Goal: Communication & Community: Answer question/provide support

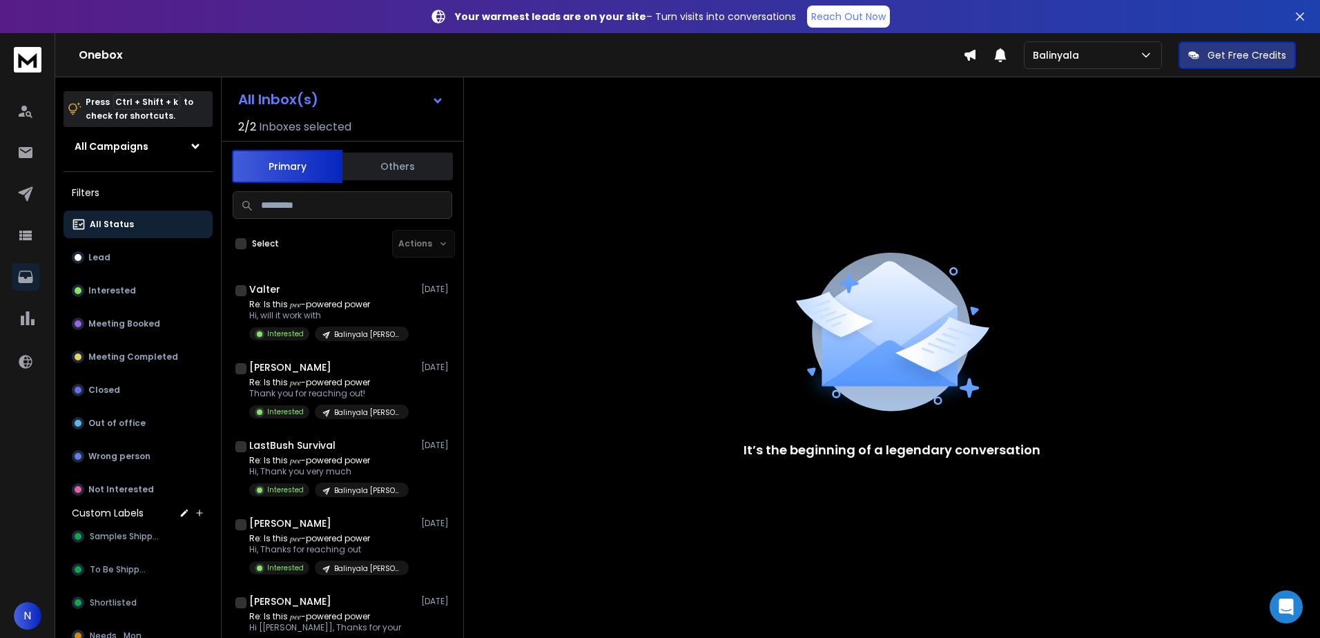
click at [368, 208] on input at bounding box center [342, 205] width 219 height 28
type input "*****"
click at [358, 203] on input "*****" at bounding box center [342, 205] width 219 height 28
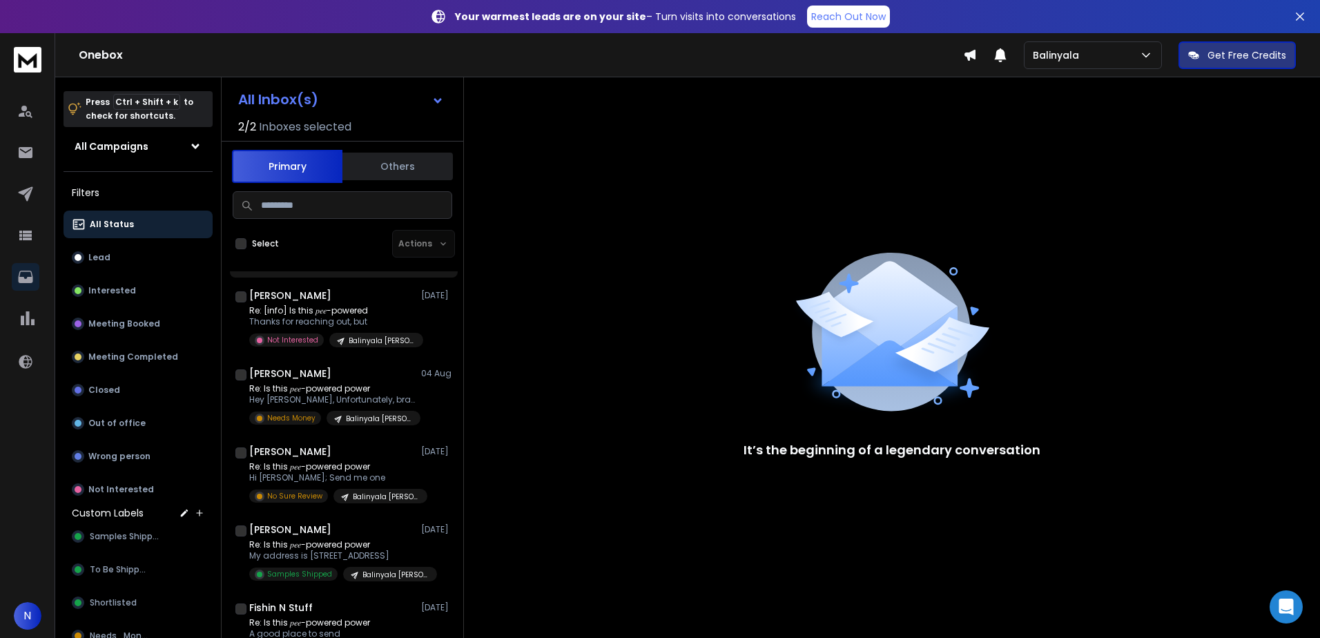
scroll to position [267, 0]
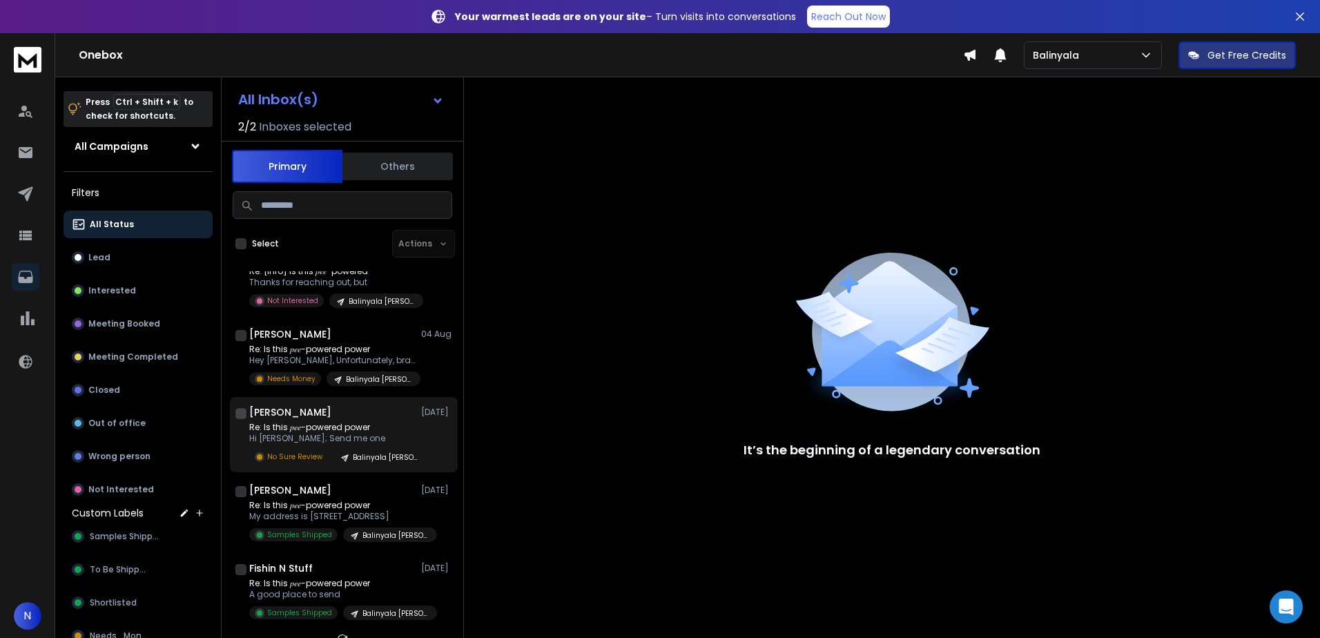
click at [333, 434] on p "Hi [PERSON_NAME]; Send me one" at bounding box center [332, 438] width 166 height 11
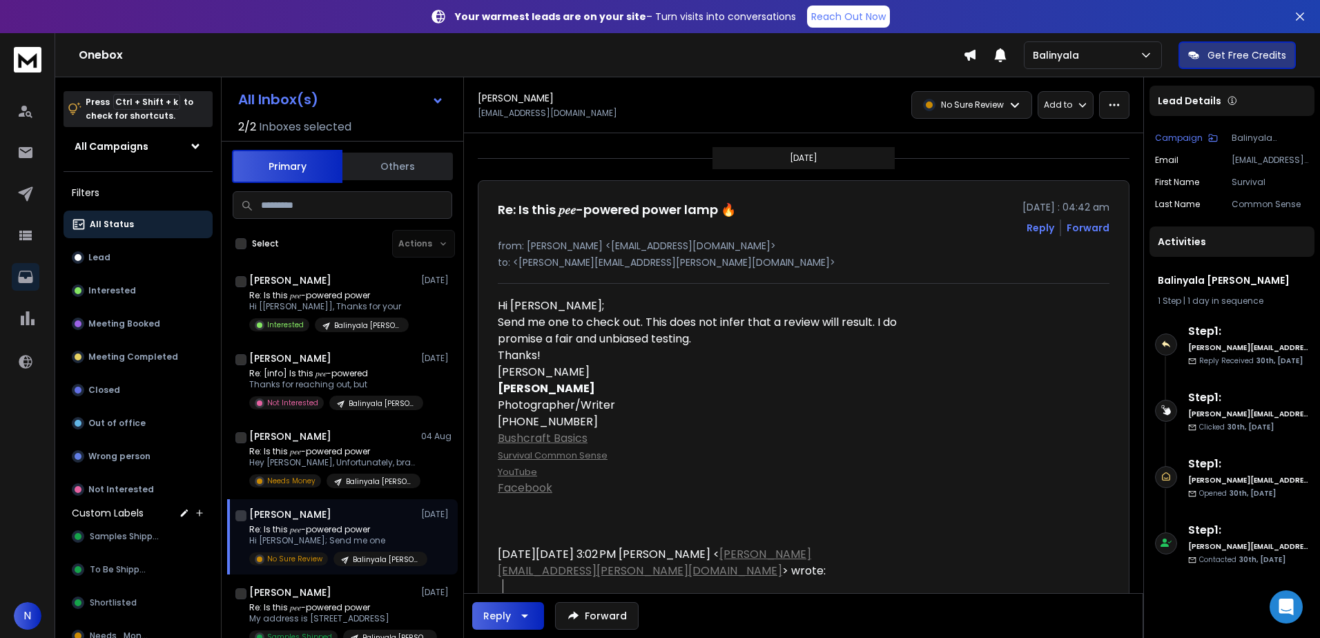
scroll to position [298, 0]
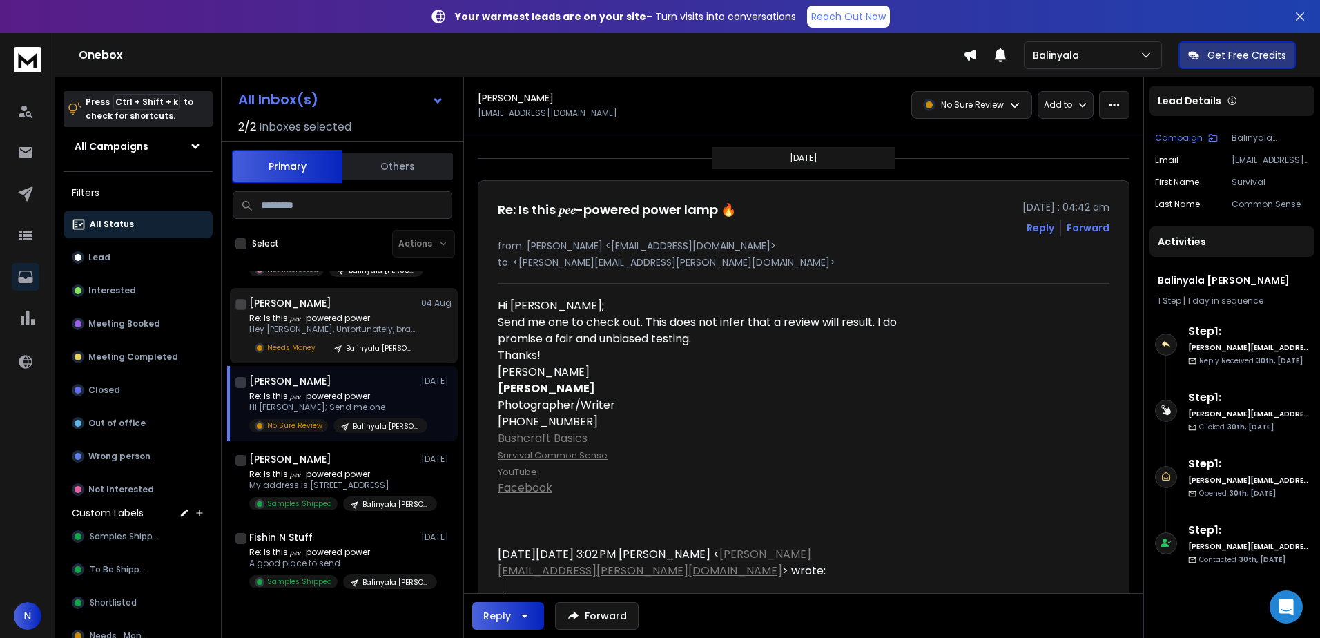
click at [393, 315] on p "Re: Is this 𝑝𝑒𝑒-powered power" at bounding box center [332, 318] width 166 height 11
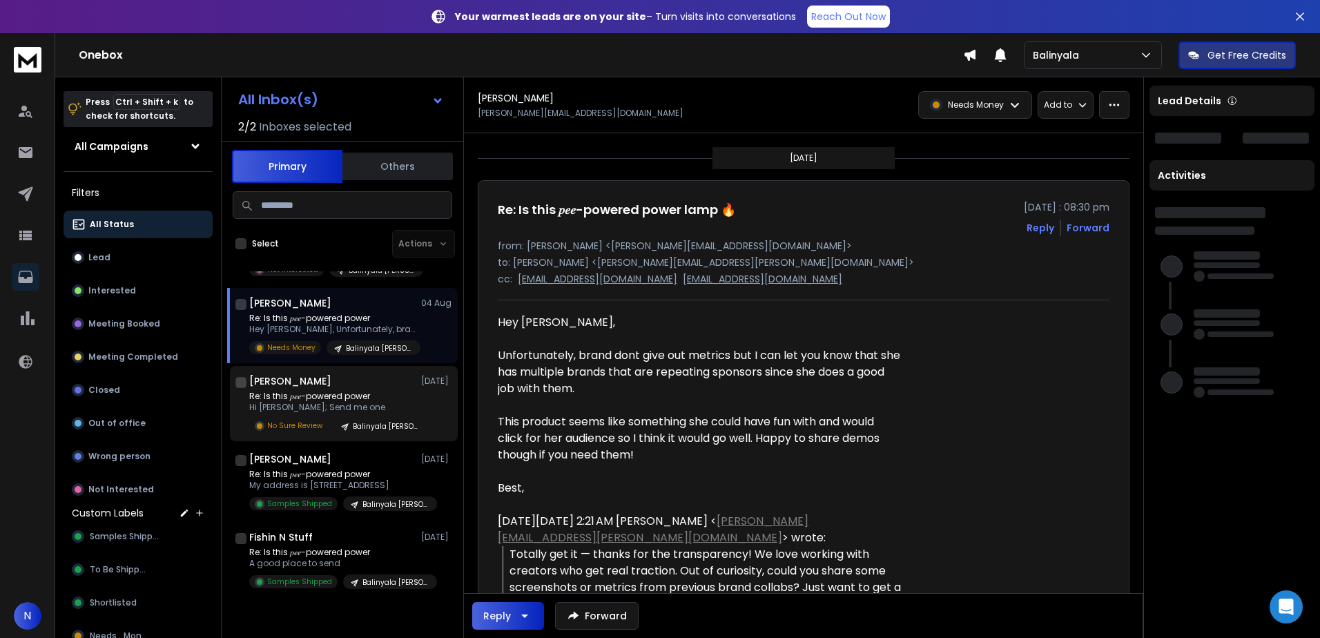
click at [395, 392] on p "Re: Is this 𝑝𝑒𝑒-powered power" at bounding box center [332, 396] width 166 height 11
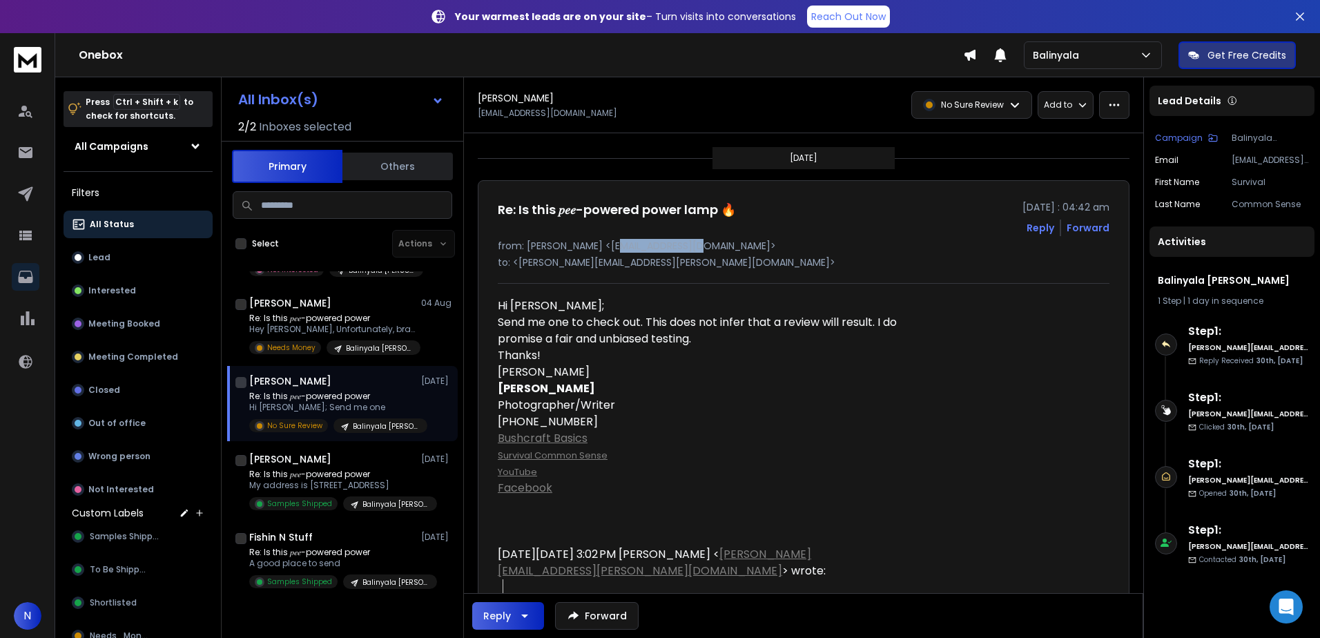
drag, startPoint x: 616, startPoint y: 246, endPoint x: 692, endPoint y: 253, distance: 76.3
click at [692, 253] on div "Re: Is this 𝑝𝑒𝑒-powered power lamp 🔥 30 July 2025 : 04:42 am Reply Forward from…" at bounding box center [804, 234] width 612 height 69
copy p "survivalsenselp"
click at [663, 271] on div "Re: Is this 𝑝𝑒𝑒-powered power lamp 🔥 30 July 2025 : 04:42 am Reply Forward from…" at bounding box center [804, 585] width 612 height 771
drag, startPoint x: 526, startPoint y: 245, endPoint x: 607, endPoint y: 248, distance: 80.8
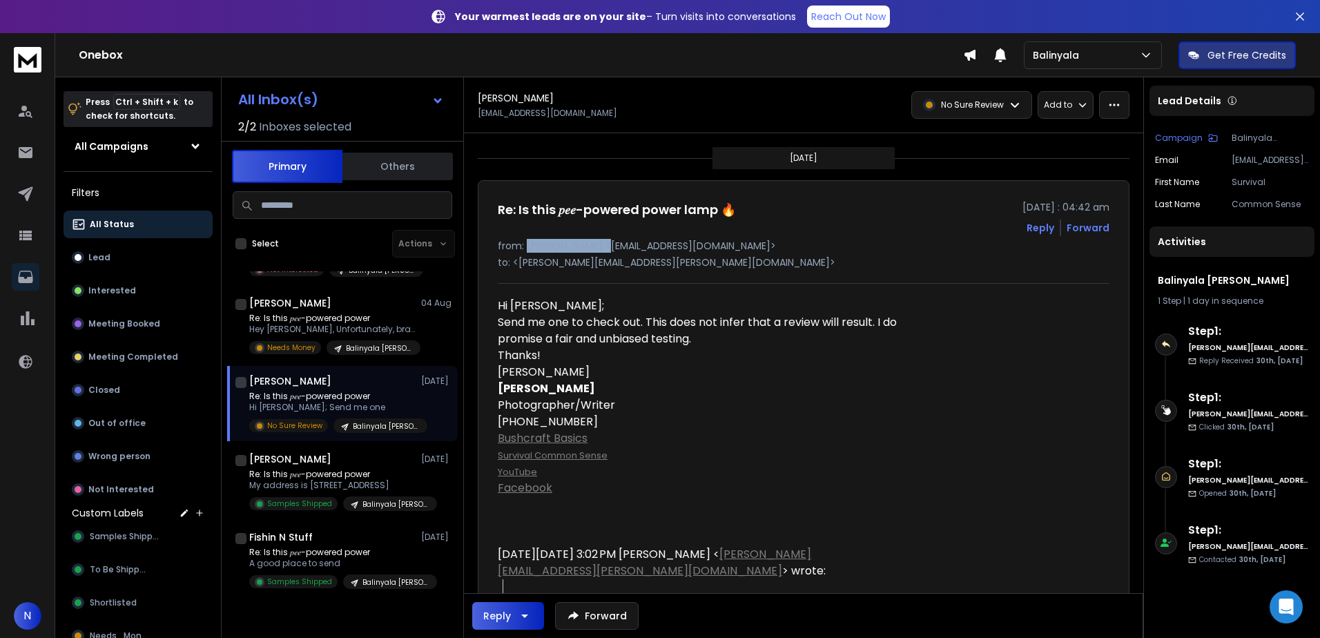
click at [607, 248] on p "from: Leon Pantenburg <survivalsenselp@gmail.com>" at bounding box center [804, 246] width 612 height 14
copy p "[PERSON_NAME]"
drag, startPoint x: 618, startPoint y: 248, endPoint x: 687, endPoint y: 248, distance: 69.0
click at [687, 248] on p "from: Leon Pantenburg <survivalsenselp@gmail.com>" at bounding box center [804, 246] width 612 height 14
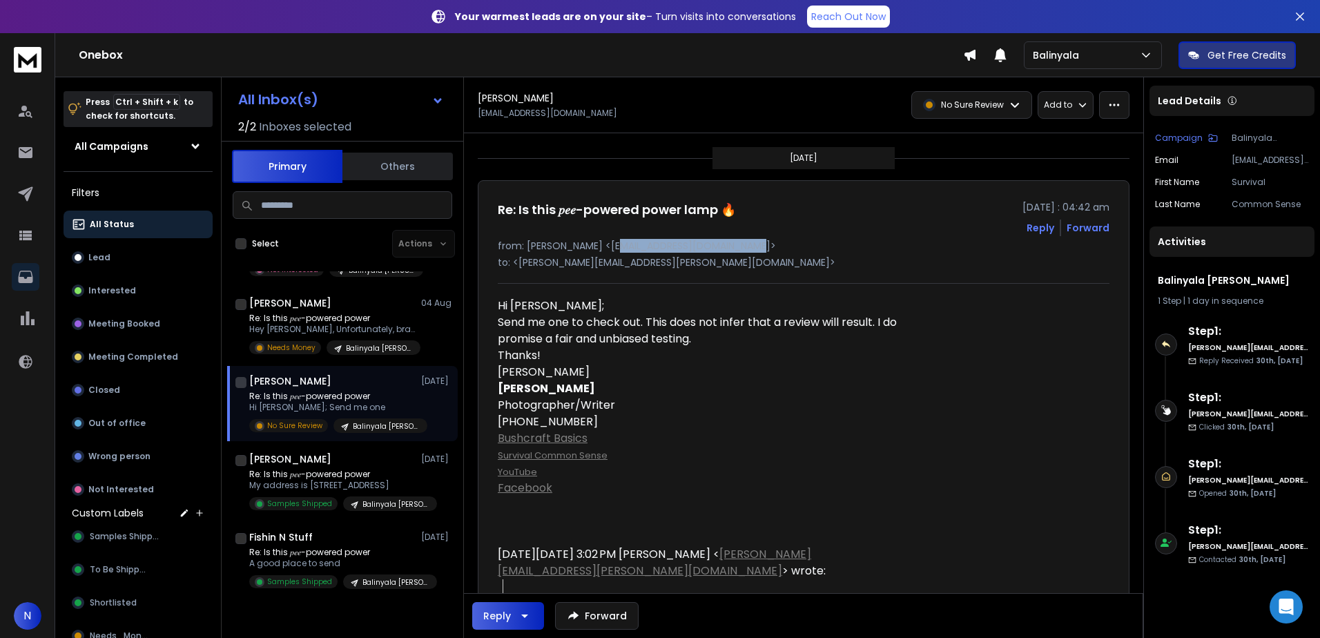
drag, startPoint x: 616, startPoint y: 244, endPoint x: 748, endPoint y: 251, distance: 132.7
click at [748, 251] on p "from: Leon Pantenburg <survivalsenselp@gmail.com>" at bounding box center [804, 246] width 612 height 14
copy p "survivalsenselp@gmail.com"
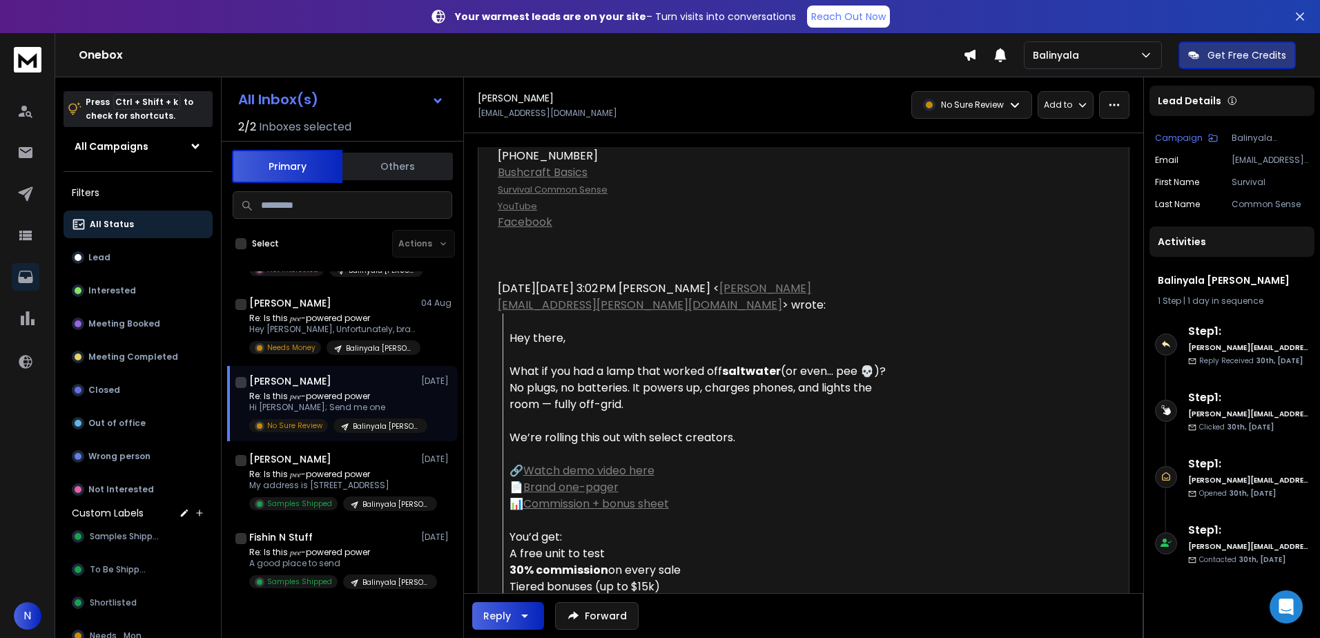
scroll to position [266, 0]
click at [290, 427] on p "No Sure Review" at bounding box center [294, 425] width 55 height 10
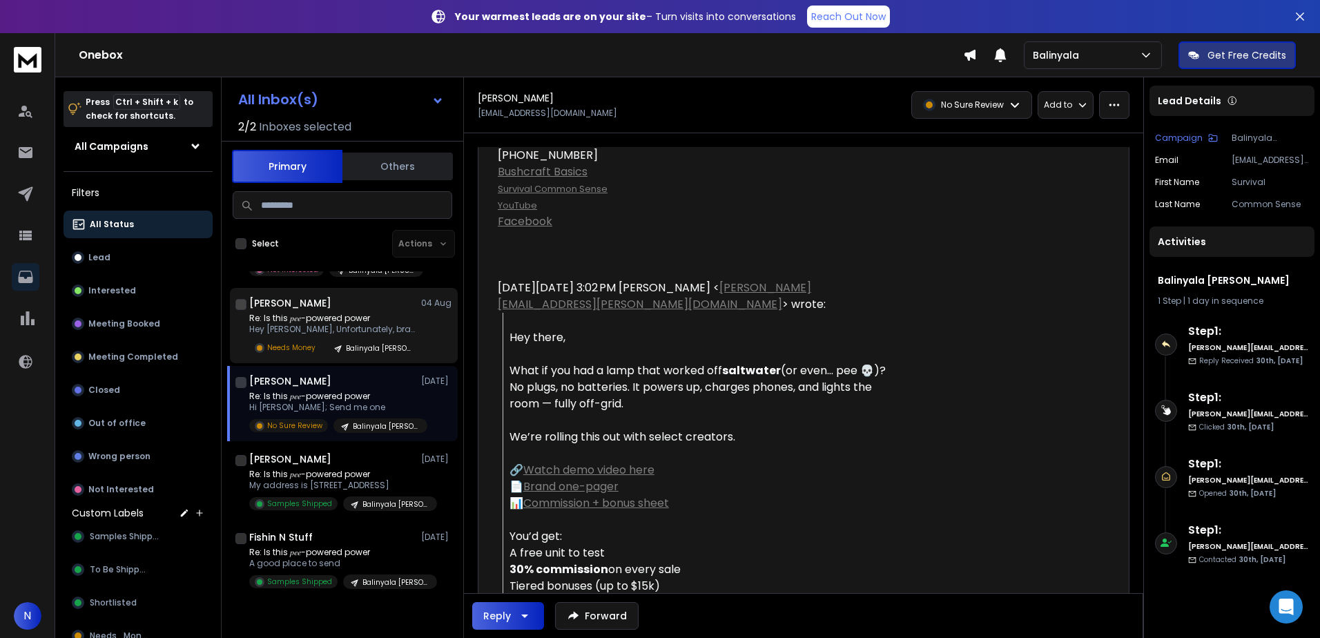
scroll to position [0, 0]
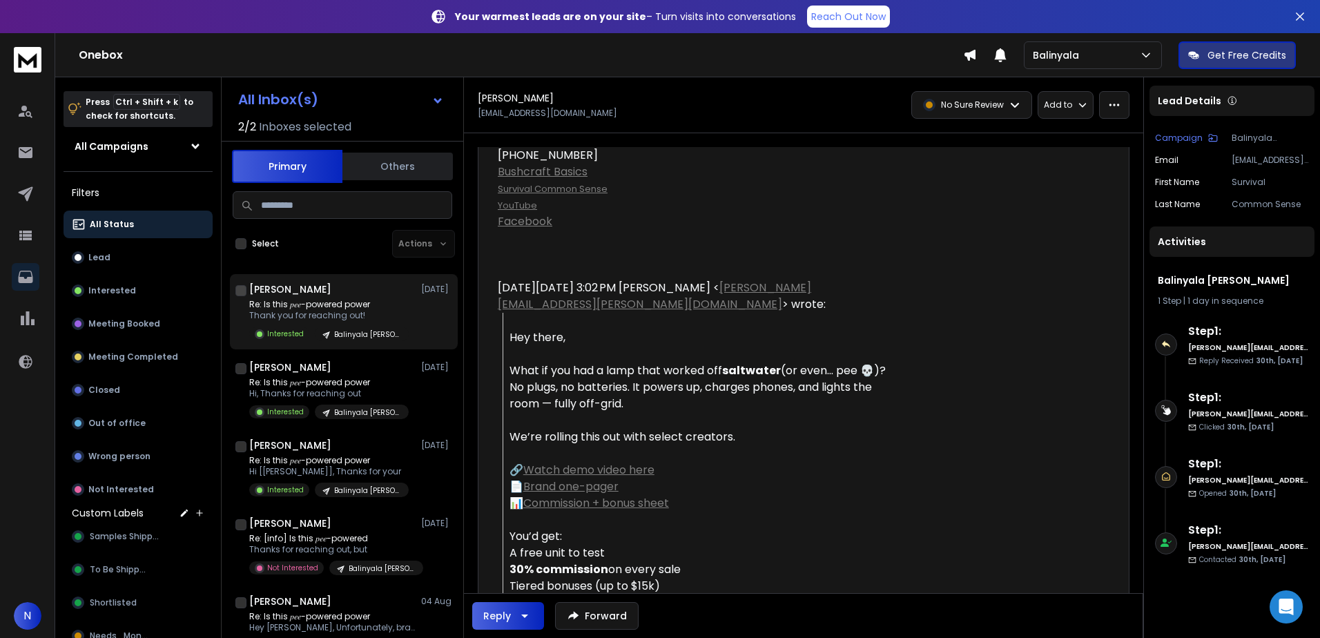
click at [240, 287] on button "button" at bounding box center [240, 290] width 11 height 11
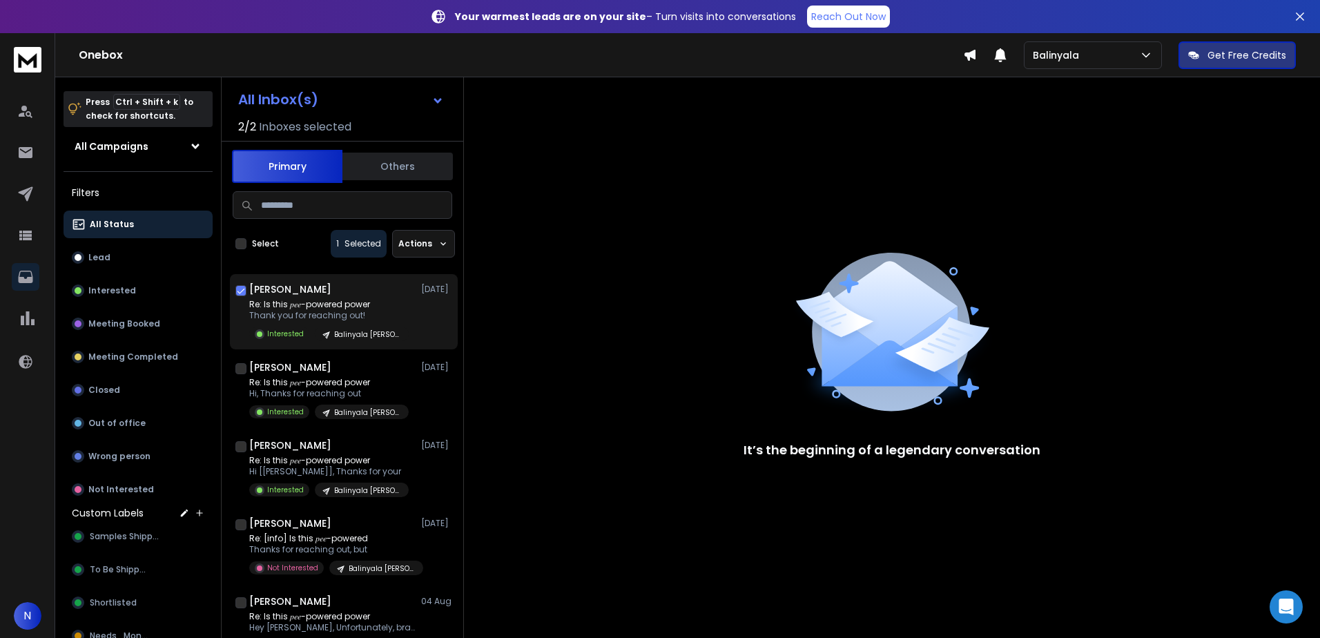
click at [240, 287] on button "button" at bounding box center [240, 290] width 11 height 11
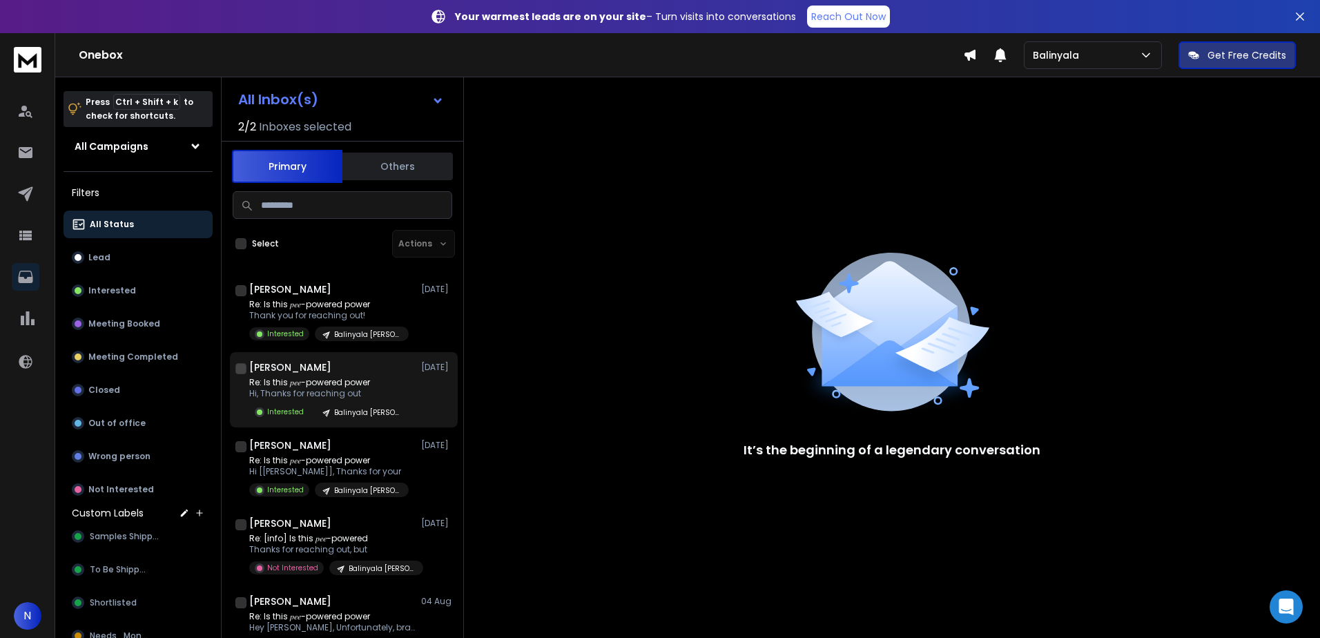
click at [366, 378] on p "Re: Is this 𝑝𝑒𝑒-powered power" at bounding box center [328, 382] width 159 height 11
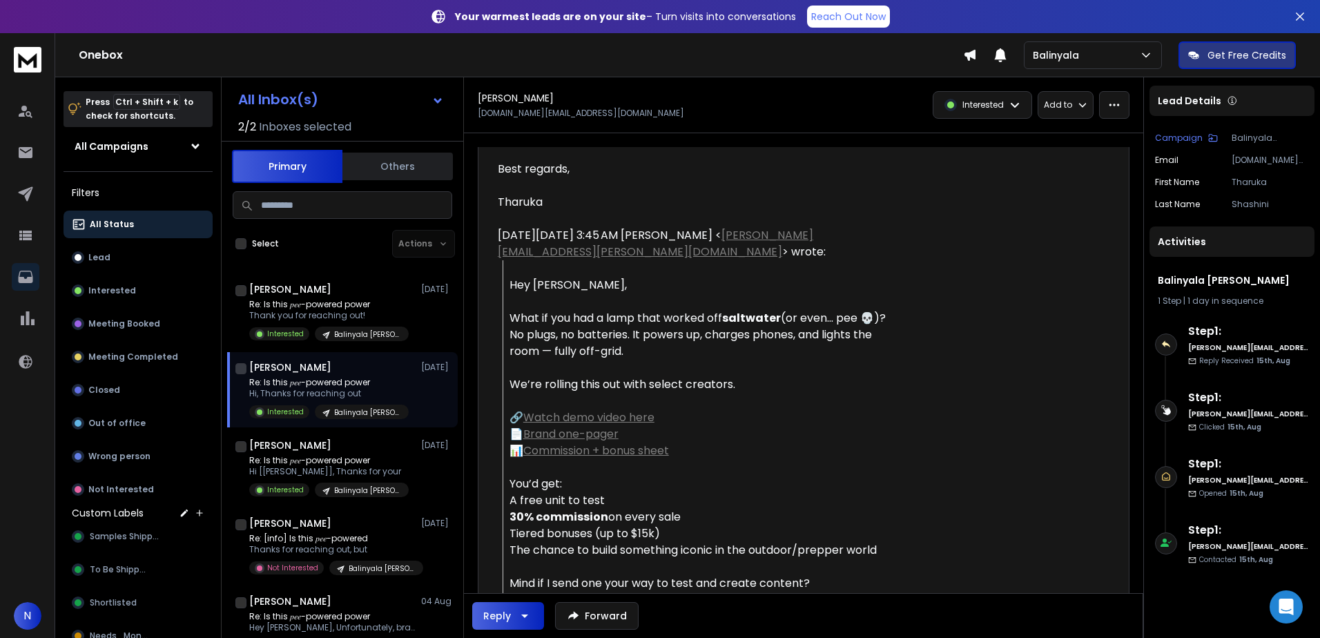
scroll to position [707, 0]
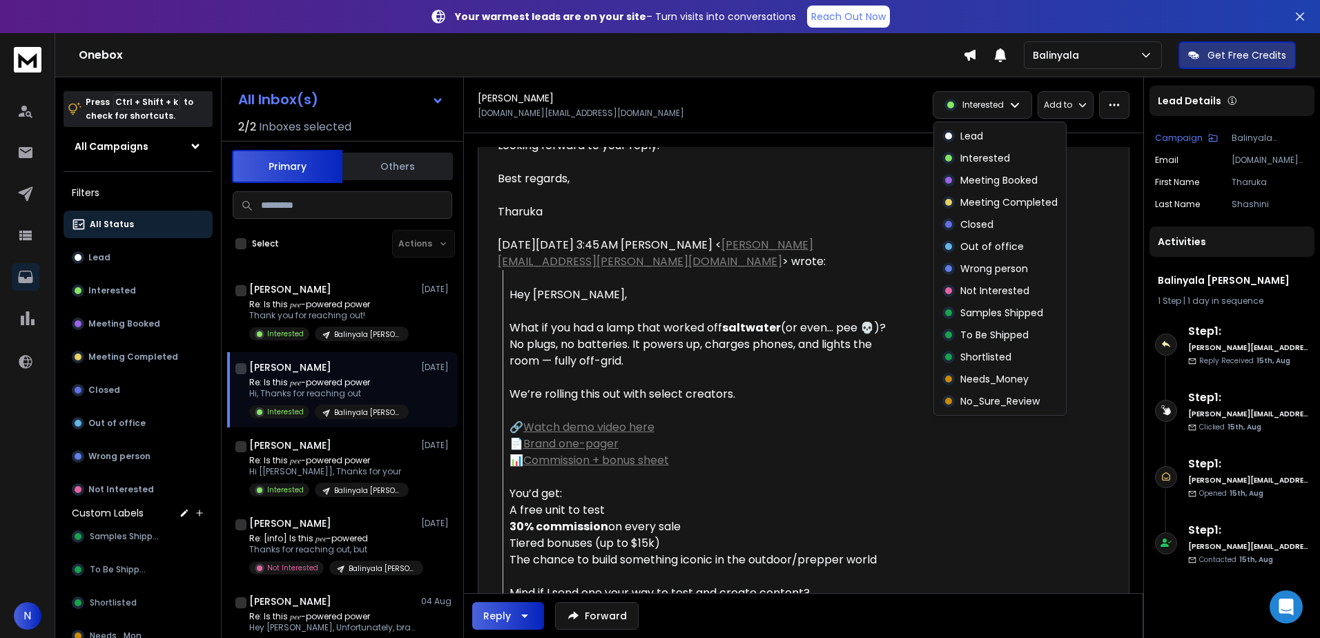
click at [990, 106] on p "Interested" at bounding box center [982, 104] width 41 height 11
click at [783, 270] on div "On Fri, Aug 15, 2025 at 3:45 AM Alice Jones < alice.jones@bailnyala.com > wrote:" at bounding box center [699, 253] width 403 height 33
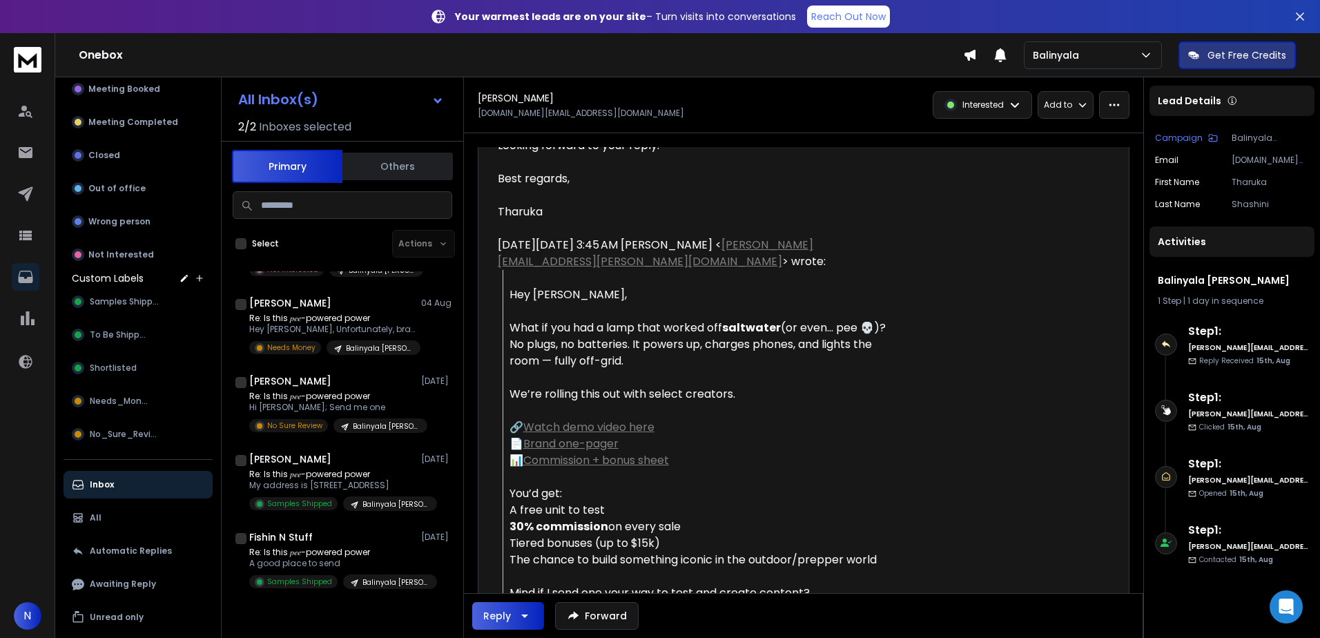
scroll to position [260, 0]
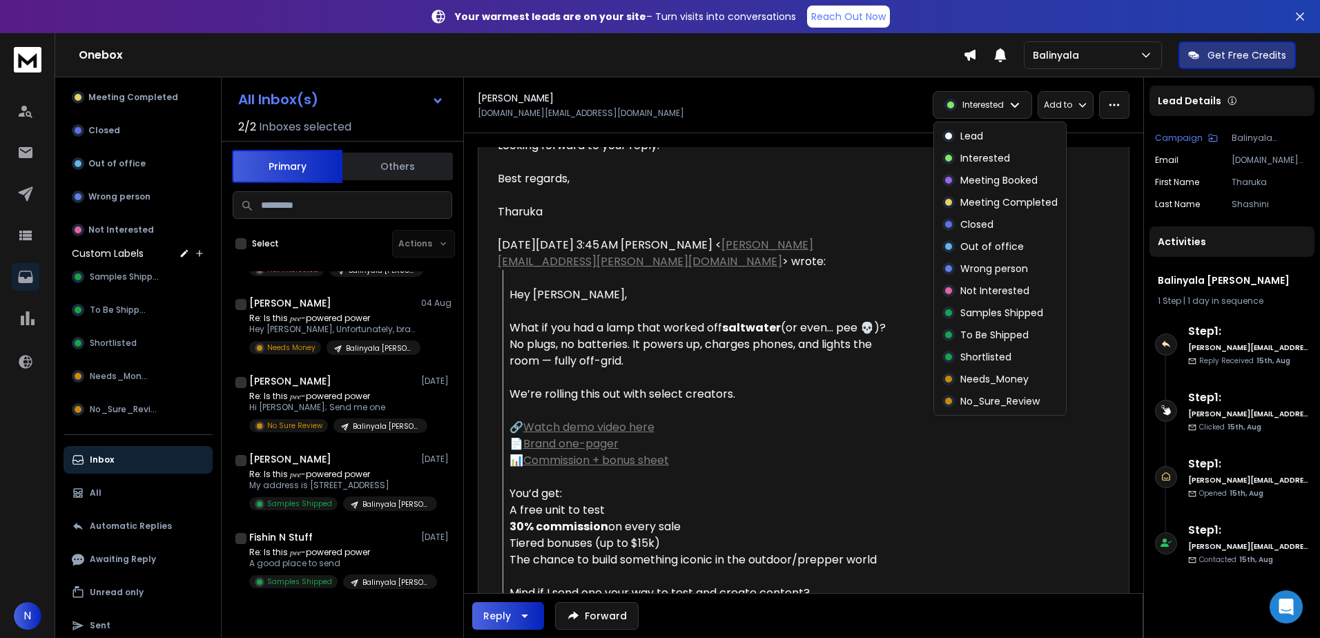
click at [999, 106] on p "Interested" at bounding box center [982, 104] width 41 height 11
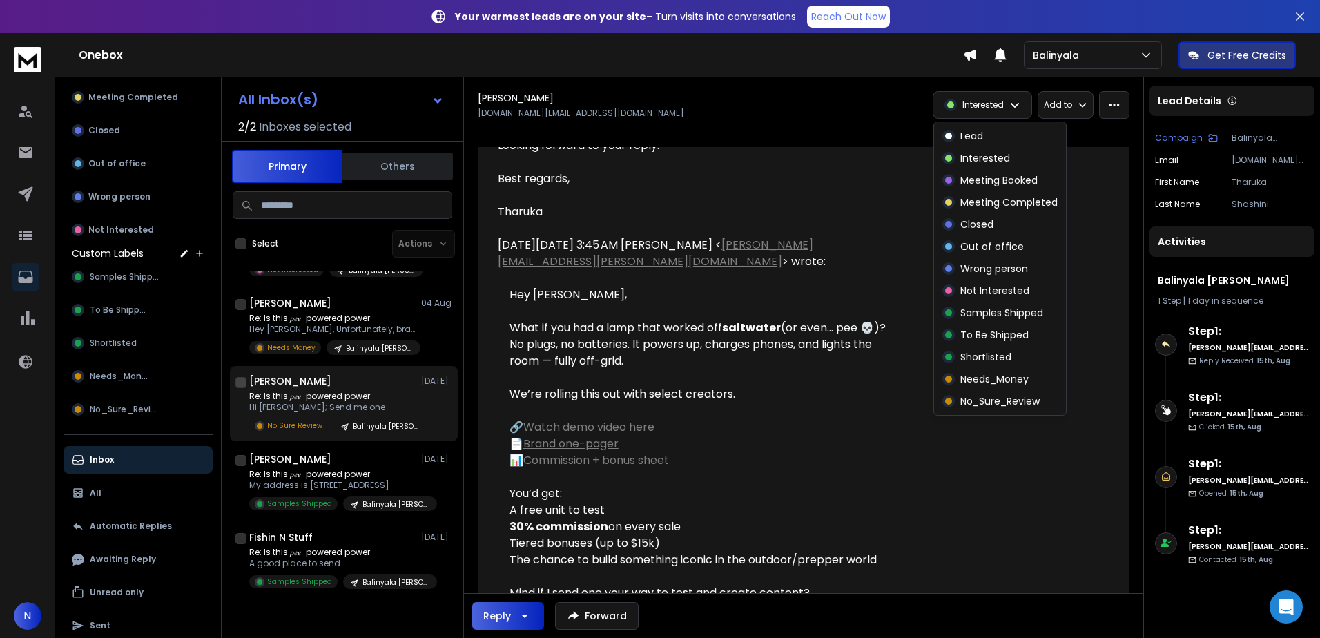
click at [364, 389] on div "Leon Pantenburg 30 Jul Re: Is this 𝑝𝑒𝑒-powered power Hi Alice; Send me one No S…" at bounding box center [350, 403] width 203 height 59
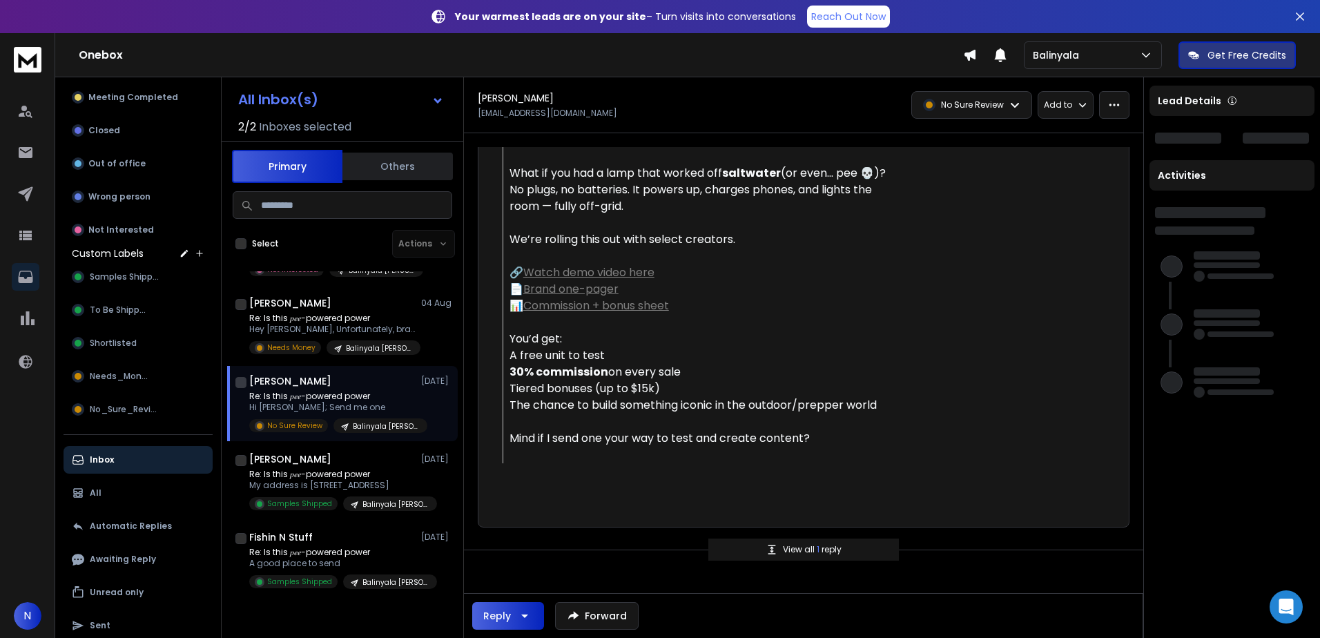
scroll to position [464, 0]
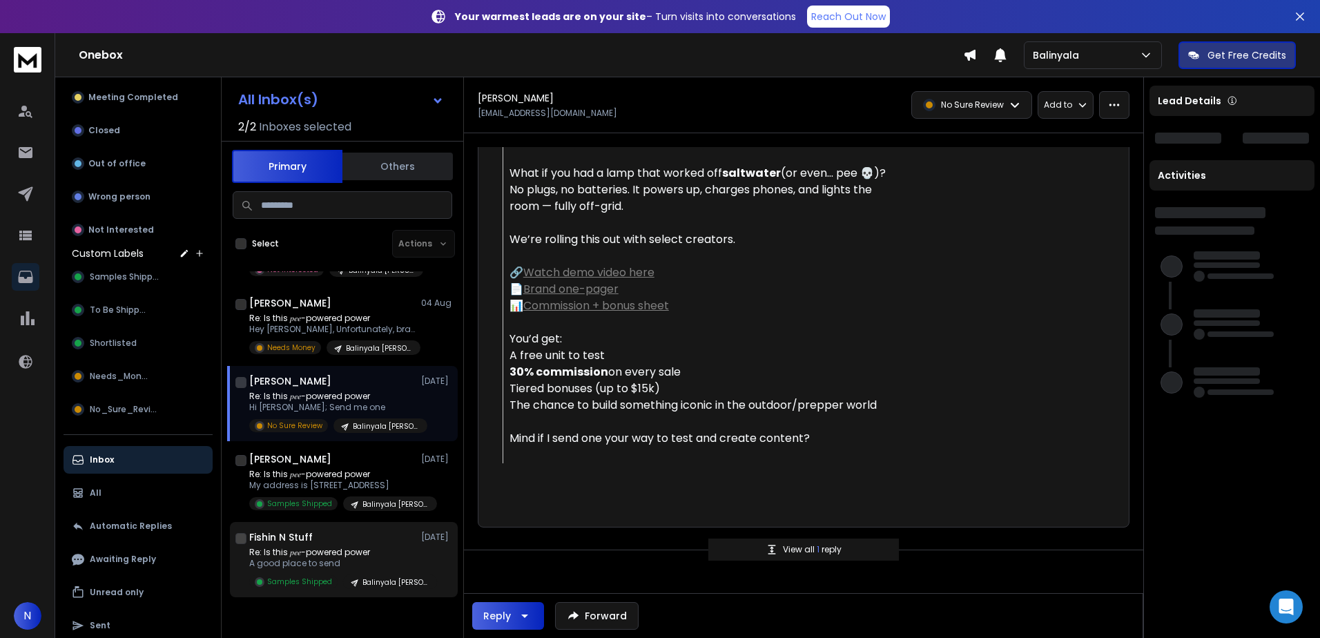
click at [338, 547] on p "Re: Is this 𝑝𝑒𝑒-powered power" at bounding box center [332, 552] width 166 height 11
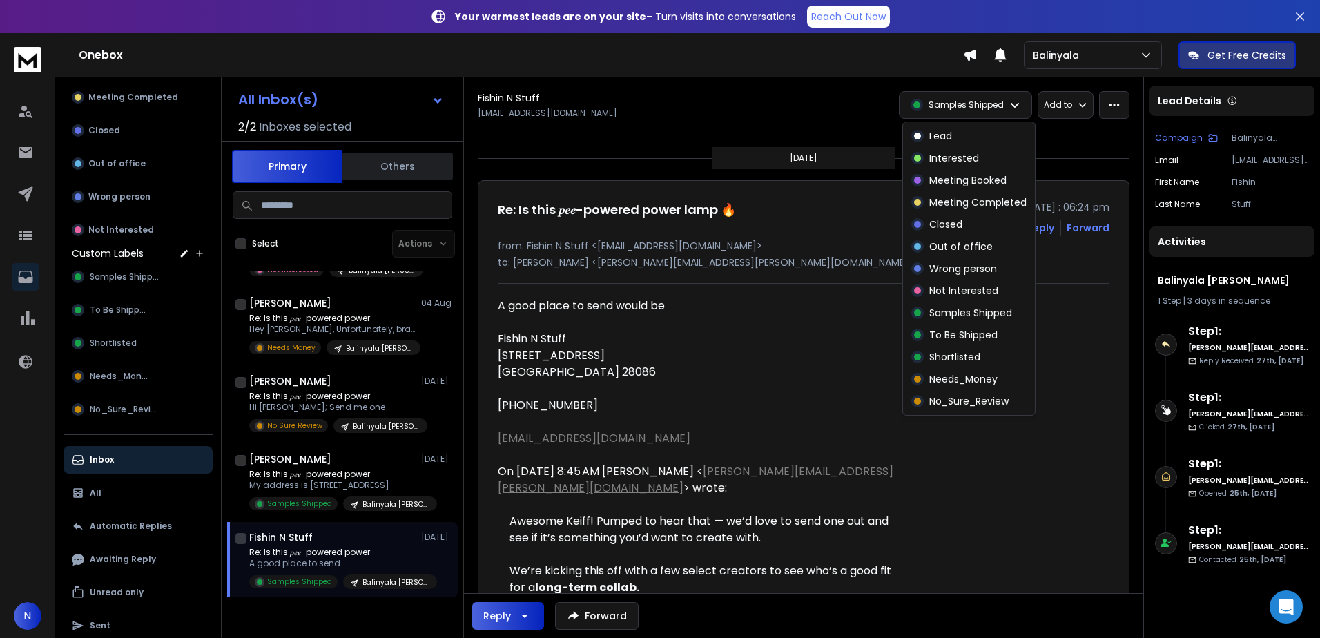
click at [1013, 109] on icon at bounding box center [1014, 104] width 11 height 11
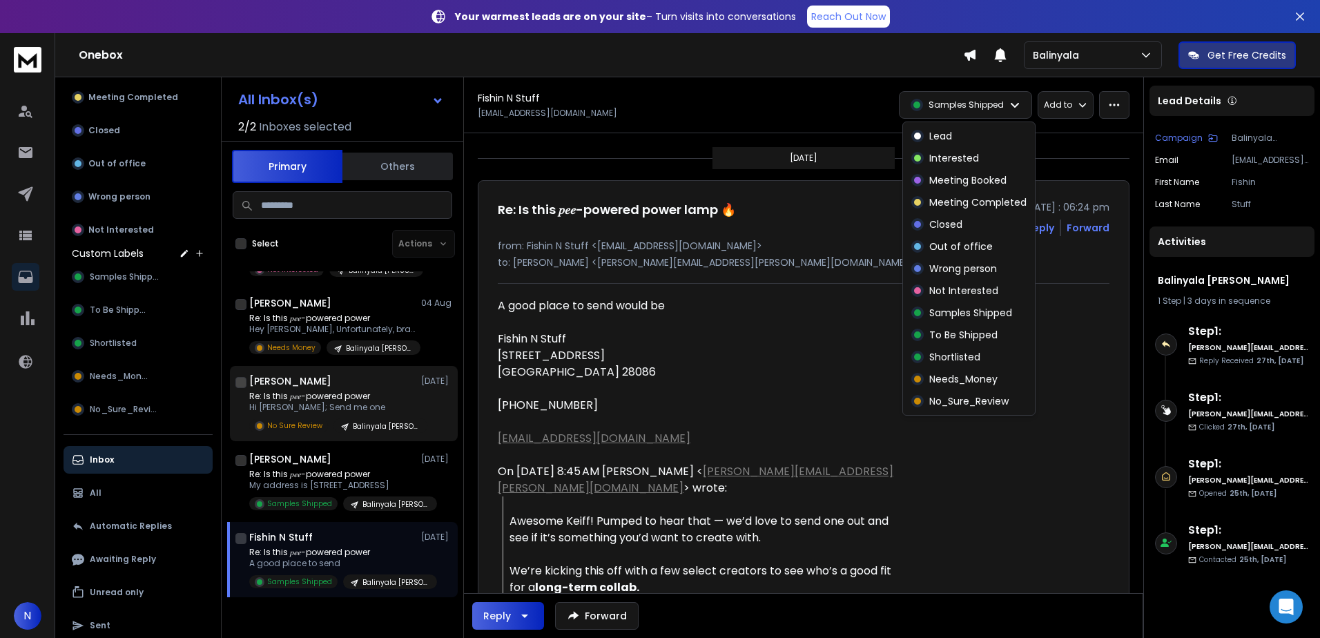
click at [399, 406] on p "Hi [PERSON_NAME]; Send me one" at bounding box center [332, 407] width 166 height 11
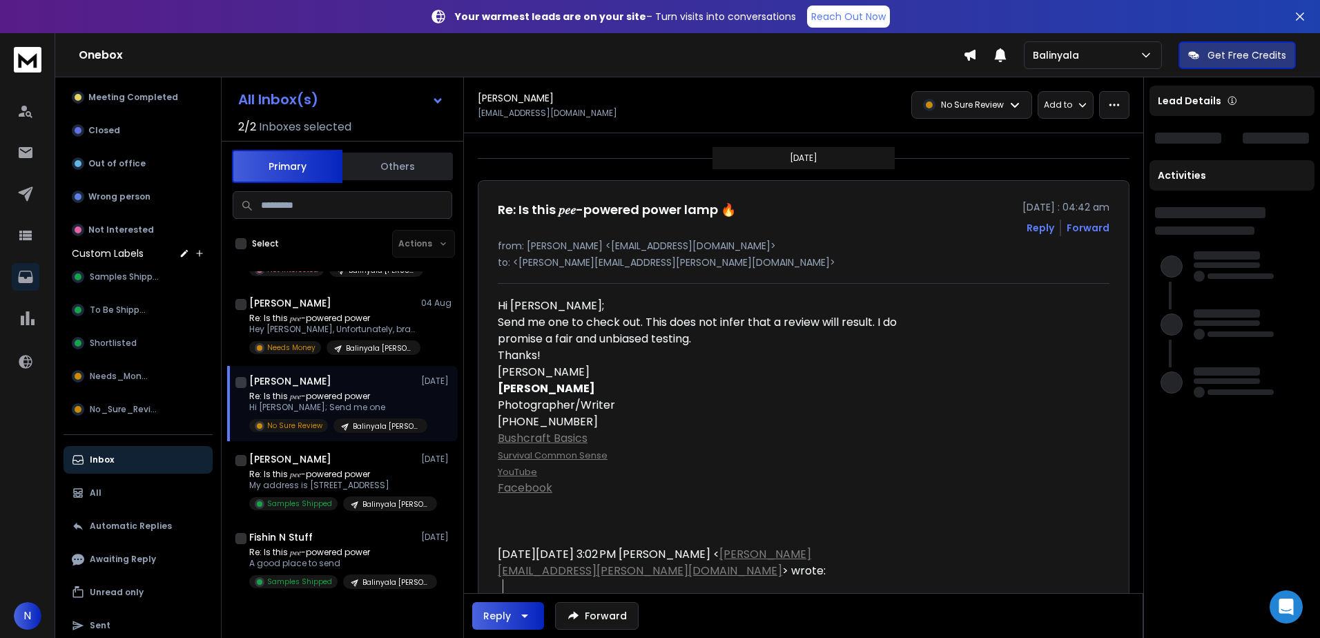
scroll to position [0, 0]
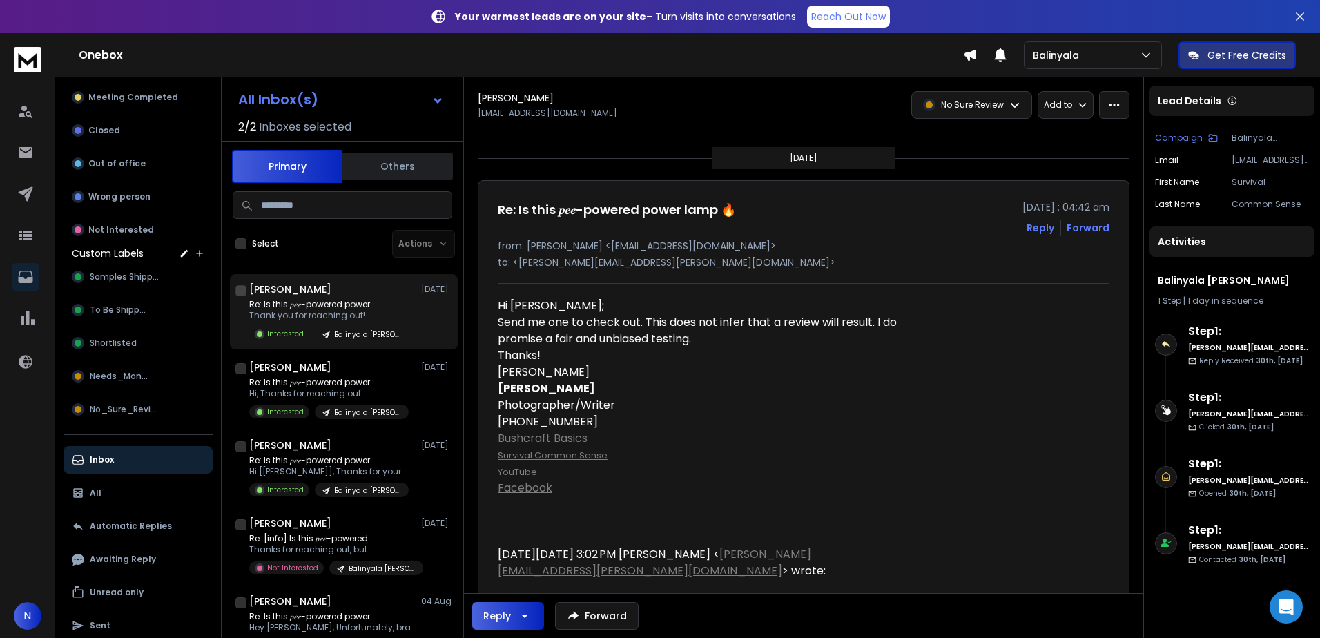
click at [386, 307] on p "Re: Is this 𝑝𝑒𝑒-powered power" at bounding box center [328, 304] width 159 height 11
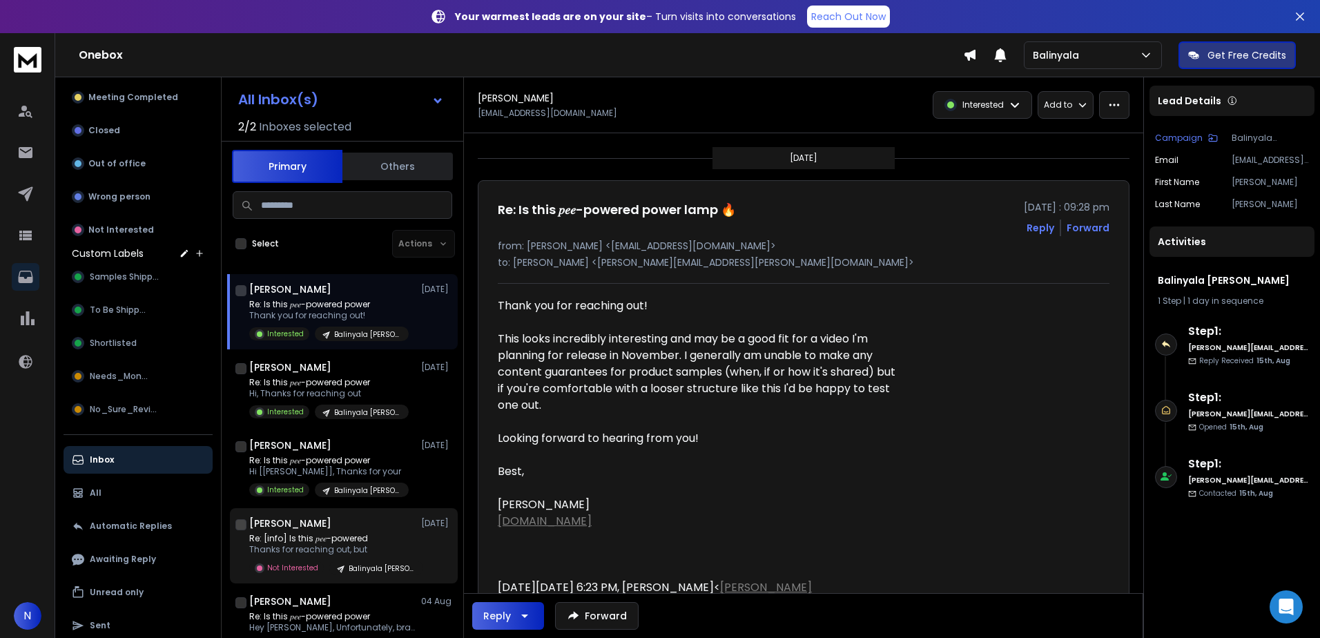
click at [370, 545] on p "Thanks for reaching out, but" at bounding box center [332, 549] width 166 height 11
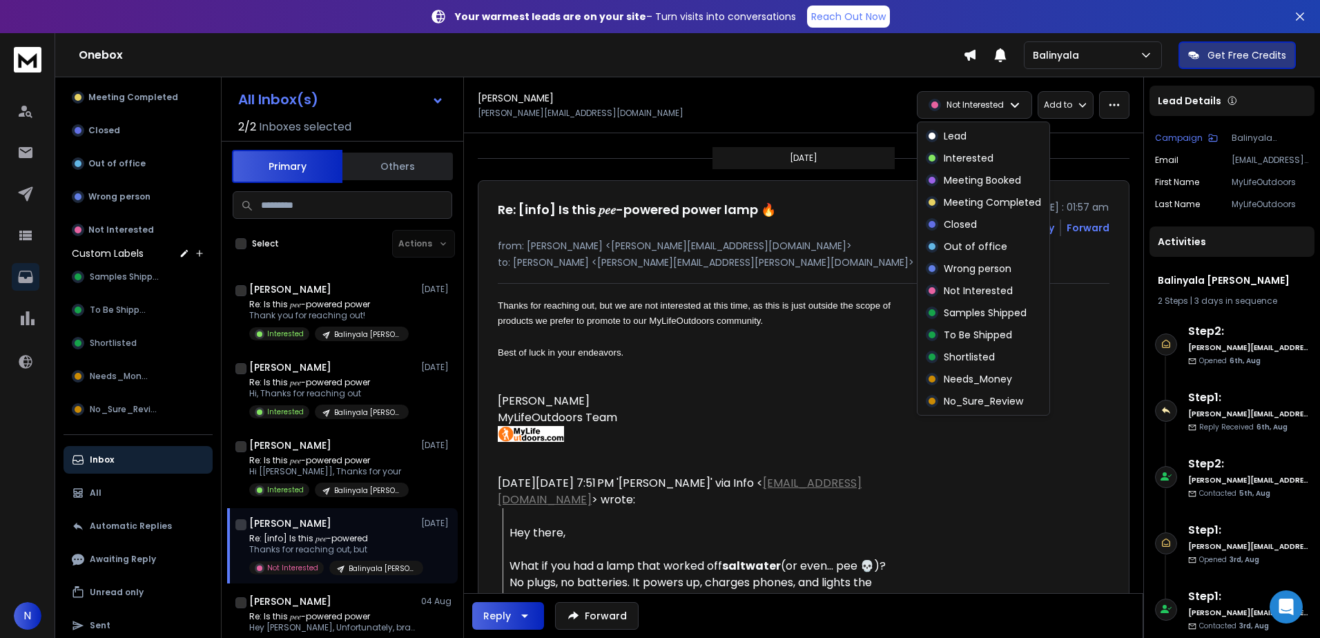
click at [1017, 106] on icon at bounding box center [1014, 105] width 8 height 5
click at [988, 297] on p "Not Interested" at bounding box center [978, 291] width 69 height 14
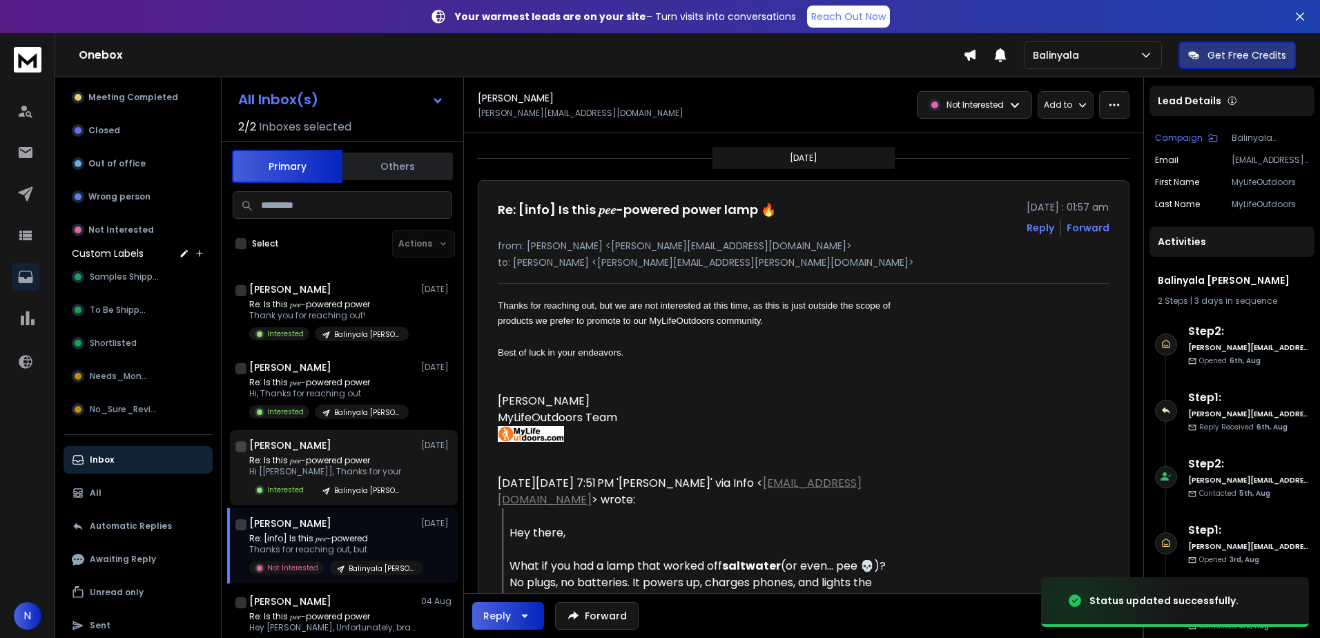
scroll to position [298, 0]
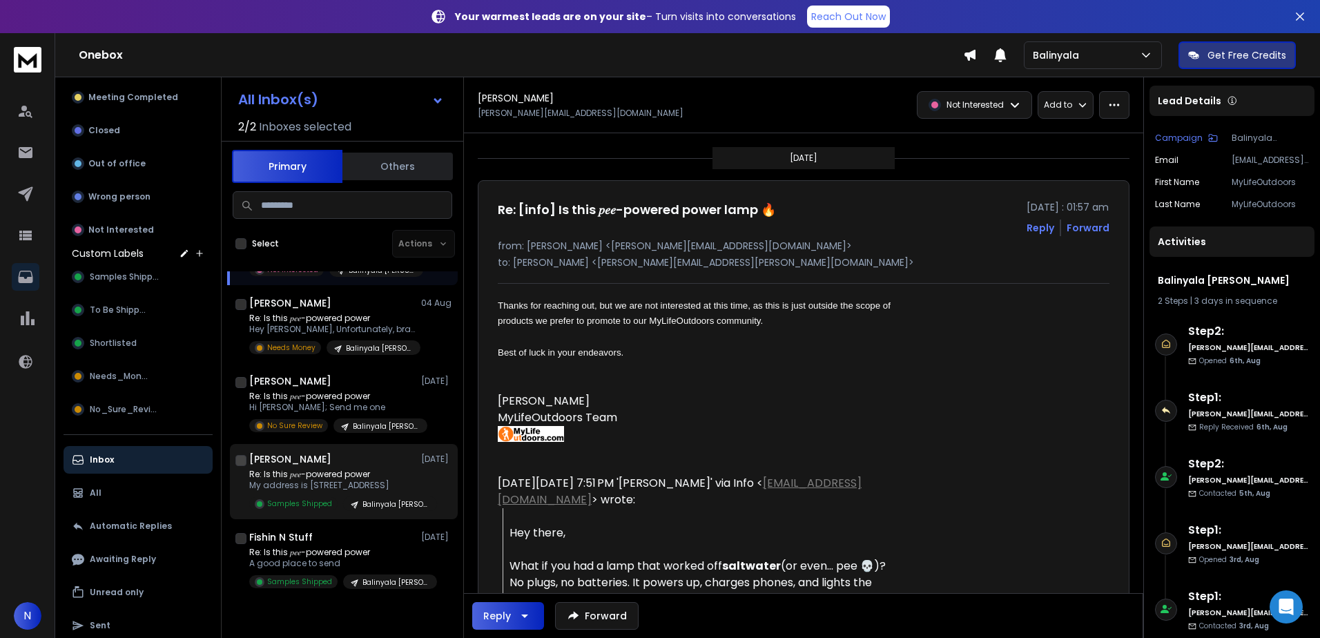
click at [354, 463] on div "[PERSON_NAME] [DATE]" at bounding box center [350, 459] width 203 height 14
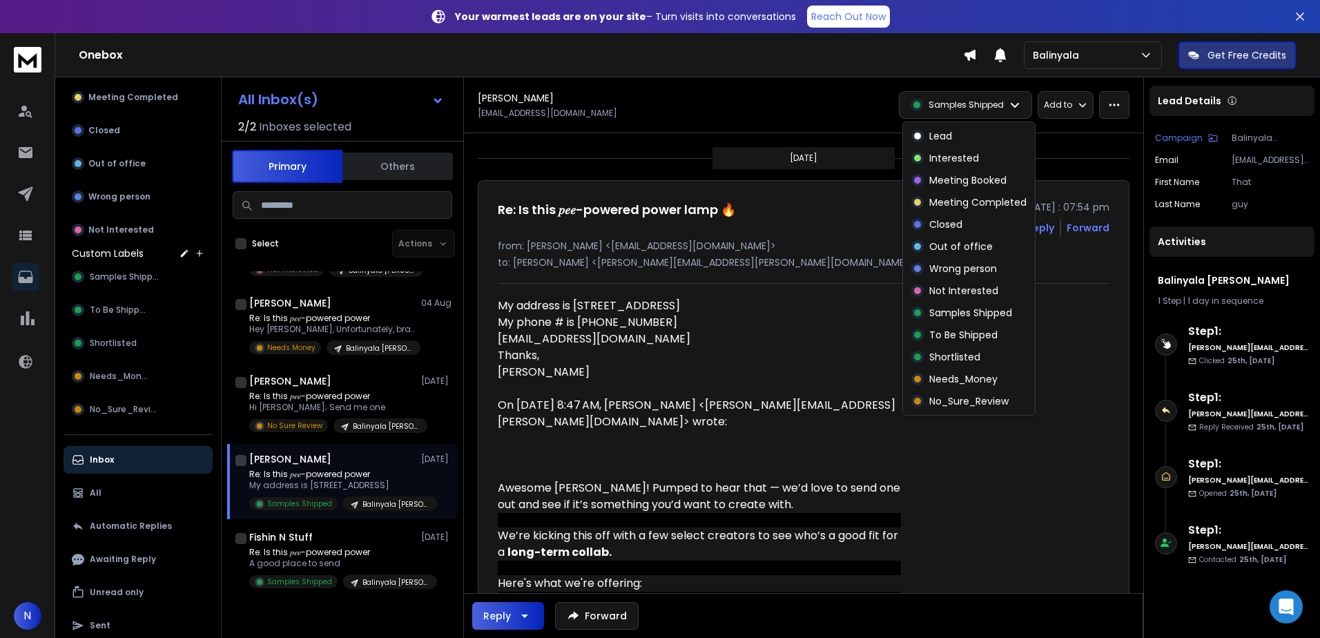
click at [1001, 98] on div "Samples Shipped" at bounding box center [965, 105] width 132 height 26
click at [978, 219] on div "Closed" at bounding box center [969, 224] width 126 height 22
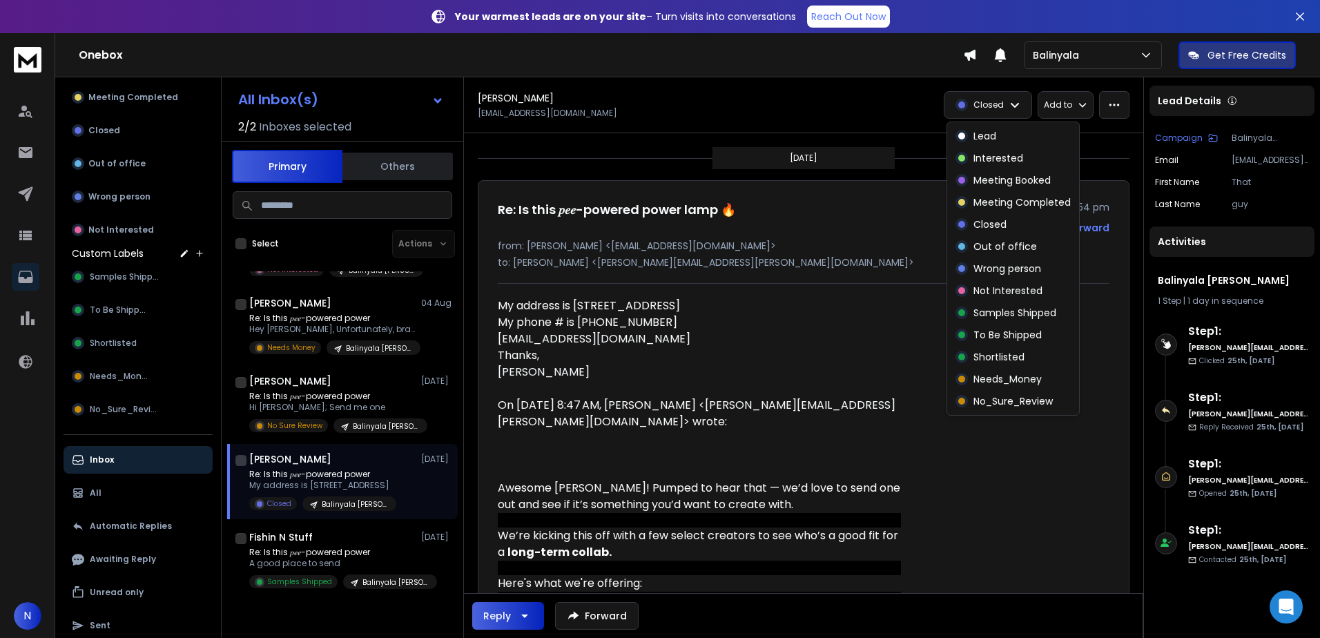
click at [998, 100] on p "Closed" at bounding box center [988, 104] width 30 height 11
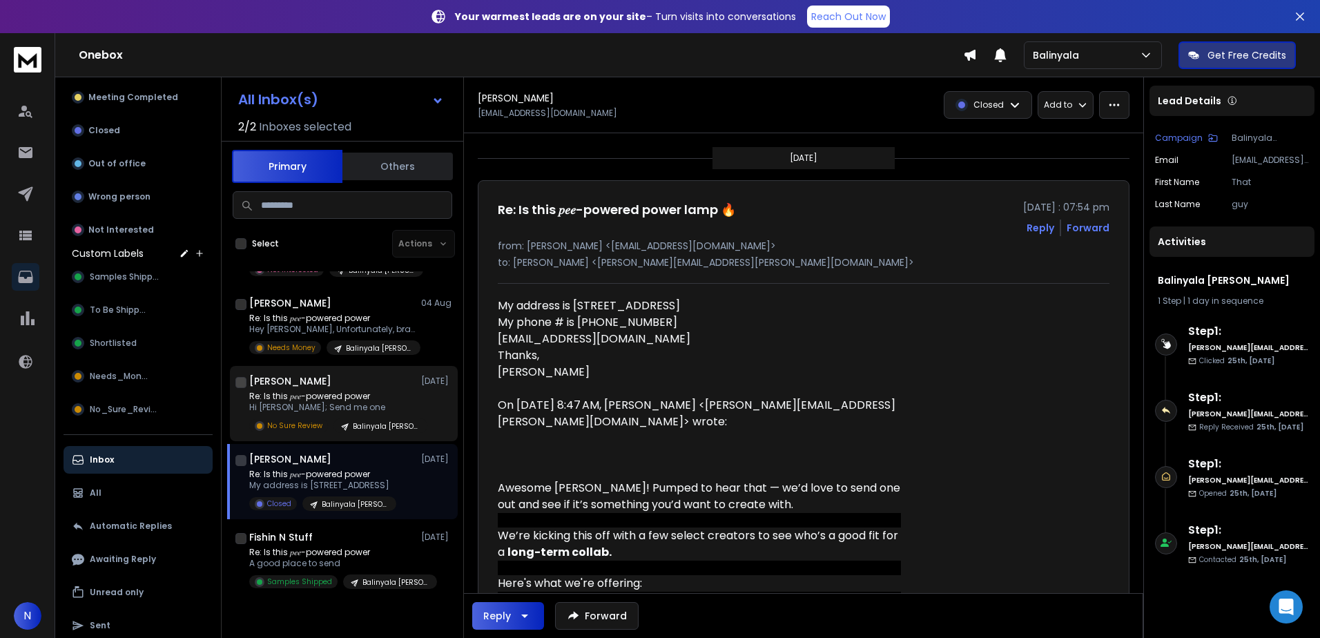
click at [350, 400] on p "Re: Is this 𝑝𝑒𝑒-powered power" at bounding box center [332, 396] width 166 height 11
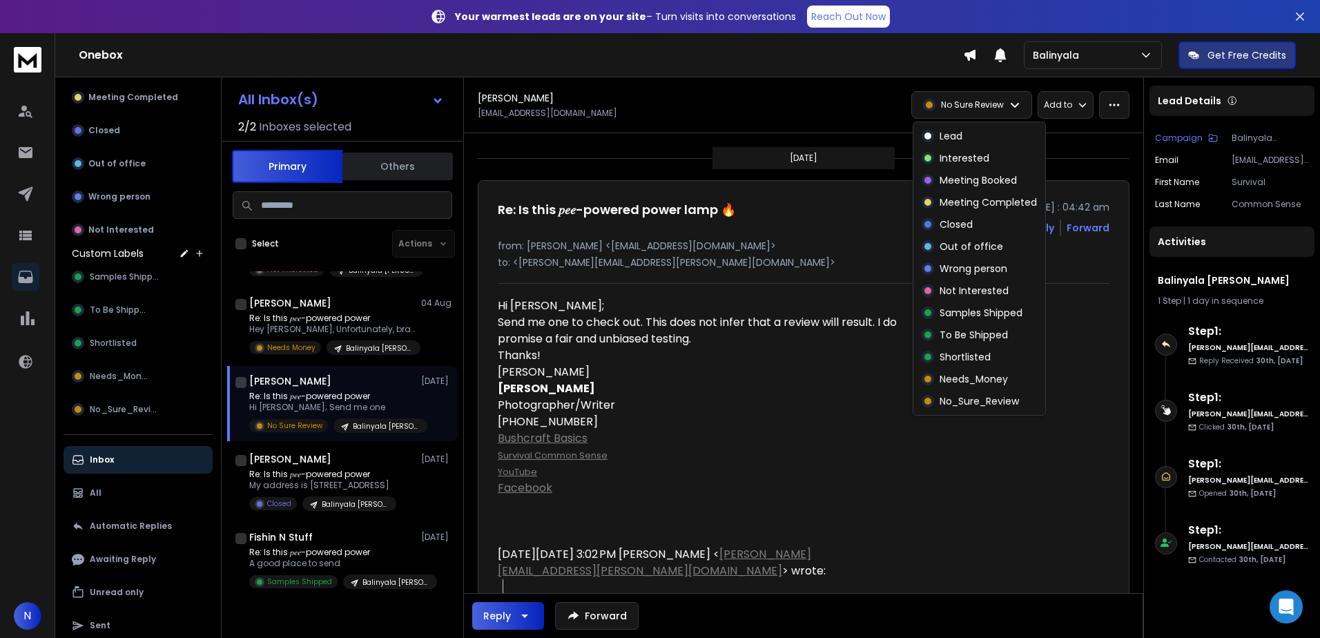
click at [977, 103] on p "No Sure Review" at bounding box center [972, 104] width 63 height 11
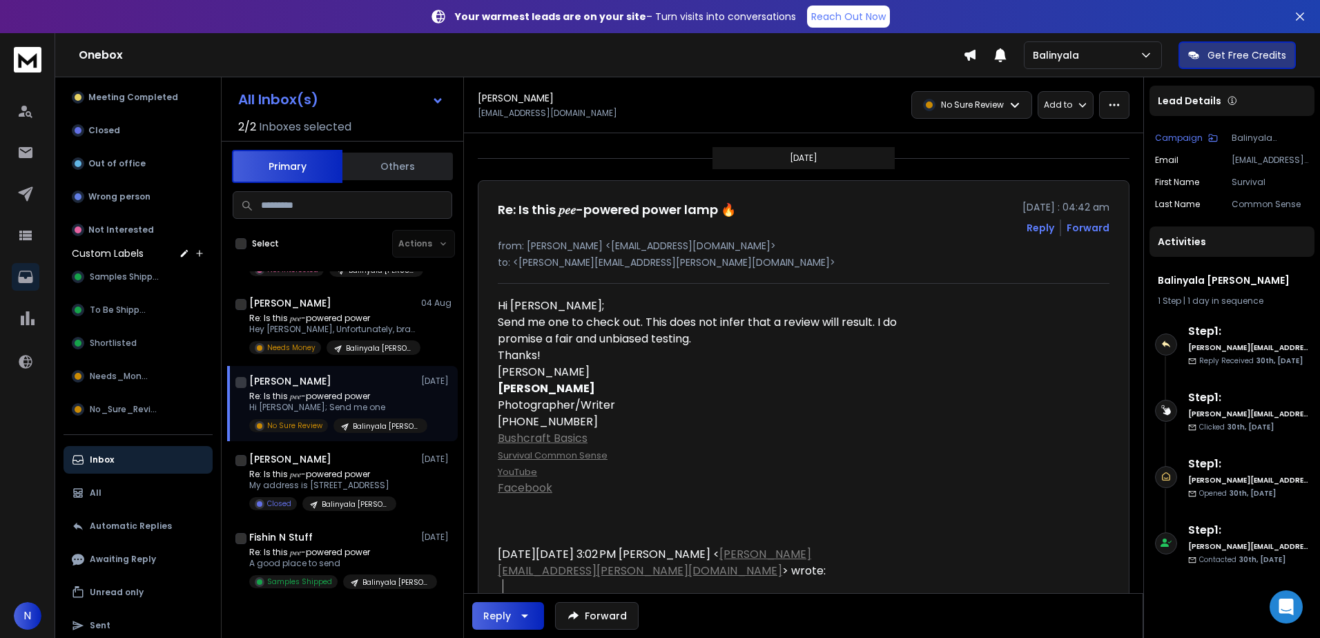
click at [197, 257] on icon at bounding box center [200, 253] width 10 height 10
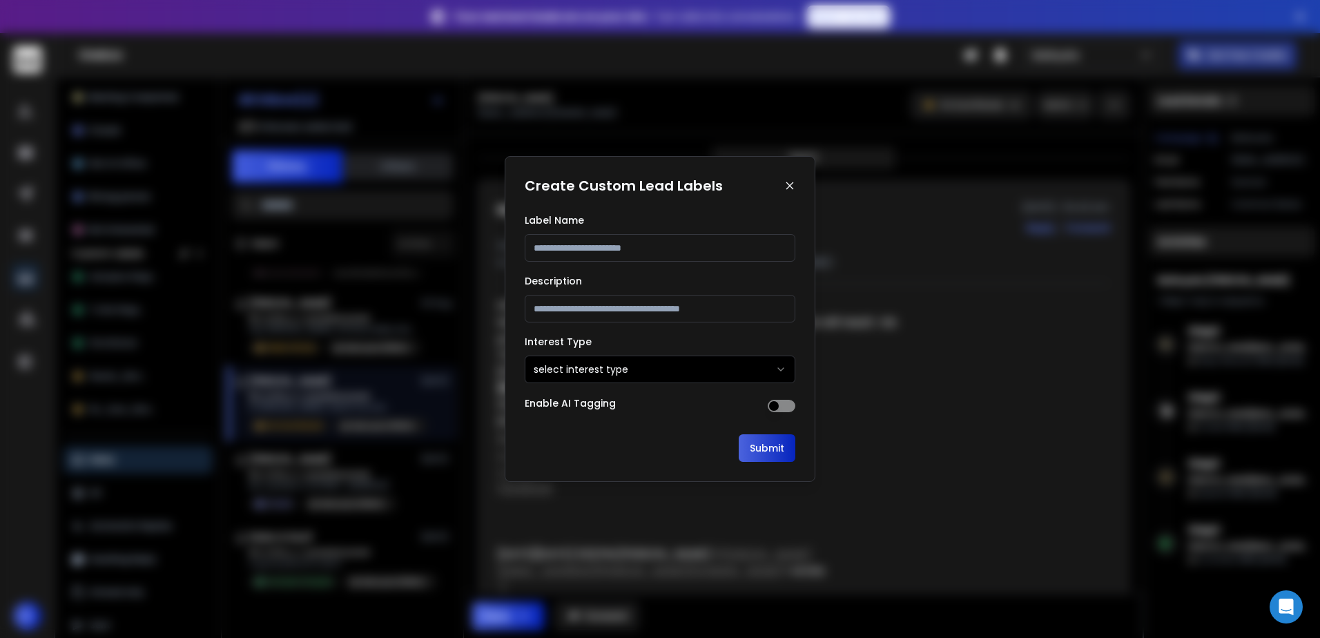
click at [643, 246] on input "Label Name" at bounding box center [660, 248] width 271 height 28
type input "*********"
click at [780, 366] on icon "button" at bounding box center [780, 369] width 11 height 11
click at [776, 451] on button "Submit" at bounding box center [767, 448] width 57 height 28
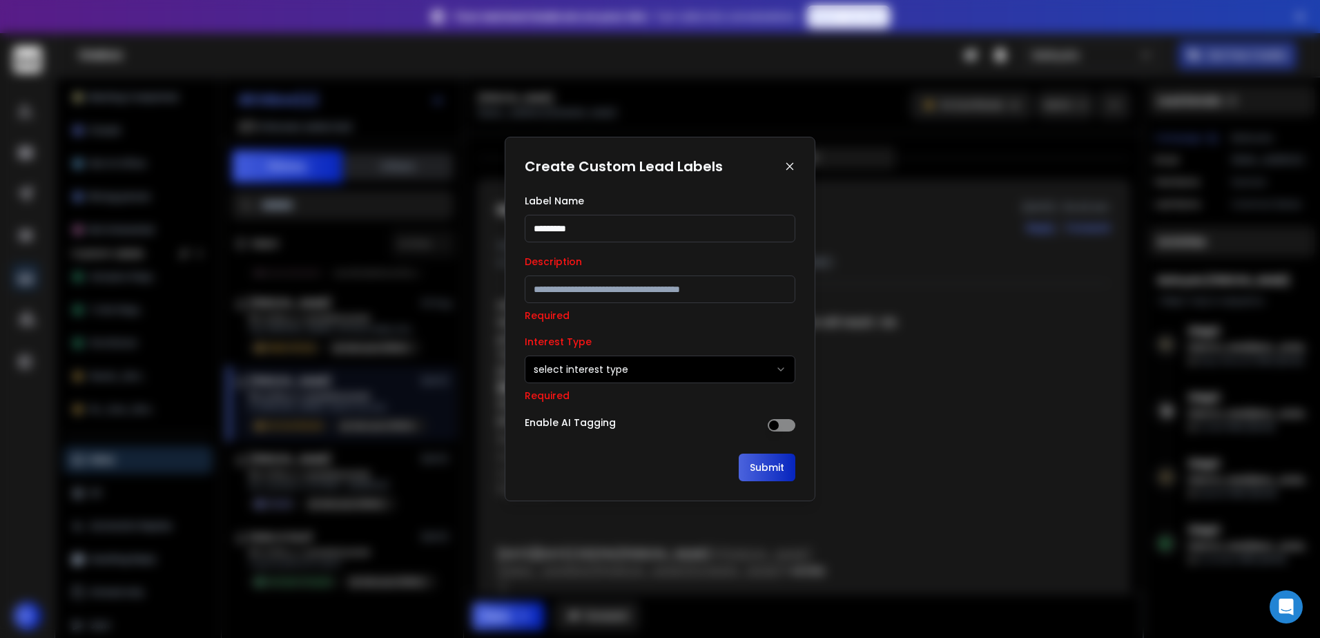
click at [712, 298] on input "Description" at bounding box center [660, 289] width 271 height 28
click at [790, 165] on icon at bounding box center [789, 166] width 11 height 11
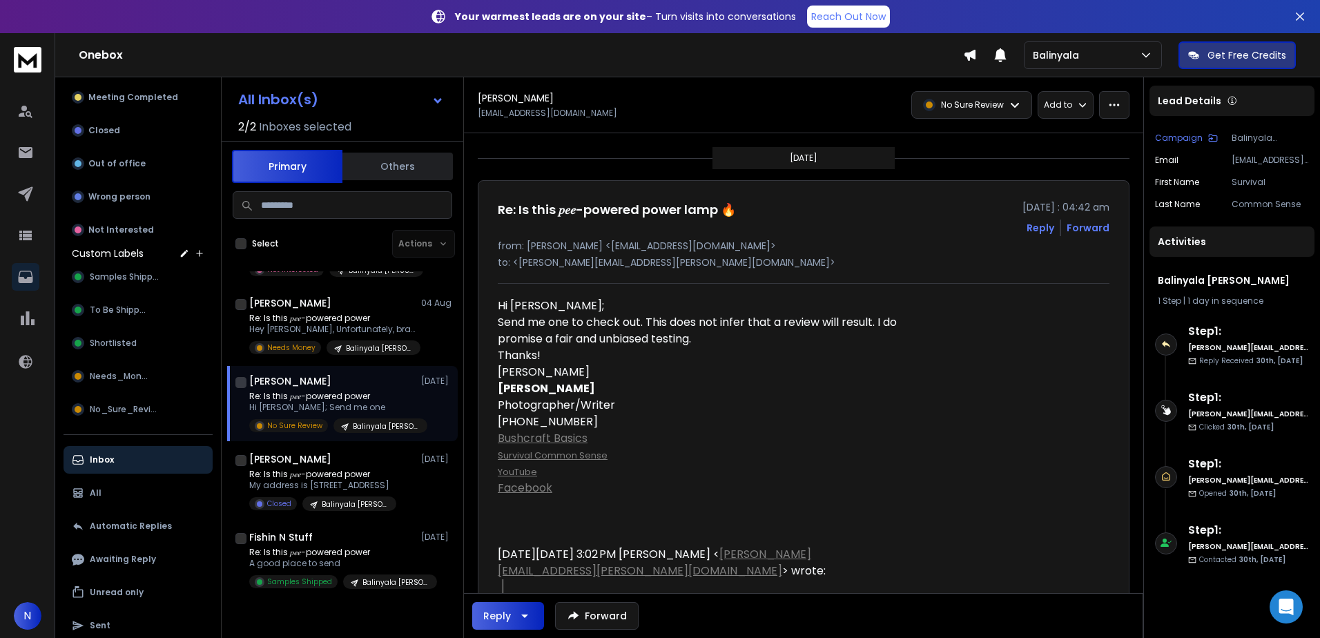
click at [130, 279] on span "Samples Shipped" at bounding box center [126, 276] width 72 height 11
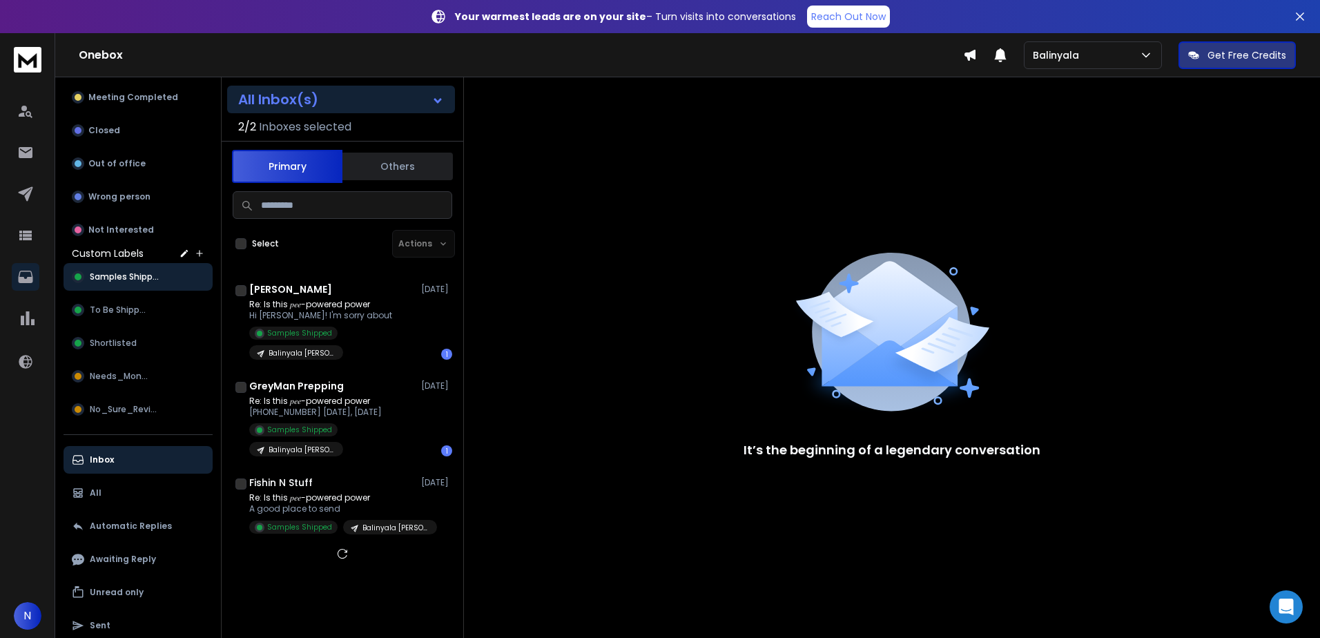
click at [440, 102] on icon at bounding box center [437, 101] width 12 height 12
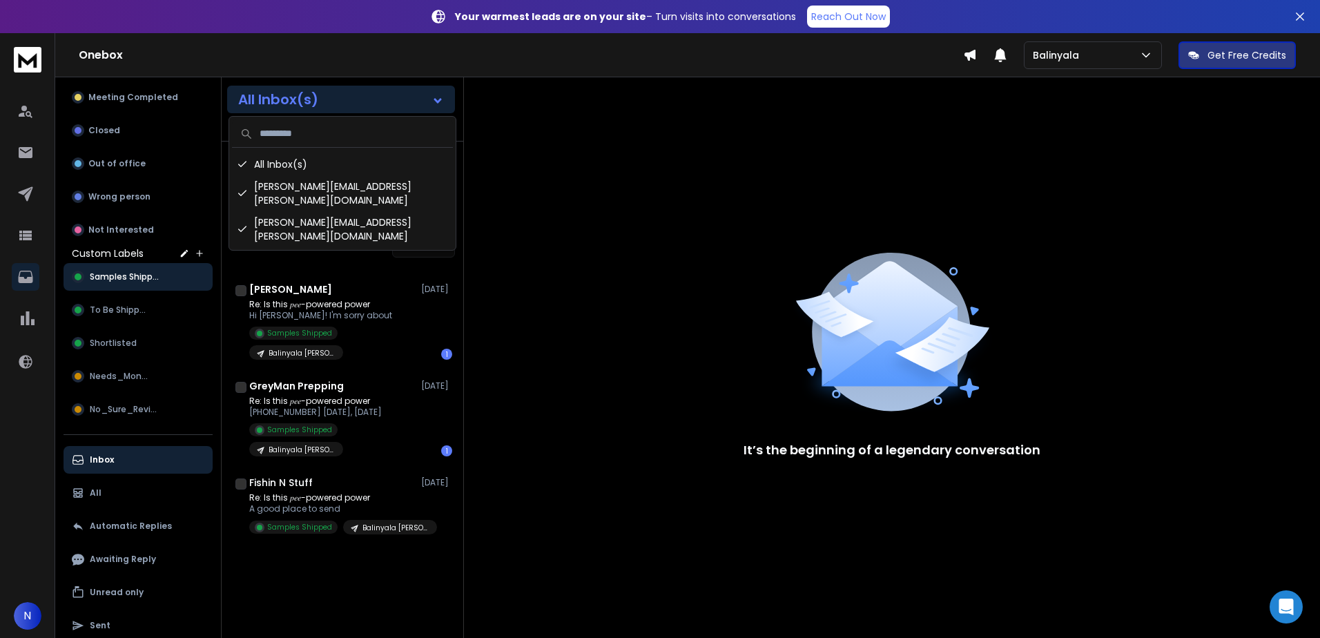
click at [440, 102] on icon at bounding box center [437, 101] width 12 height 12
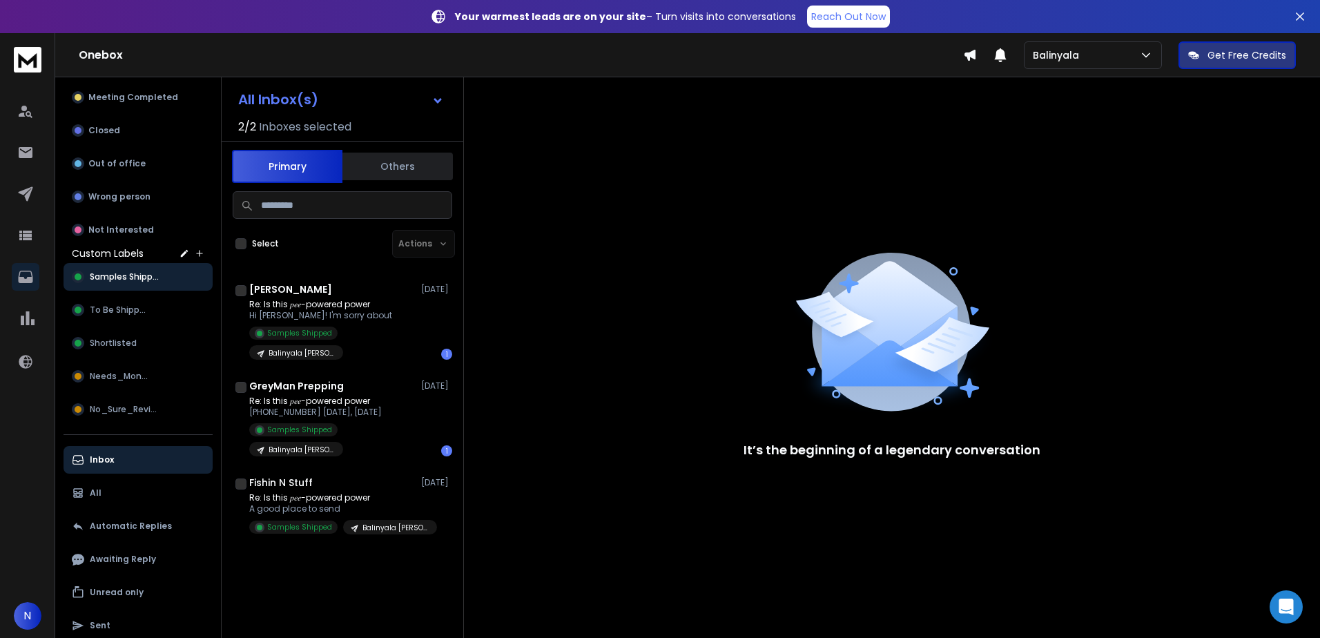
click at [656, 219] on div "It’s the beginning of a legendary conversation" at bounding box center [892, 348] width 856 height 542
click at [116, 280] on span "Samples Shipped" at bounding box center [126, 276] width 72 height 11
drag, startPoint x: 116, startPoint y: 280, endPoint x: 171, endPoint y: 265, distance: 57.3
click at [171, 265] on button "Samples Shipped" at bounding box center [137, 277] width 149 height 28
click at [181, 255] on icon at bounding box center [185, 254] width 8 height 8
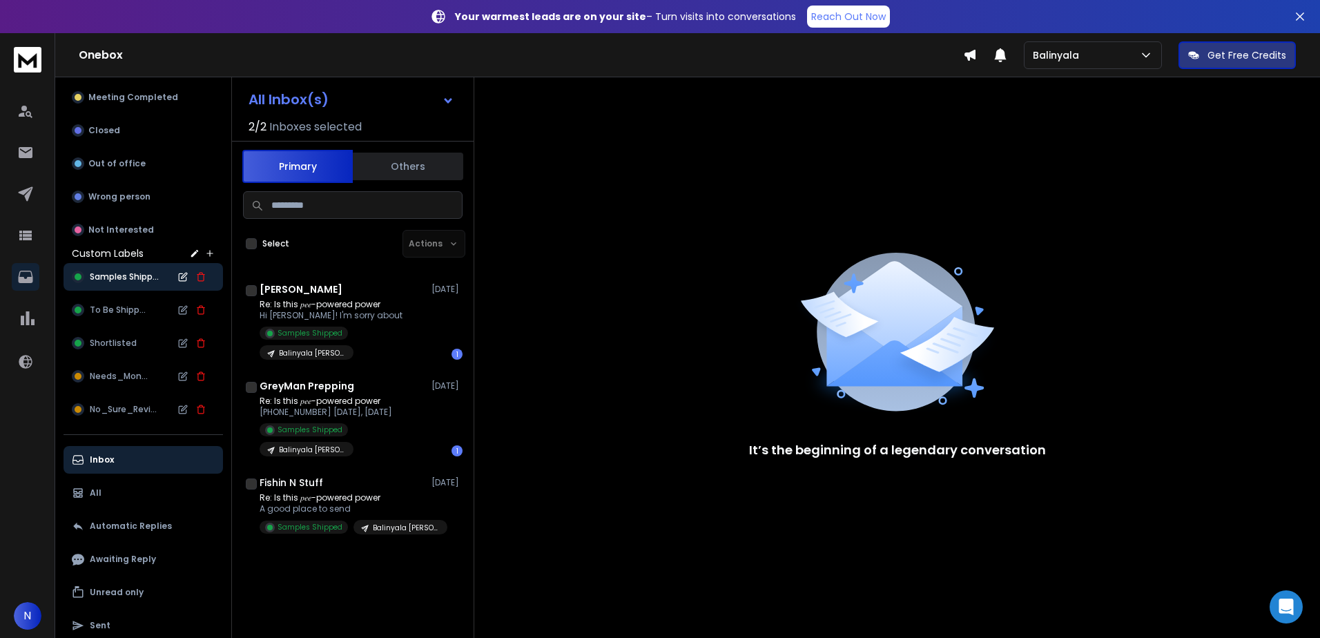
click at [182, 277] on icon at bounding box center [183, 277] width 10 height 10
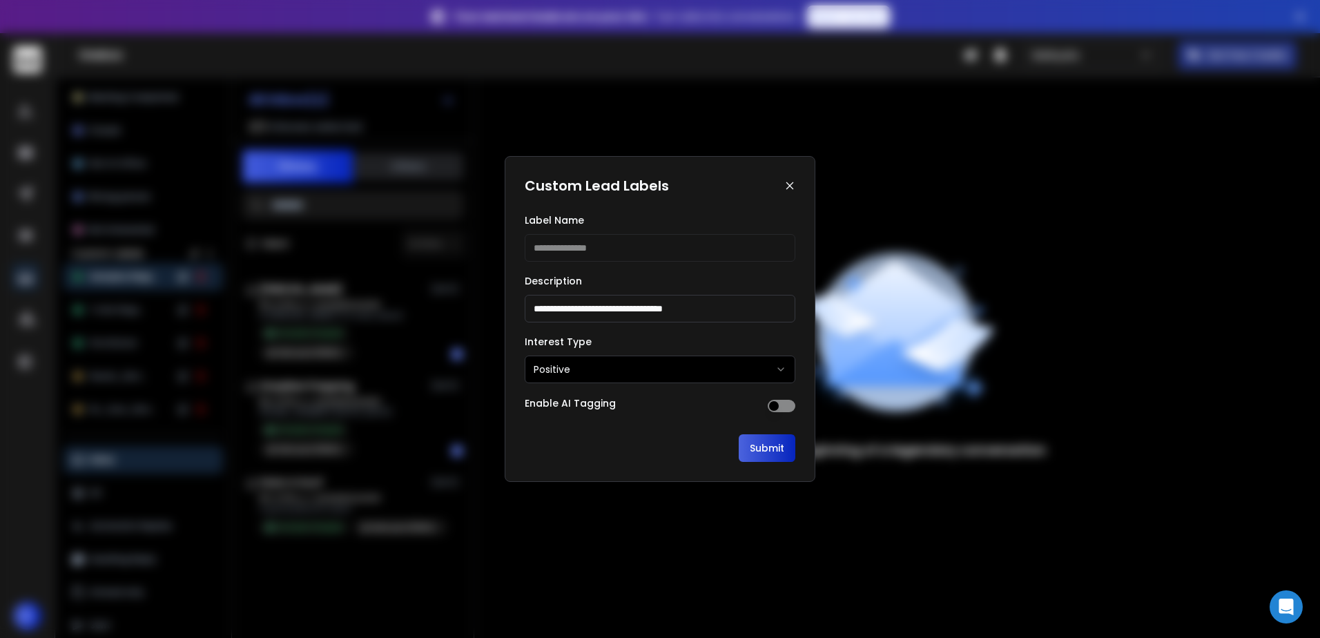
click at [792, 185] on icon at bounding box center [789, 185] width 11 height 11
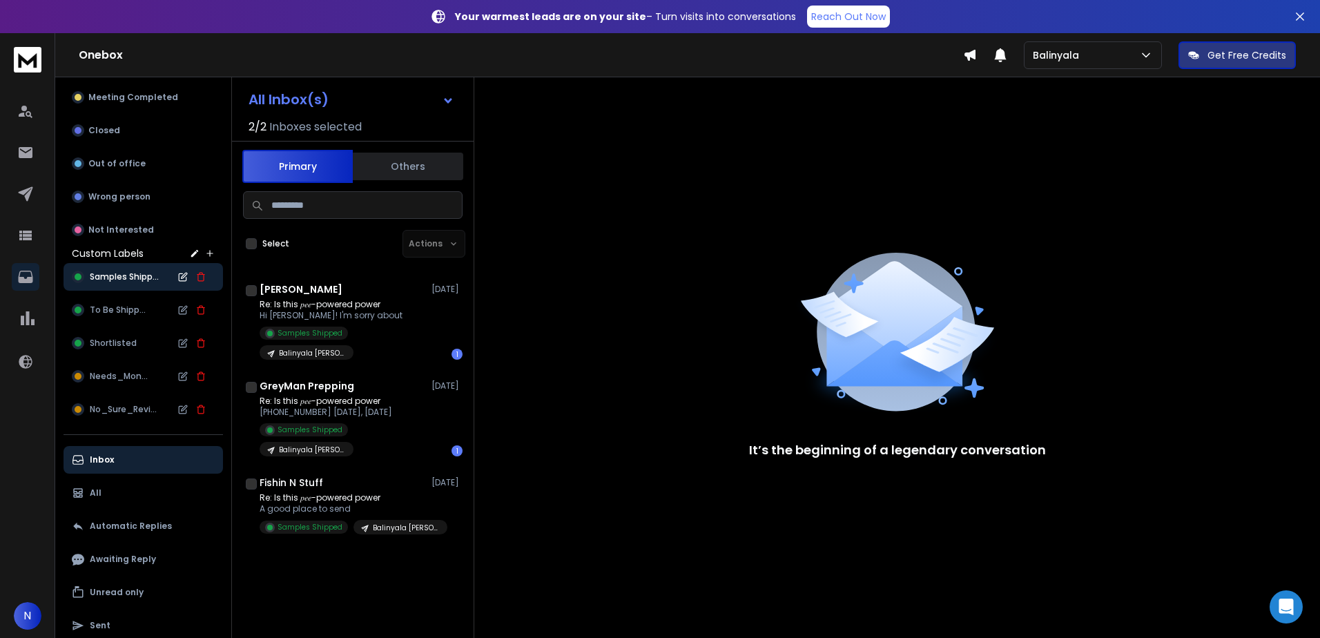
click at [179, 407] on icon at bounding box center [183, 409] width 10 height 10
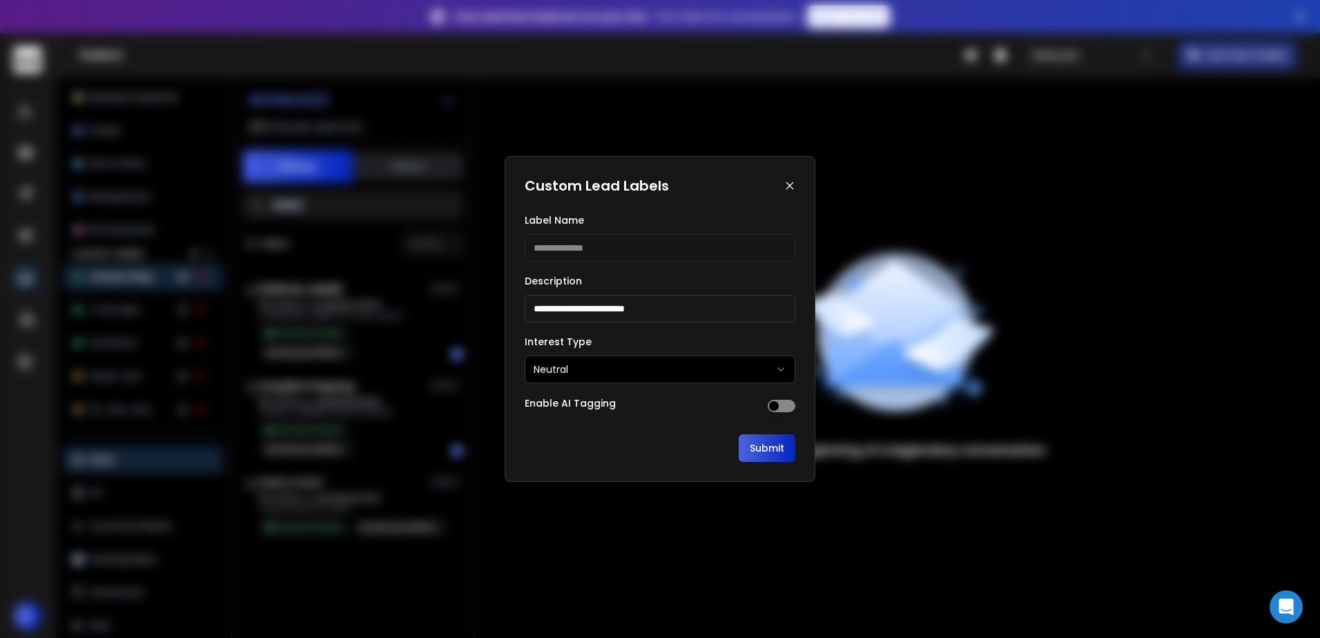
click at [785, 177] on div "Custom Lead Labels" at bounding box center [660, 185] width 271 height 19
click at [787, 188] on icon at bounding box center [790, 186] width 8 height 8
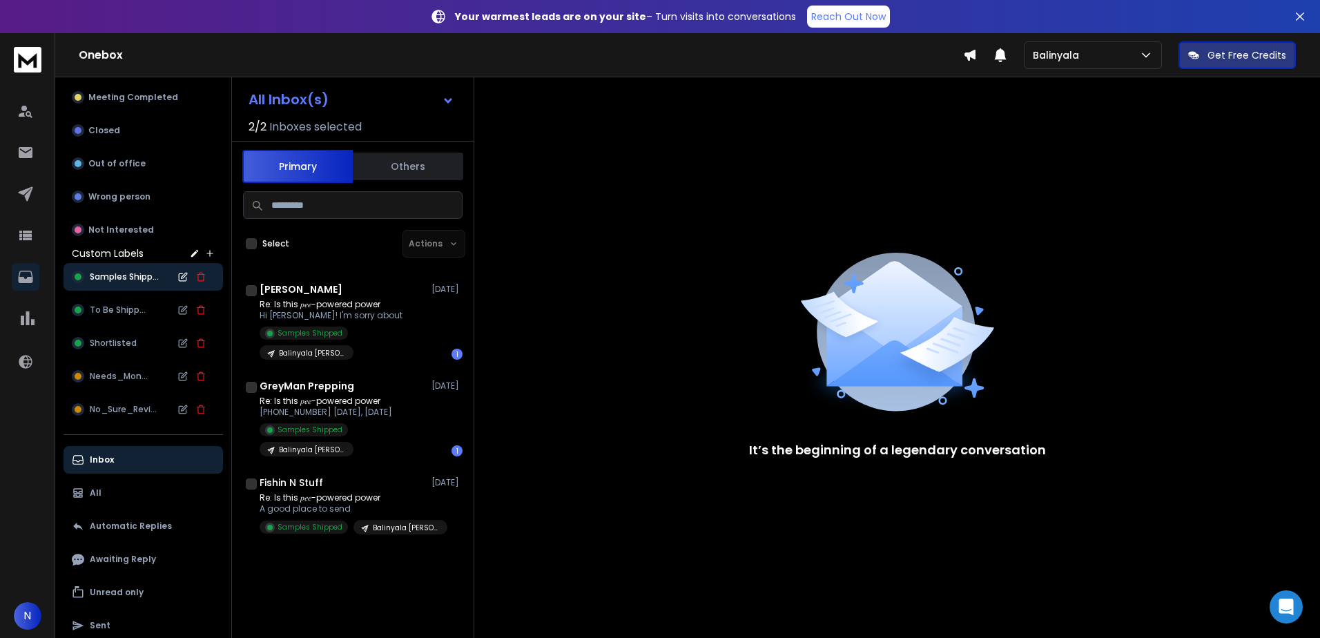
click at [178, 344] on icon at bounding box center [183, 343] width 10 height 10
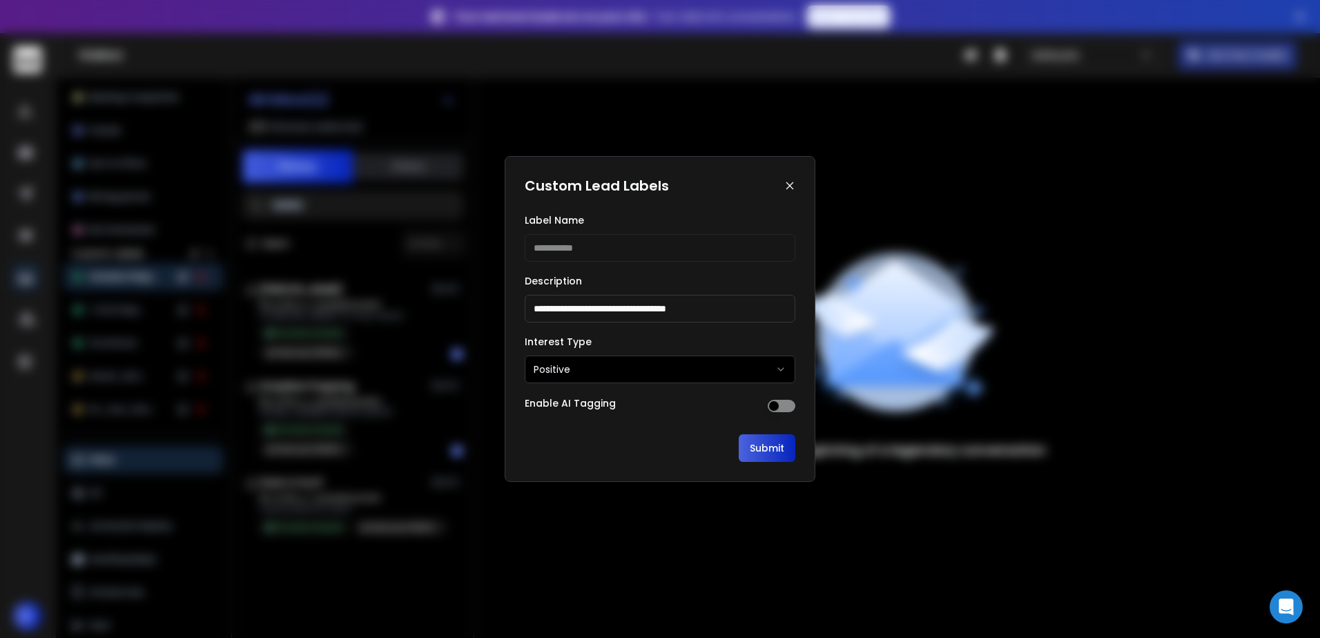
click at [792, 187] on icon at bounding box center [789, 185] width 11 height 11
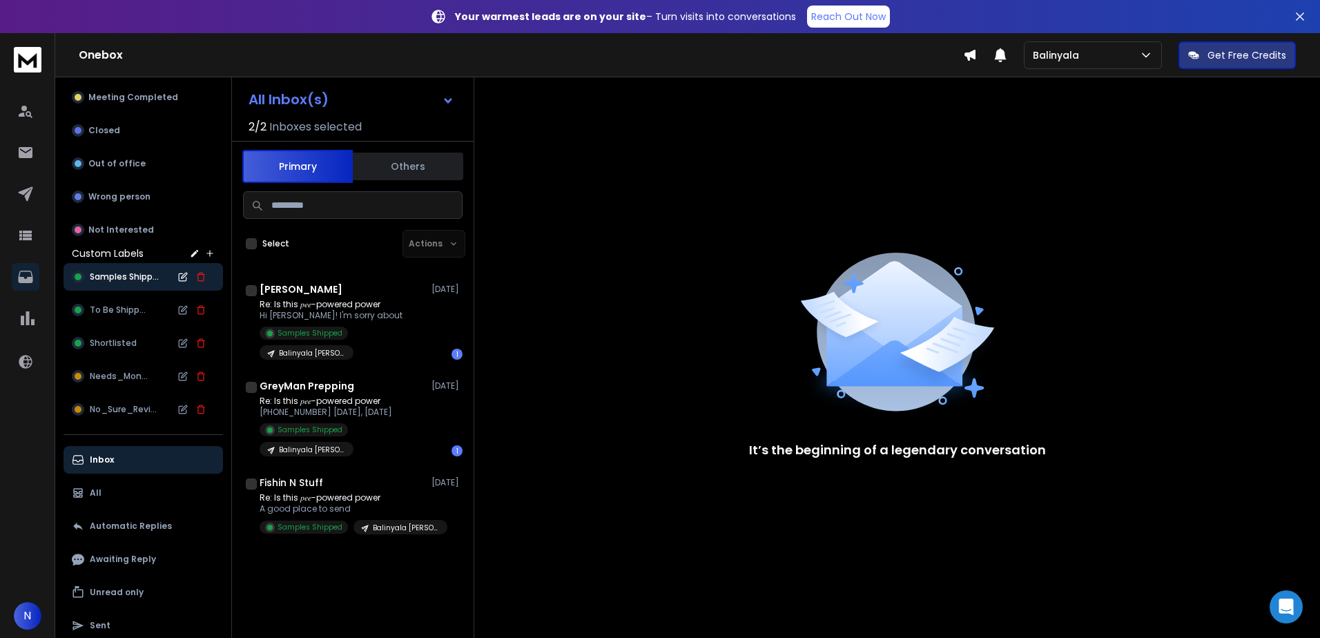
click at [192, 251] on icon at bounding box center [195, 253] width 10 height 10
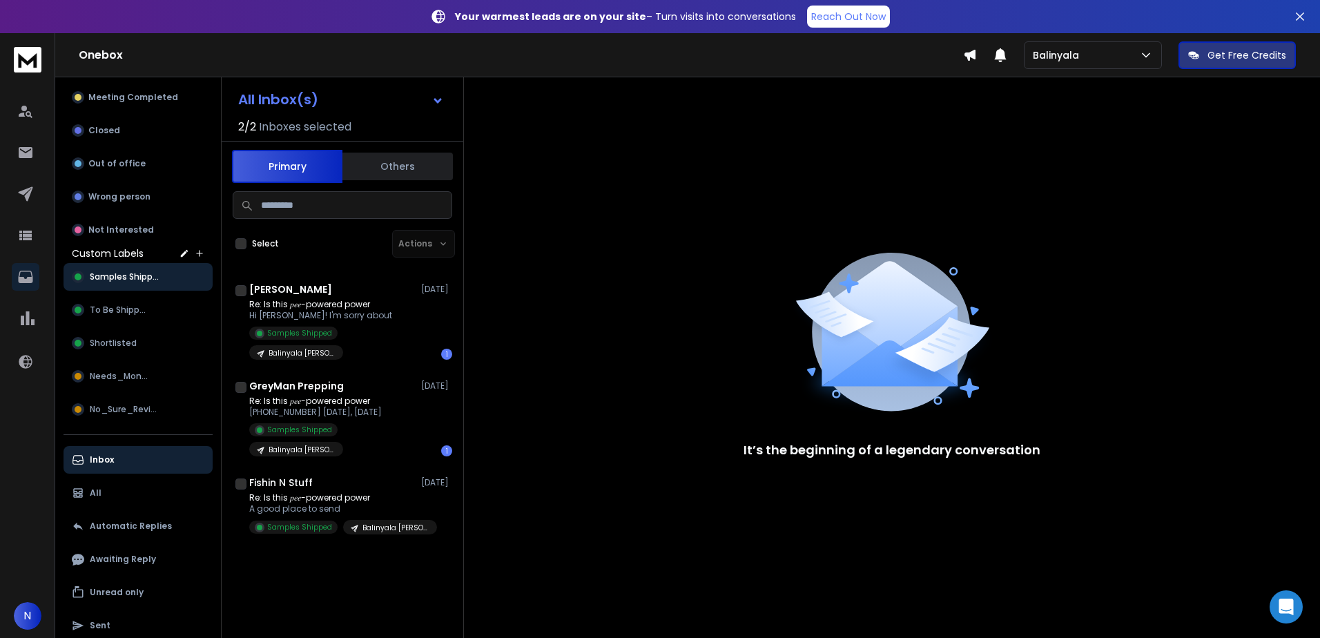
click at [195, 250] on icon at bounding box center [200, 253] width 10 height 10
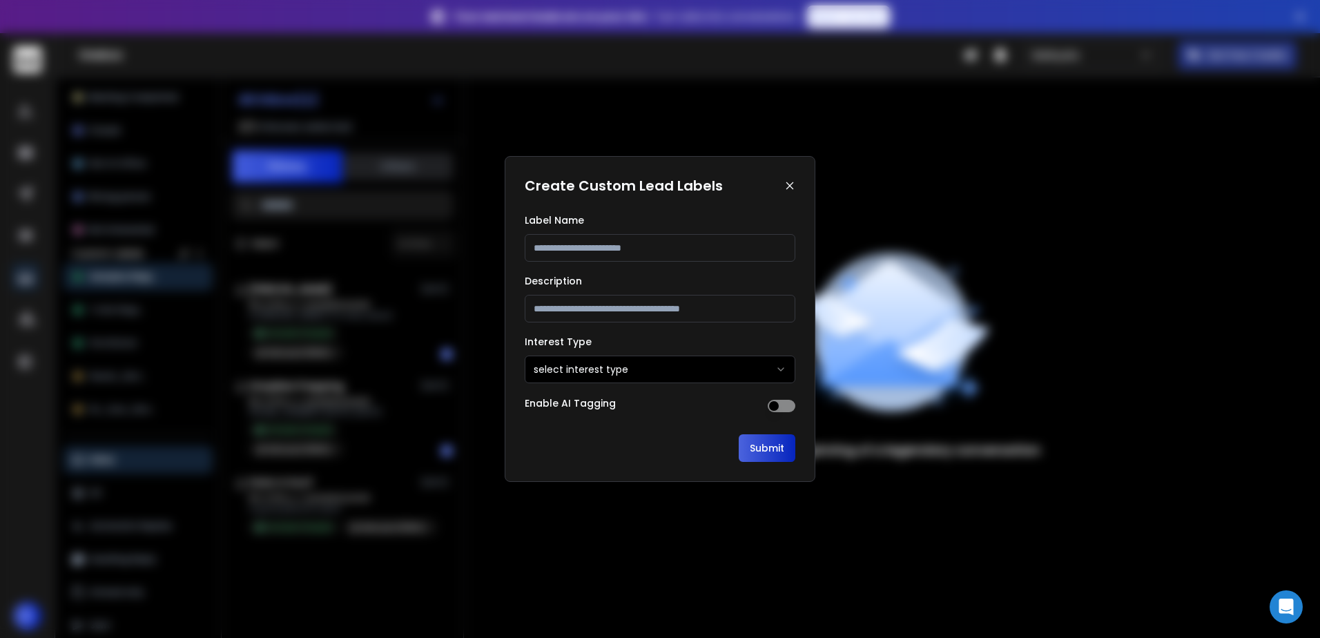
click at [596, 257] on input "Label Name" at bounding box center [660, 248] width 271 height 28
type input "*********"
click at [585, 306] on input "Description" at bounding box center [660, 309] width 271 height 28
type input "**********"
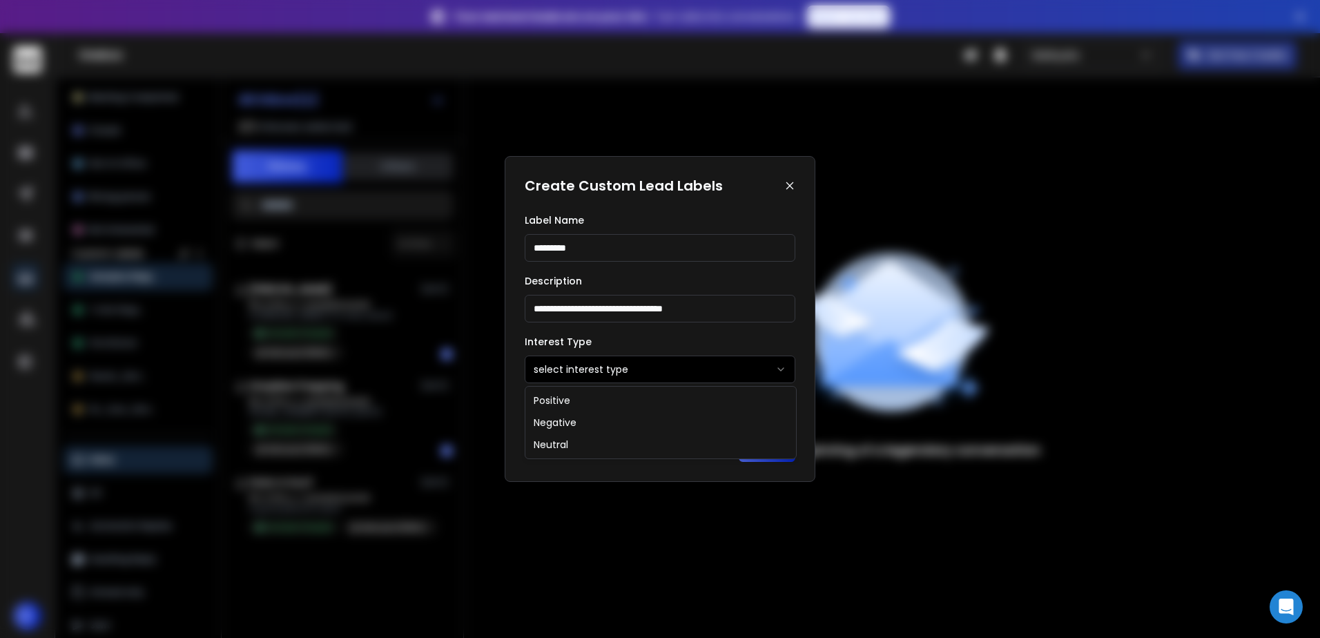
click at [651, 366] on button "select interest type" at bounding box center [660, 369] width 271 height 28
select select "*******"
click at [774, 445] on button "Submit" at bounding box center [767, 448] width 57 height 28
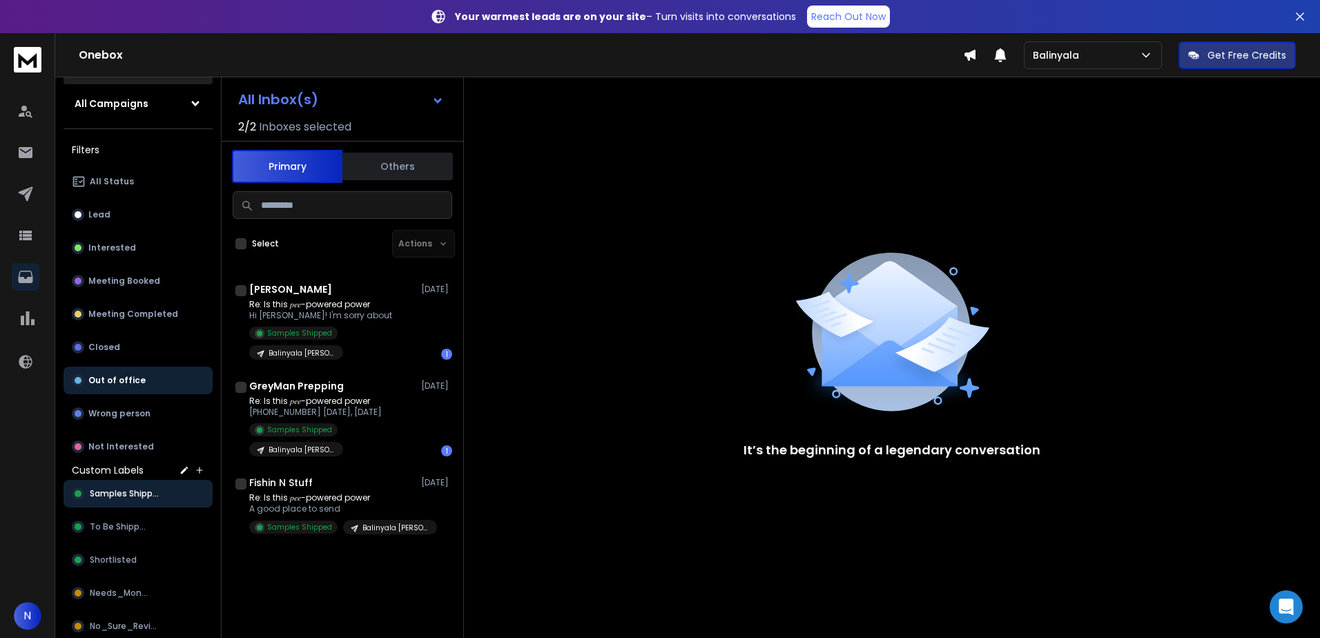
scroll to position [42, 0]
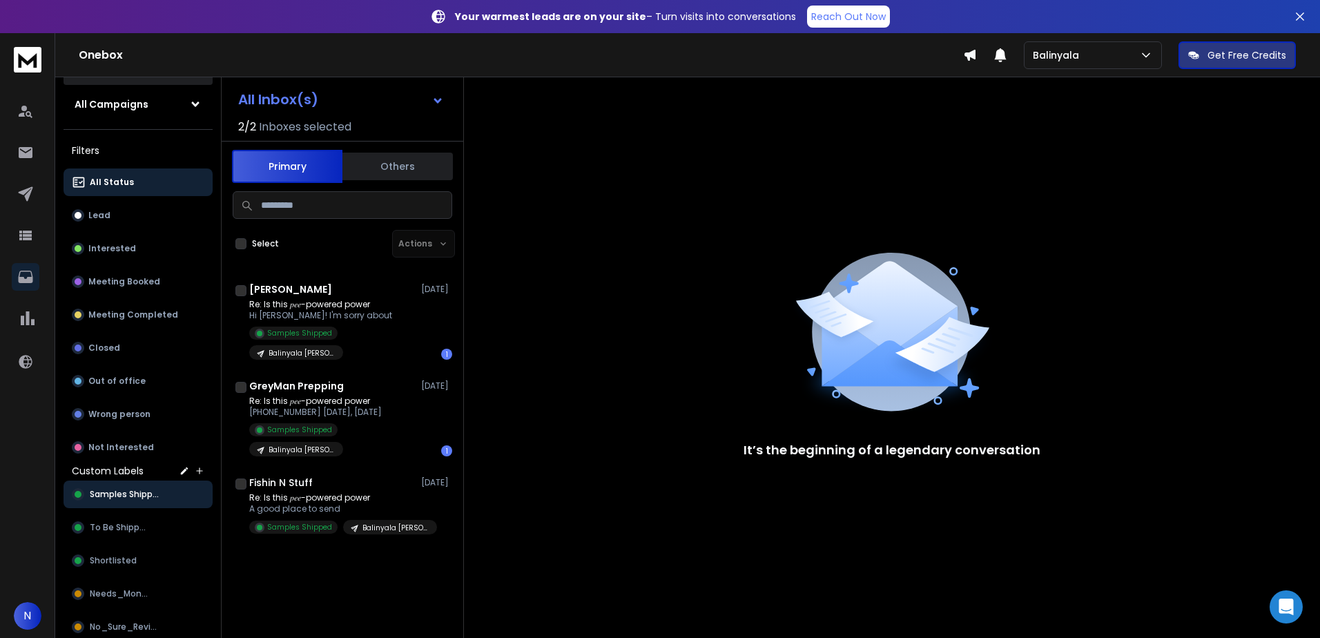
click at [130, 177] on button "All Status" at bounding box center [137, 182] width 149 height 28
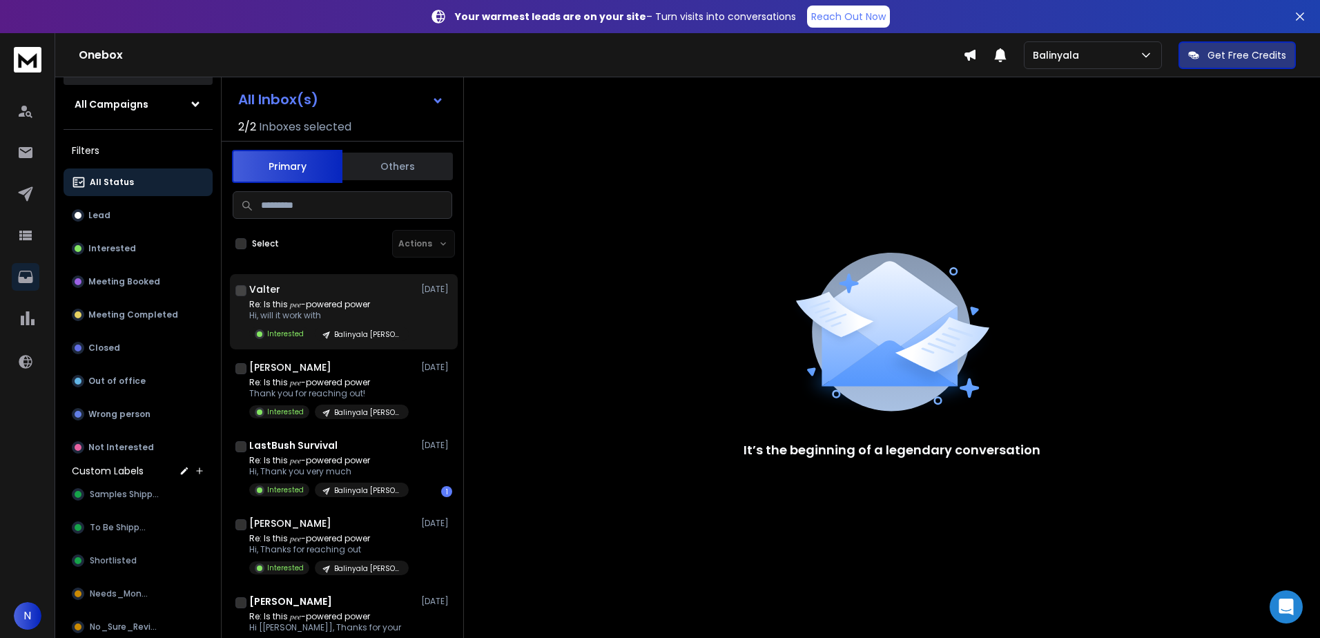
click at [361, 299] on p "Re: Is this 𝑝𝑒𝑒-powered power" at bounding box center [328, 304] width 159 height 11
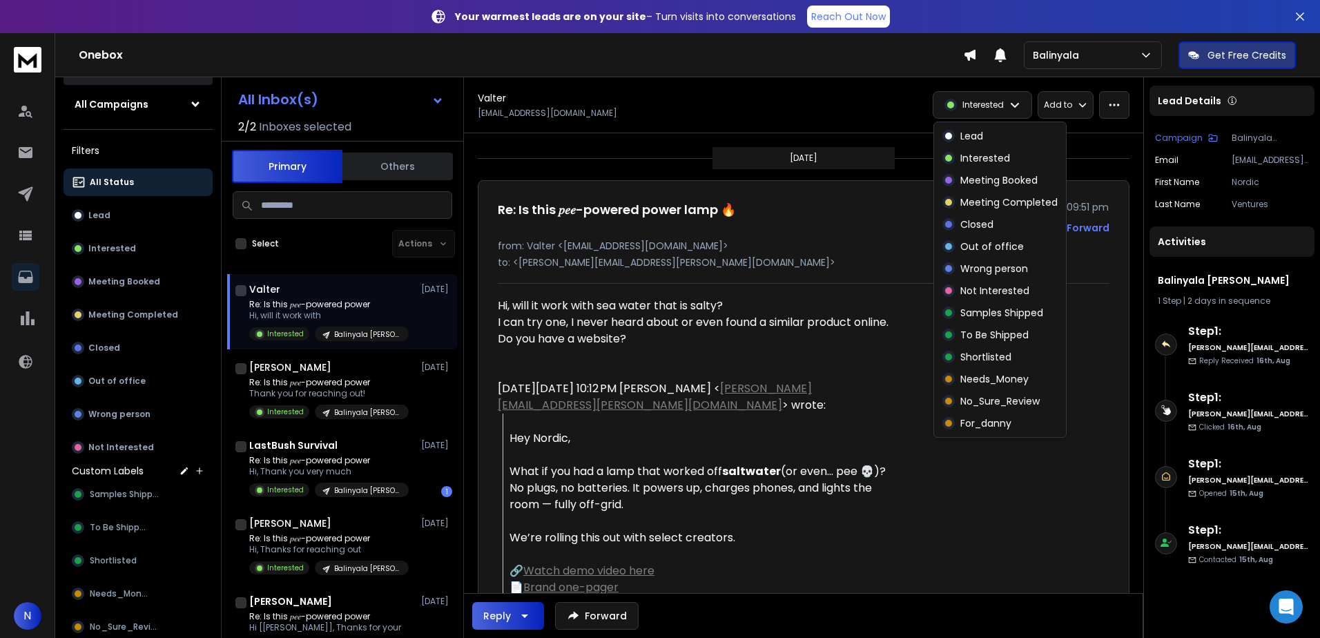
click at [1007, 96] on div "Interested" at bounding box center [982, 105] width 98 height 26
click at [984, 421] on p "For_danny" at bounding box center [985, 423] width 51 height 14
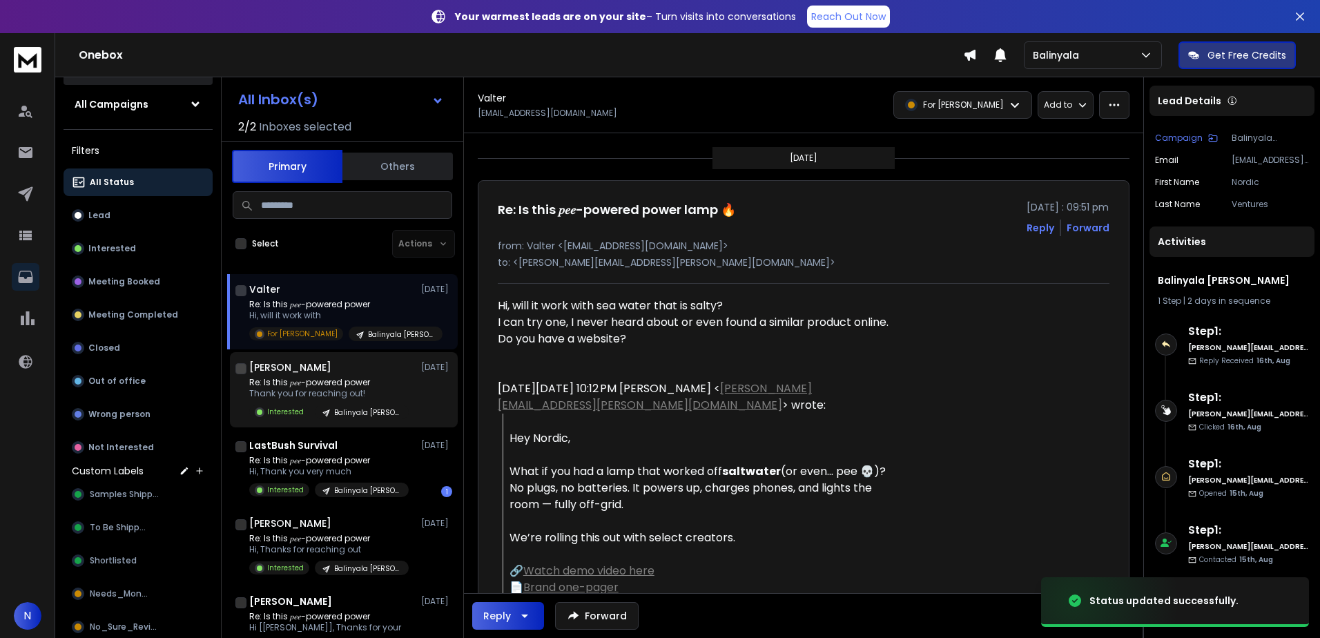
click at [331, 368] on div "Josh Fenn 15 Aug" at bounding box center [350, 367] width 203 height 14
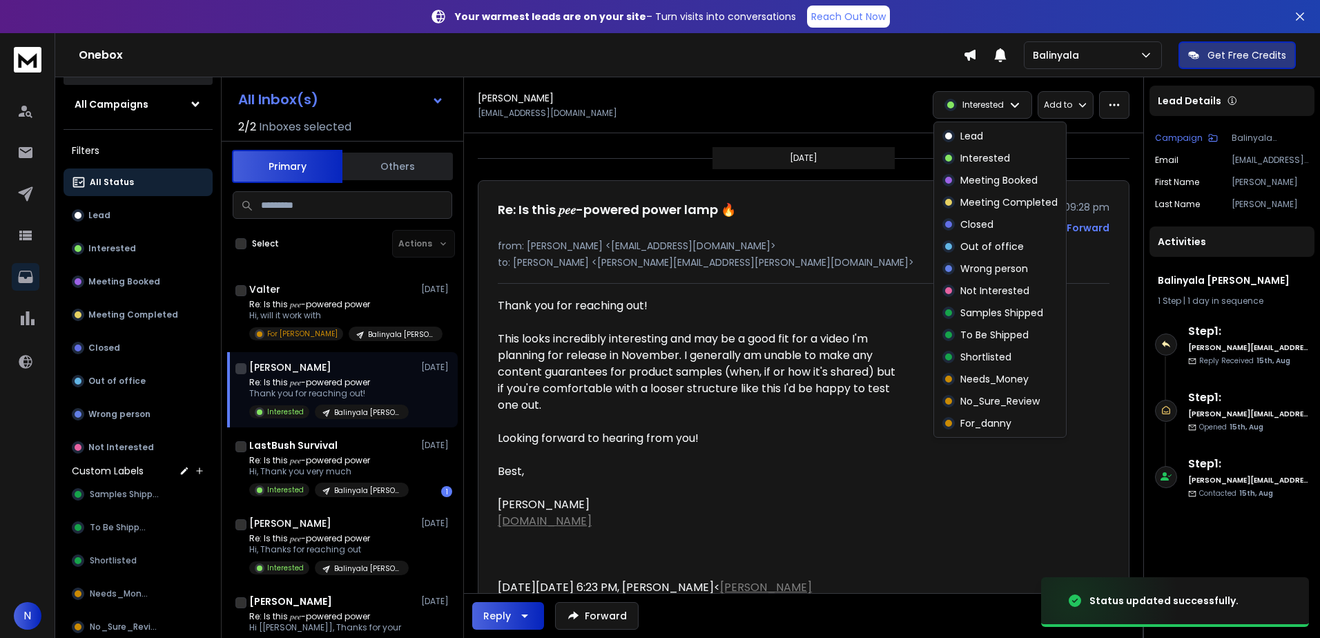
click at [987, 105] on p "Interested" at bounding box center [982, 104] width 41 height 11
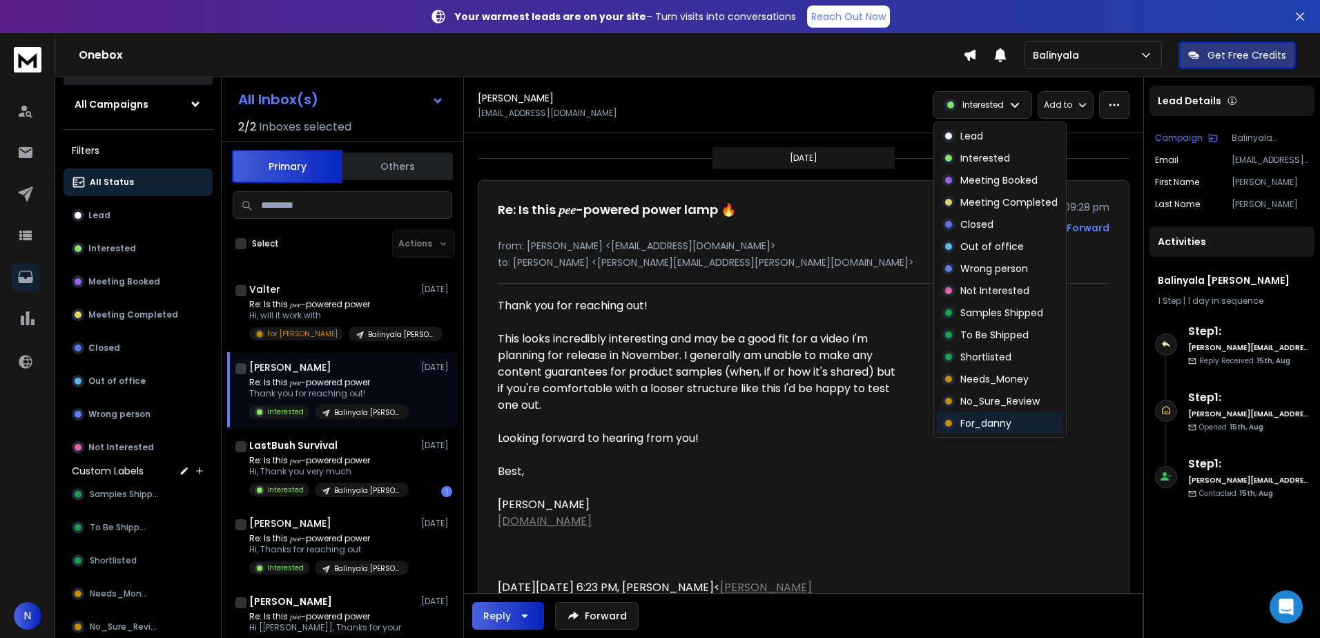
click at [985, 426] on p "For_danny" at bounding box center [985, 423] width 51 height 14
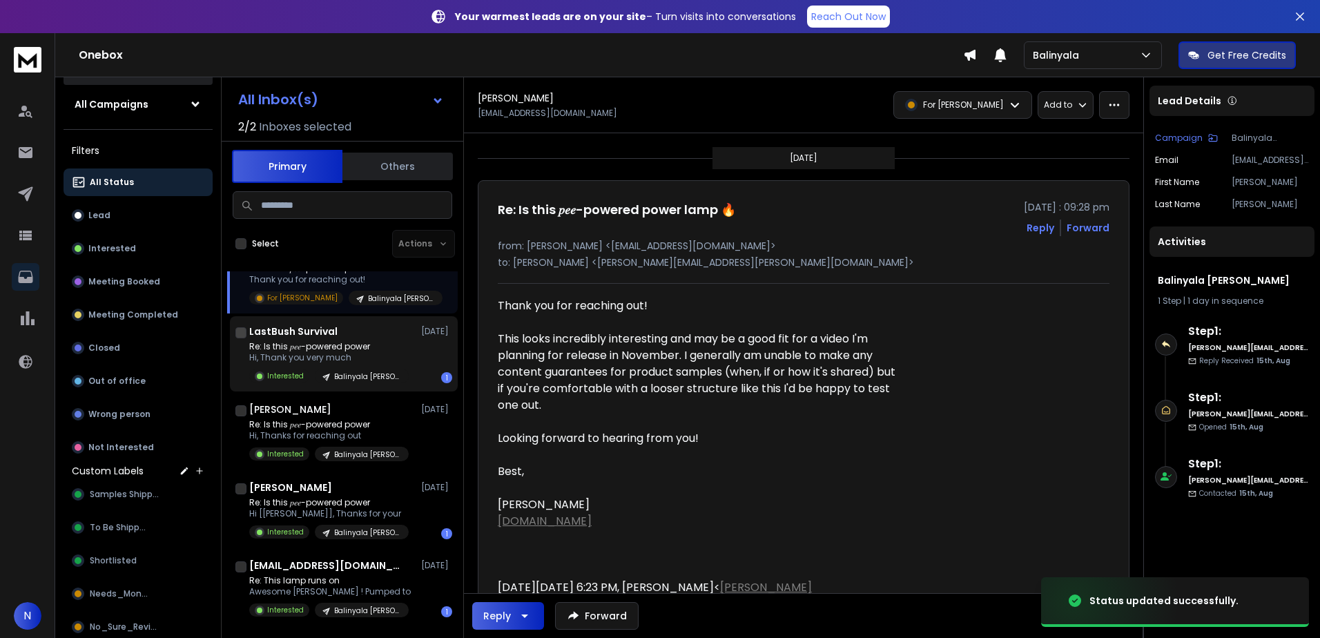
scroll to position [115, 0]
click at [347, 328] on div "LastBush Survival 15 Aug" at bounding box center [350, 331] width 203 height 14
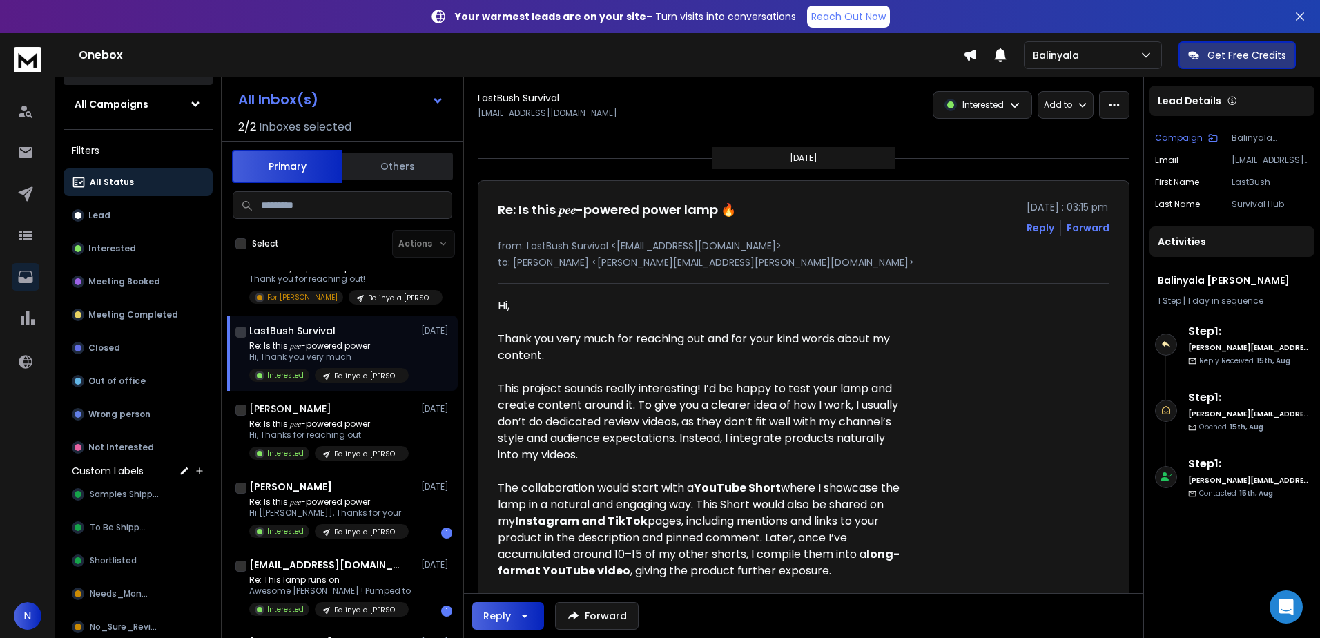
click at [992, 107] on p "Interested" at bounding box center [982, 104] width 41 height 11
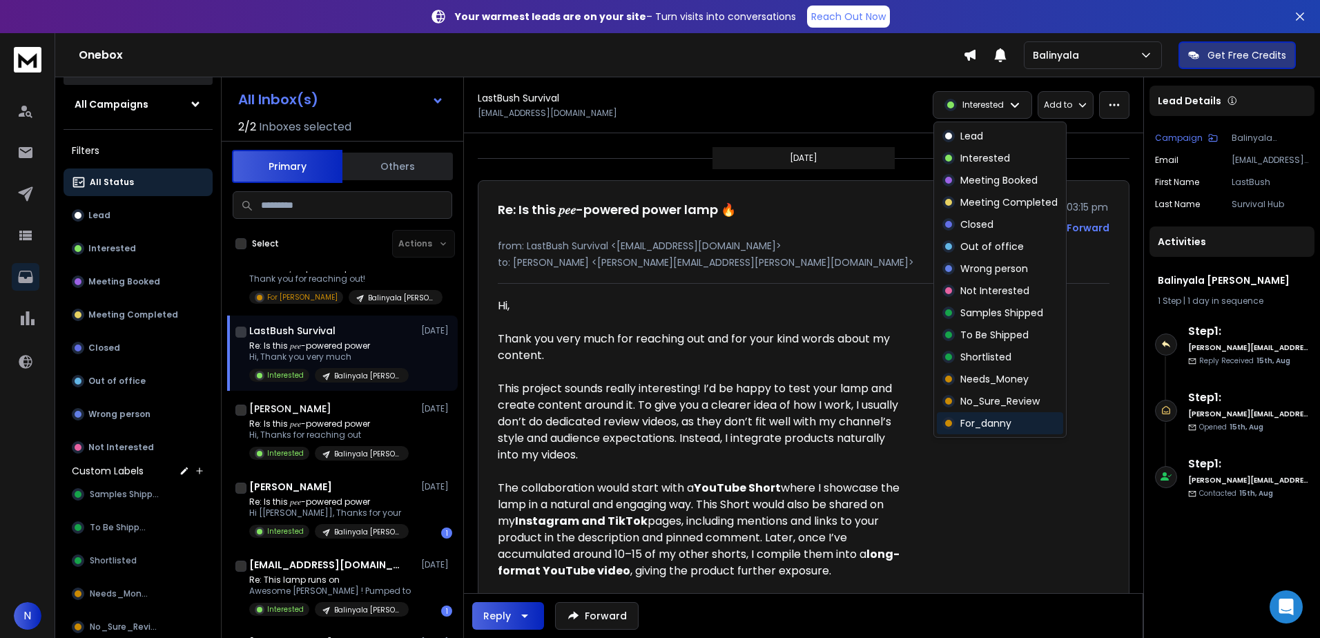
click at [960, 429] on p "For_danny" at bounding box center [985, 423] width 51 height 14
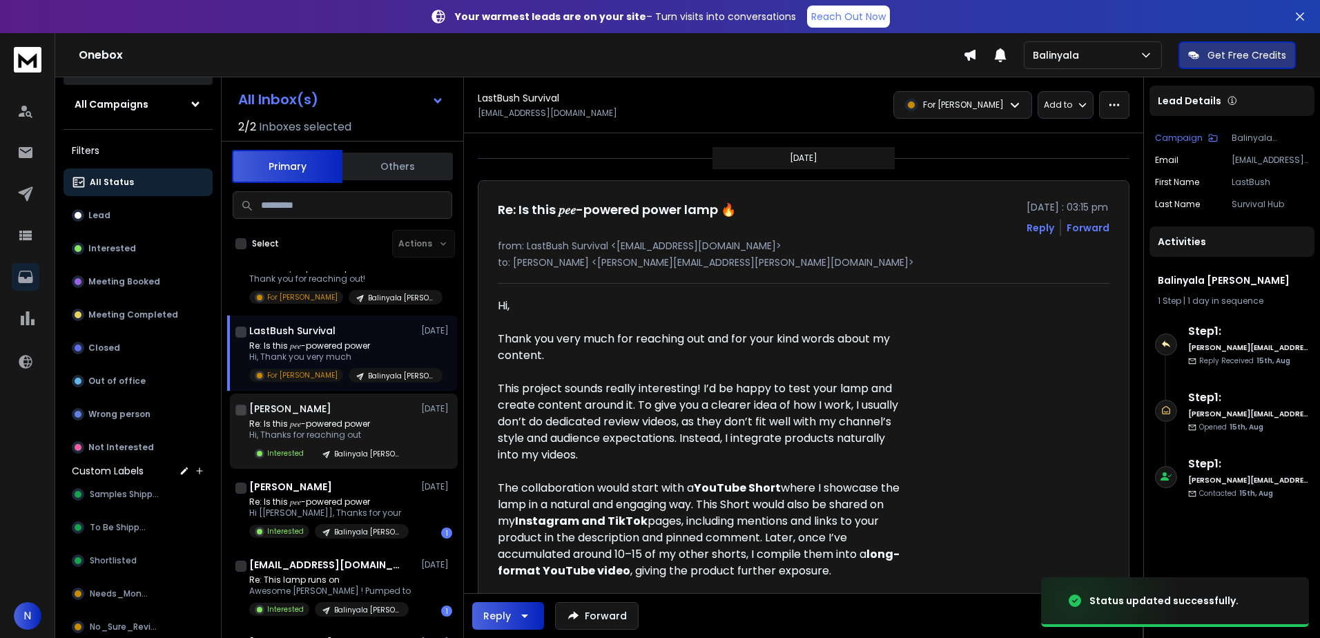
click at [360, 420] on p "Re: Is this 𝑝𝑒𝑒-powered power" at bounding box center [328, 423] width 159 height 11
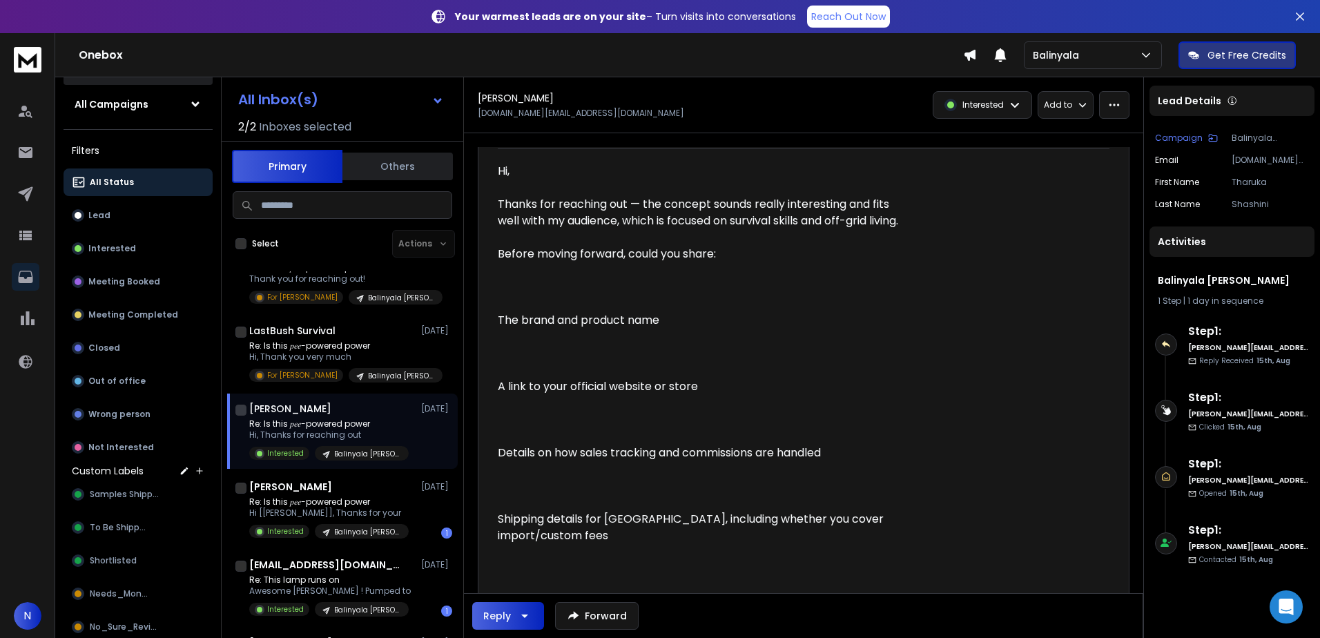
scroll to position [134, 0]
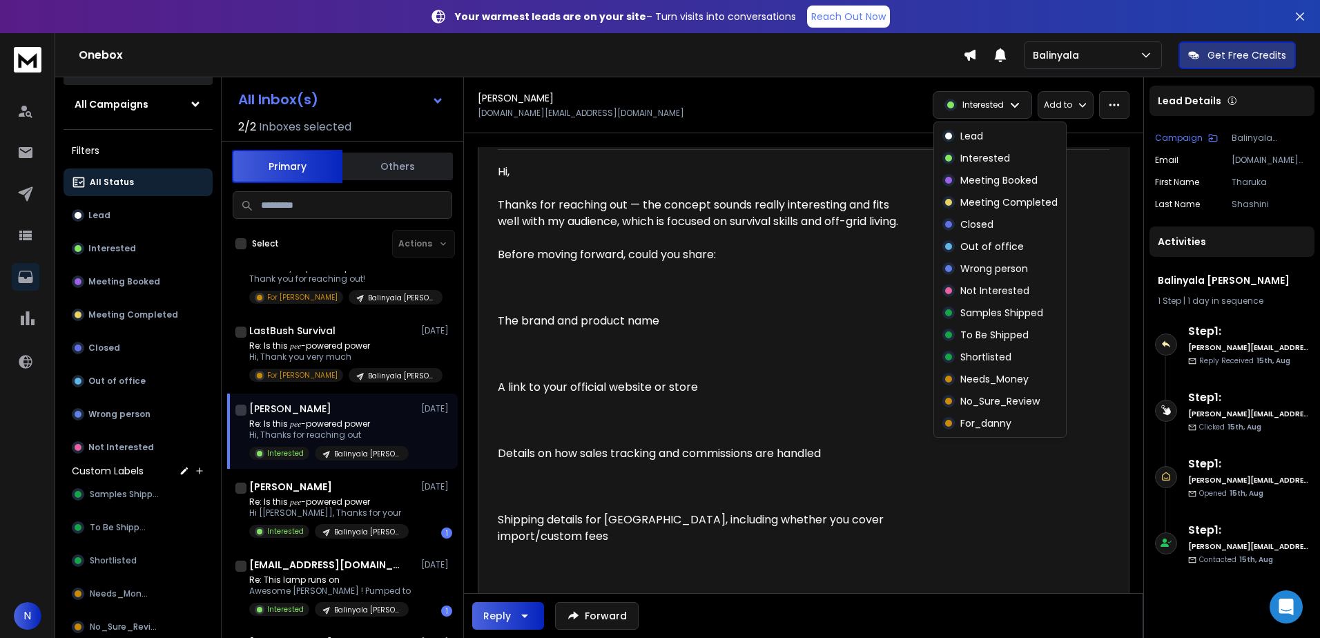
click at [983, 104] on p "Interested" at bounding box center [982, 104] width 41 height 11
click at [988, 429] on p "For_danny" at bounding box center [985, 423] width 51 height 14
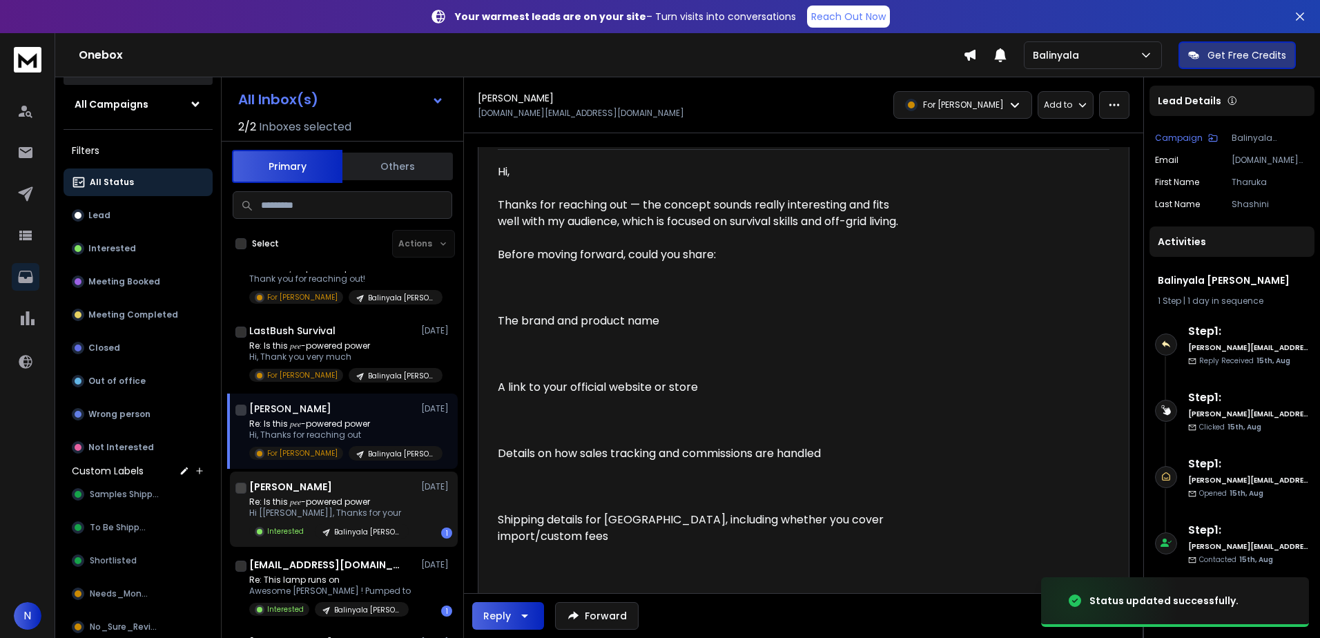
click at [382, 493] on div "Mykhailo Tymkiv 15 Aug Re: Is this 𝑝𝑒𝑒-powered power Hi [Alice], Thanks for you…" at bounding box center [350, 509] width 203 height 59
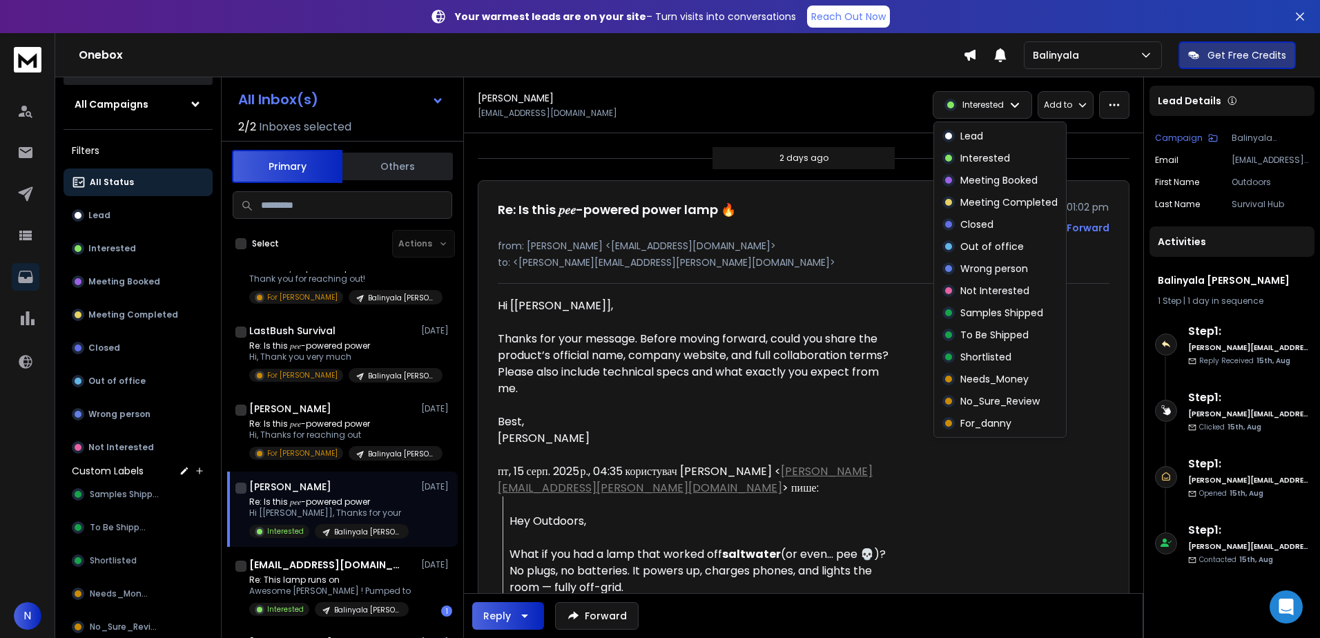
click at [1005, 113] on div "Interested" at bounding box center [982, 105] width 98 height 26
click at [964, 416] on div "For_danny" at bounding box center [1000, 423] width 126 height 22
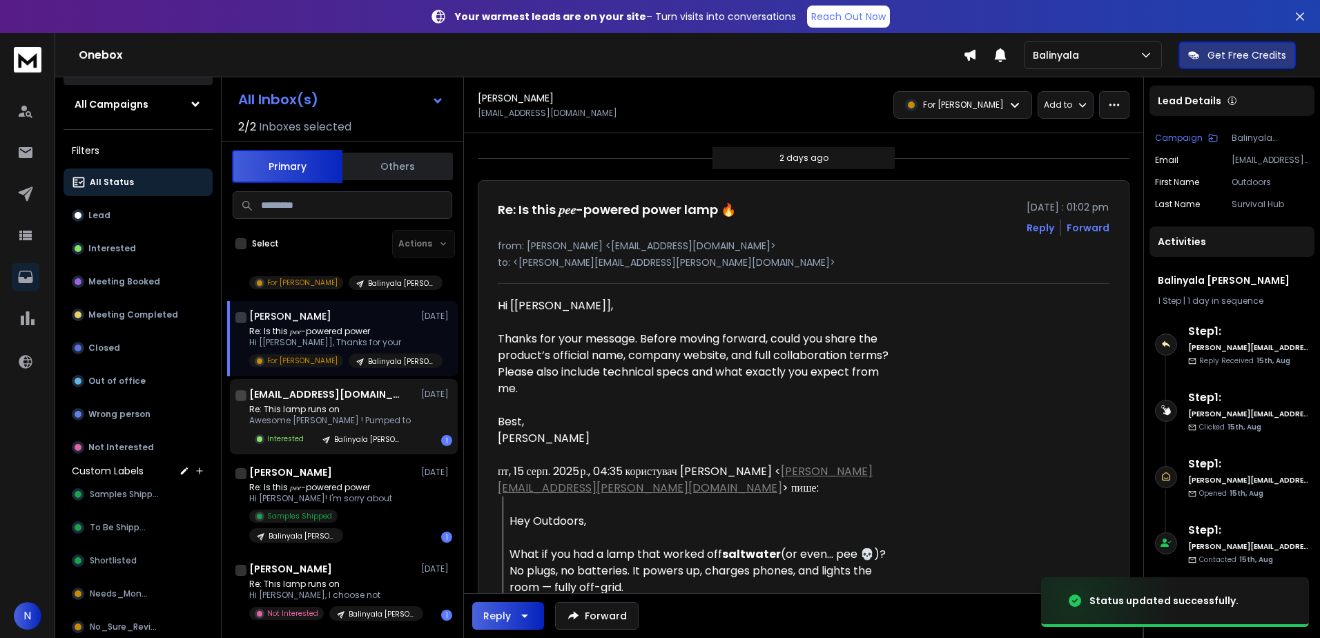
scroll to position [342, 0]
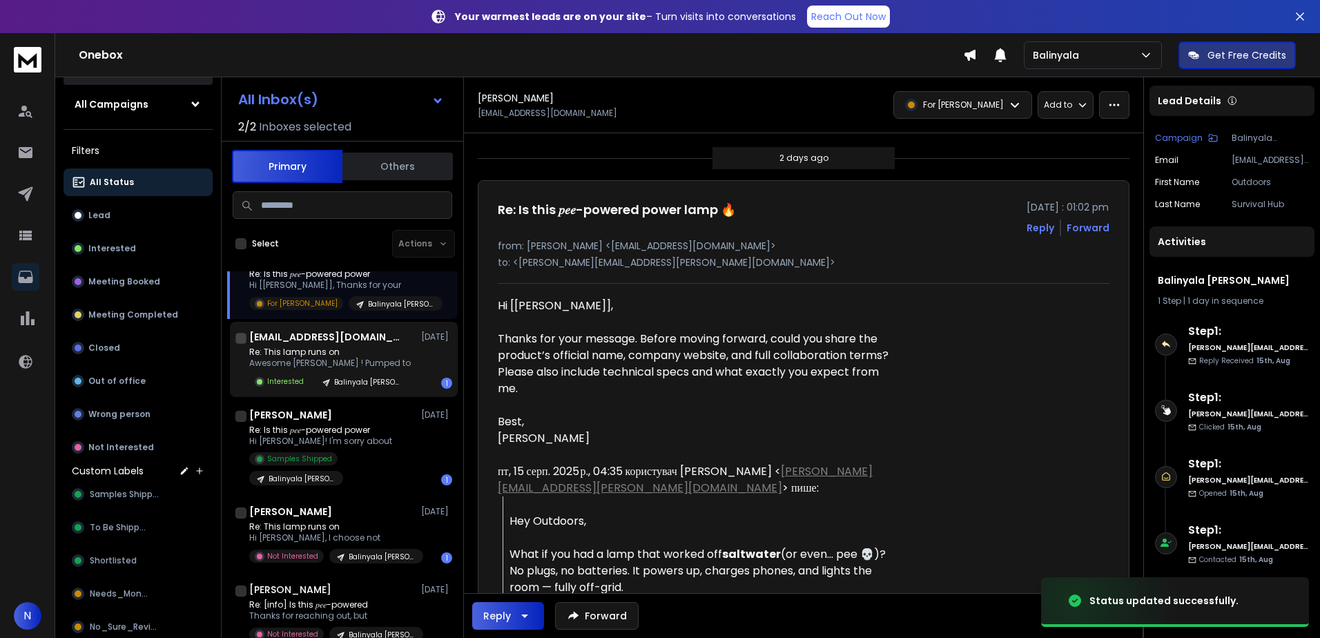
click at [351, 349] on p "Re: This lamp runs on" at bounding box center [330, 351] width 162 height 11
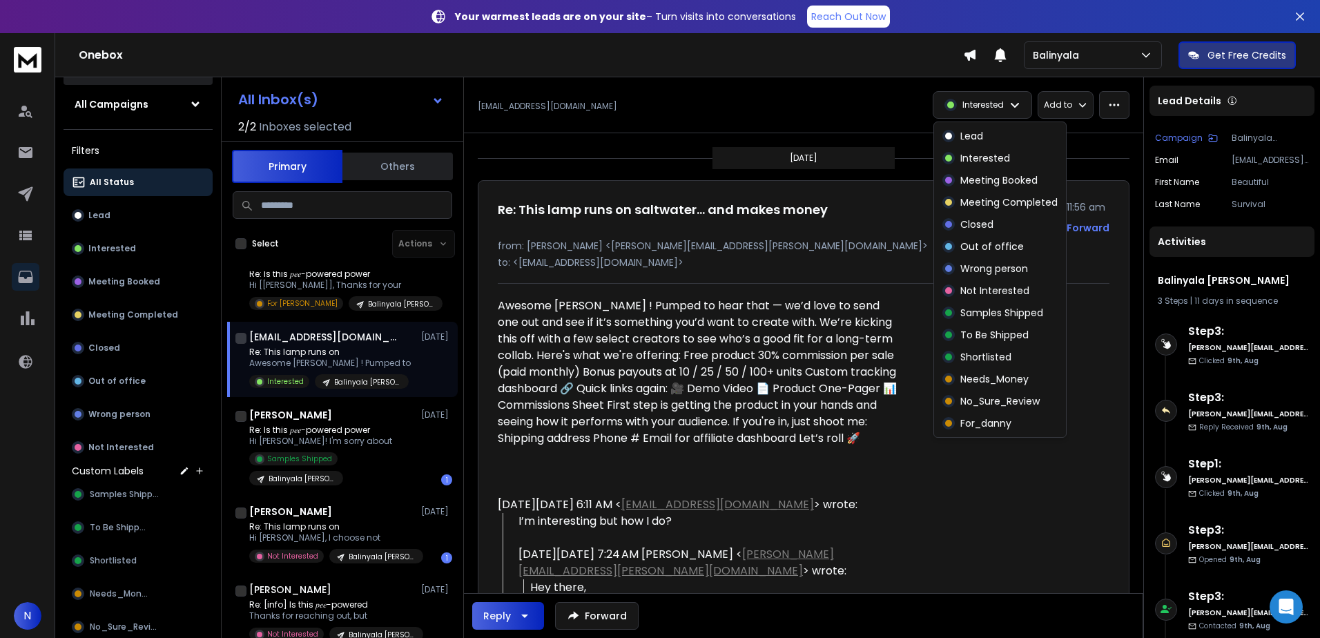
click at [972, 107] on p "Interested" at bounding box center [982, 104] width 41 height 11
click at [997, 355] on p "Shortlisted" at bounding box center [985, 357] width 51 height 14
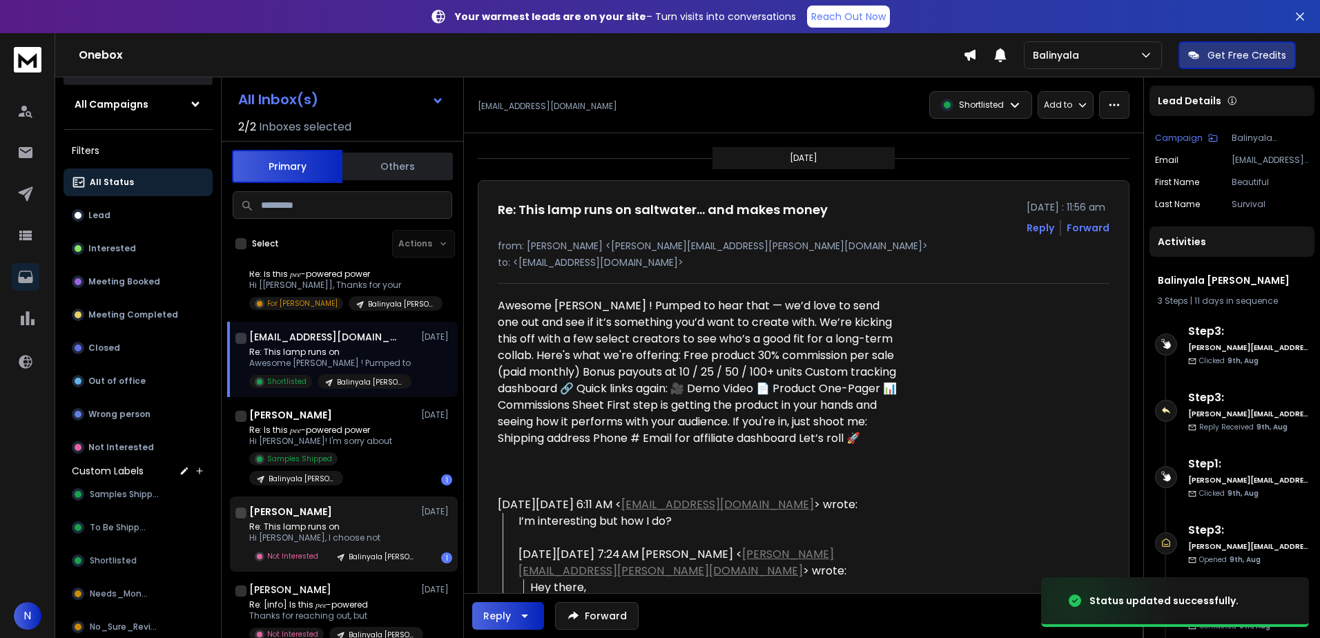
click at [328, 518] on div "Steve Wallis 07 Aug Re: This lamp runs on Hi Katie, I choose not Not Interested…" at bounding box center [350, 534] width 203 height 59
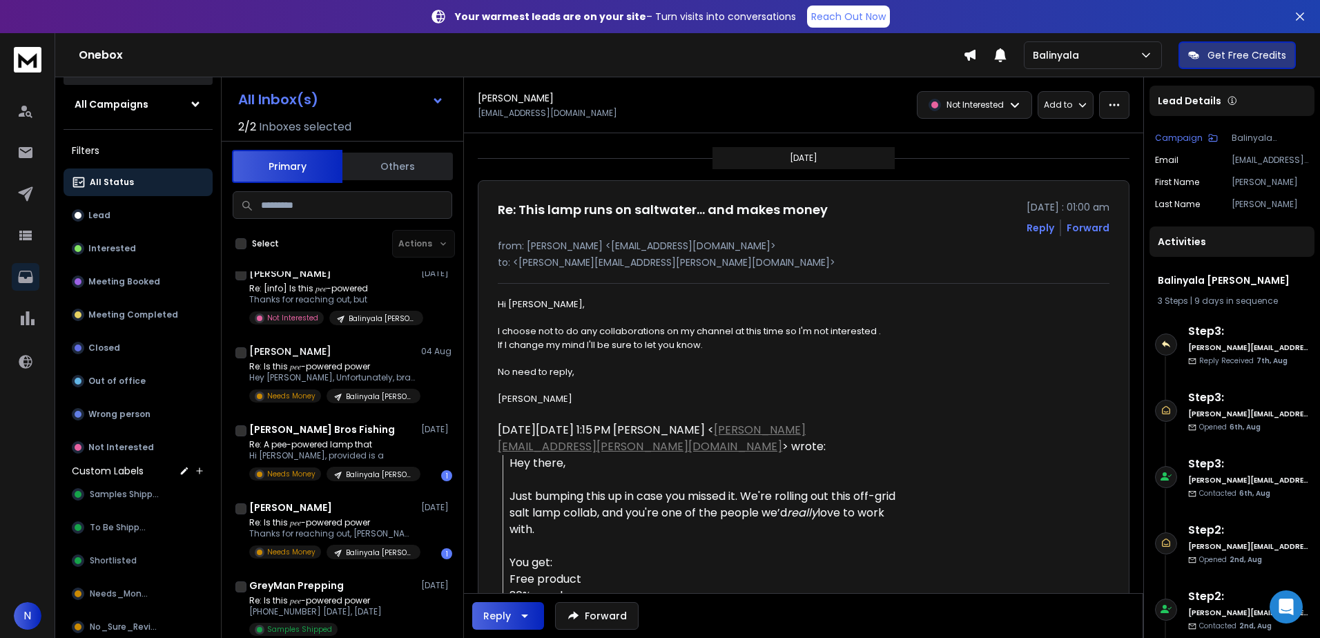
scroll to position [659, 0]
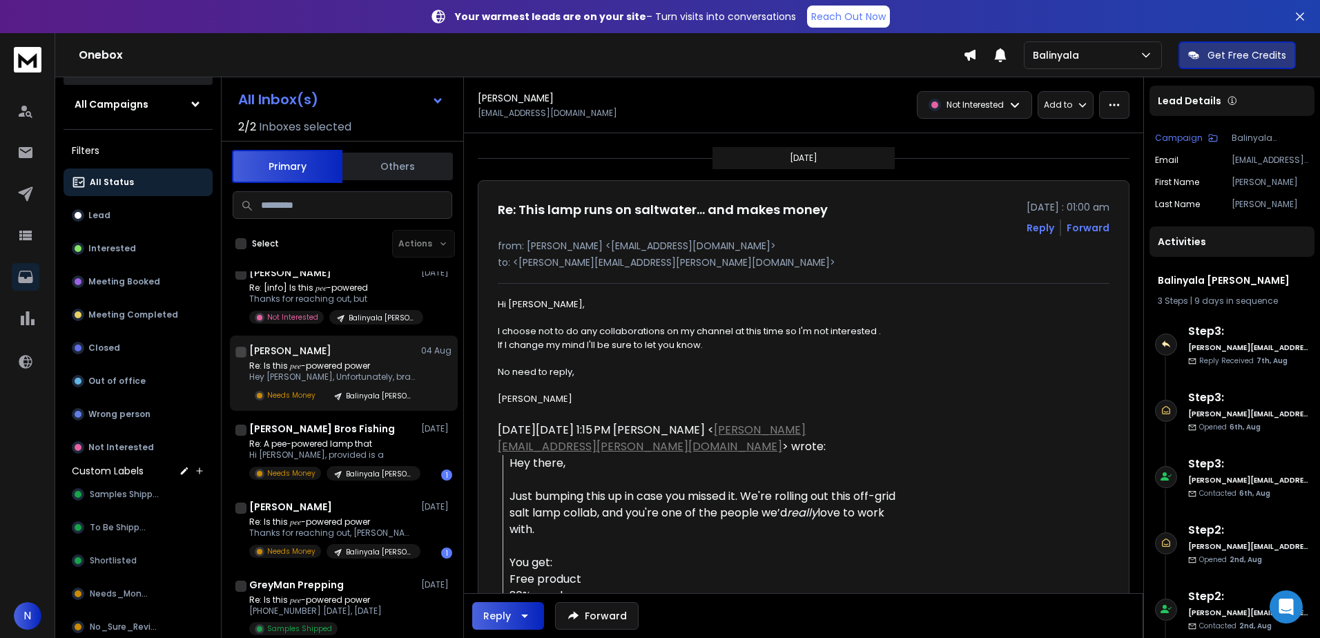
click at [364, 374] on p "Hey [PERSON_NAME], Unfortunately, brand dont" at bounding box center [332, 376] width 166 height 11
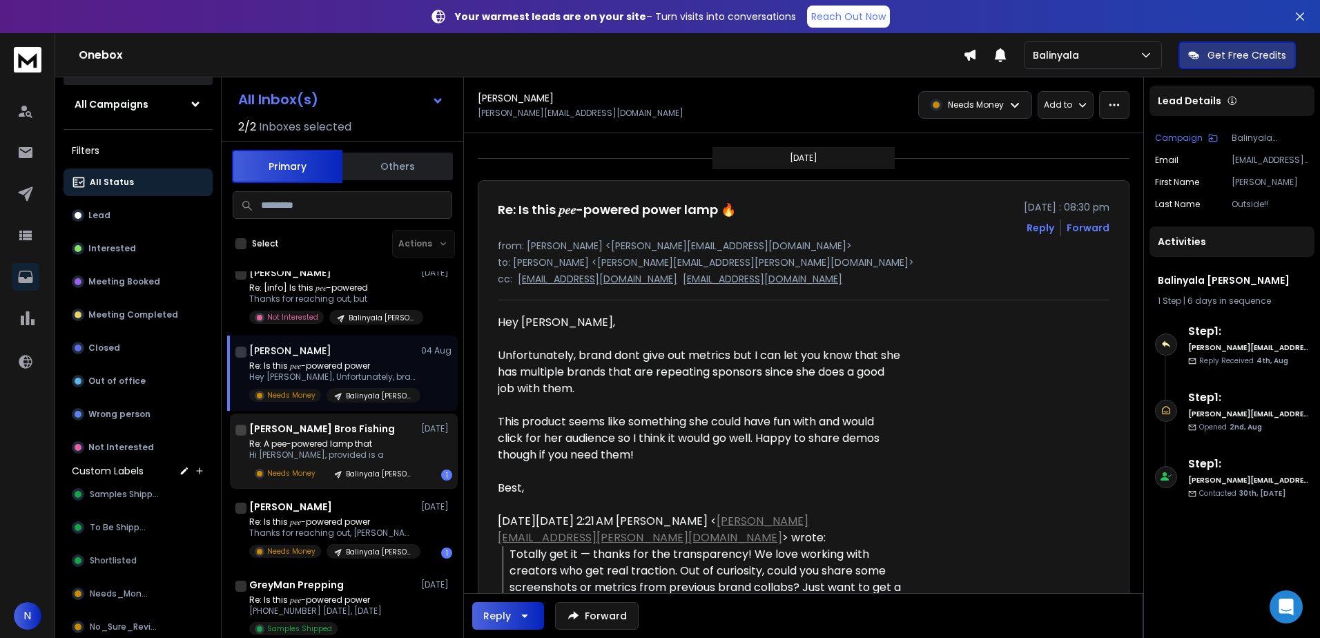
click at [370, 439] on p "Re: A pee-powered lamp that" at bounding box center [332, 443] width 166 height 11
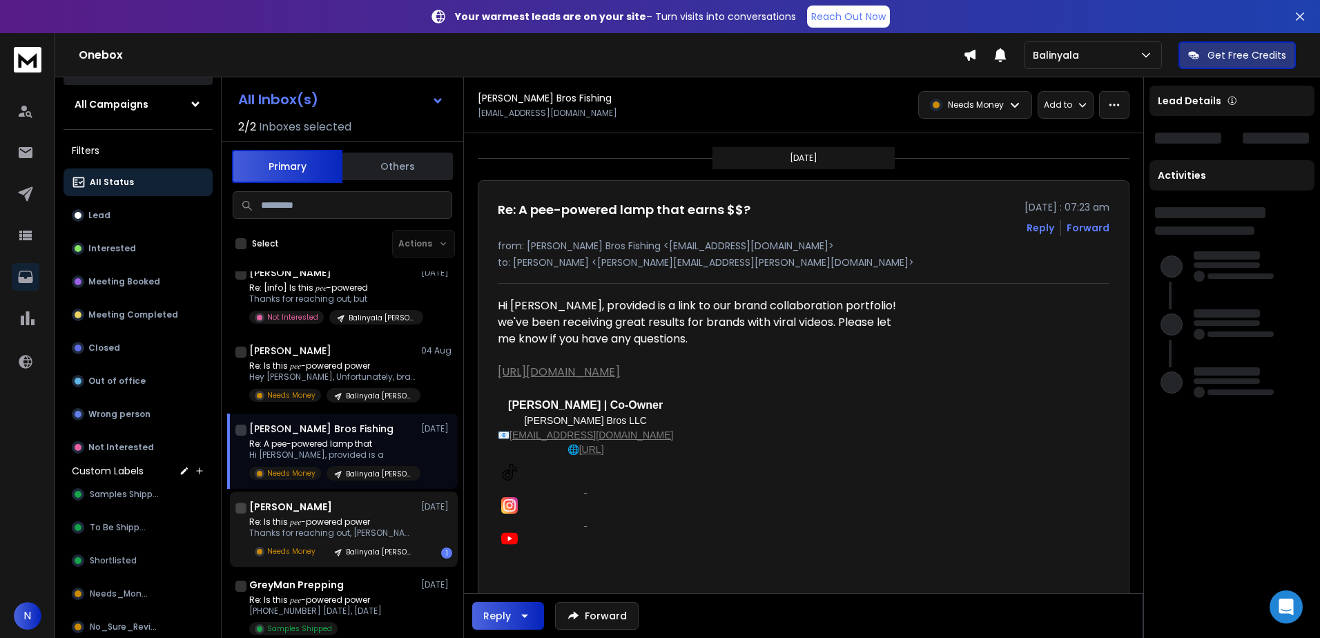
click at [376, 532] on p "Thanks for reaching out, [PERSON_NAME]!" at bounding box center [332, 532] width 166 height 11
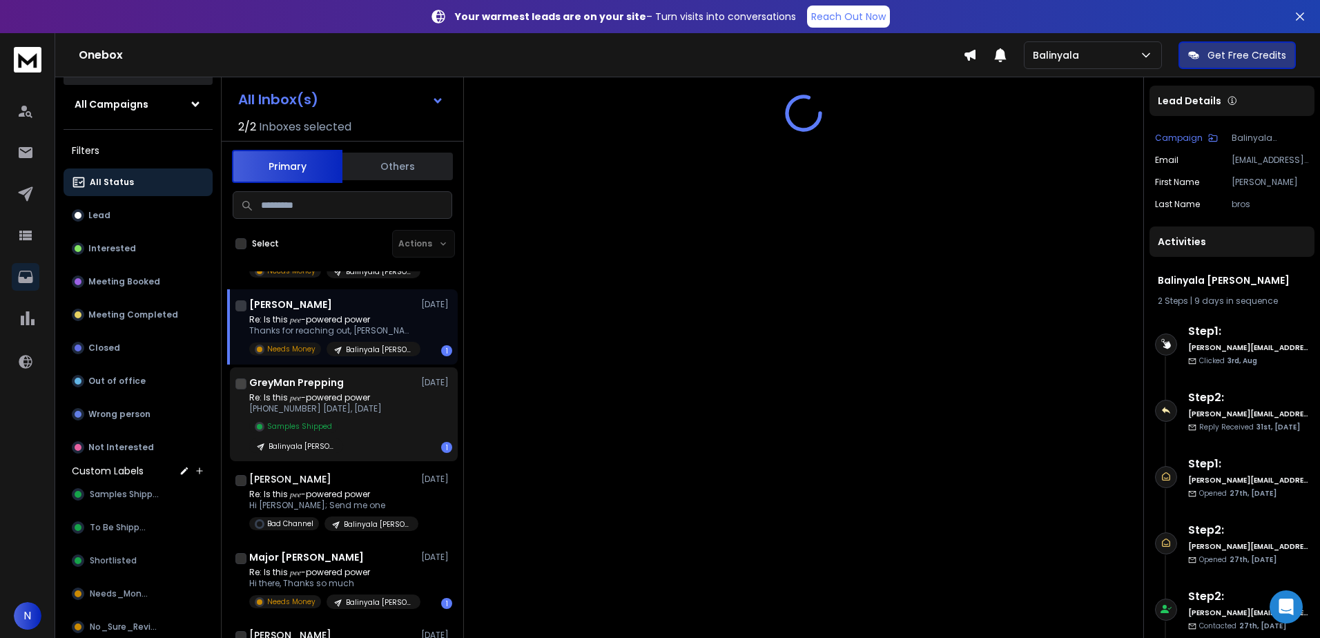
scroll to position [862, 0]
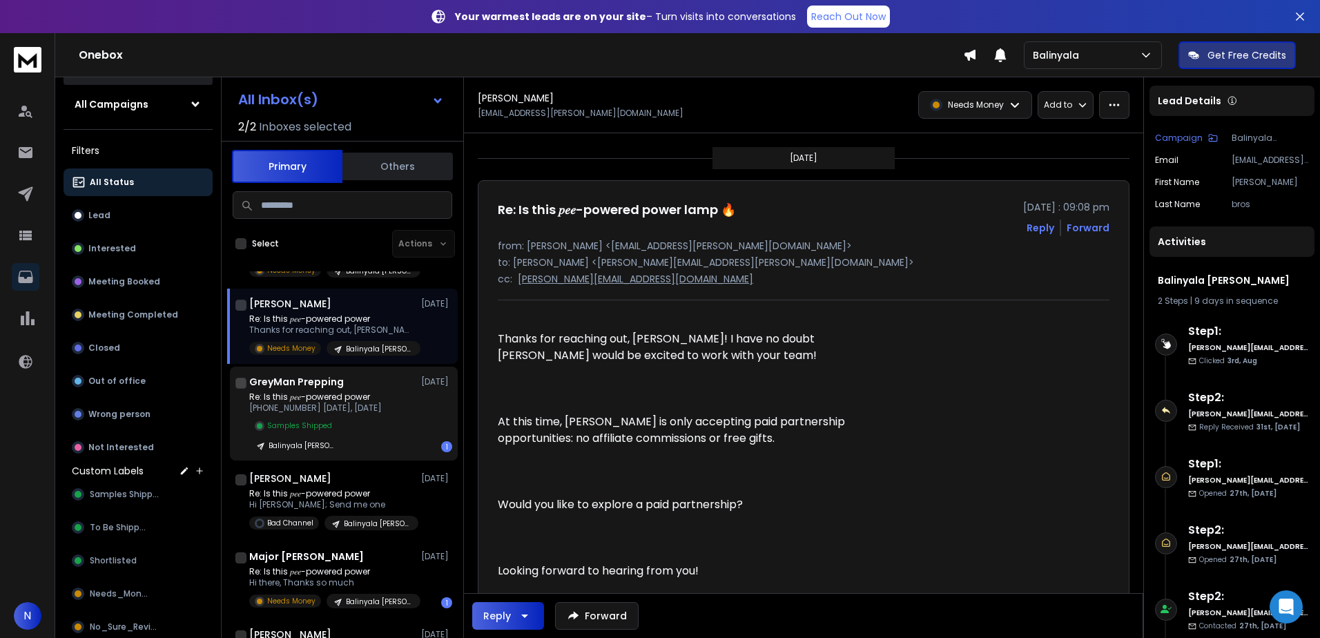
click at [393, 403] on p "[PHONE_NUMBER] [DATE], [DATE]" at bounding box center [332, 407] width 166 height 11
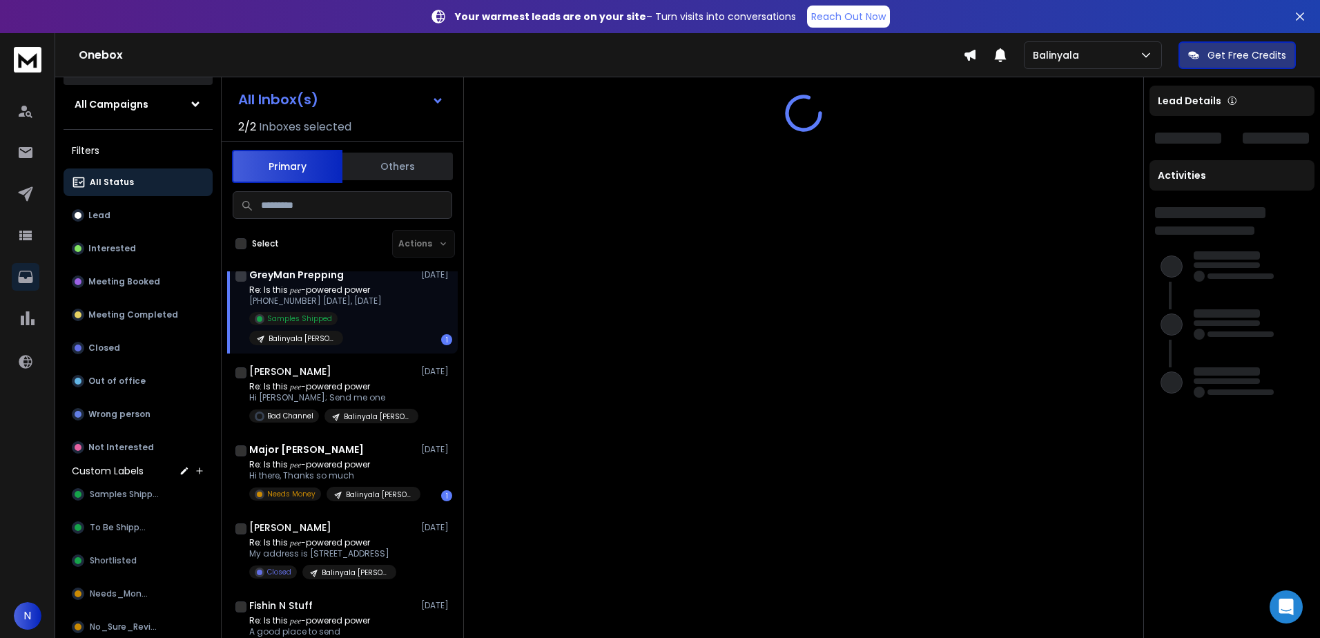
scroll to position [972, 0]
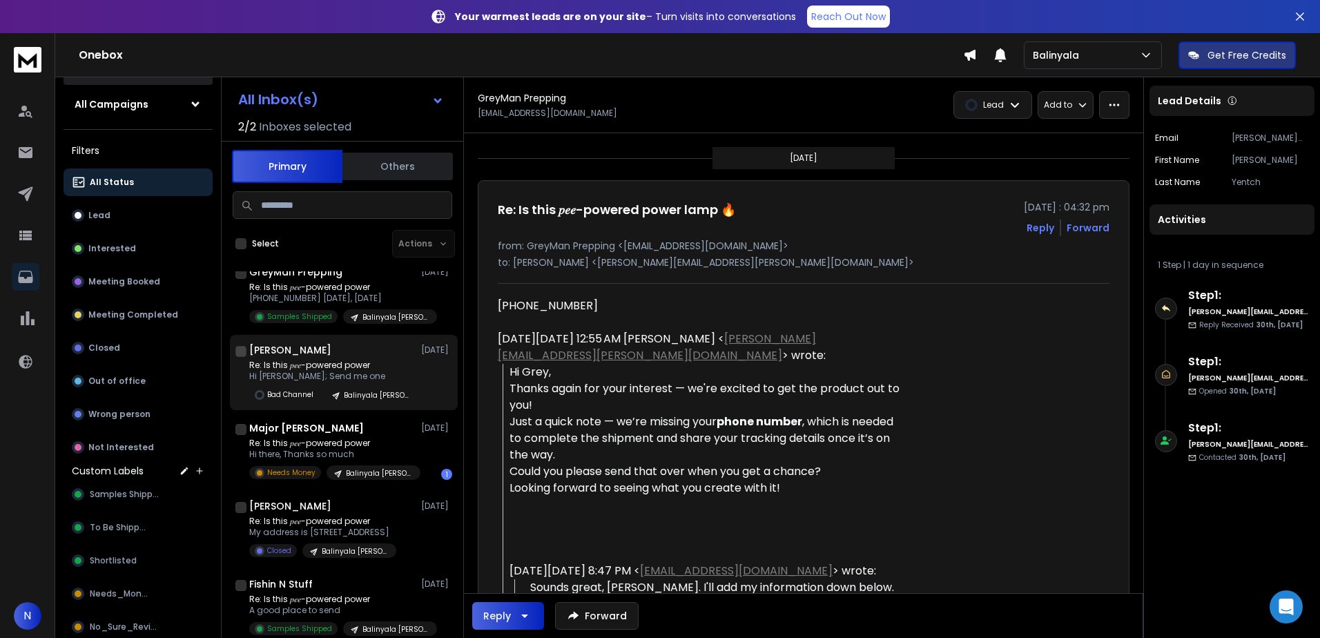
click at [335, 380] on p "Hi [PERSON_NAME]; Send me one" at bounding box center [332, 376] width 166 height 11
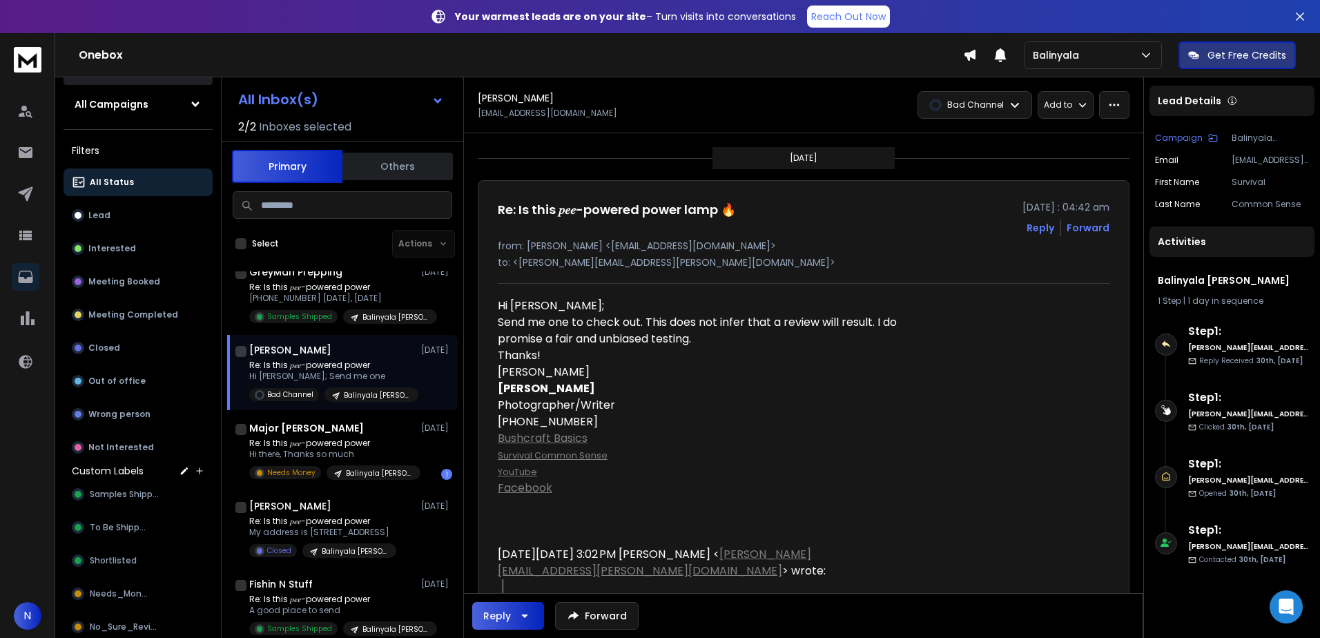
click at [372, 364] on p "Re: Is this 𝑝𝑒𝑒-powered power" at bounding box center [332, 365] width 166 height 11
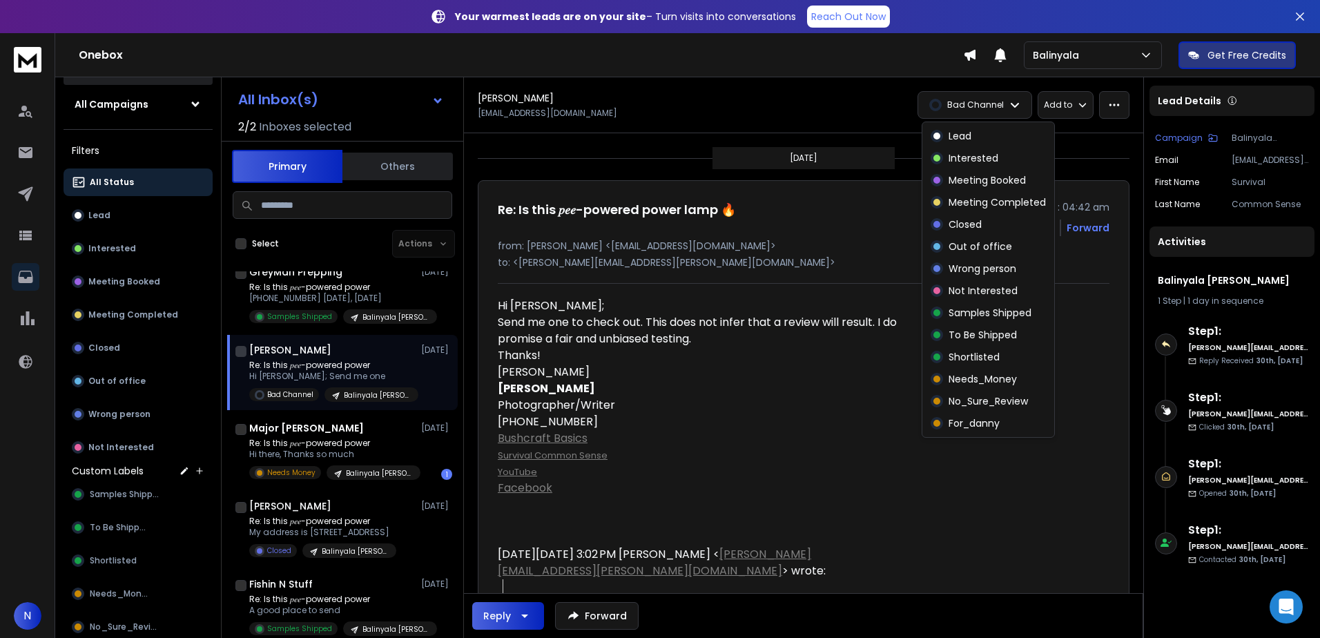
click at [977, 106] on p "Bad Channel" at bounding box center [975, 104] width 57 height 11
click at [986, 104] on p "Bad Channel" at bounding box center [975, 104] width 57 height 11
click at [863, 439] on div "Bushcraft Basics" at bounding box center [699, 438] width 403 height 17
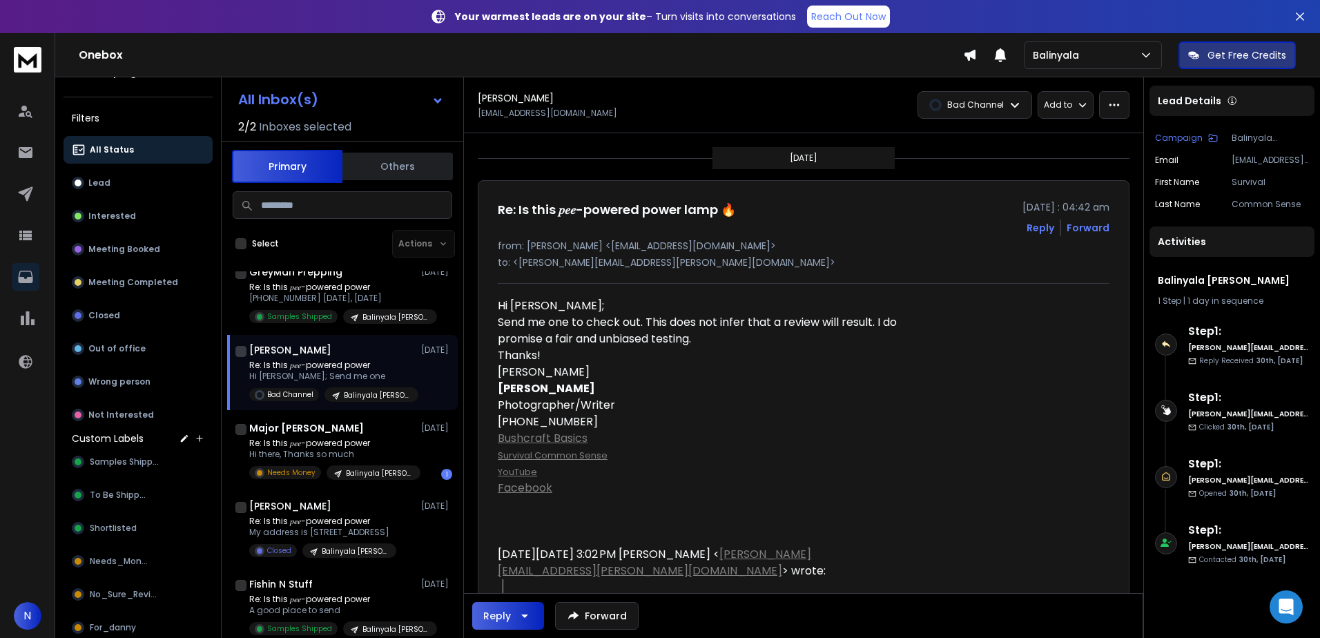
scroll to position [0, 0]
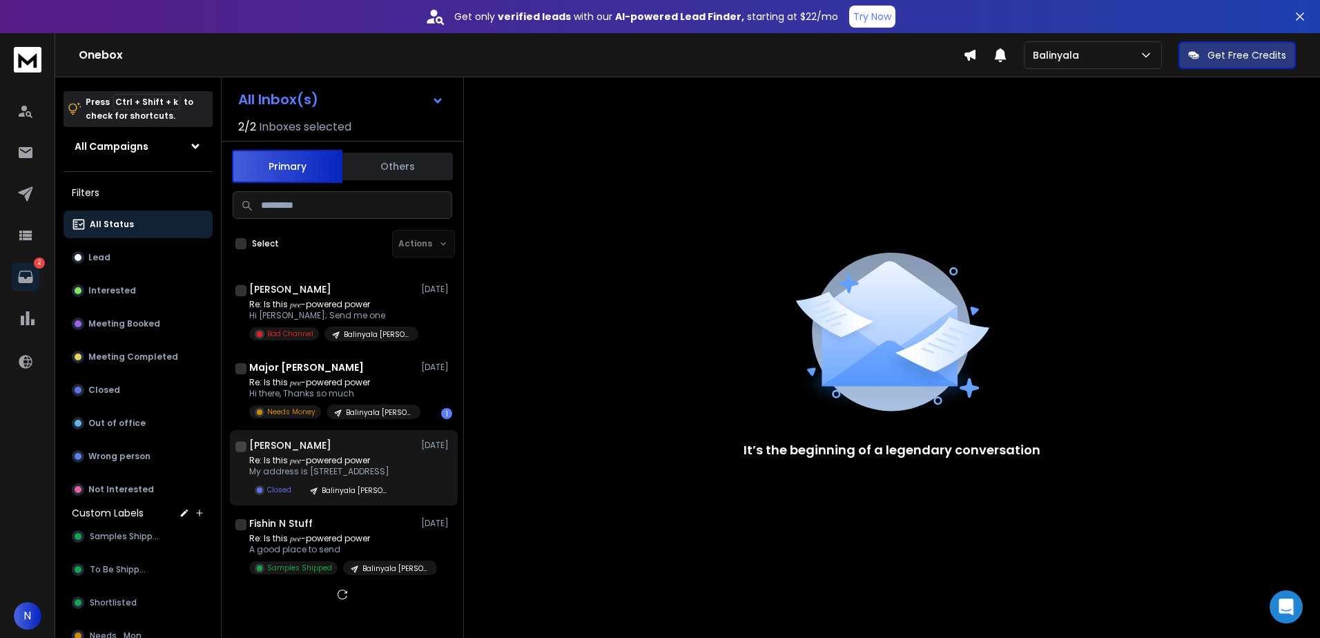
scroll to position [1019, 0]
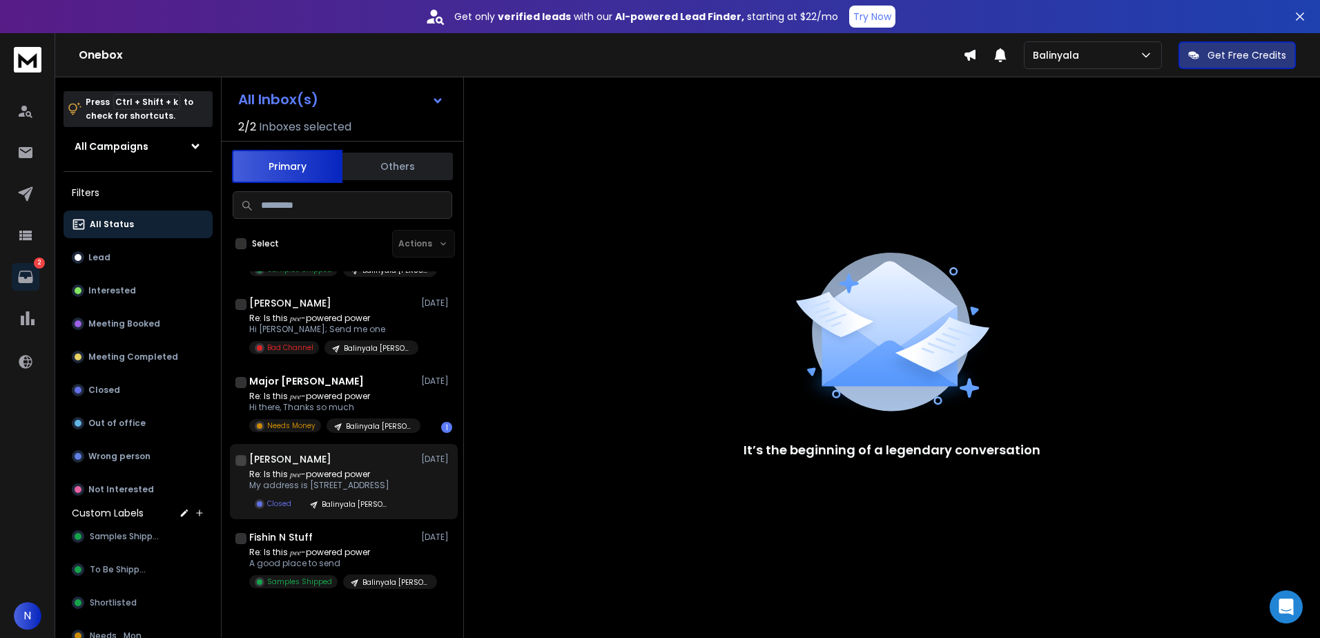
click at [343, 464] on div "[PERSON_NAME] [DATE]" at bounding box center [350, 459] width 203 height 14
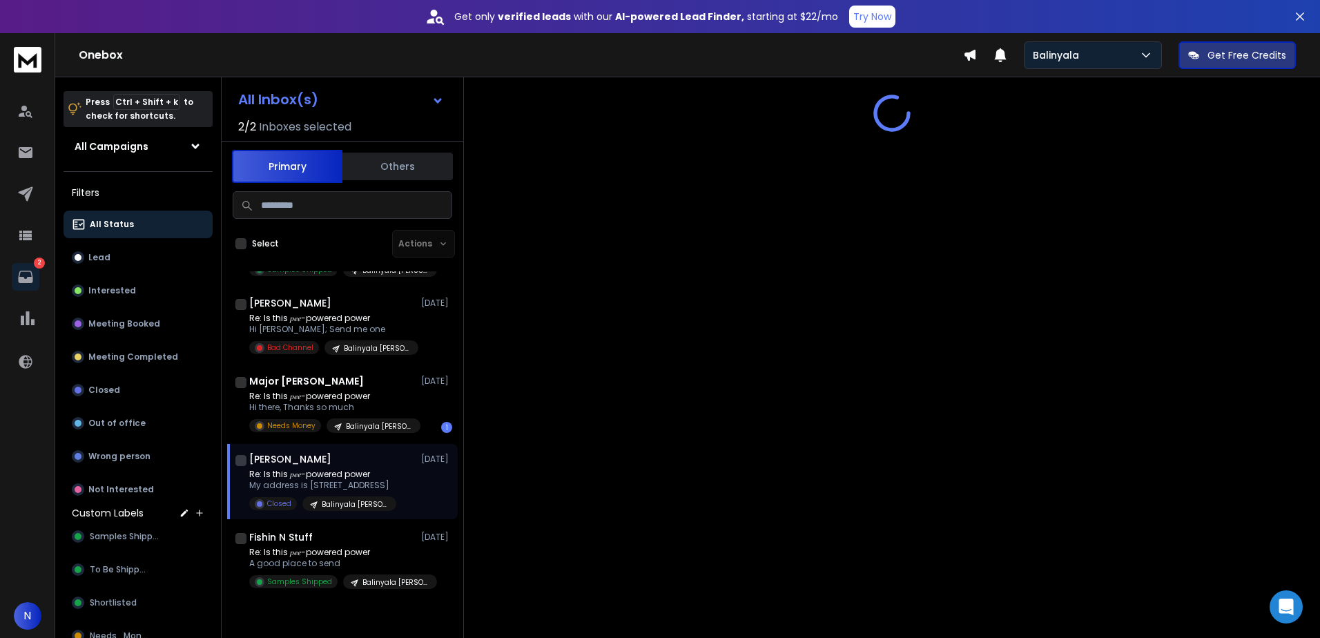
click at [1088, 48] on div "Balinyala" at bounding box center [1093, 55] width 120 height 14
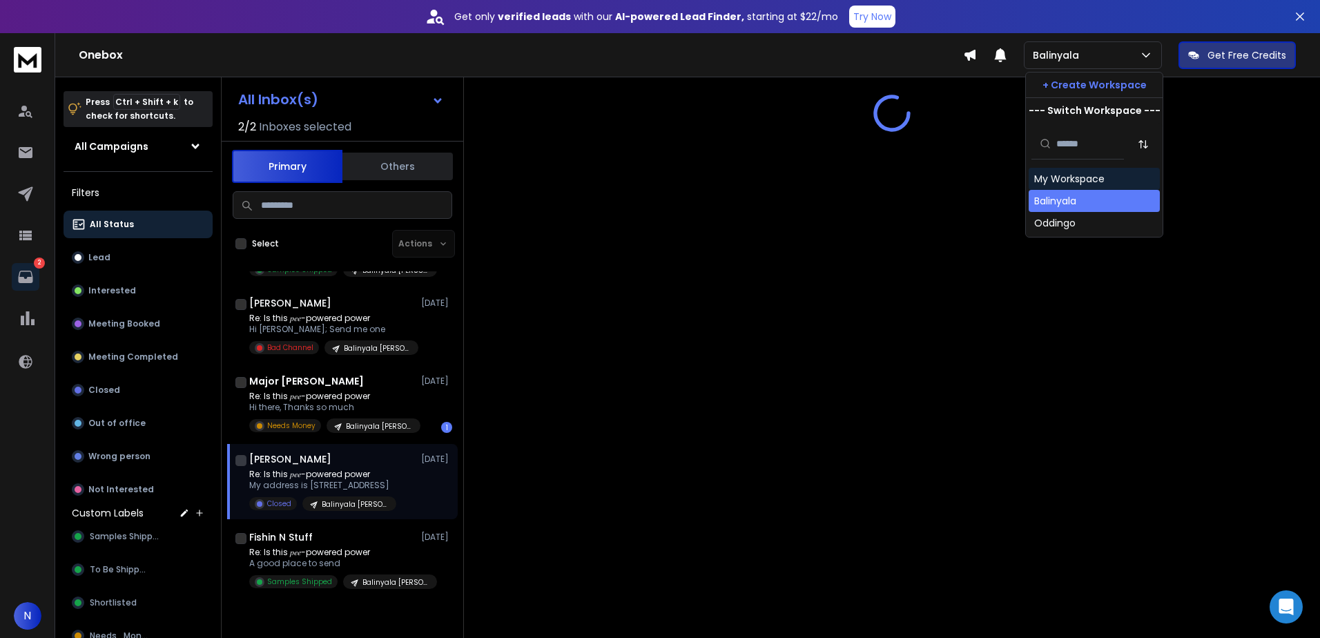
click at [826, 282] on div at bounding box center [892, 396] width 856 height 638
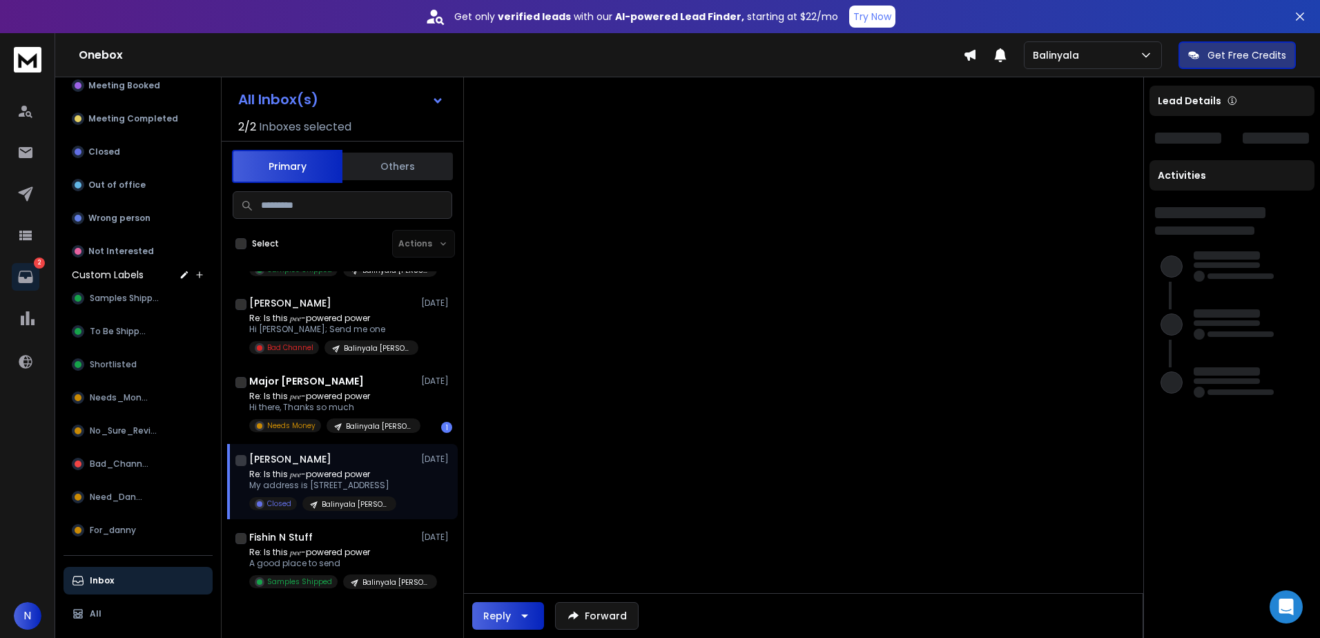
scroll to position [237, 0]
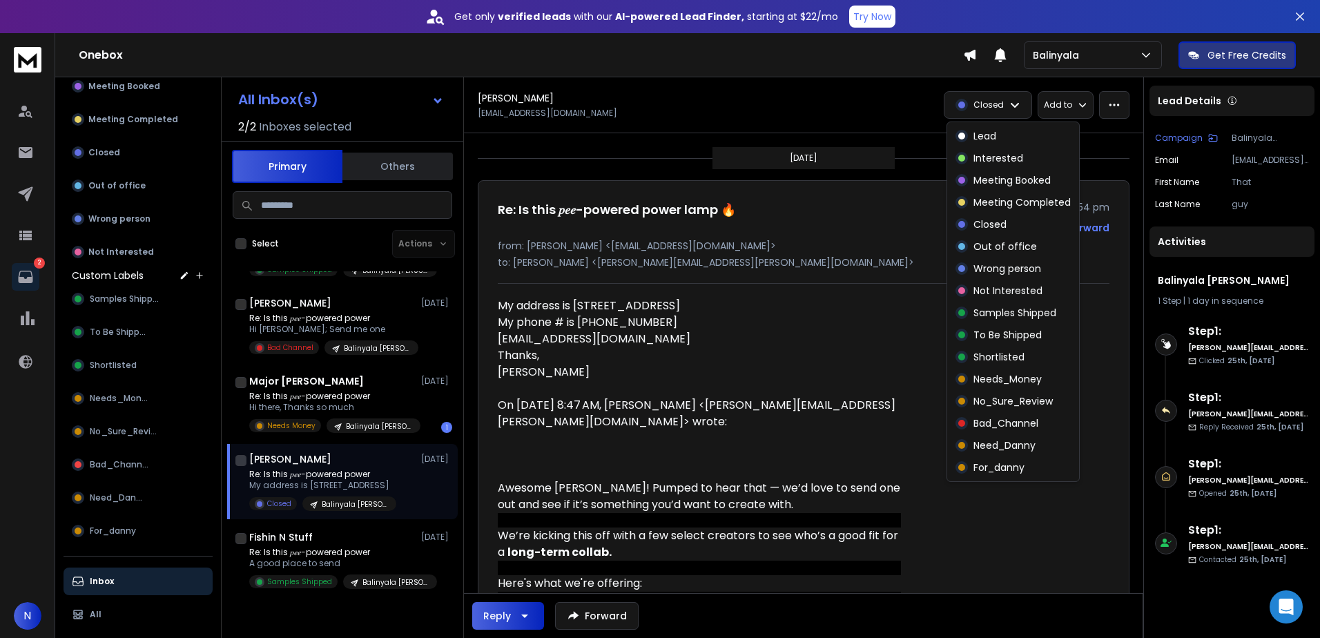
click at [1008, 111] on div "Closed" at bounding box center [987, 105] width 87 height 26
click at [1004, 419] on p "Bad_Channel" at bounding box center [1005, 423] width 65 height 14
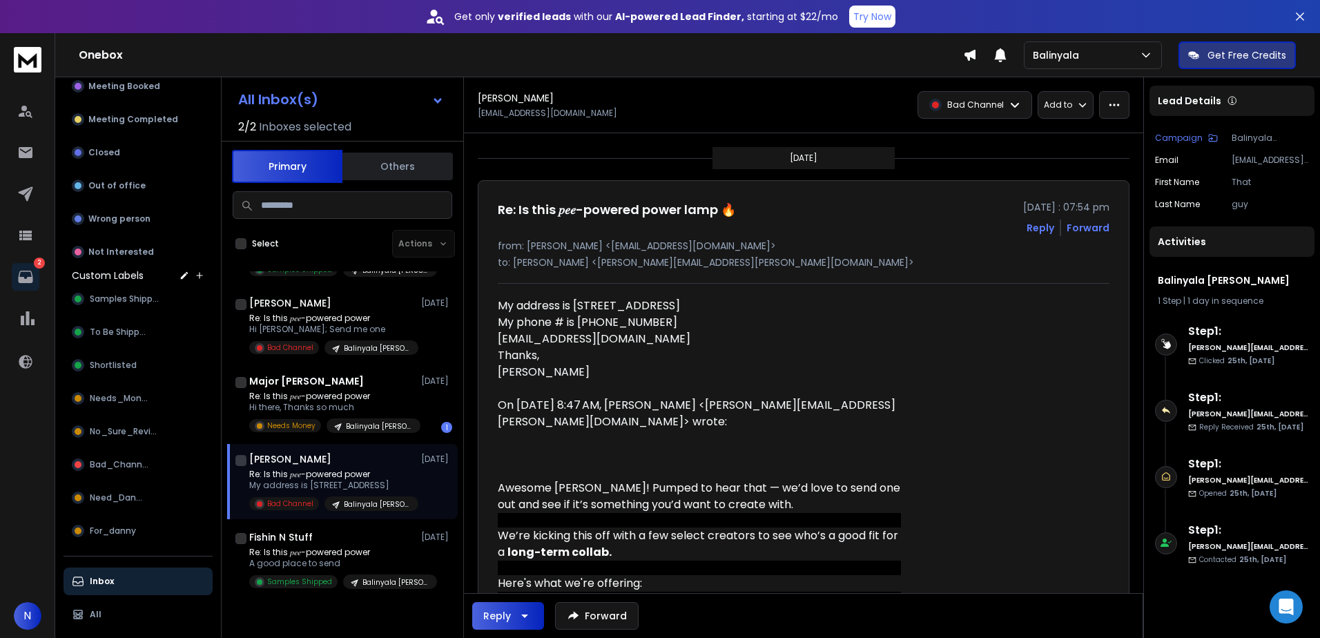
click at [111, 495] on span "Need_Danny" at bounding box center [118, 497] width 57 height 11
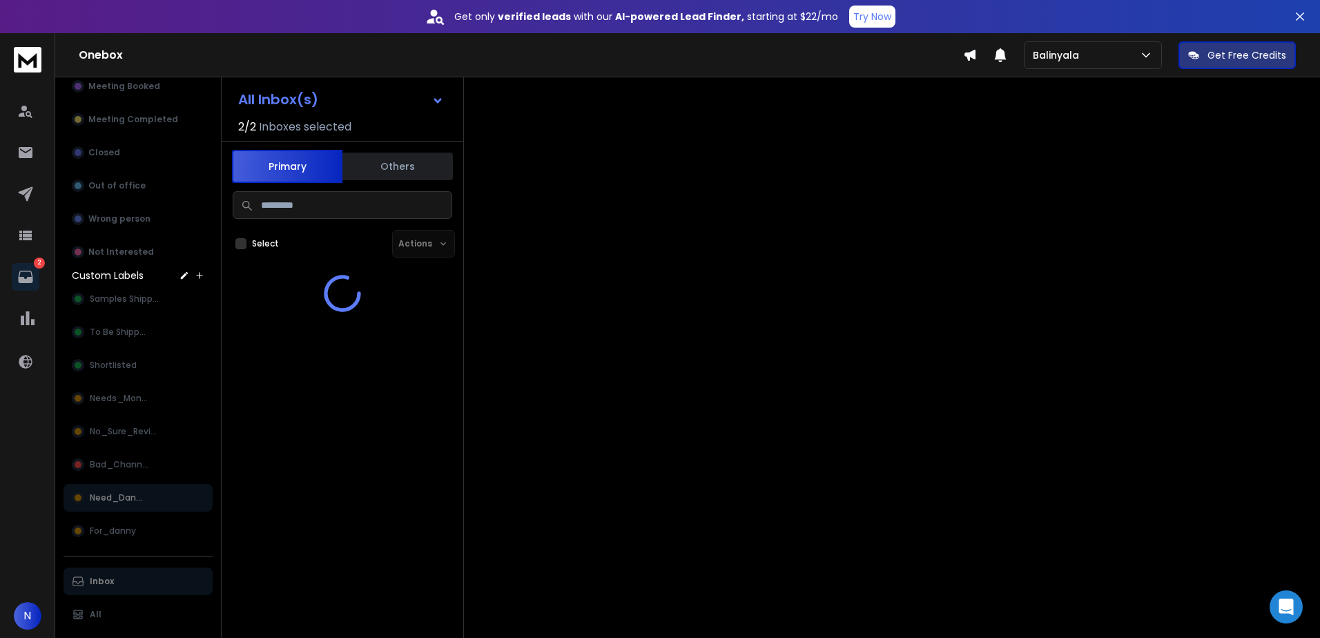
scroll to position [0, 0]
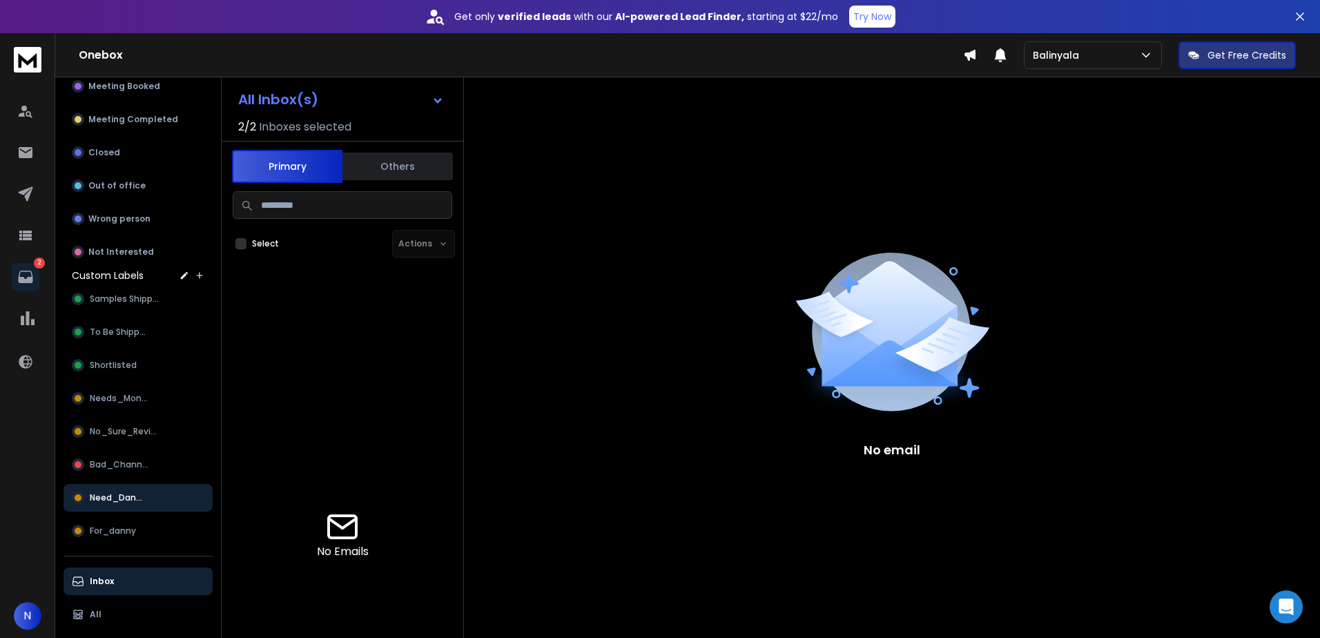
click at [114, 523] on button "For_danny" at bounding box center [137, 531] width 149 height 28
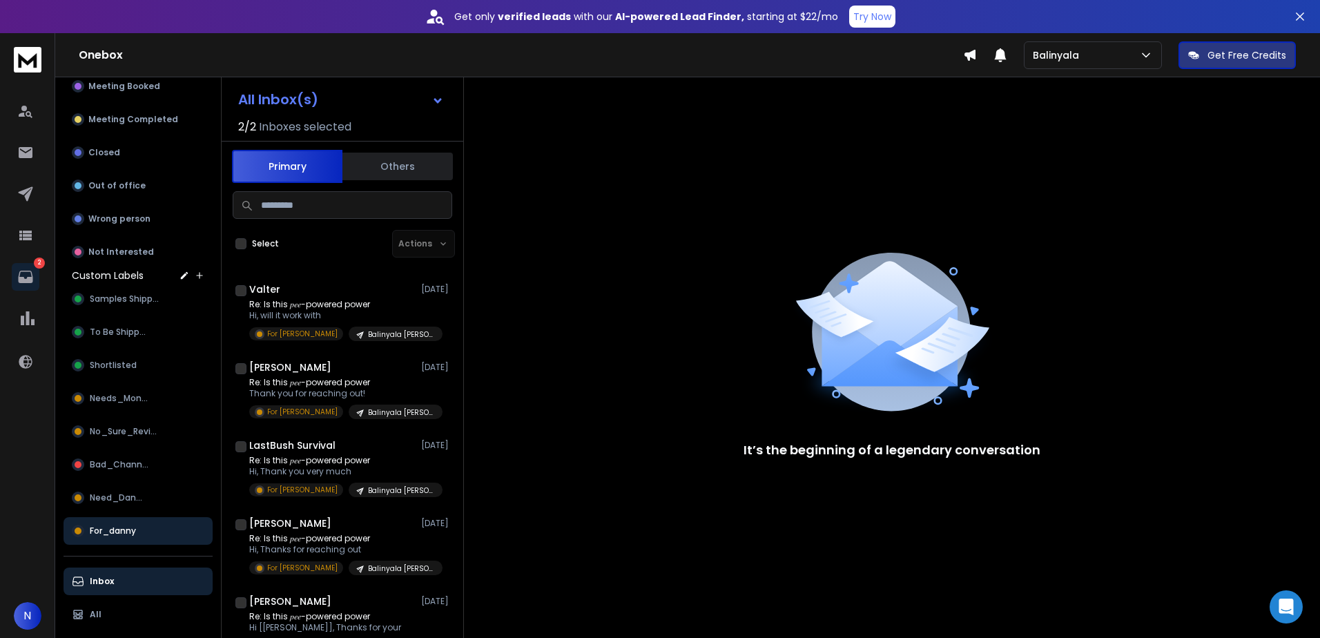
click at [181, 276] on icon at bounding box center [185, 276] width 8 height 8
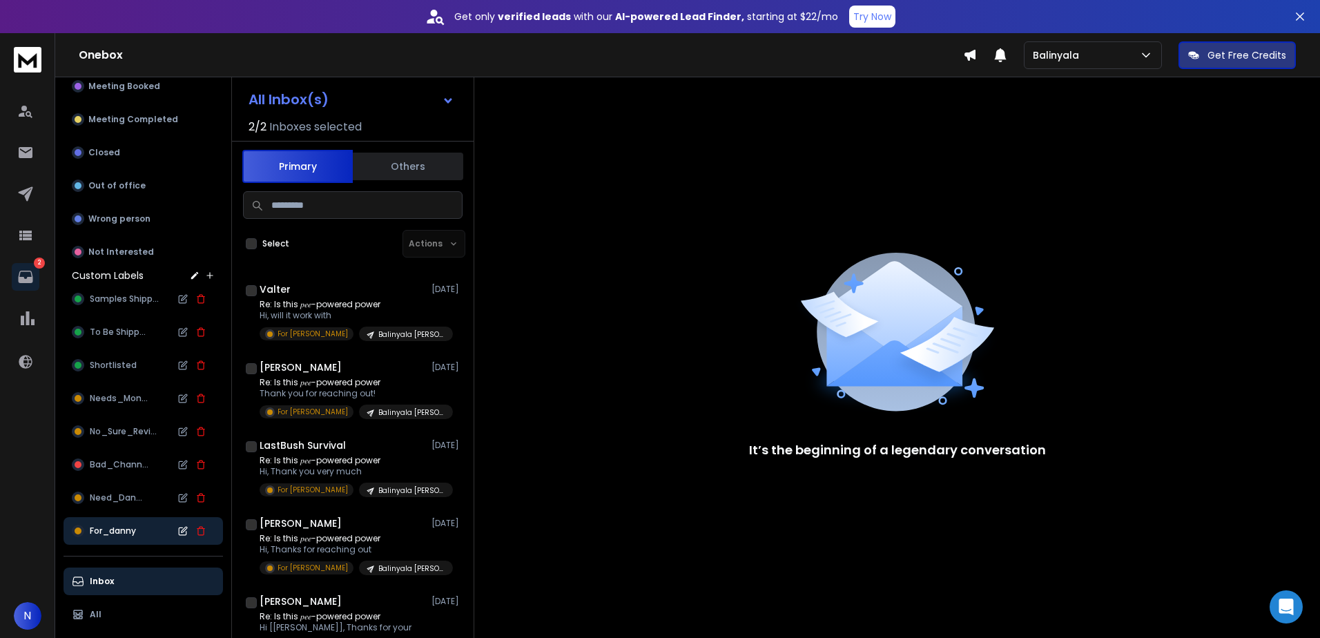
click at [196, 530] on icon at bounding box center [201, 531] width 10 height 10
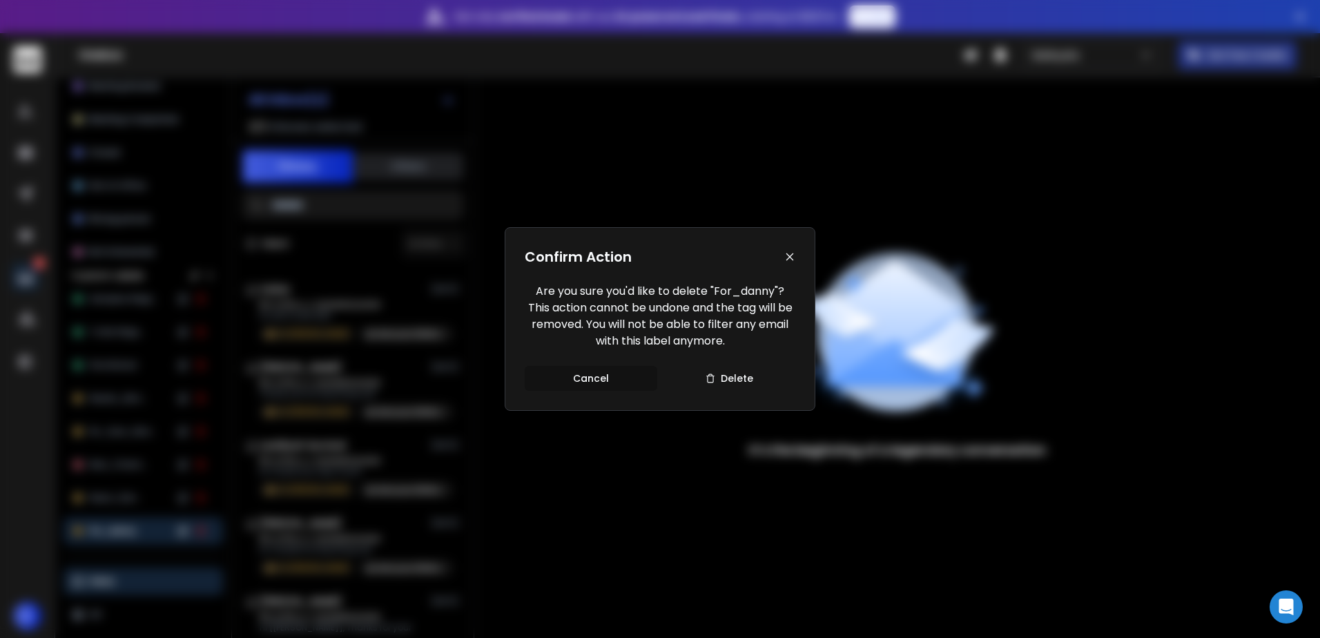
click at [692, 384] on button "Delete" at bounding box center [729, 378] width 133 height 25
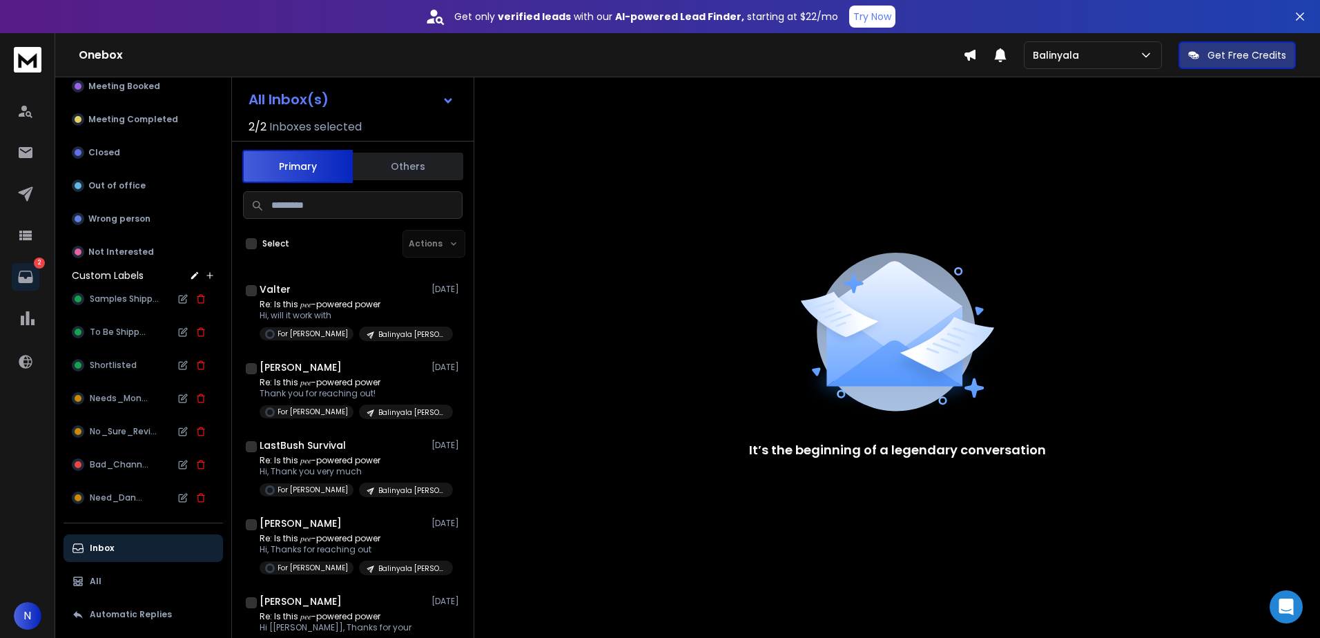
click at [191, 278] on icon at bounding box center [195, 276] width 8 height 8
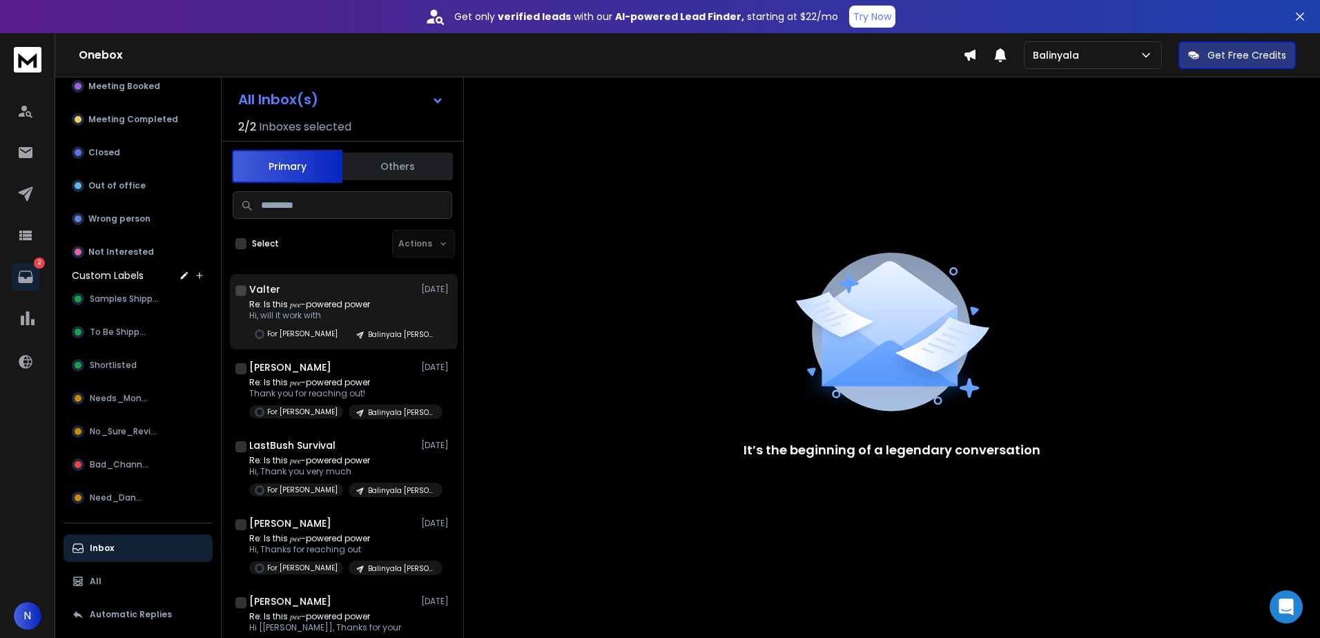
click at [363, 309] on p "Re: Is this 𝑝𝑒𝑒-powered power" at bounding box center [332, 304] width 166 height 11
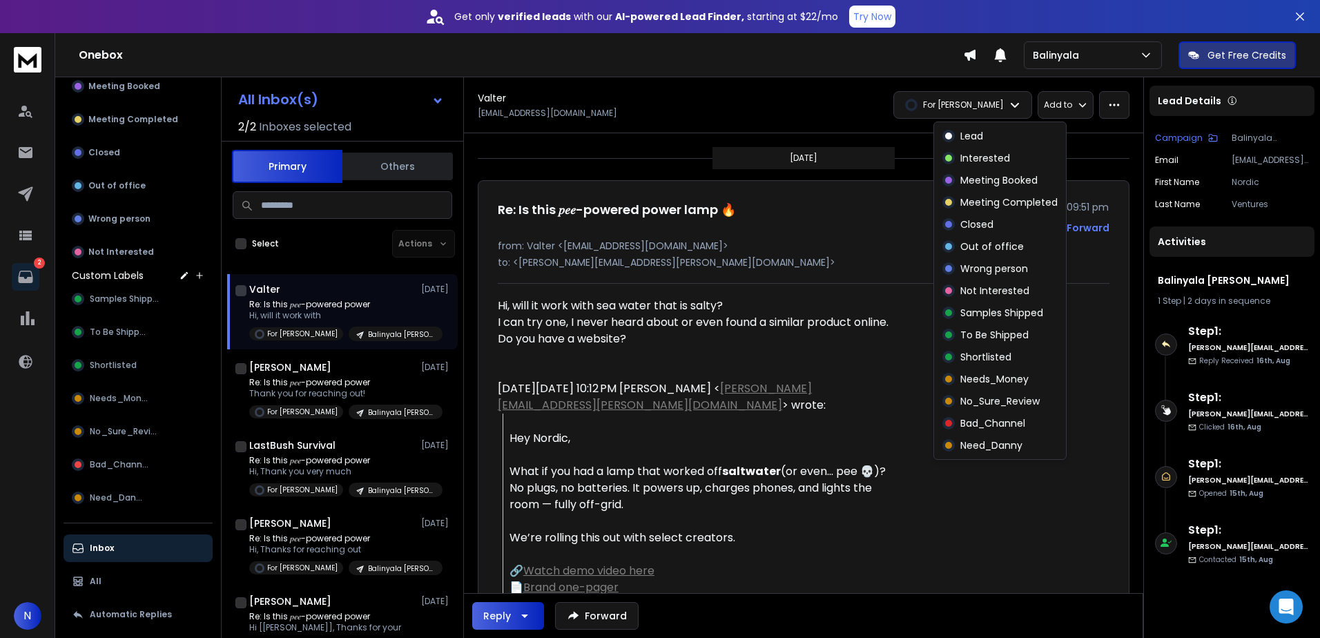
click at [997, 104] on p "For [PERSON_NAME]" at bounding box center [963, 104] width 81 height 11
click at [1022, 442] on p "Need_Danny" at bounding box center [991, 445] width 62 height 14
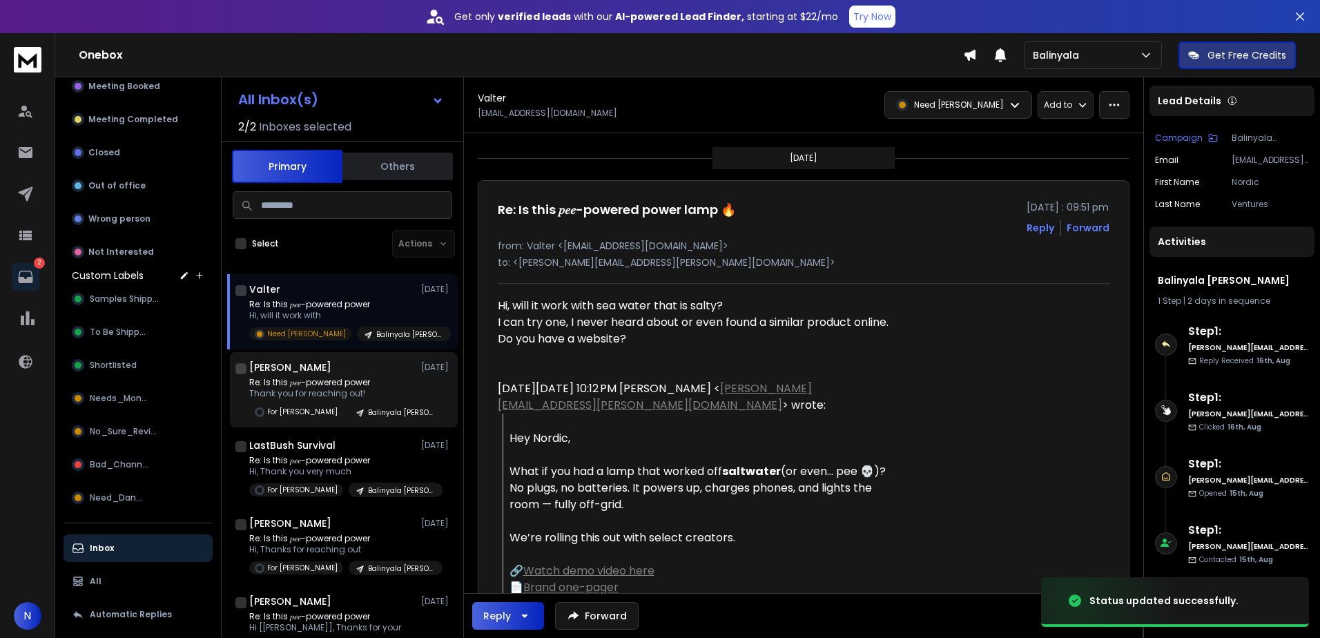
click at [329, 374] on div "[PERSON_NAME] [DATE] Re: Is this 𝑝𝑒𝑒-powered power Thank you for reaching out! …" at bounding box center [350, 389] width 203 height 59
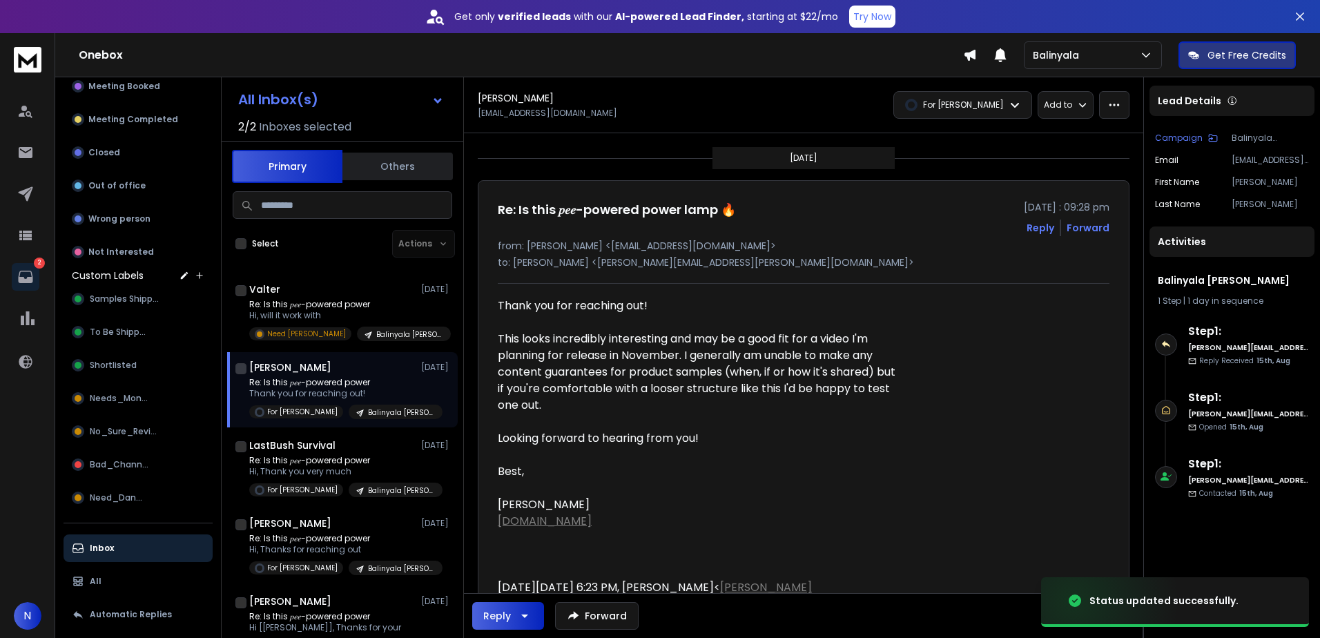
click at [984, 108] on p "For [PERSON_NAME]" at bounding box center [963, 104] width 81 height 11
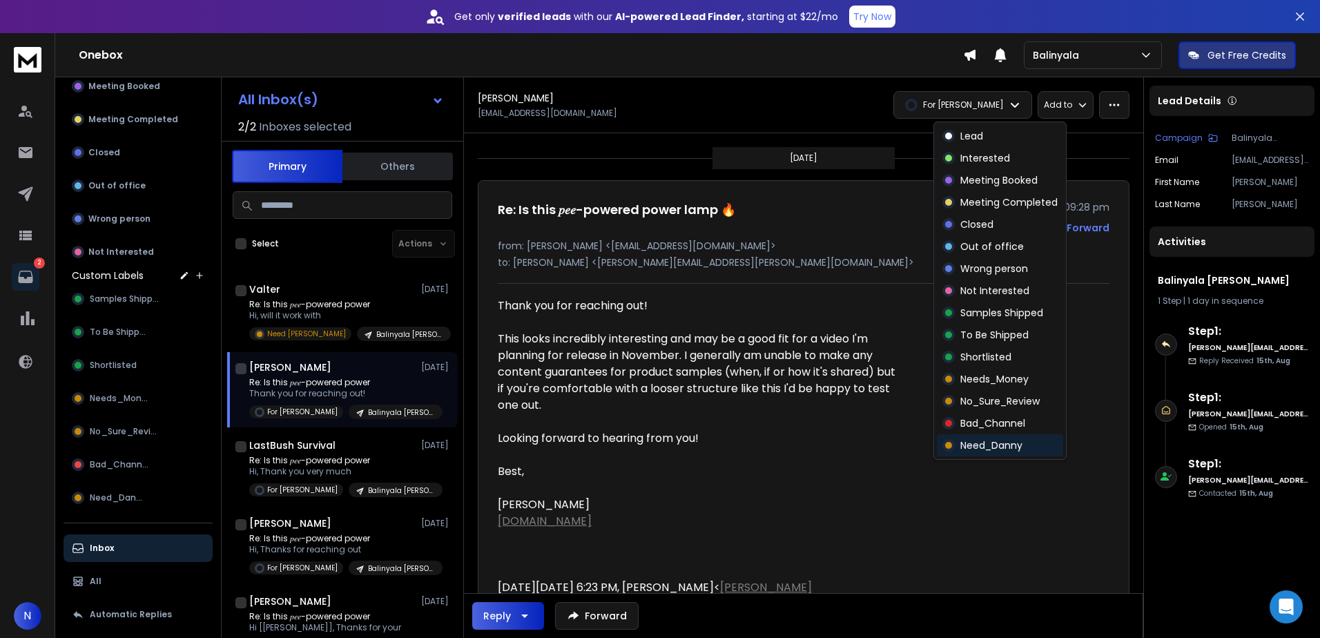
click at [983, 446] on p "Need_Danny" at bounding box center [991, 445] width 62 height 14
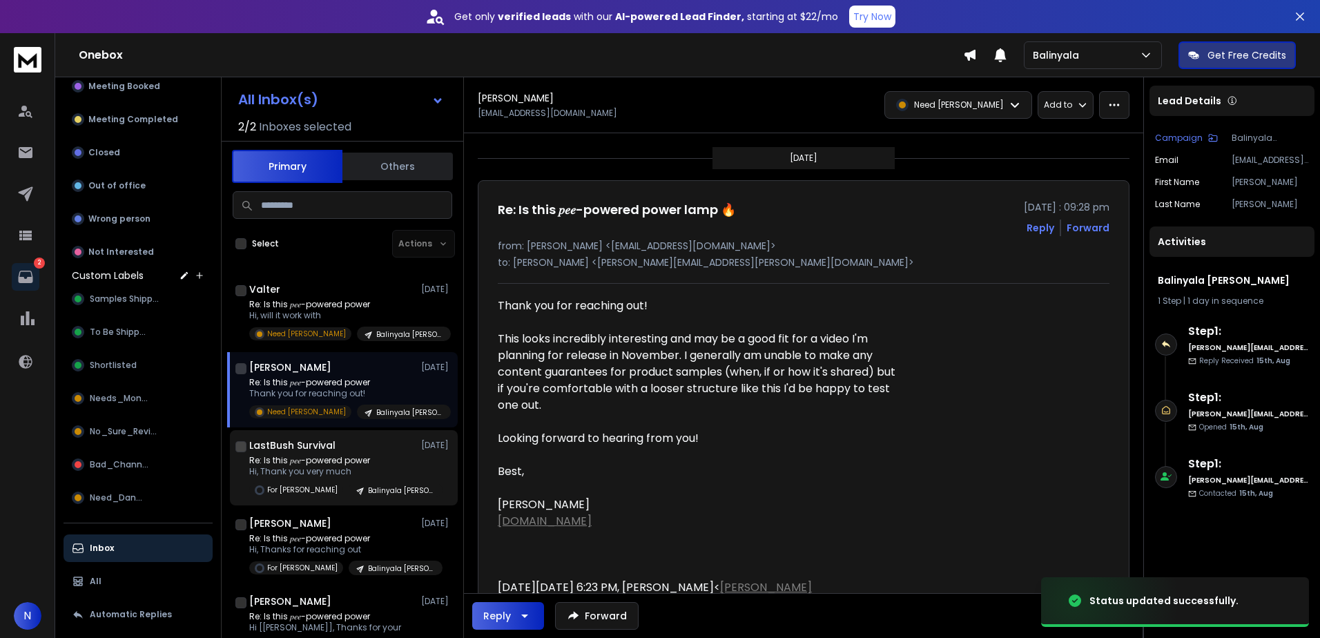
click at [342, 466] on p "Hi, Thank you very much" at bounding box center [332, 471] width 166 height 11
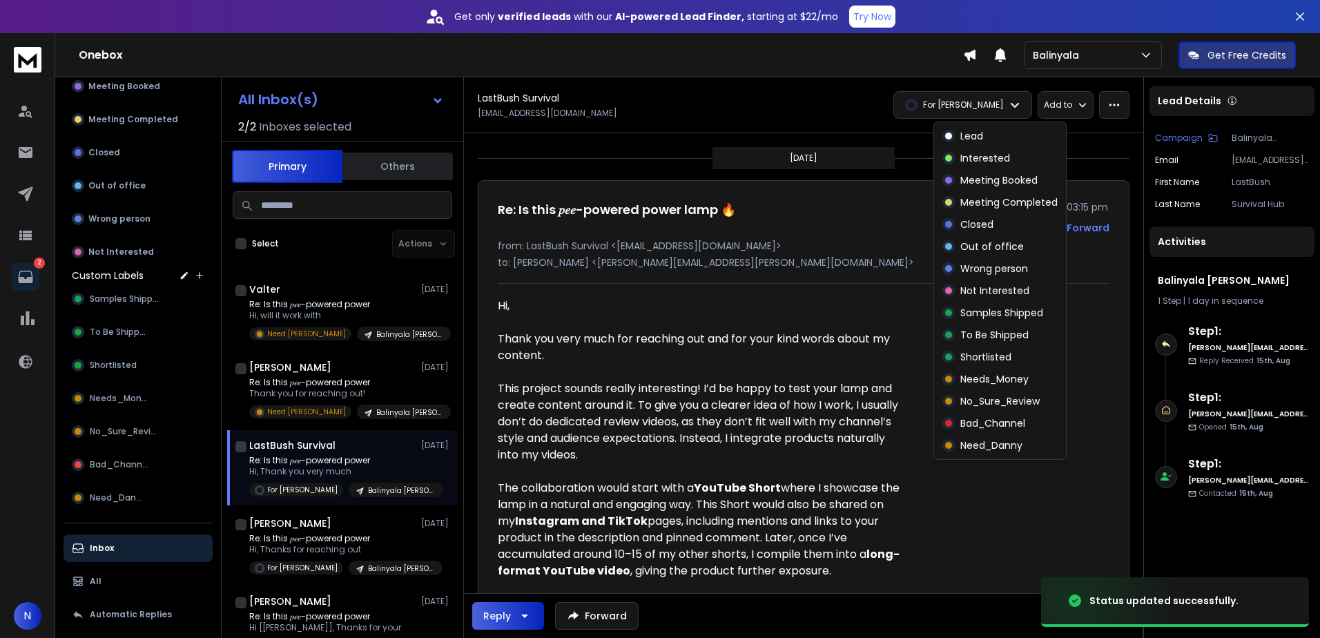
click at [997, 102] on p "For [PERSON_NAME]" at bounding box center [963, 104] width 81 height 11
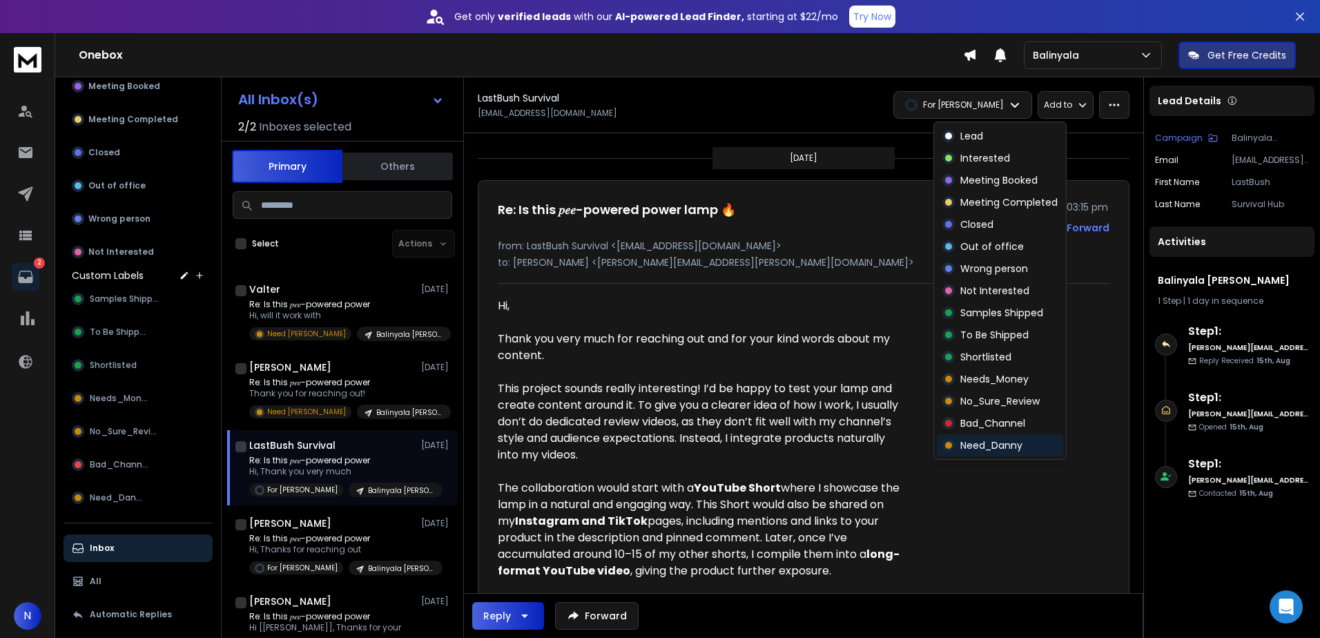
click at [973, 440] on p "Need_Danny" at bounding box center [991, 445] width 62 height 14
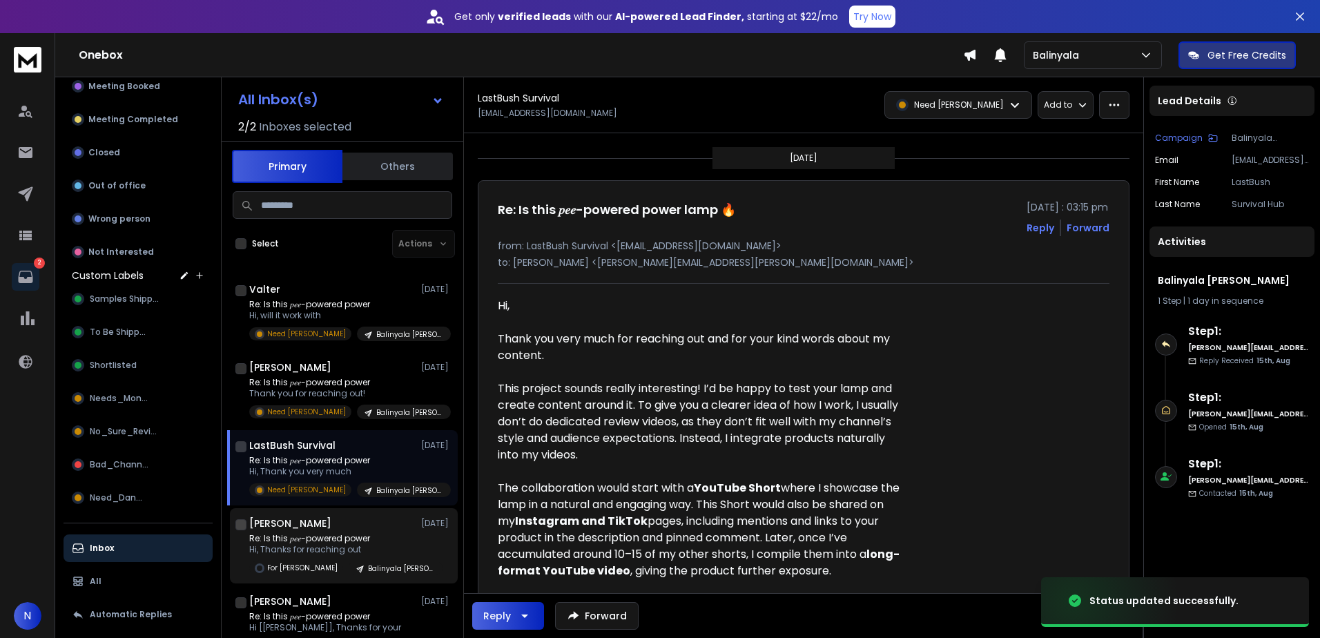
click at [322, 534] on p "Re: Is this 𝑝𝑒𝑒-powered power" at bounding box center [332, 538] width 166 height 11
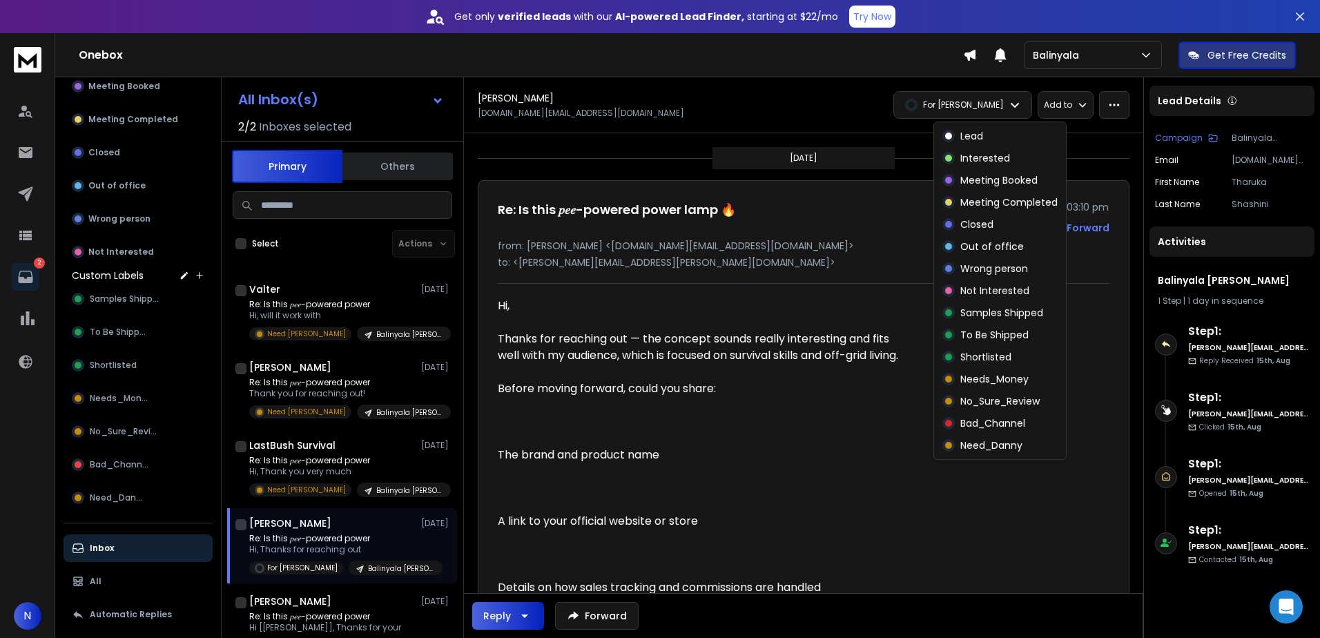
click at [1005, 103] on div "For [PERSON_NAME]" at bounding box center [962, 105] width 137 height 26
click at [987, 436] on div "Need_Danny" at bounding box center [1000, 445] width 126 height 22
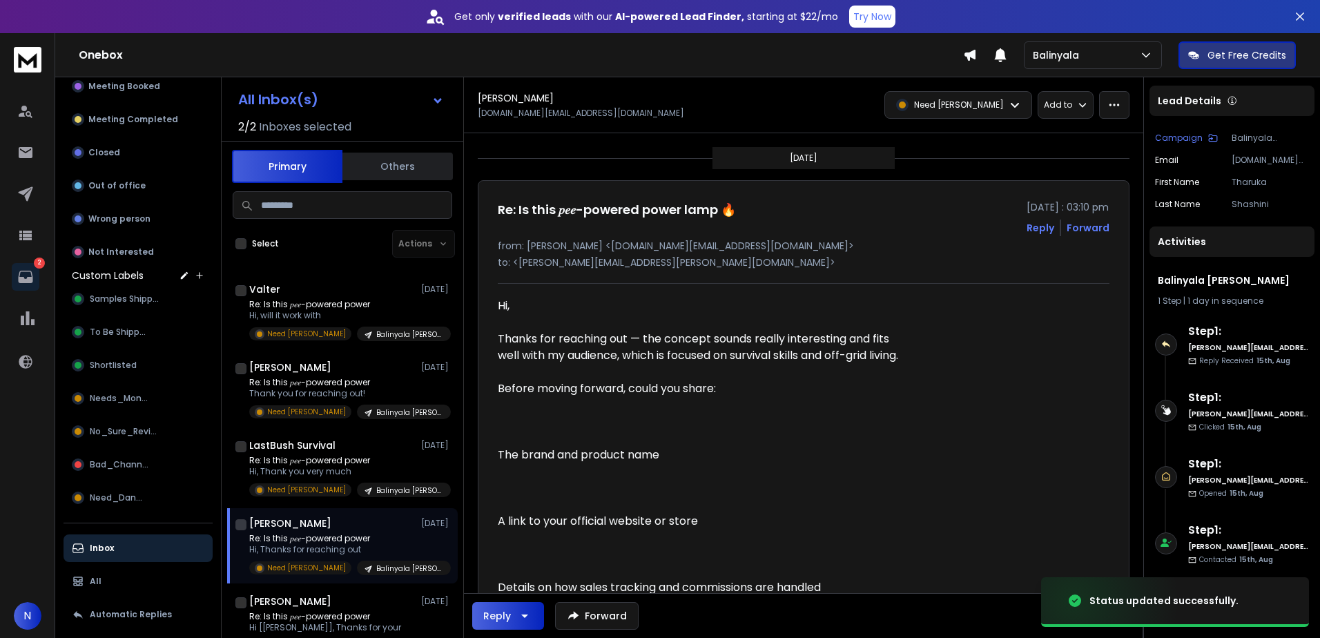
scroll to position [64, 0]
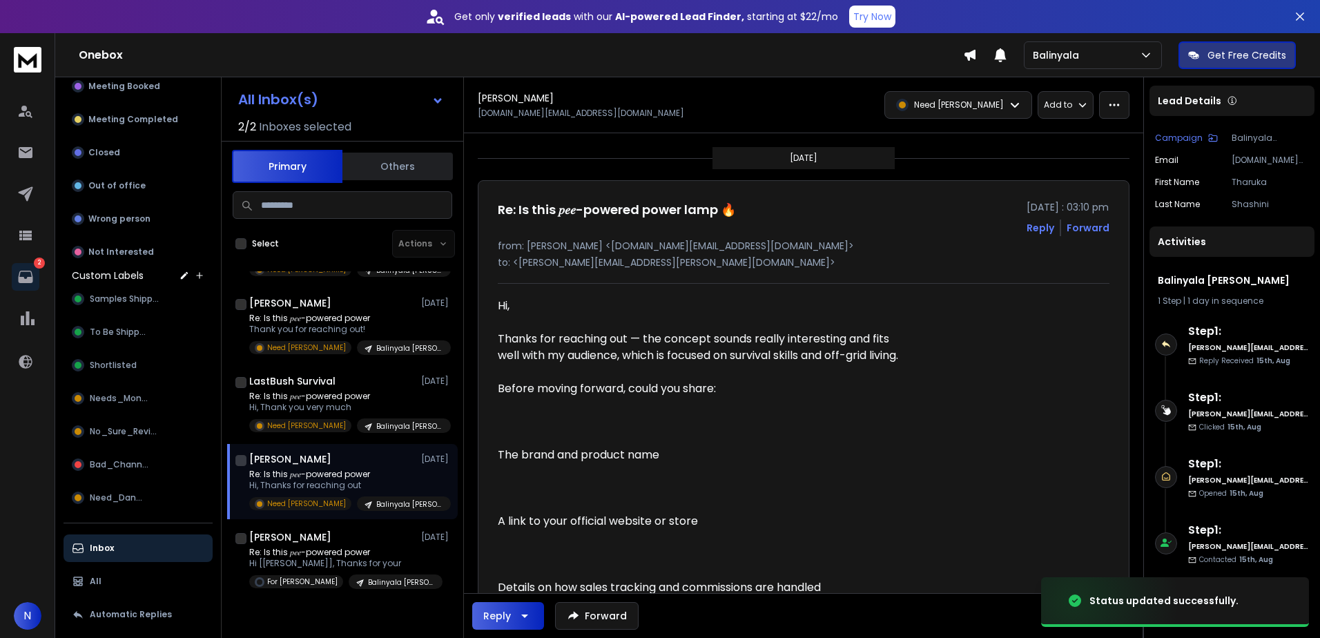
click at [404, 466] on div "[PERSON_NAME] [DATE] Re: Is this 𝑝𝑒𝑒-powered power Hi, Thanks for reaching out …" at bounding box center [350, 481] width 203 height 59
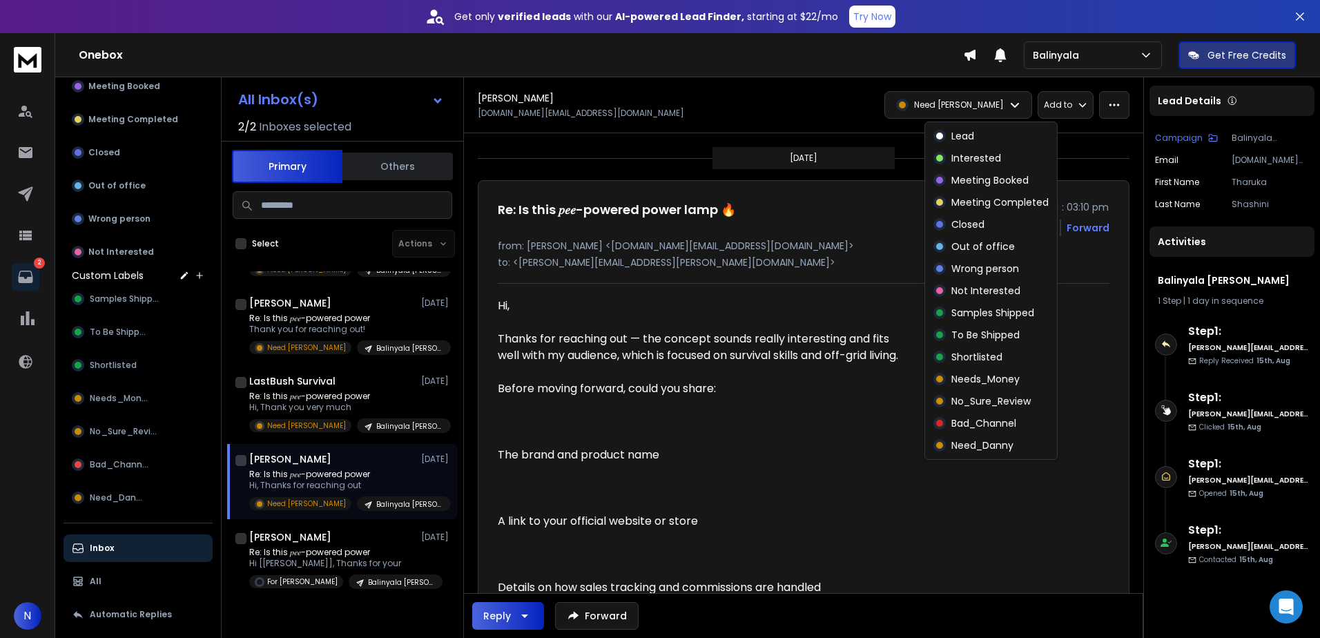
click at [990, 95] on div "Need [PERSON_NAME]" at bounding box center [958, 105] width 146 height 26
click at [967, 447] on p "Need_Danny" at bounding box center [982, 445] width 62 height 14
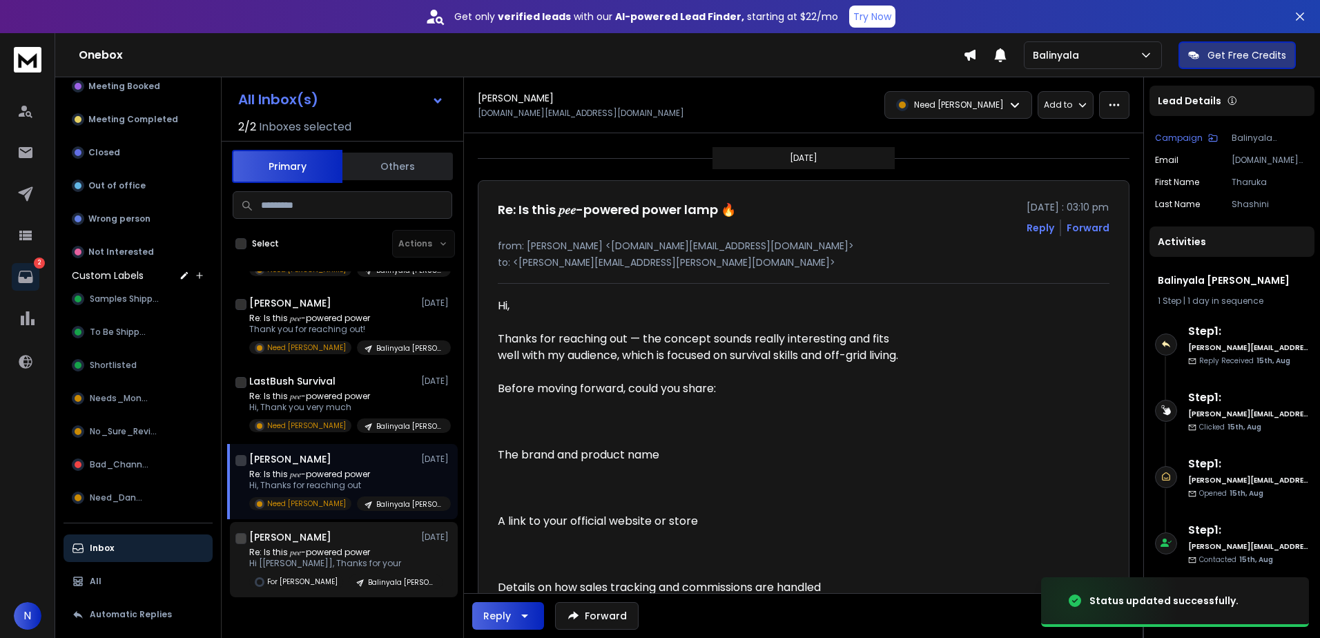
click at [381, 571] on div "Re: Is this 𝑝𝑒𝑒-powered power Hi [[PERSON_NAME]], Thanks for your For [PERSON_N…" at bounding box center [345, 568] width 193 height 42
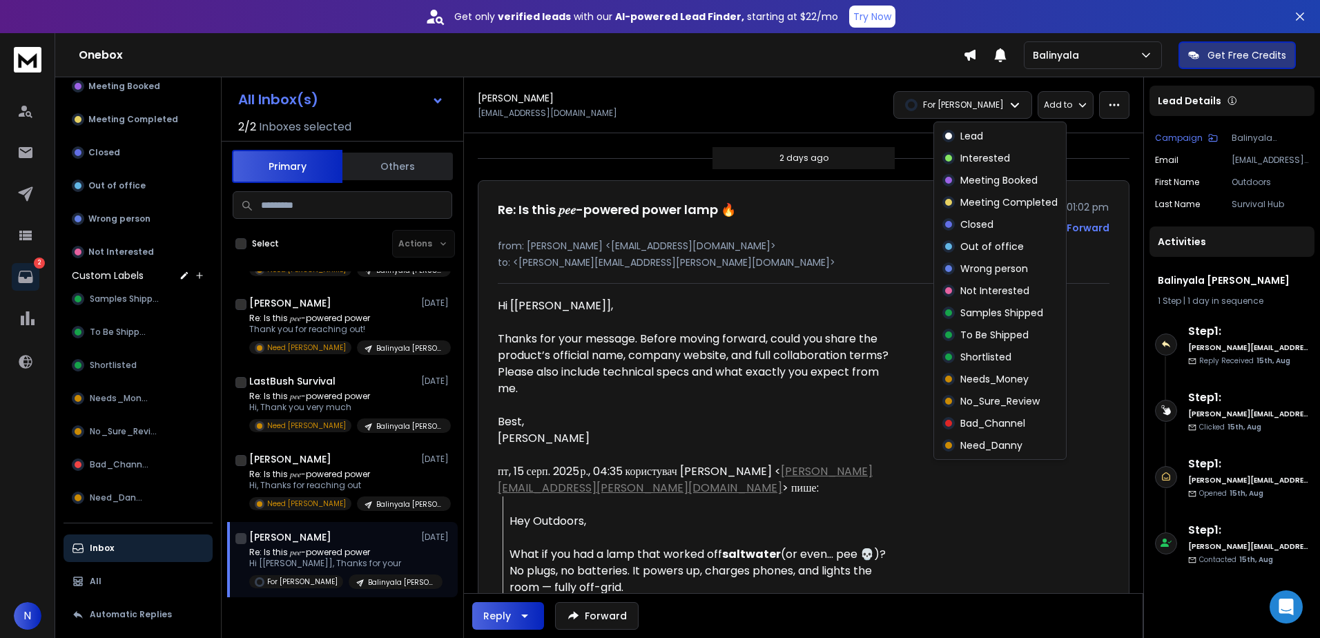
click at [1016, 93] on div "For [PERSON_NAME]" at bounding box center [962, 105] width 137 height 26
click at [986, 440] on p "Need_Danny" at bounding box center [991, 445] width 62 height 14
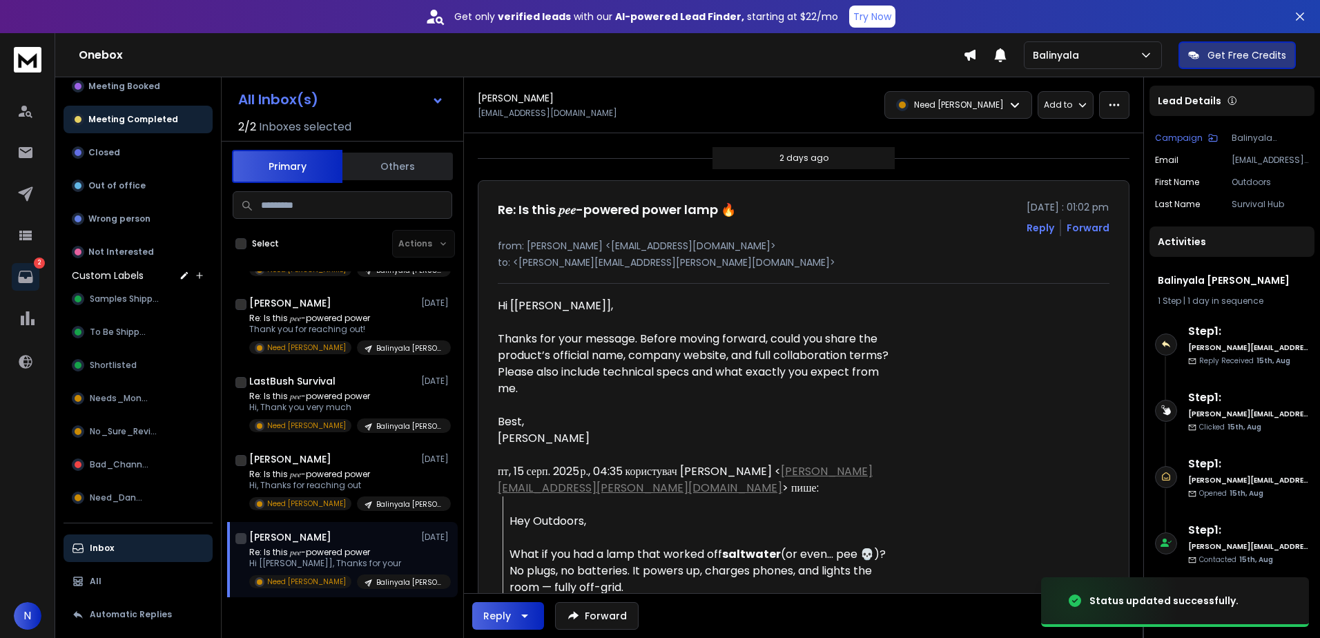
scroll to position [0, 0]
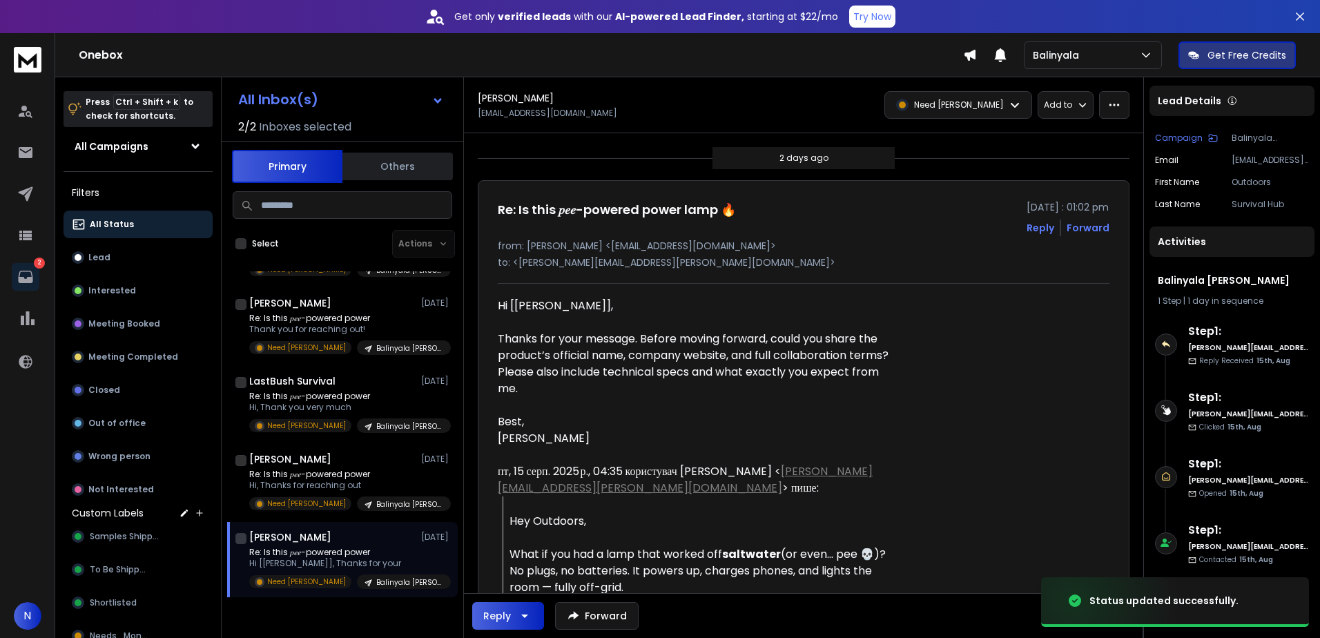
click at [143, 218] on button "All Status" at bounding box center [137, 225] width 149 height 28
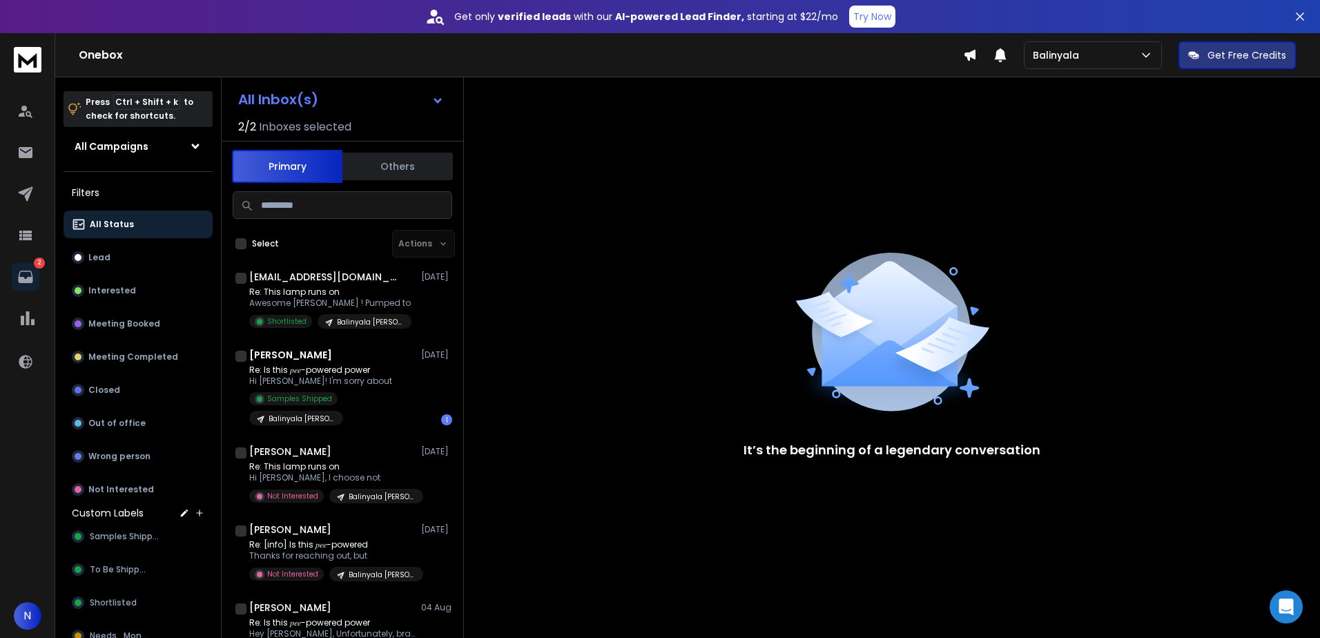
scroll to position [404, 0]
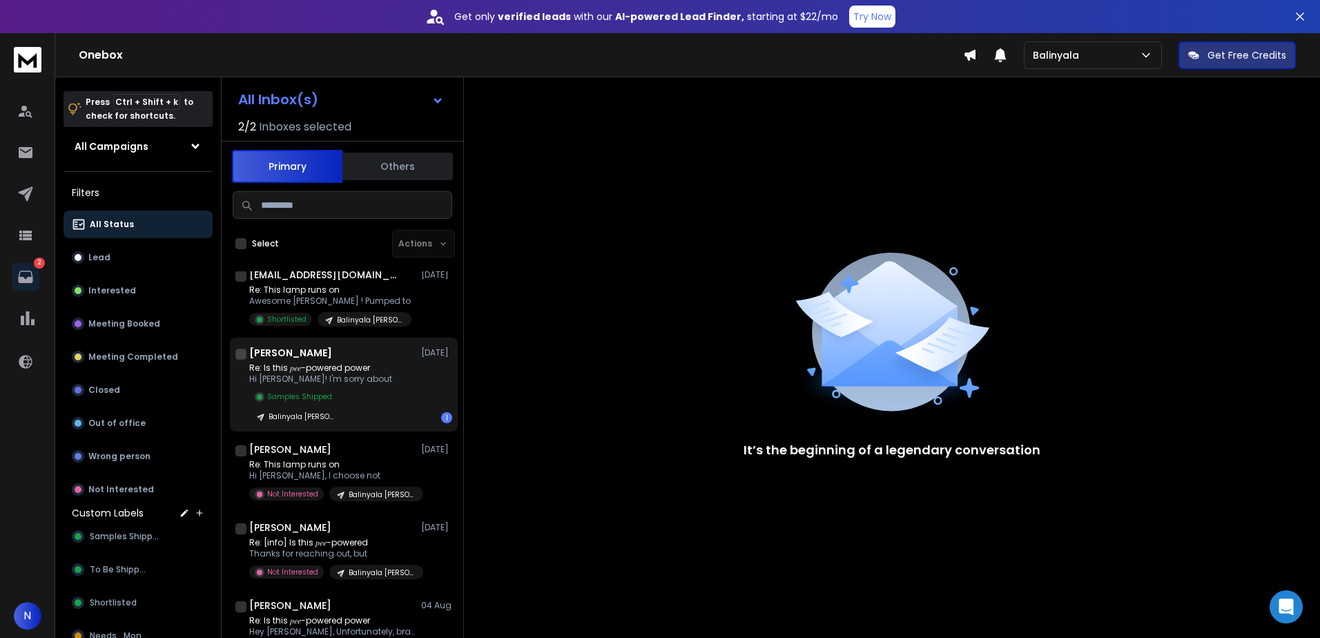
click at [421, 394] on div "Samples Shipped Balinyala [PERSON_NAME]" at bounding box center [339, 406] width 181 height 33
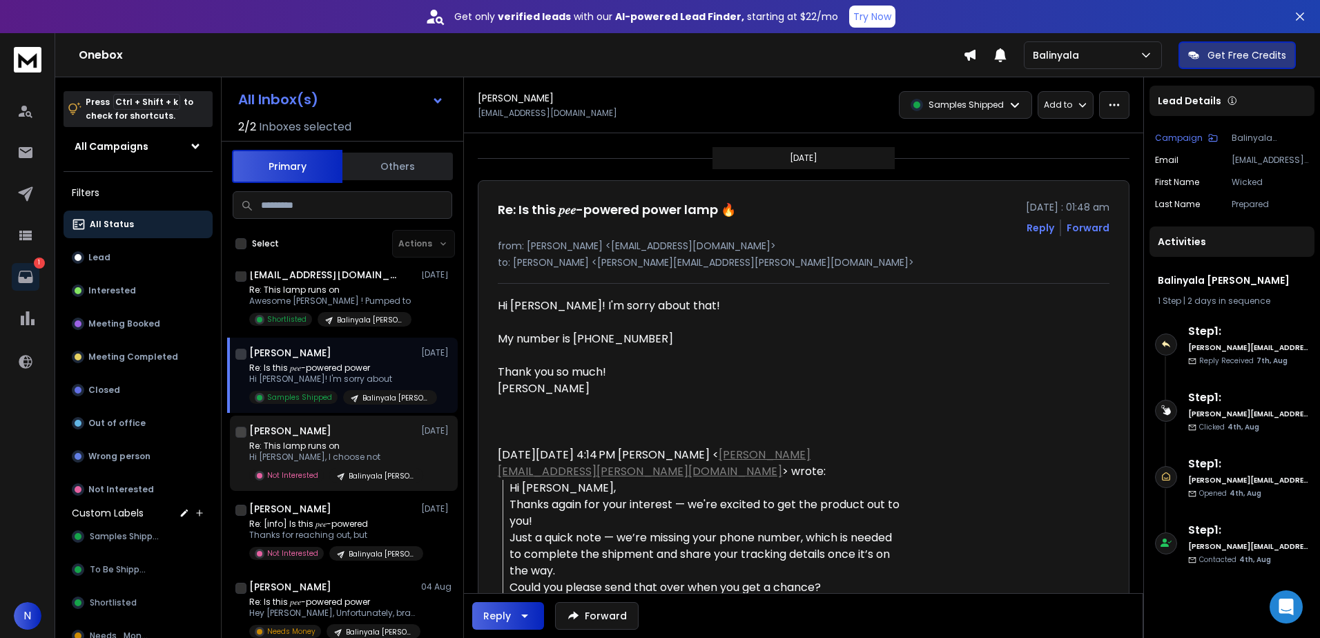
click at [365, 446] on p "Re: This lamp runs on" at bounding box center [332, 445] width 166 height 11
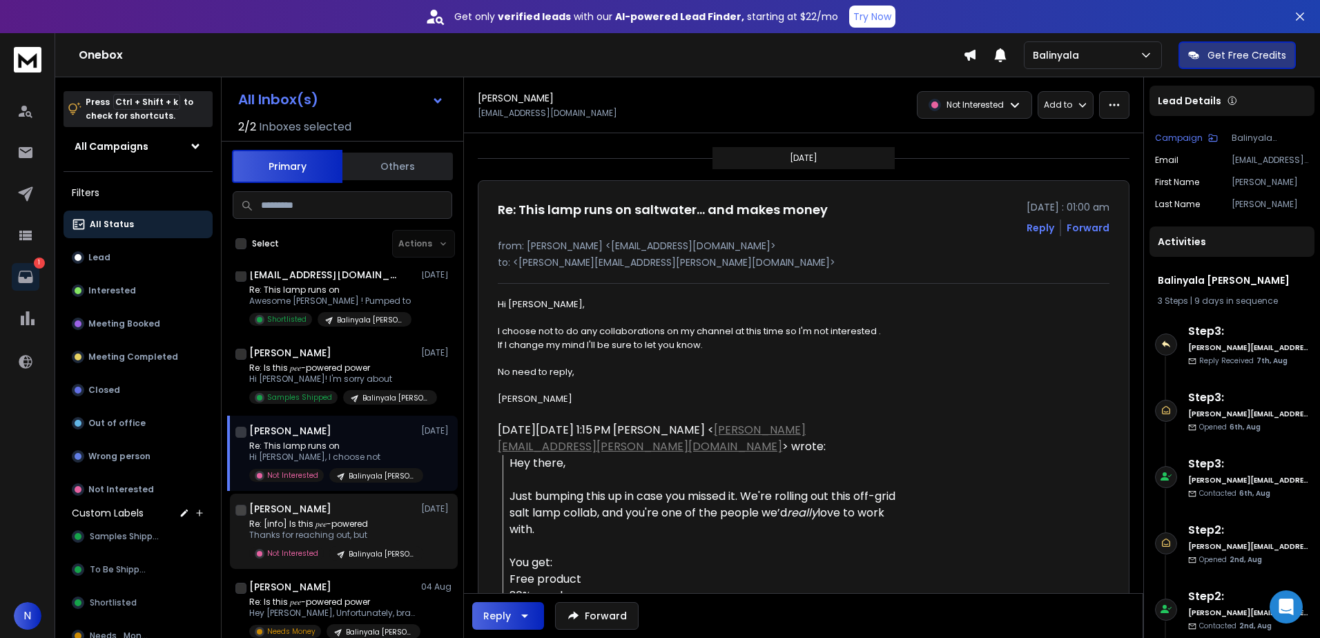
click at [395, 522] on p "Re: [info] Is this 𝑝𝑒𝑒-powered" at bounding box center [332, 523] width 166 height 11
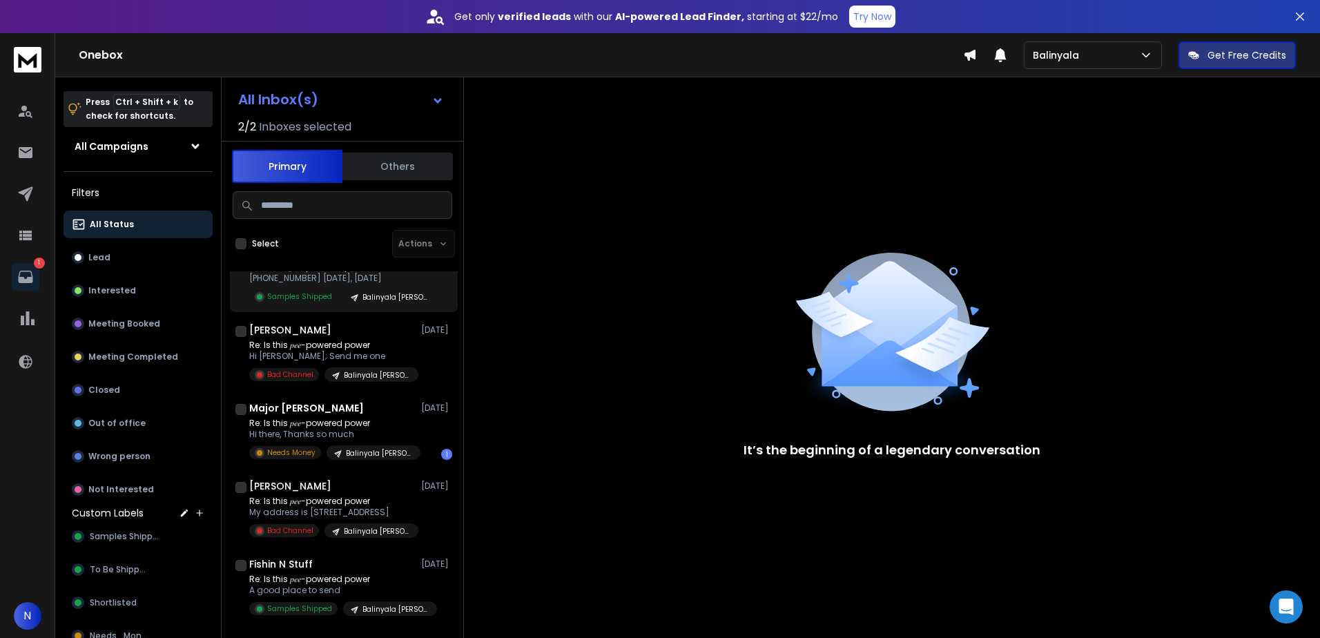
scroll to position [1000, 0]
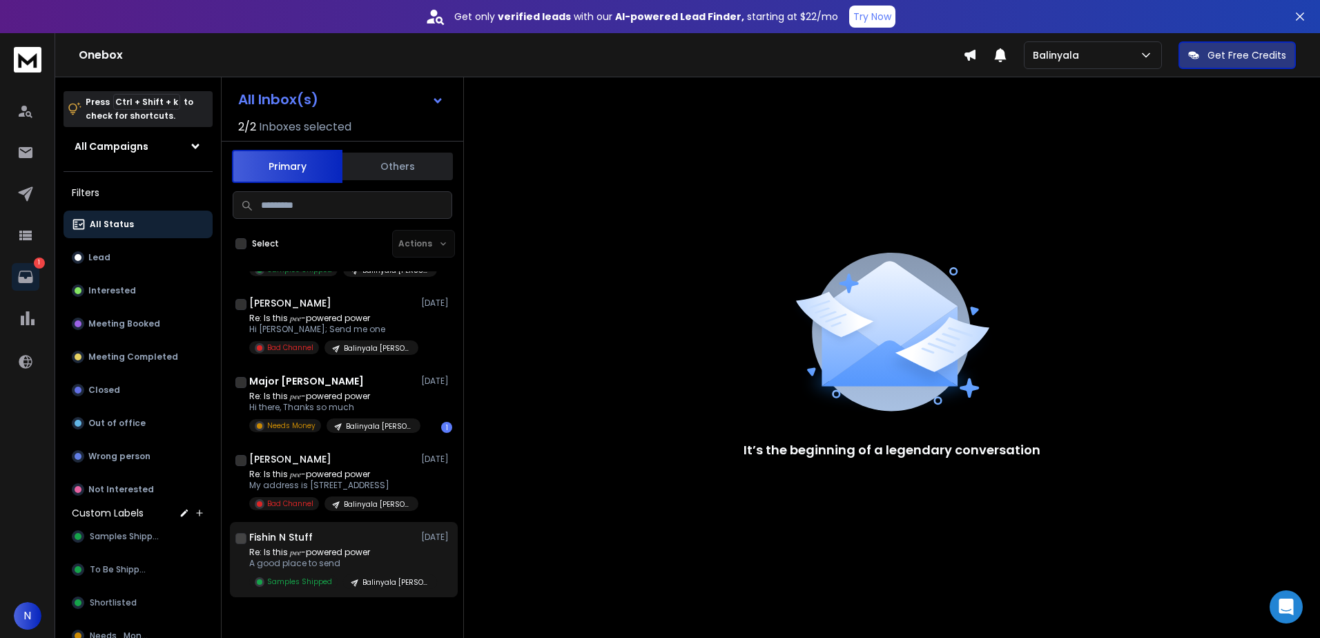
click at [366, 561] on p "A good place to send" at bounding box center [332, 563] width 166 height 11
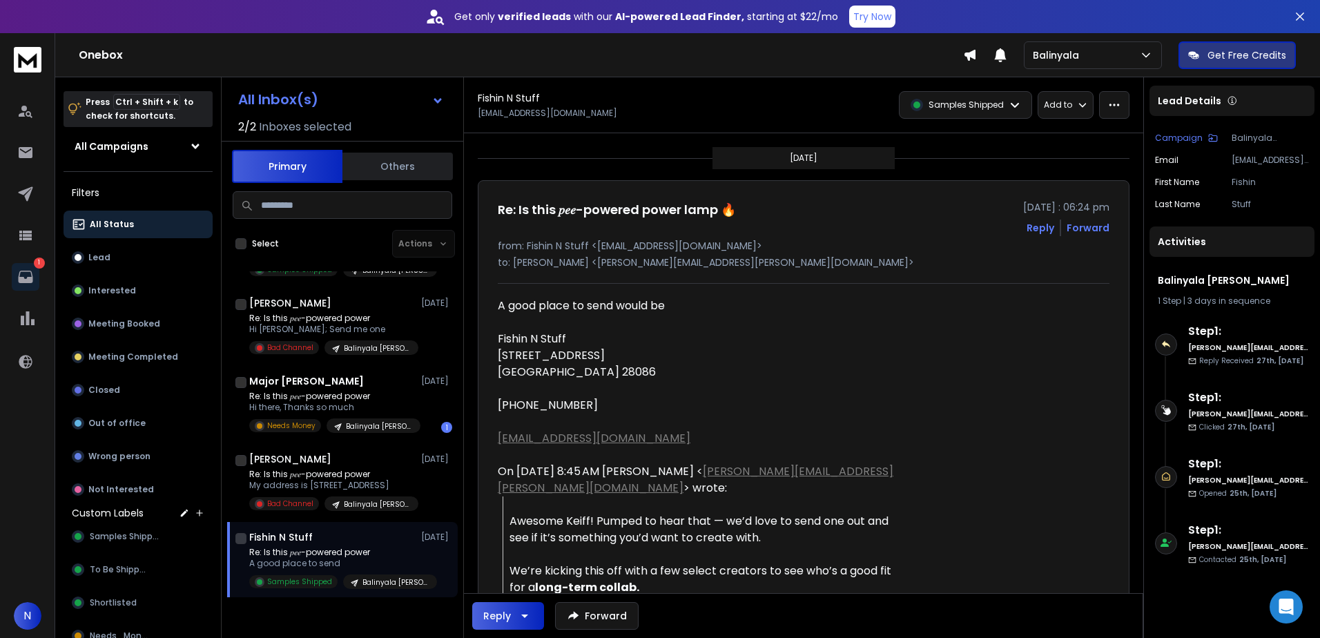
scroll to position [207, 0]
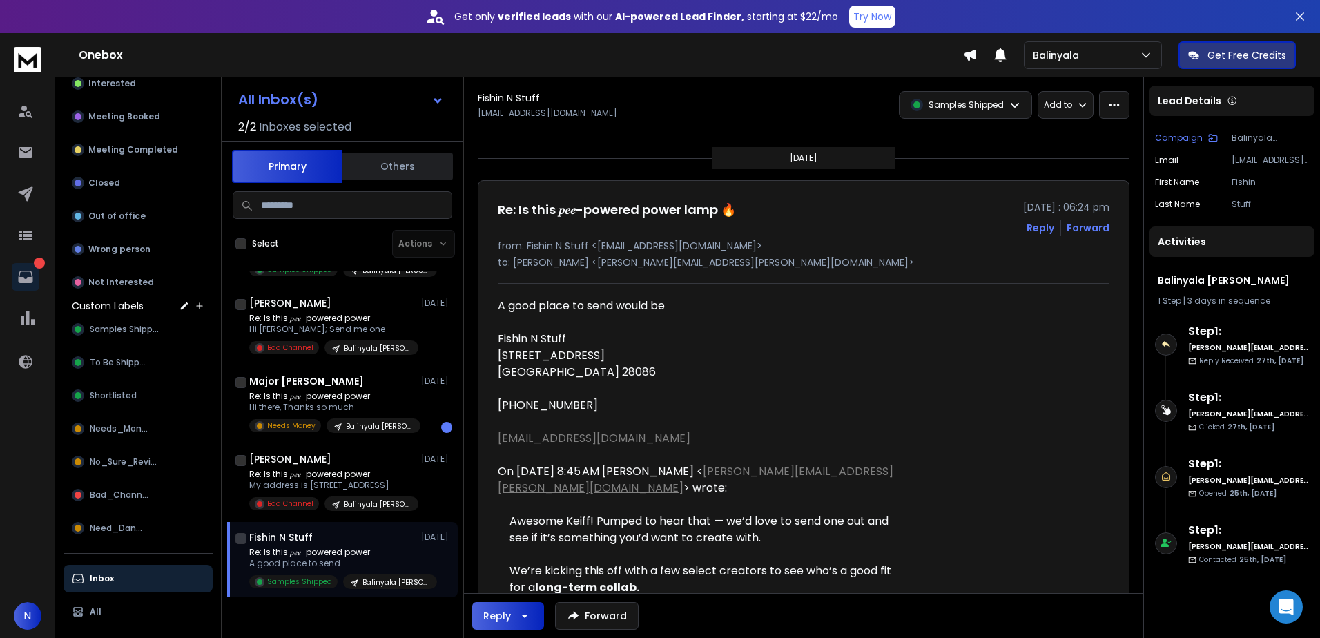
click at [144, 525] on span "Need_Danny" at bounding box center [118, 527] width 57 height 11
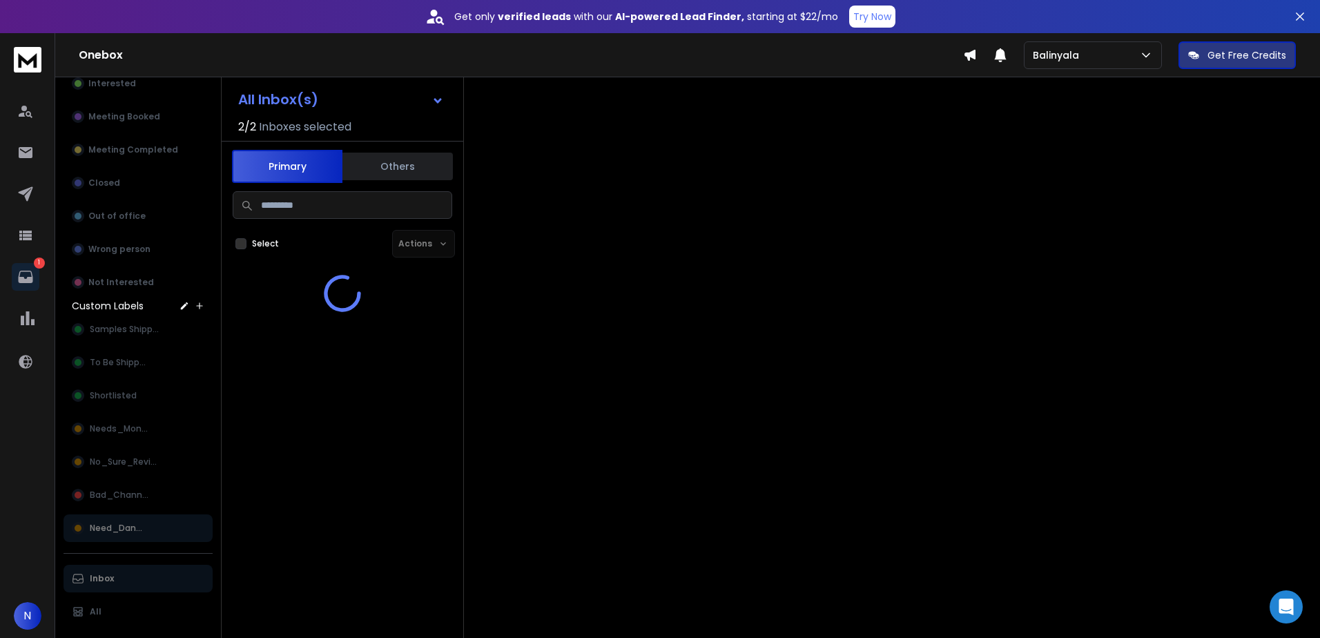
scroll to position [0, 0]
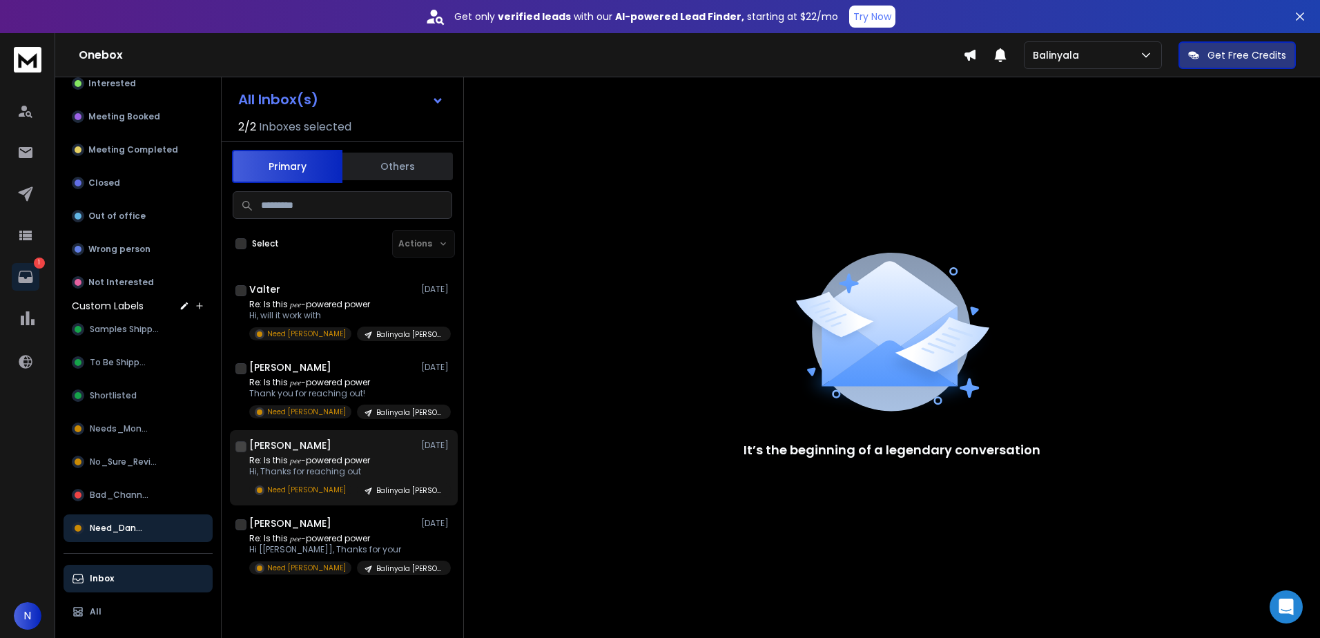
click at [338, 459] on p "Re: Is this 𝑝𝑒𝑒-powered power" at bounding box center [332, 460] width 166 height 11
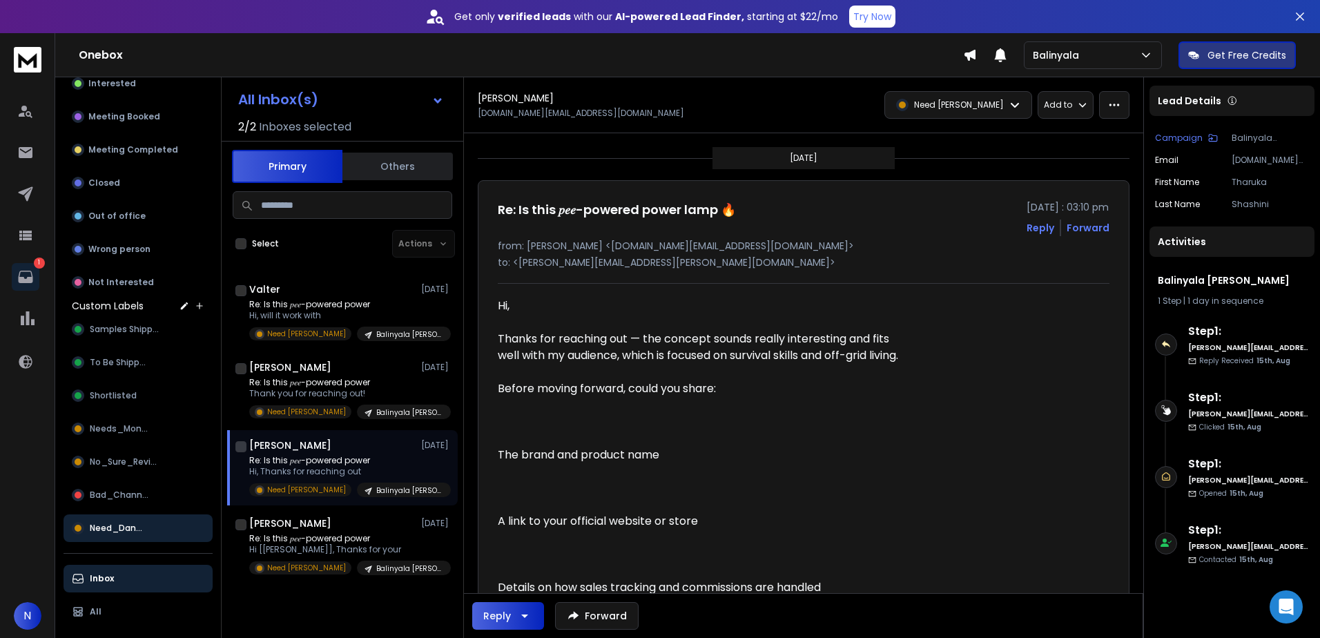
click at [487, 623] on div "Reply" at bounding box center [508, 615] width 50 height 17
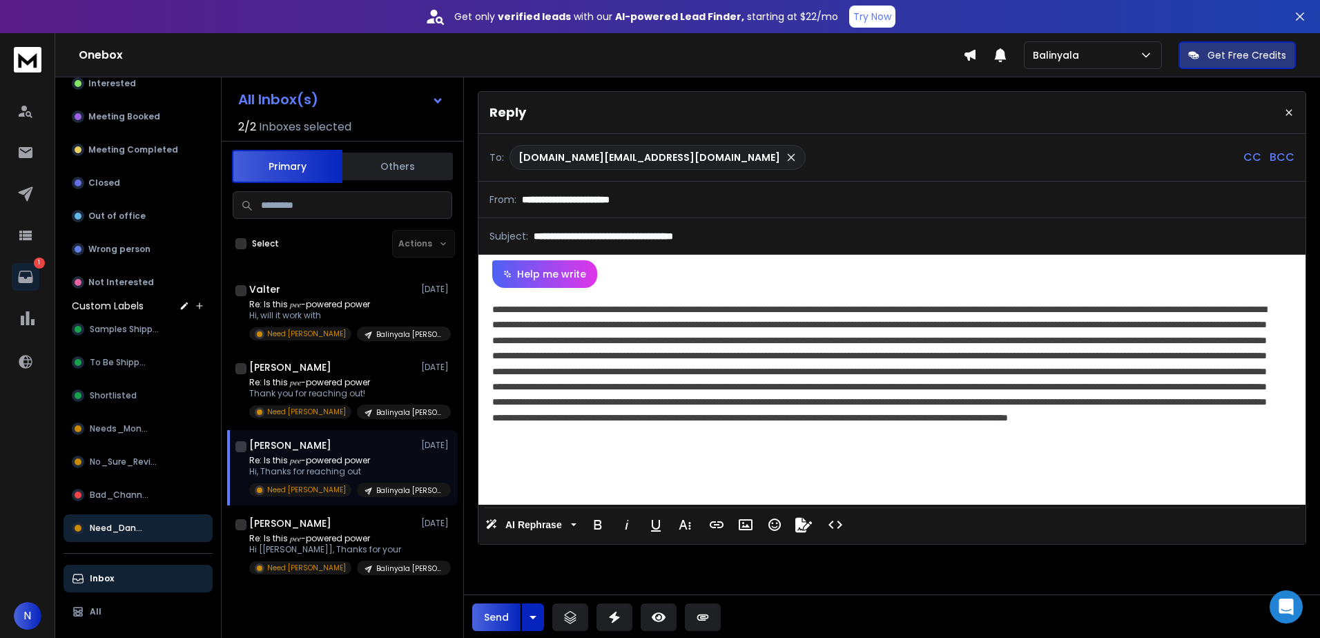
click at [725, 457] on div at bounding box center [891, 463] width 799 height 15
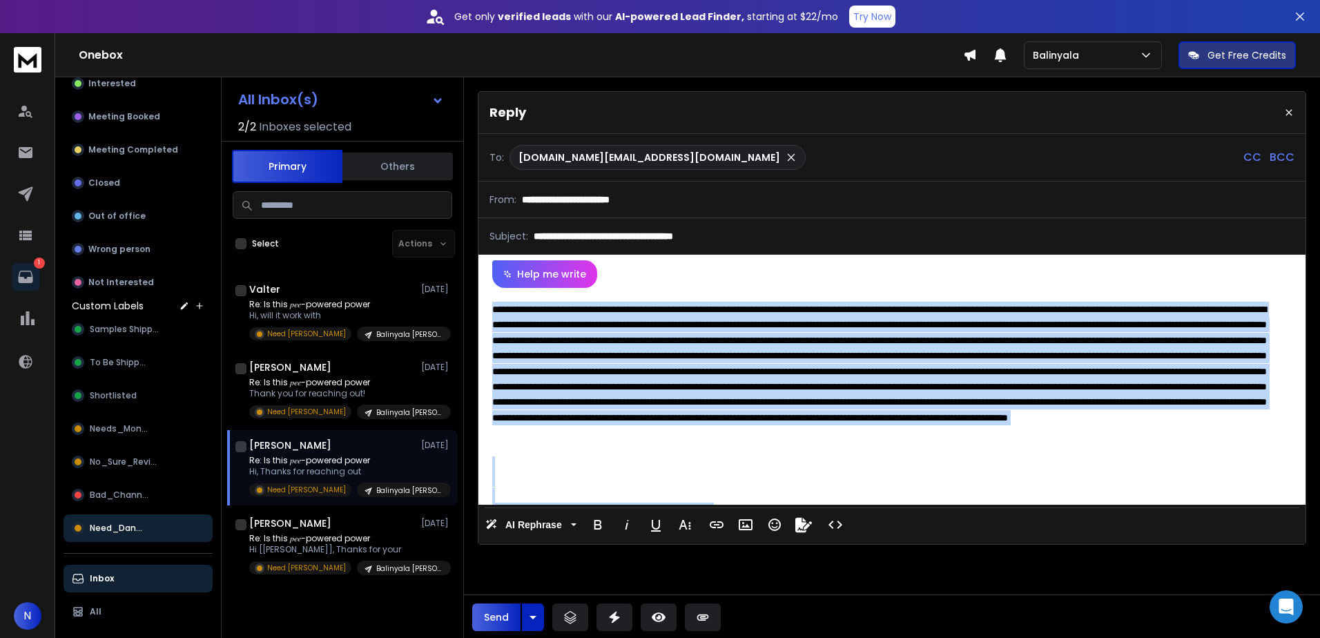
click at [939, 466] on div at bounding box center [889, 463] width 795 height 15
drag, startPoint x: 986, startPoint y: 392, endPoint x: 495, endPoint y: 295, distance: 500.8
click at [495, 295] on div "**********" at bounding box center [889, 396] width 823 height 217
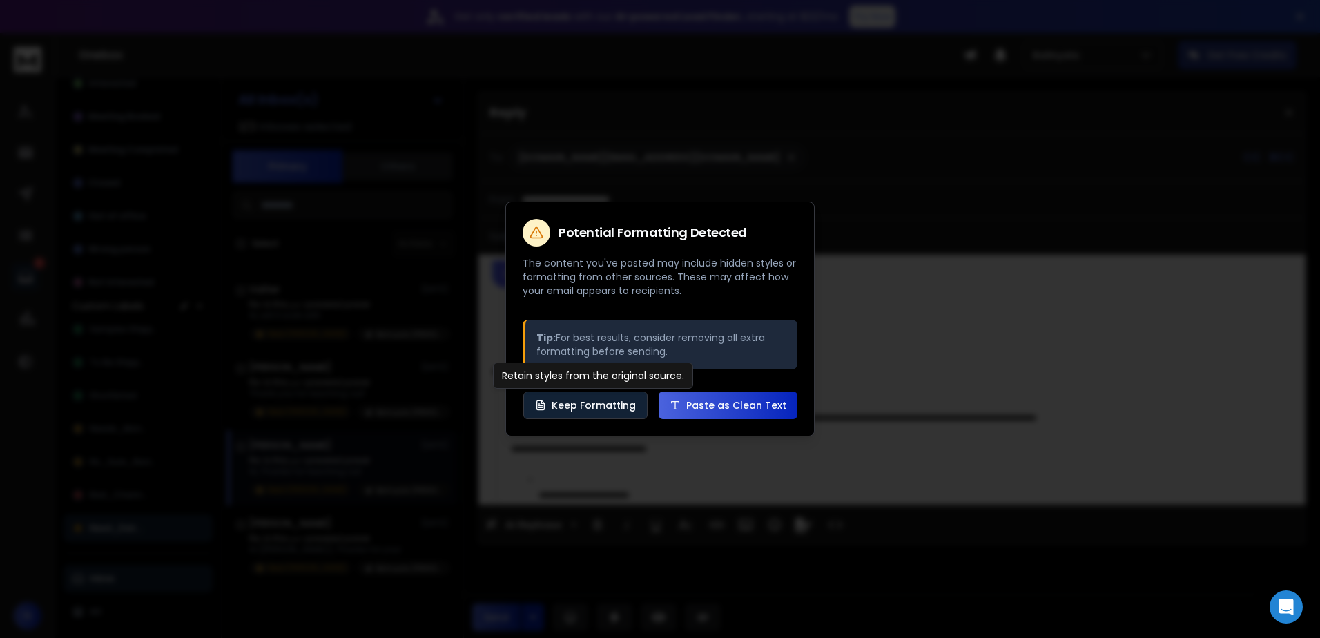
click at [607, 409] on button "Keep Formatting" at bounding box center [585, 405] width 124 height 28
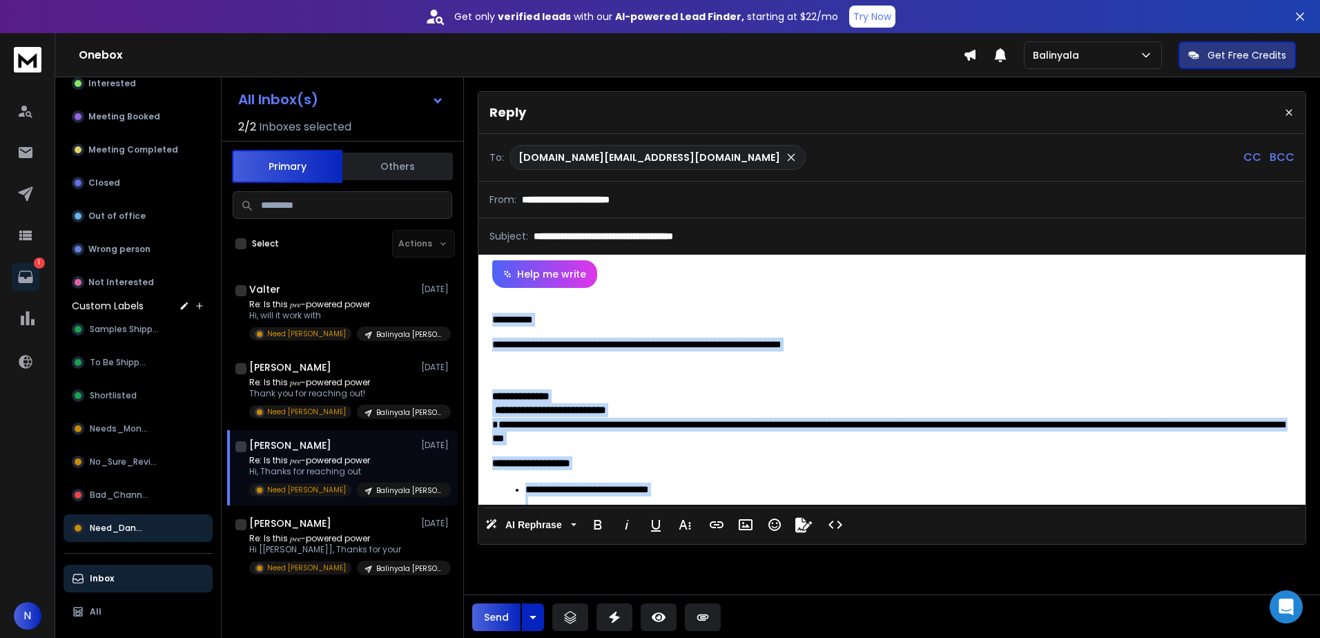
drag, startPoint x: 635, startPoint y: 391, endPoint x: 491, endPoint y: 317, distance: 161.1
click at [491, 317] on div "**********" at bounding box center [889, 396] width 823 height 217
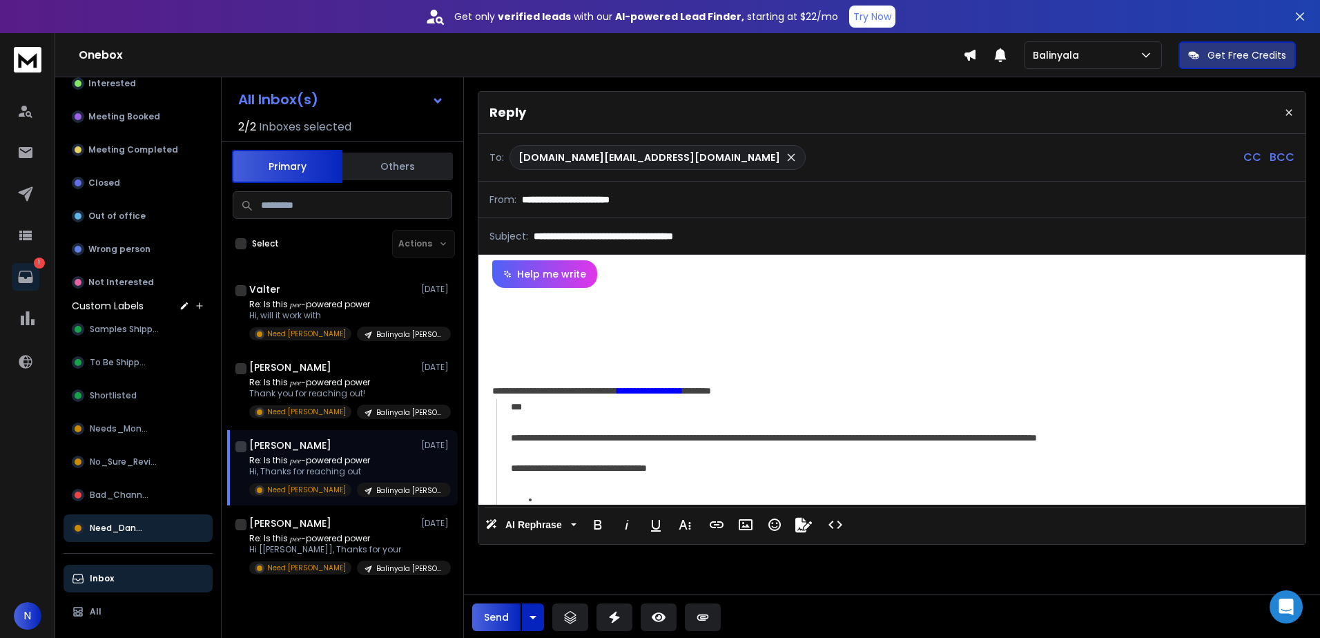
click at [1286, 110] on icon at bounding box center [1288, 112] width 11 height 11
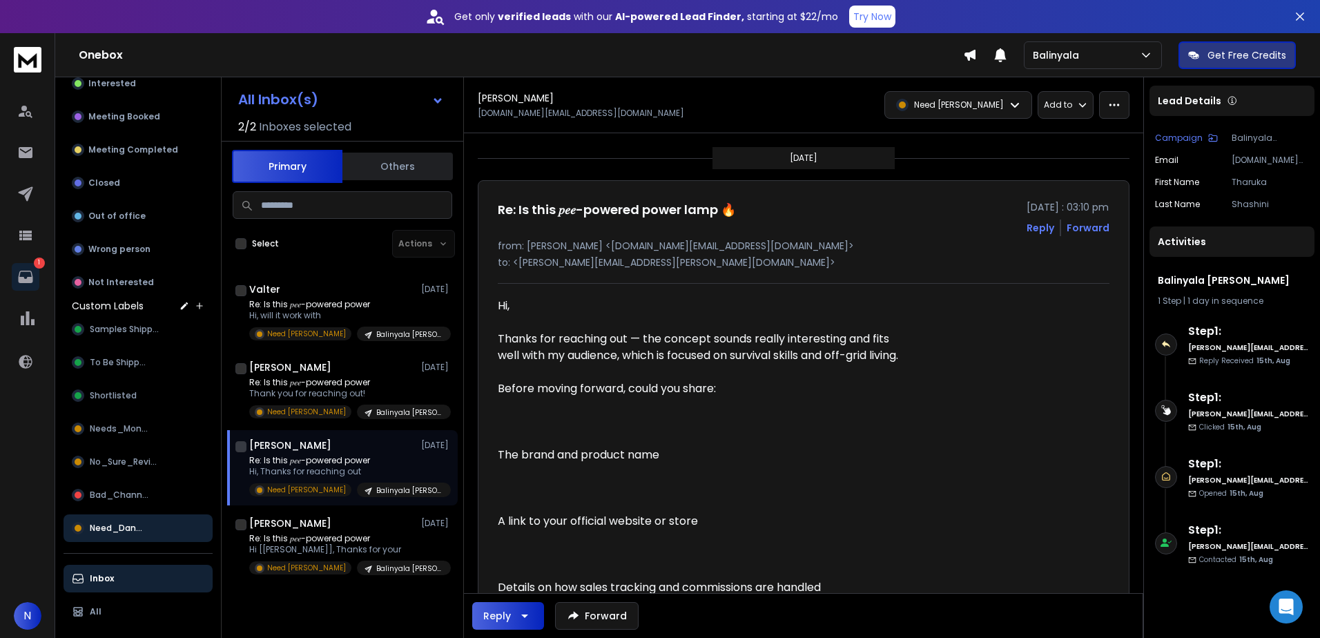
click at [495, 609] on div "Reply" at bounding box center [497, 616] width 28 height 14
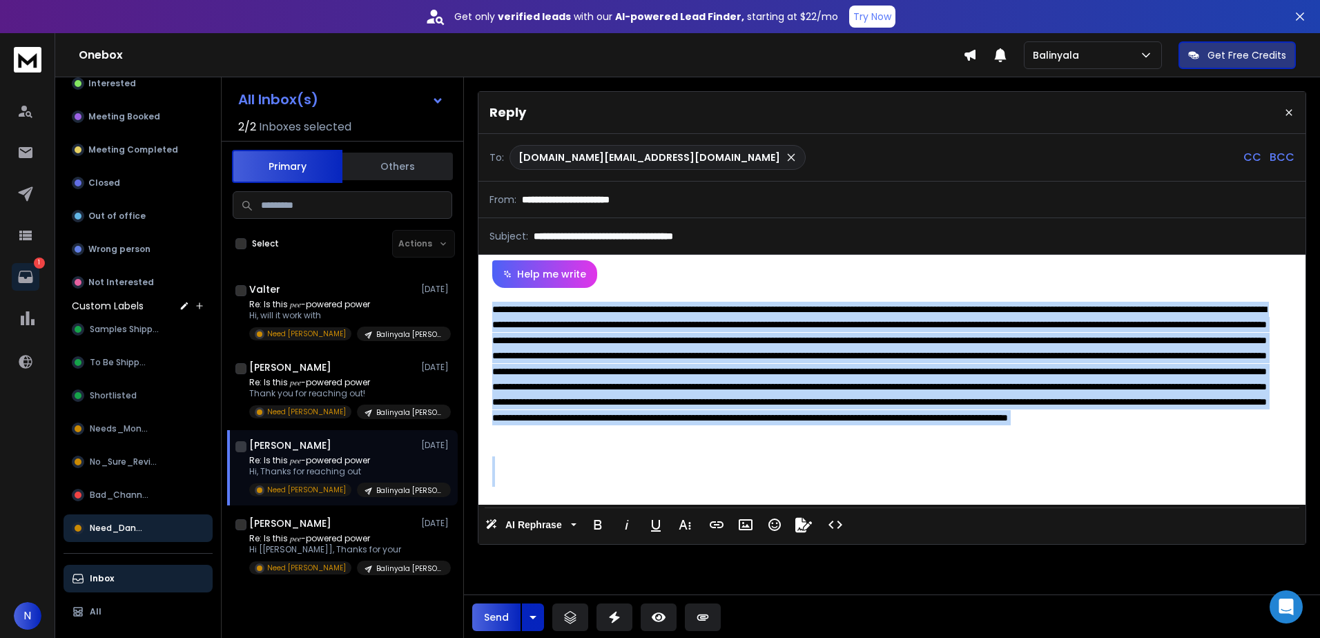
drag, startPoint x: 488, startPoint y: 304, endPoint x: 881, endPoint y: 484, distance: 432.7
click at [881, 484] on div "**********" at bounding box center [891, 396] width 827 height 217
drag, startPoint x: 727, startPoint y: 362, endPoint x: 928, endPoint y: 422, distance: 209.6
click at [928, 422] on div at bounding box center [884, 379] width 785 height 155
drag, startPoint x: 921, startPoint y: 450, endPoint x: 493, endPoint y: 311, distance: 450.7
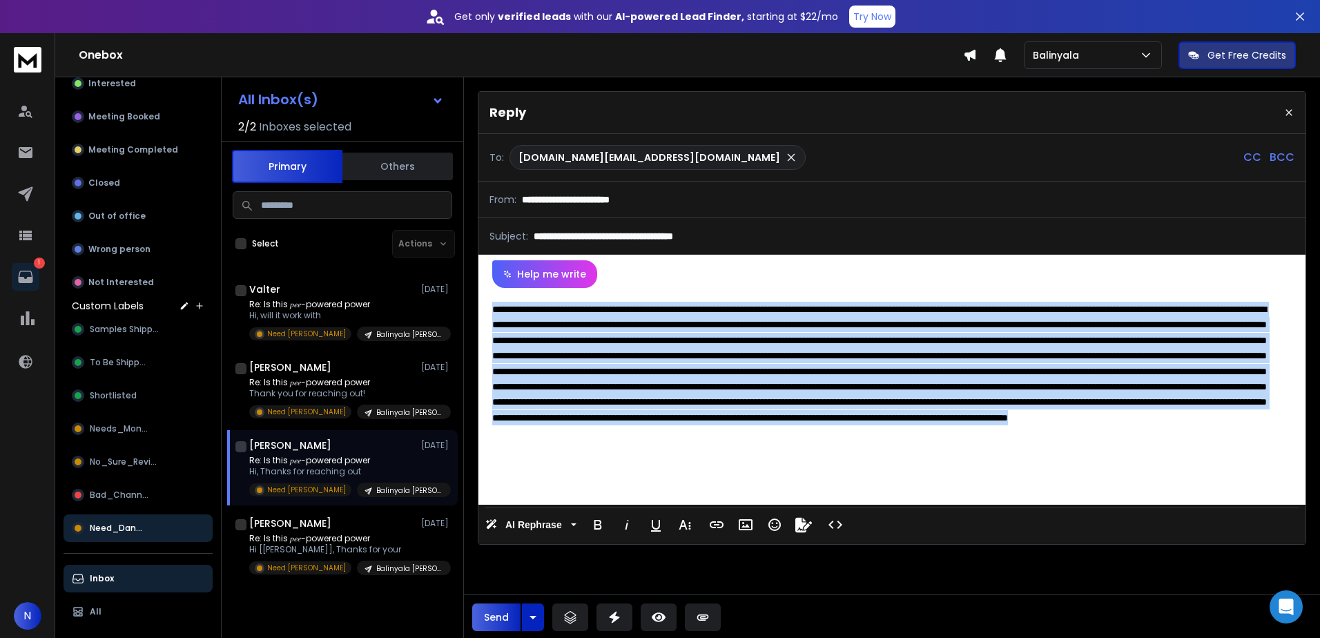
click at [493, 311] on div at bounding box center [884, 379] width 785 height 155
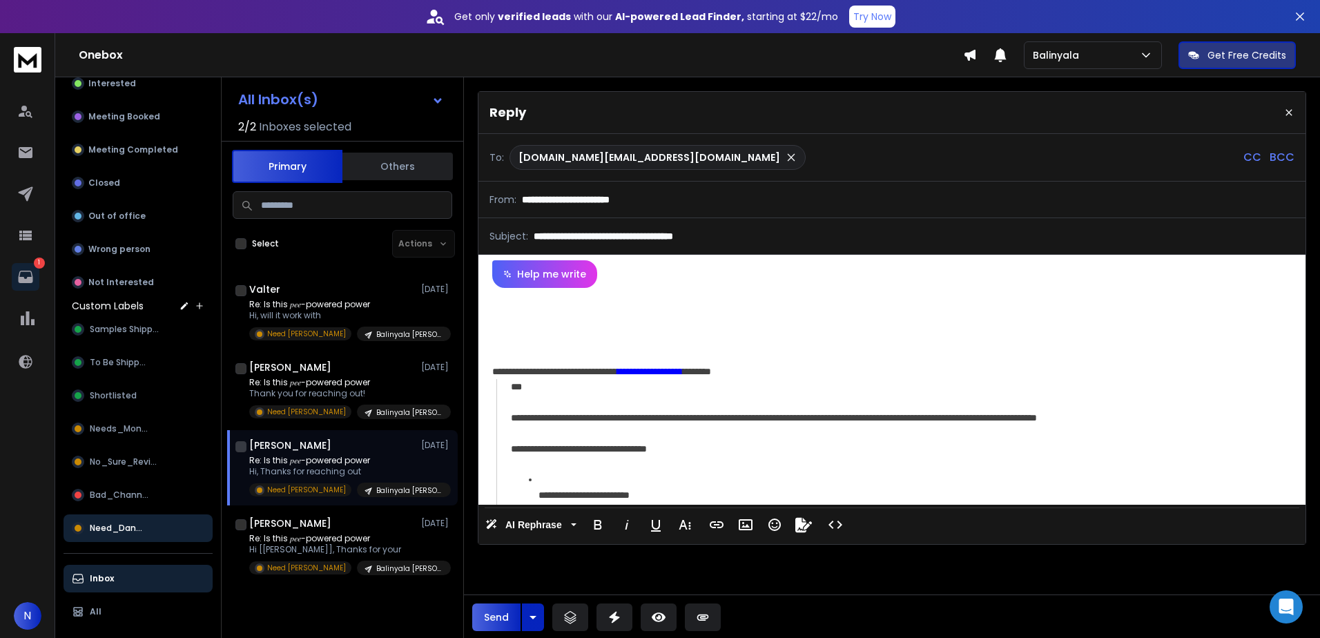
click at [500, 306] on div at bounding box center [884, 309] width 785 height 15
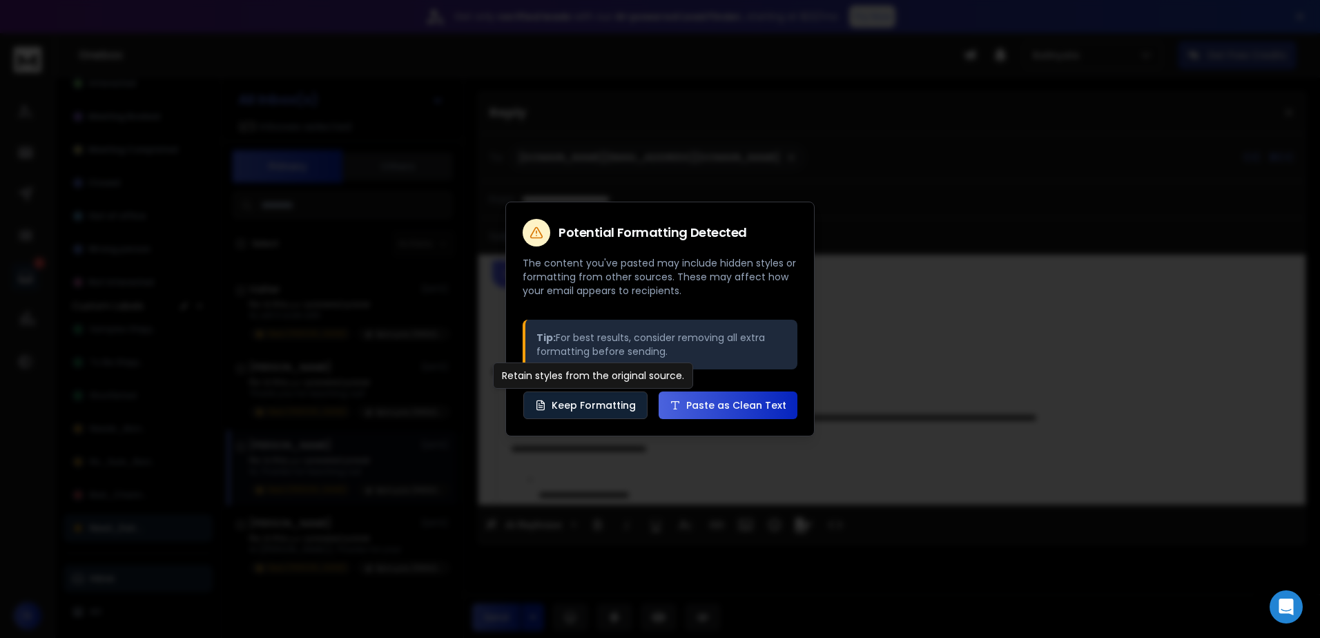
click at [596, 407] on button "Keep Formatting" at bounding box center [585, 405] width 124 height 28
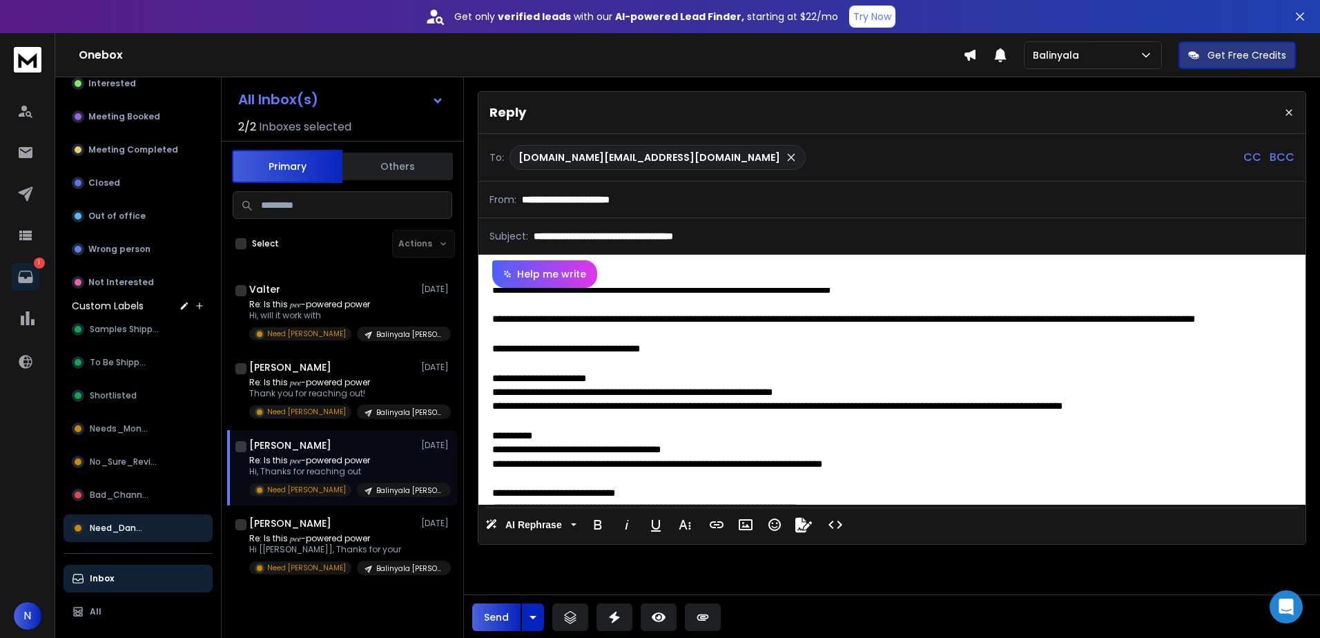
scroll to position [69, 0]
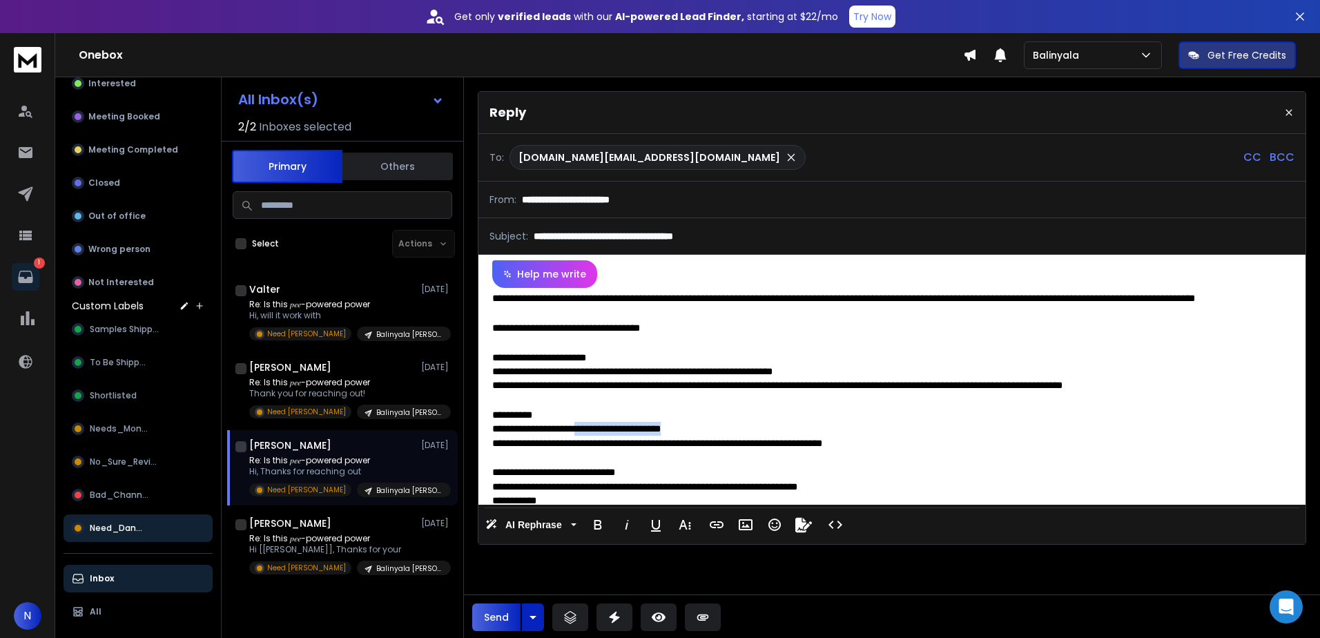
drag, startPoint x: 577, startPoint y: 429, endPoint x: 670, endPoint y: 427, distance: 93.2
click at [670, 427] on p "**********" at bounding box center [889, 429] width 795 height 14
click at [709, 524] on icon "button" at bounding box center [716, 524] width 17 height 17
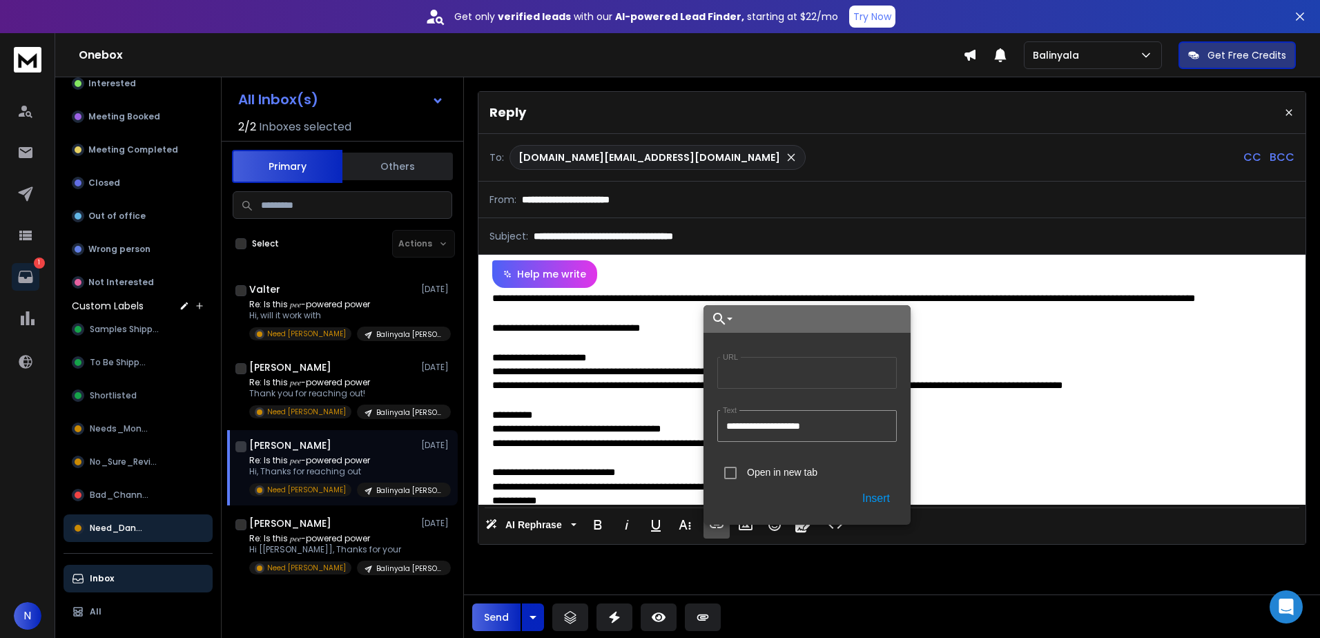
click at [773, 366] on input "URL" at bounding box center [806, 373] width 179 height 32
click at [793, 378] on input "URL" at bounding box center [806, 373] width 179 height 32
paste input "**********"
type input "**********"
click at [863, 497] on button "Insert" at bounding box center [875, 498] width 41 height 25
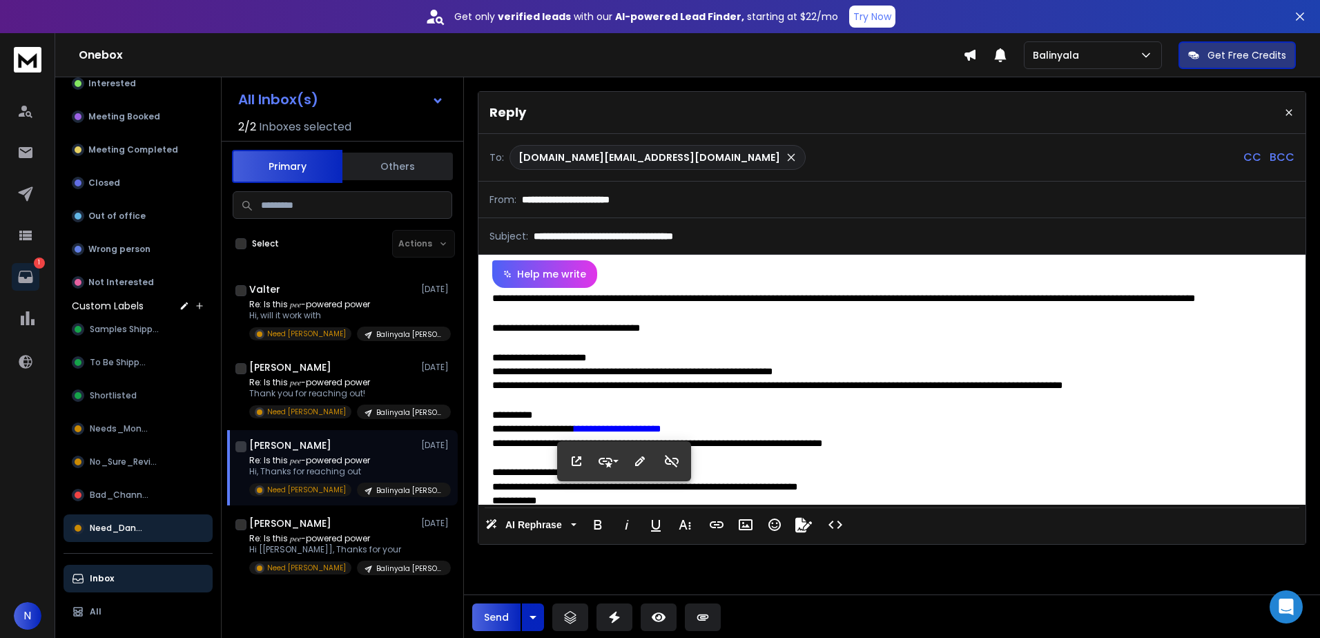
click at [796, 408] on p "**********" at bounding box center [889, 415] width 795 height 14
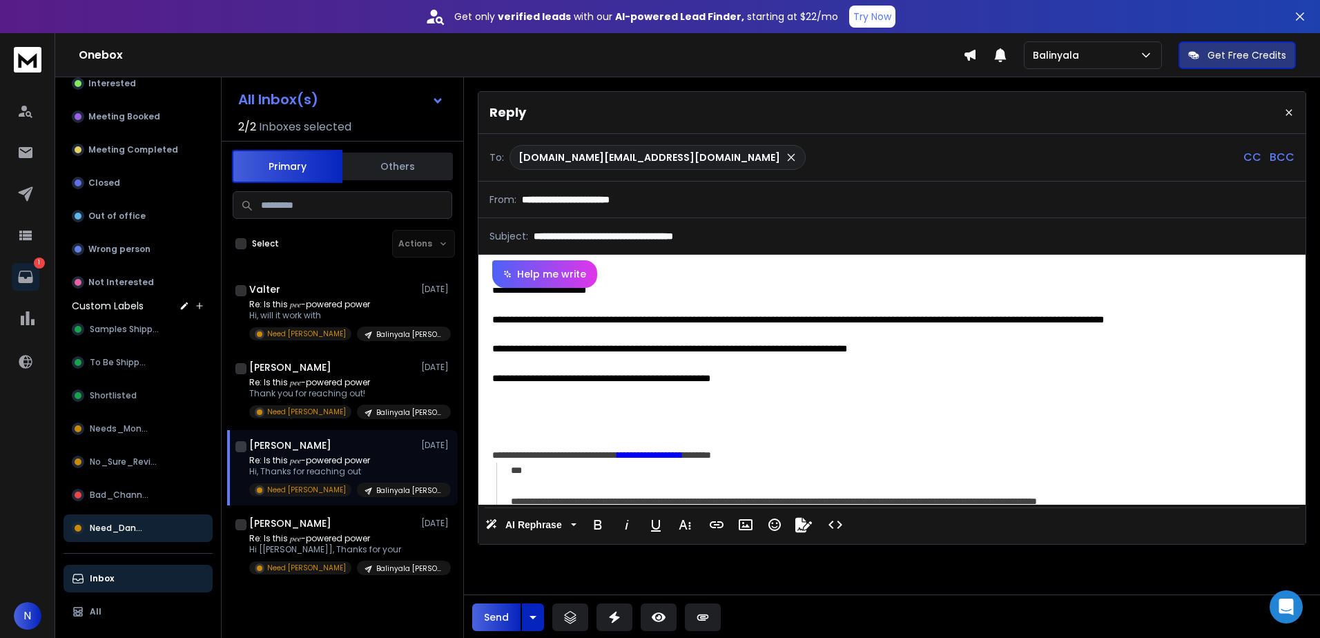
scroll to position [552, 0]
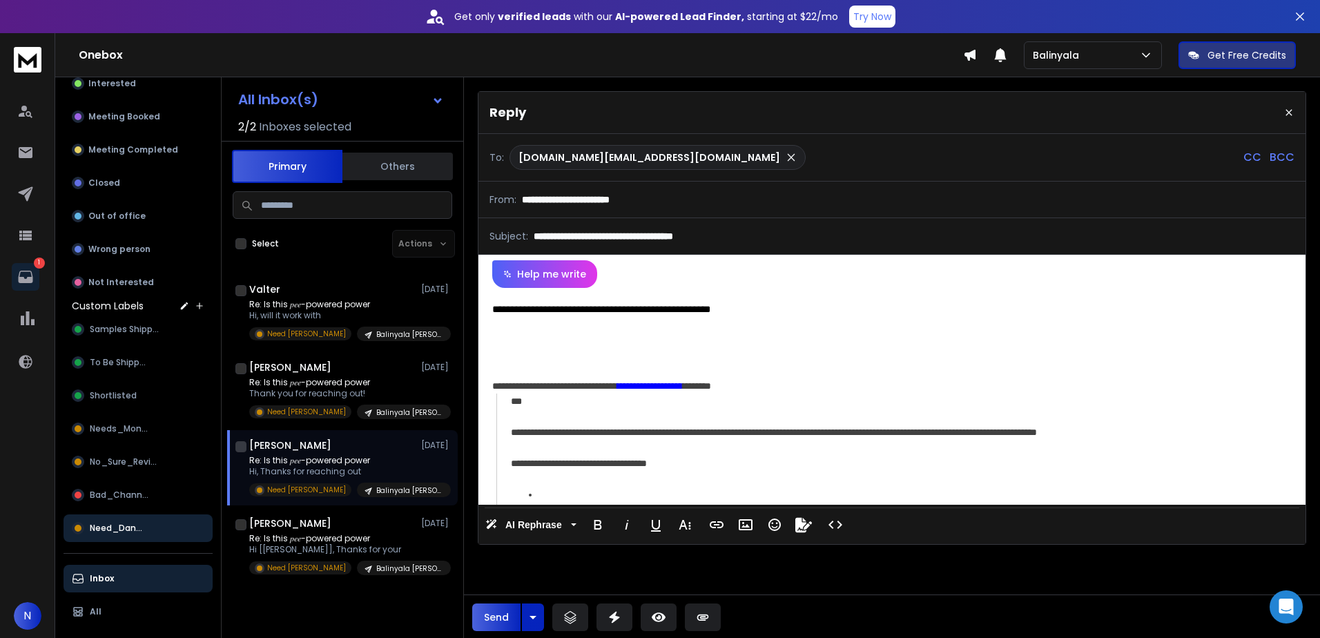
click at [481, 612] on button "Send" at bounding box center [496, 617] width 48 height 28
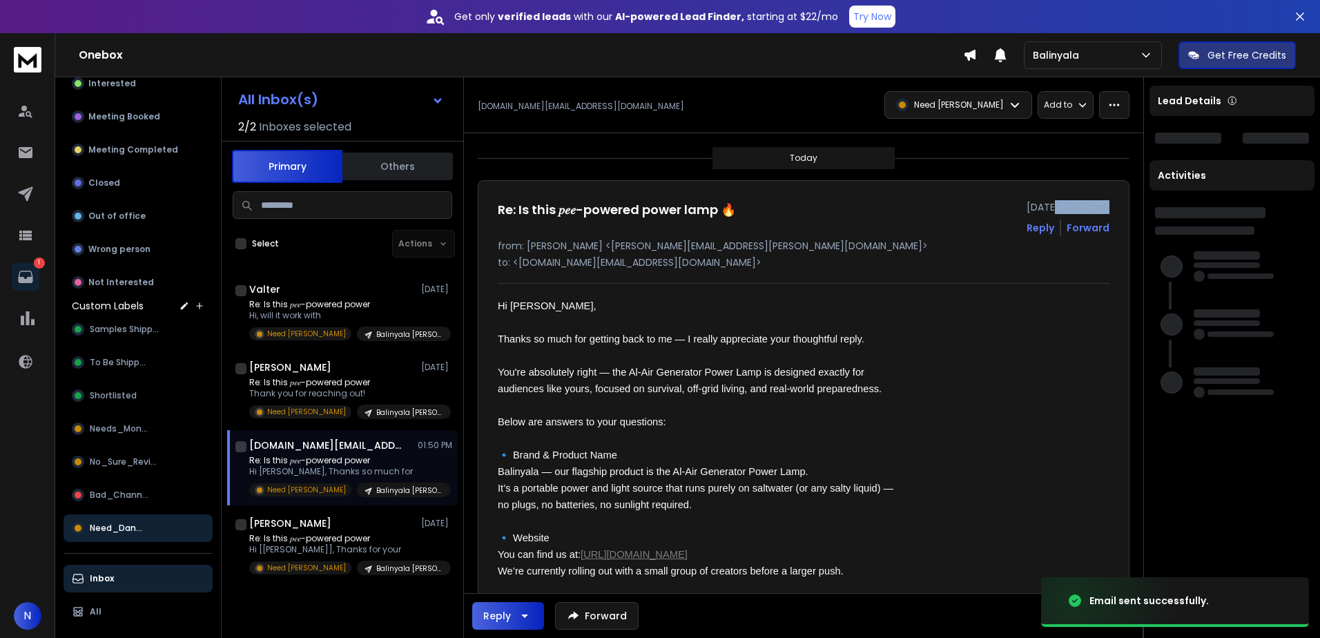
drag, startPoint x: 964, startPoint y: 201, endPoint x: 1032, endPoint y: 161, distance: 78.6
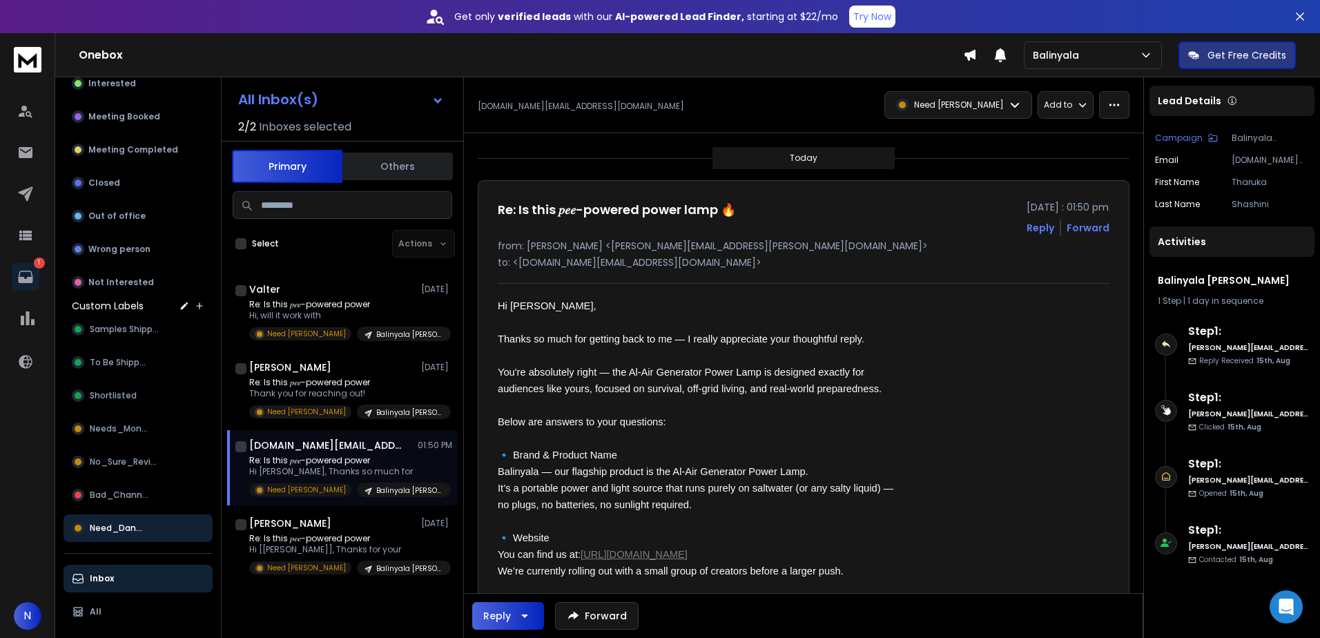
click at [858, 306] on div "Hi [PERSON_NAME]," at bounding box center [699, 305] width 403 height 17
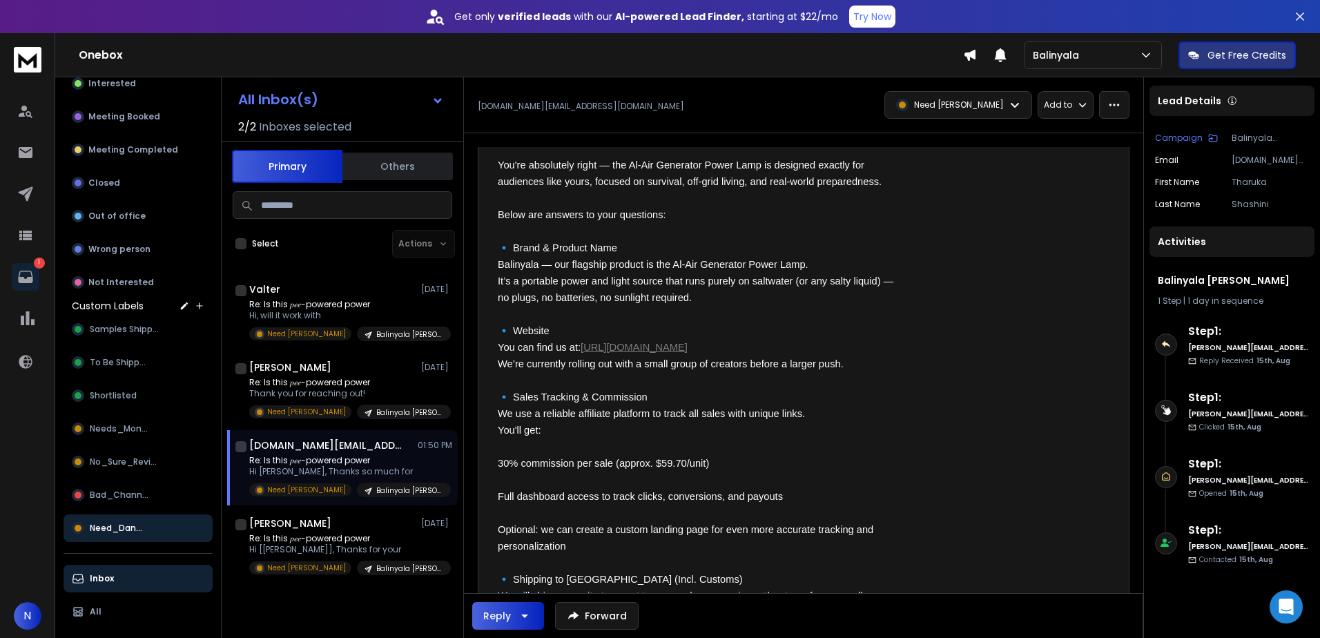
scroll to position [0, 0]
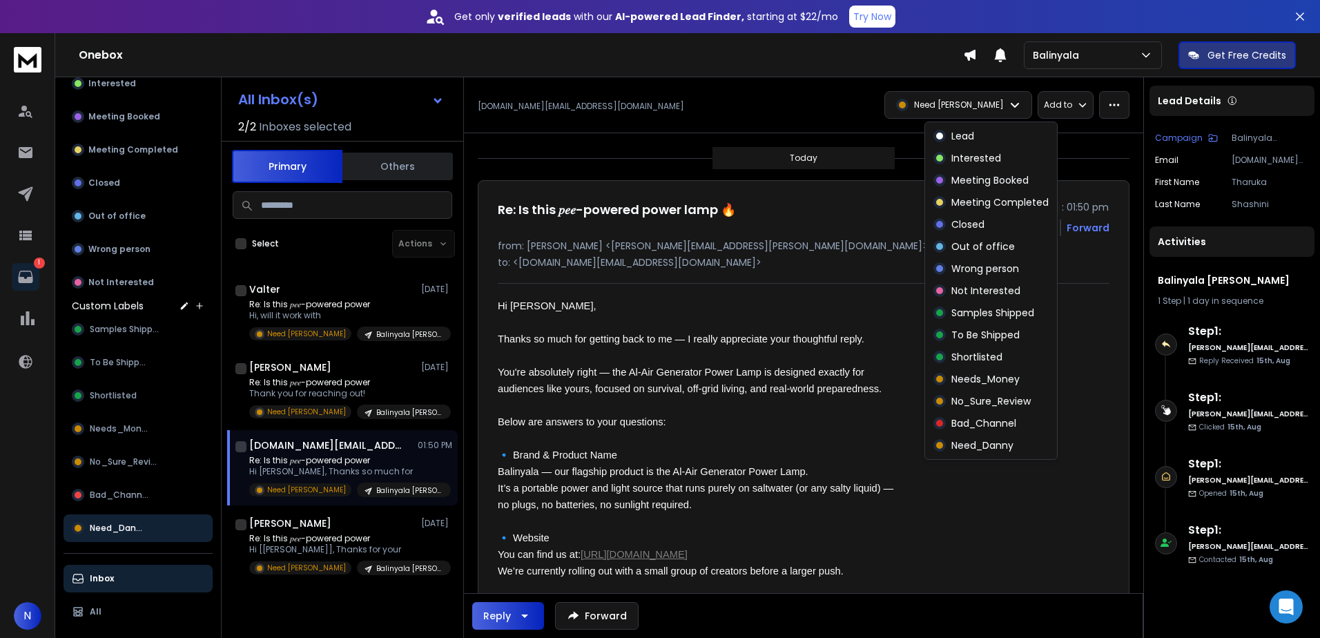
click at [998, 104] on p "Need [PERSON_NAME]" at bounding box center [959, 104] width 90 height 11
click at [995, 366] on div "Shortlisted" at bounding box center [991, 357] width 126 height 22
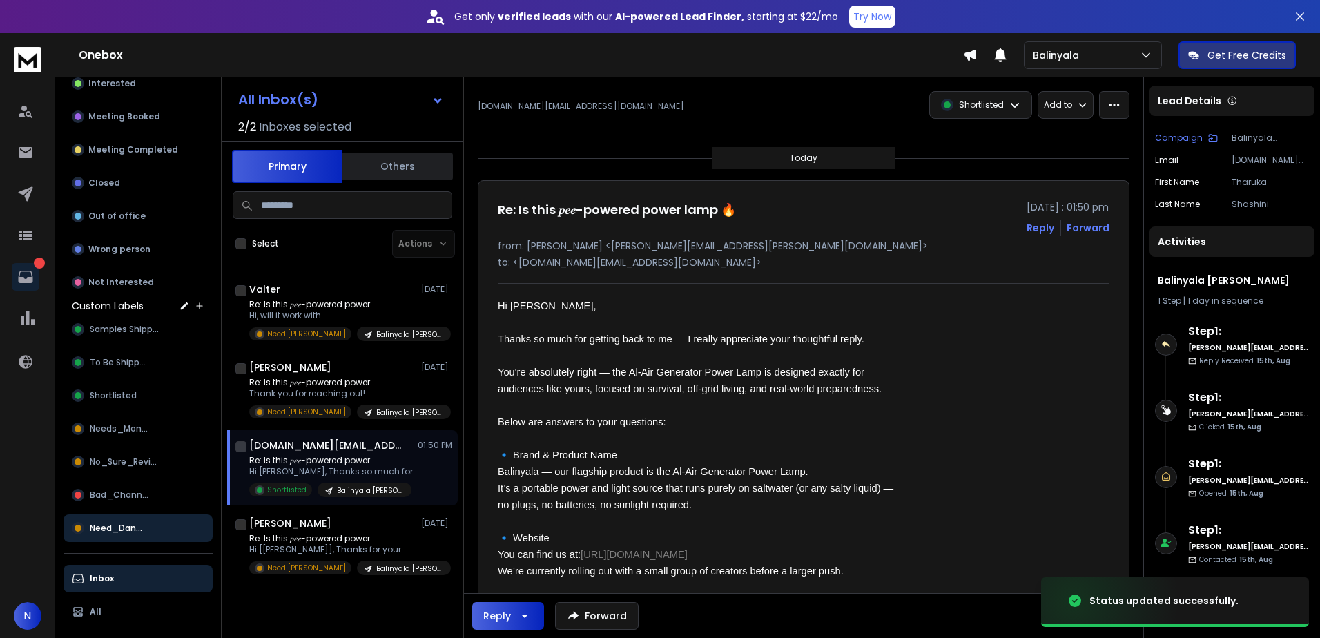
click at [148, 404] on button "Shortlisted" at bounding box center [137, 396] width 149 height 28
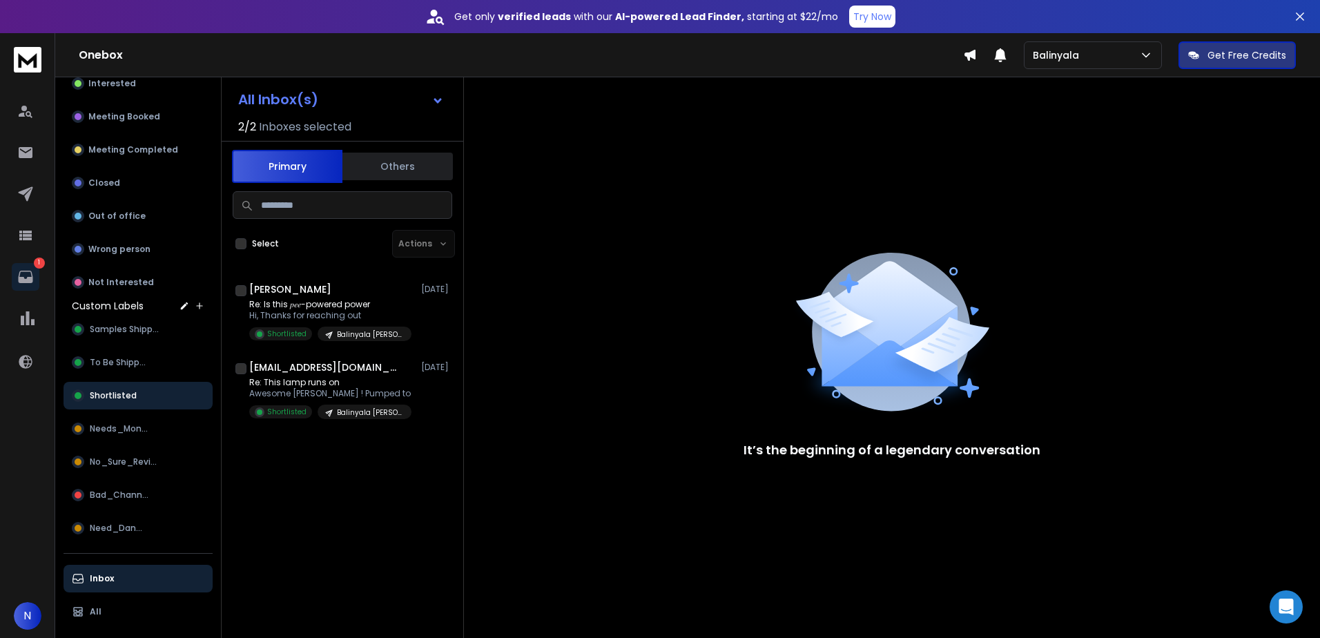
click at [141, 514] on button "Need_Danny" at bounding box center [137, 528] width 149 height 28
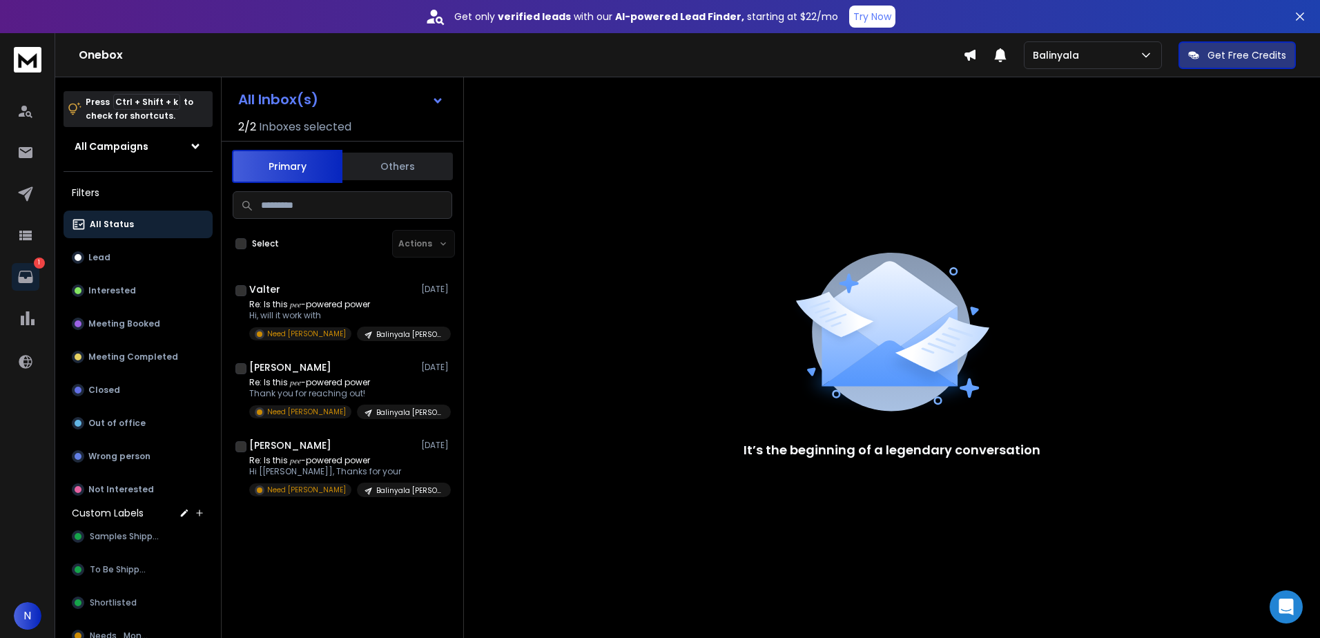
click at [141, 222] on button "All Status" at bounding box center [137, 225] width 149 height 28
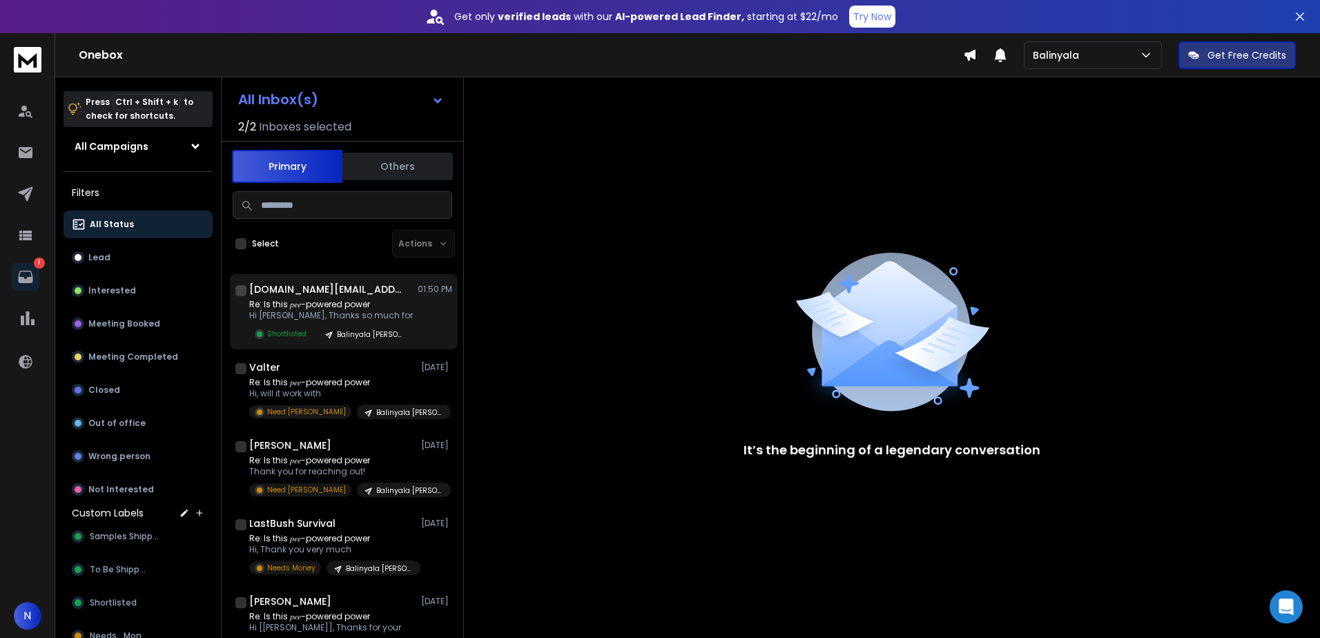
click at [386, 306] on p "Re: Is this 𝑝𝑒𝑒-powered power" at bounding box center [331, 304] width 164 height 11
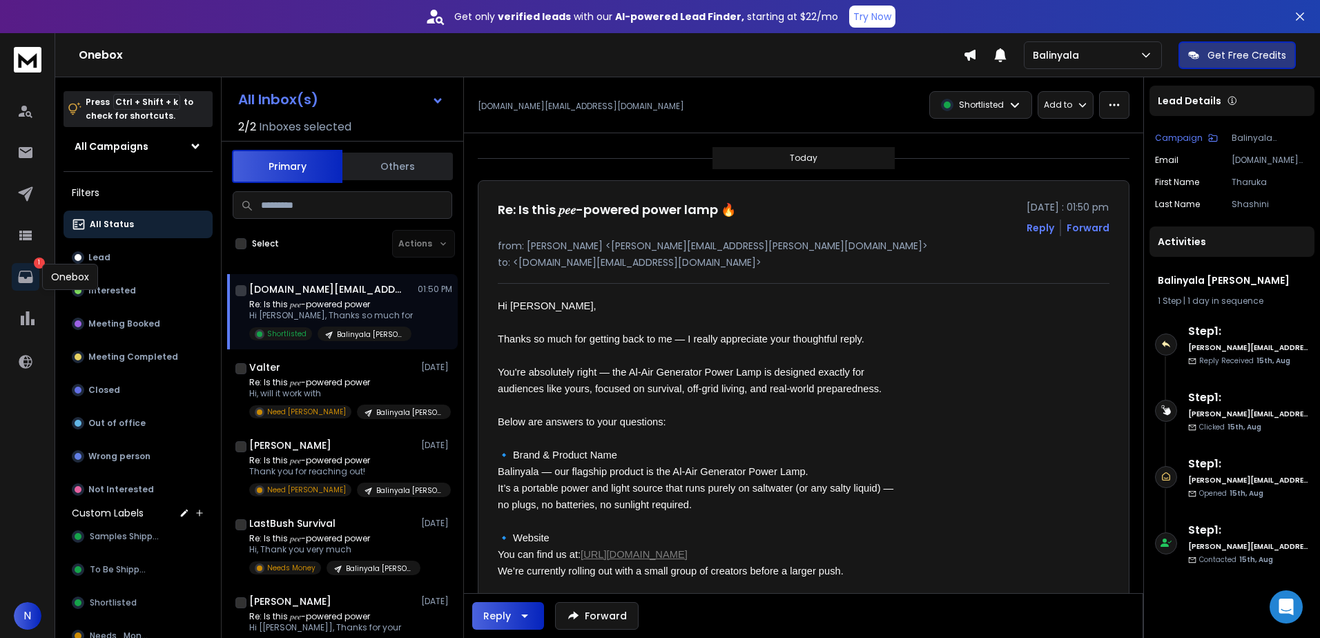
click at [33, 282] on icon at bounding box center [25, 276] width 17 height 17
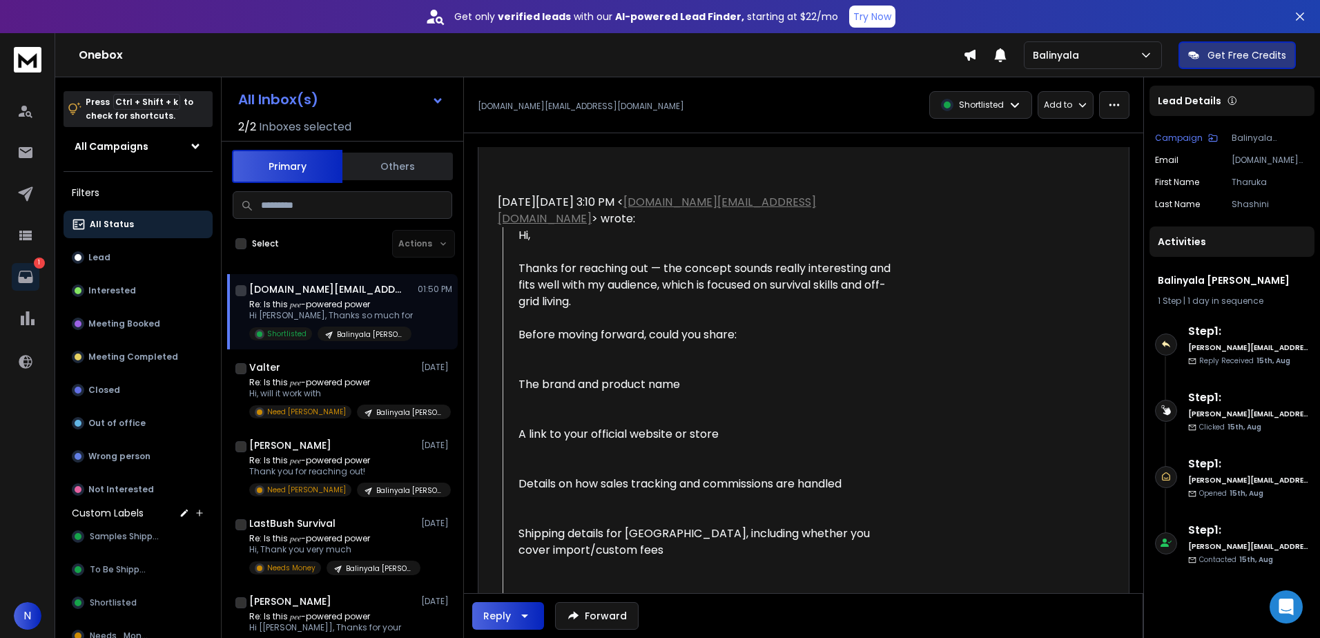
scroll to position [897, 0]
click at [1001, 106] on p "Shortlisted" at bounding box center [981, 104] width 45 height 11
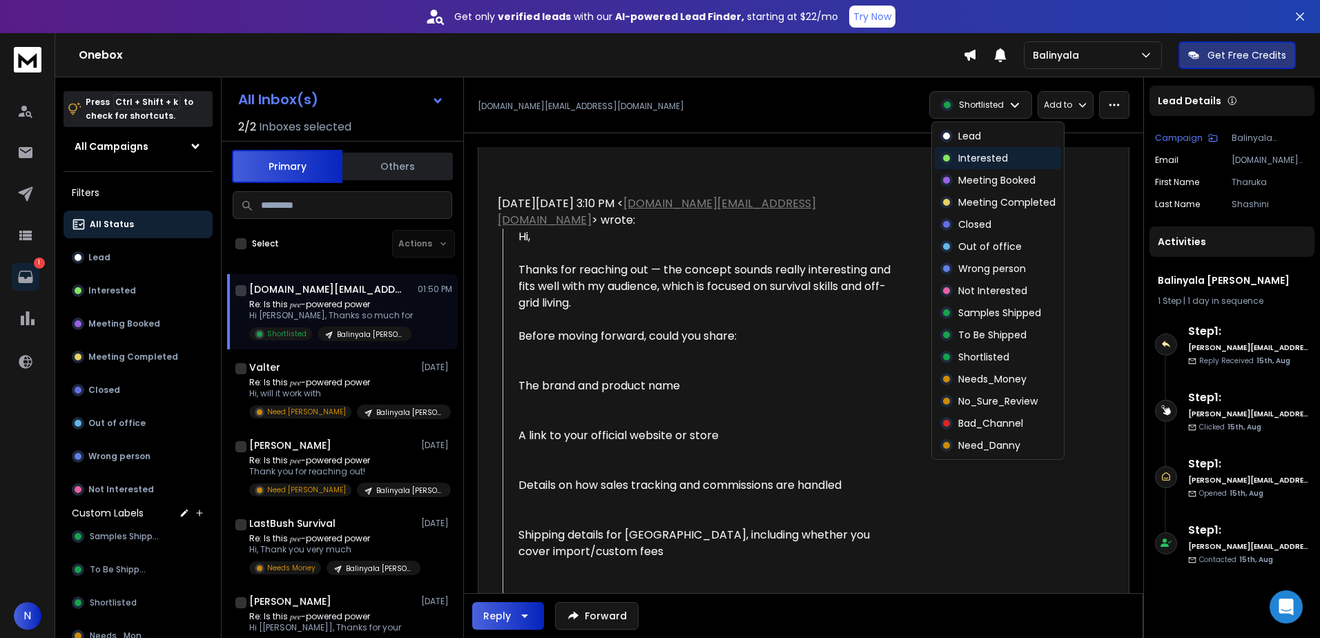
click at [1004, 156] on p "Interested" at bounding box center [983, 158] width 50 height 14
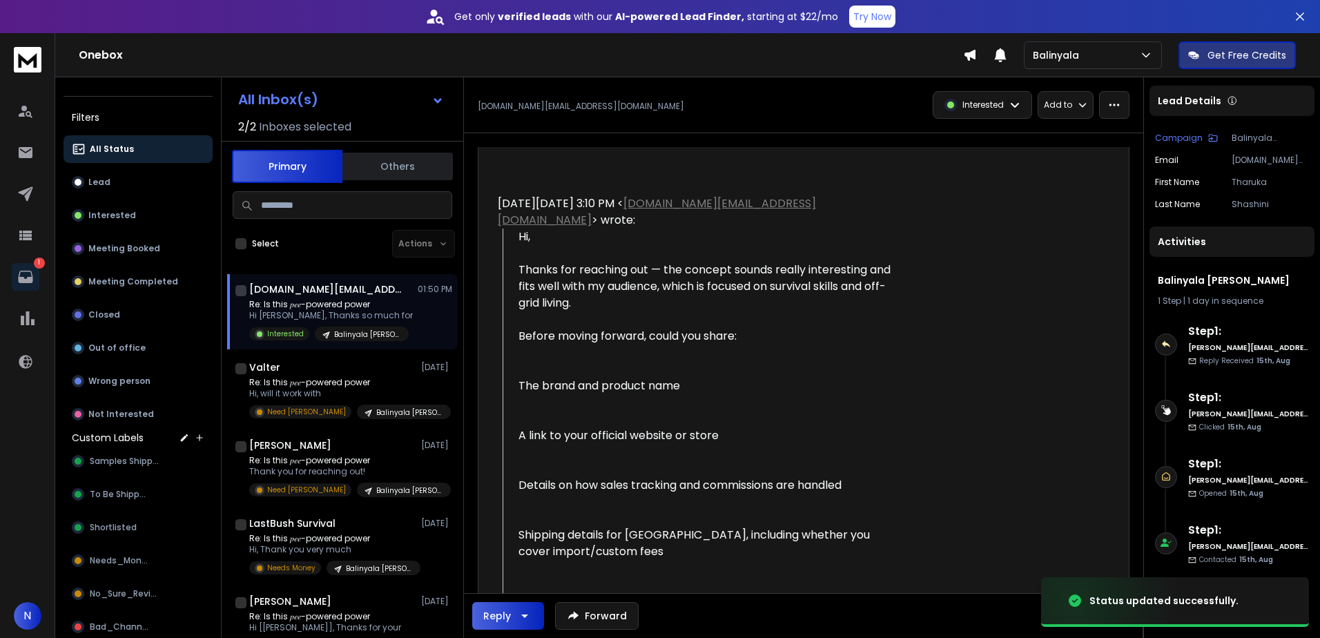
scroll to position [207, 0]
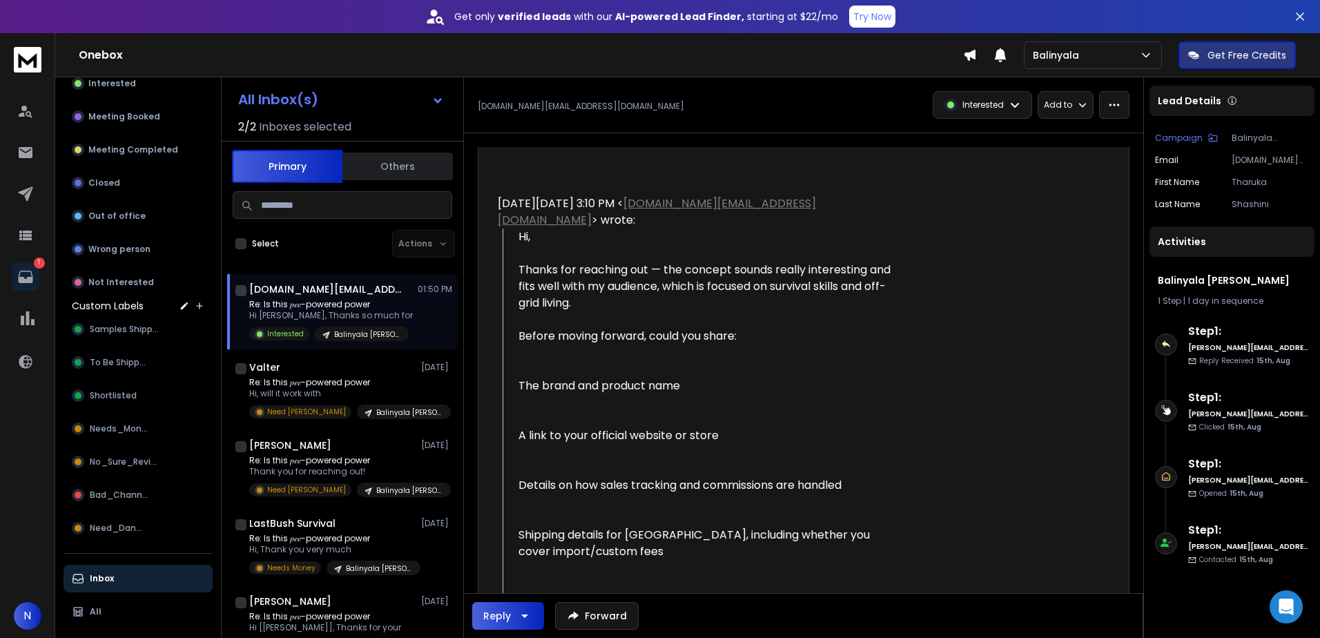
click at [138, 520] on button "Need_Danny" at bounding box center [137, 528] width 149 height 28
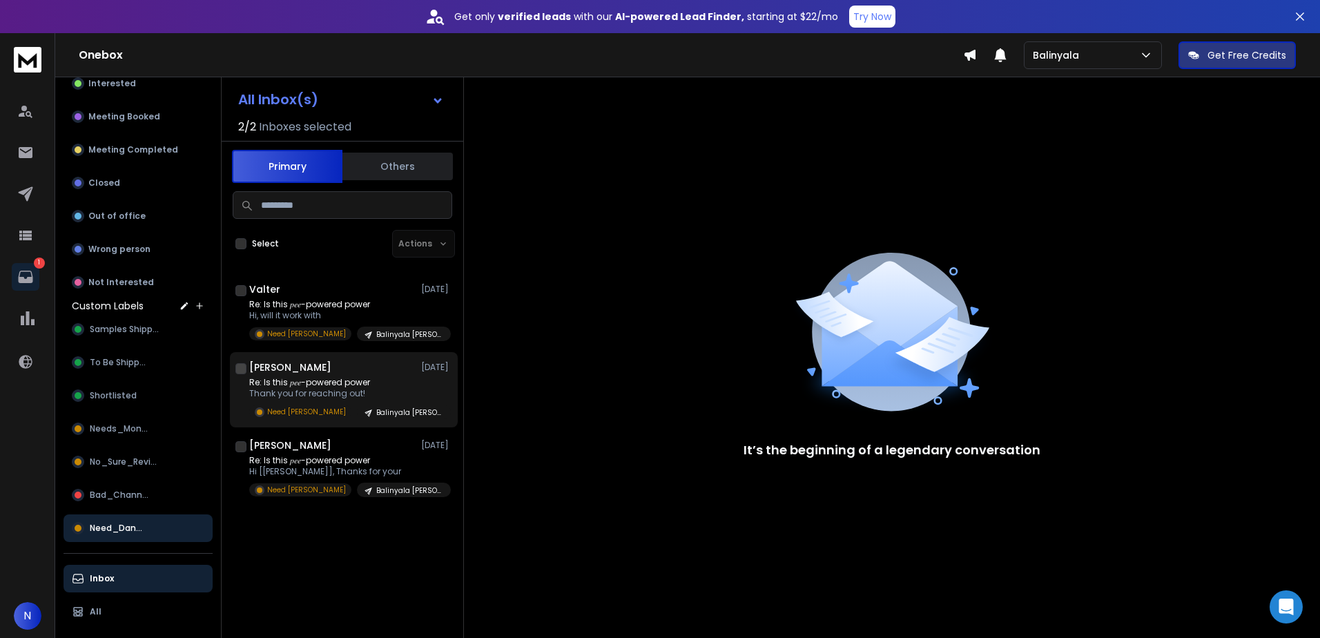
click at [291, 365] on h1 "[PERSON_NAME]" at bounding box center [290, 367] width 82 height 14
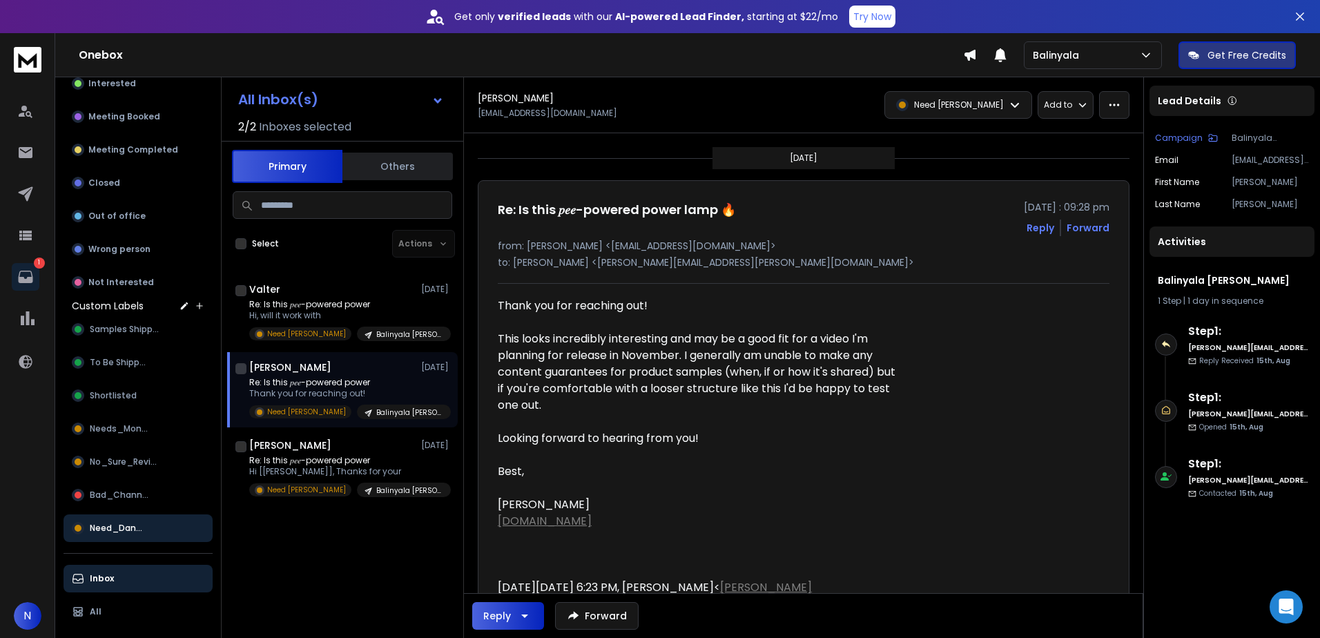
click at [496, 612] on div "Reply" at bounding box center [497, 616] width 28 height 14
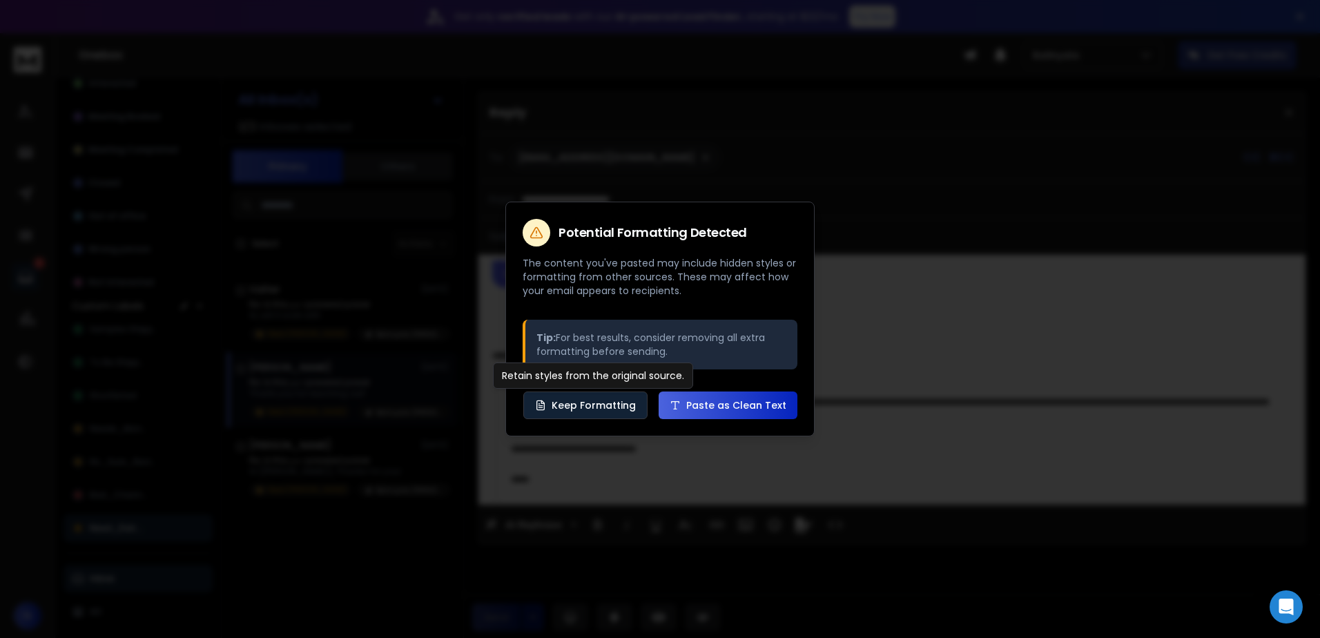
click at [579, 411] on button "Keep Formatting" at bounding box center [585, 405] width 124 height 28
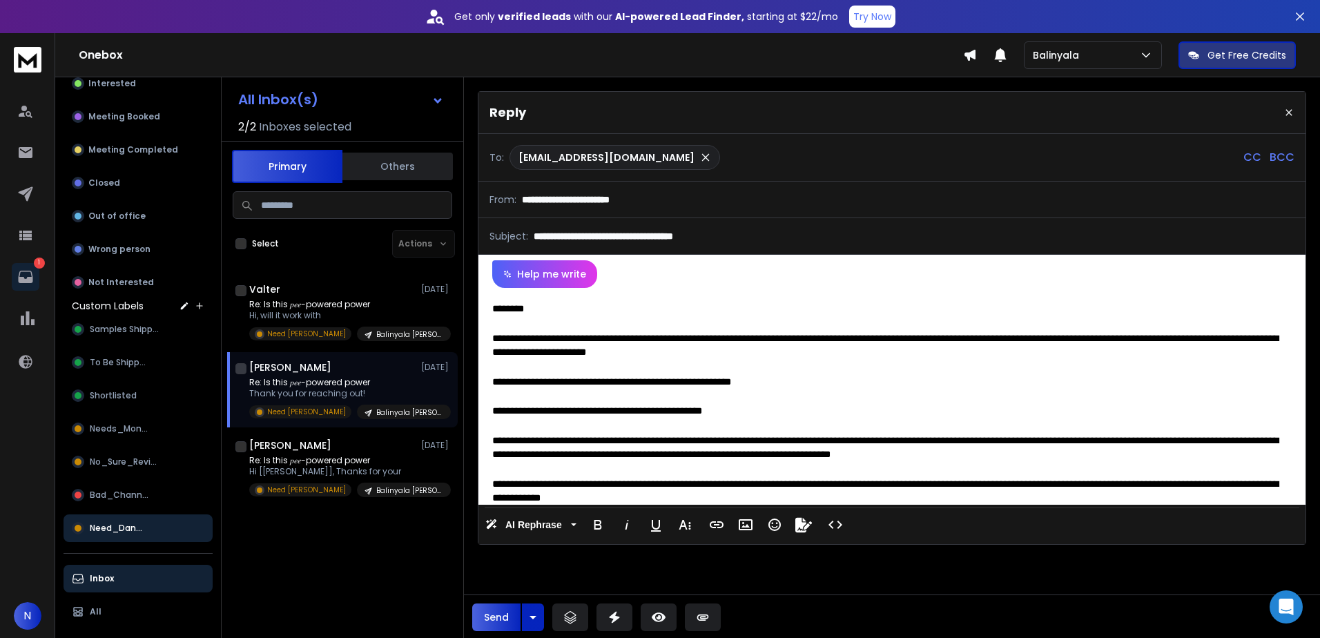
click at [487, 610] on button "Send" at bounding box center [496, 617] width 48 height 28
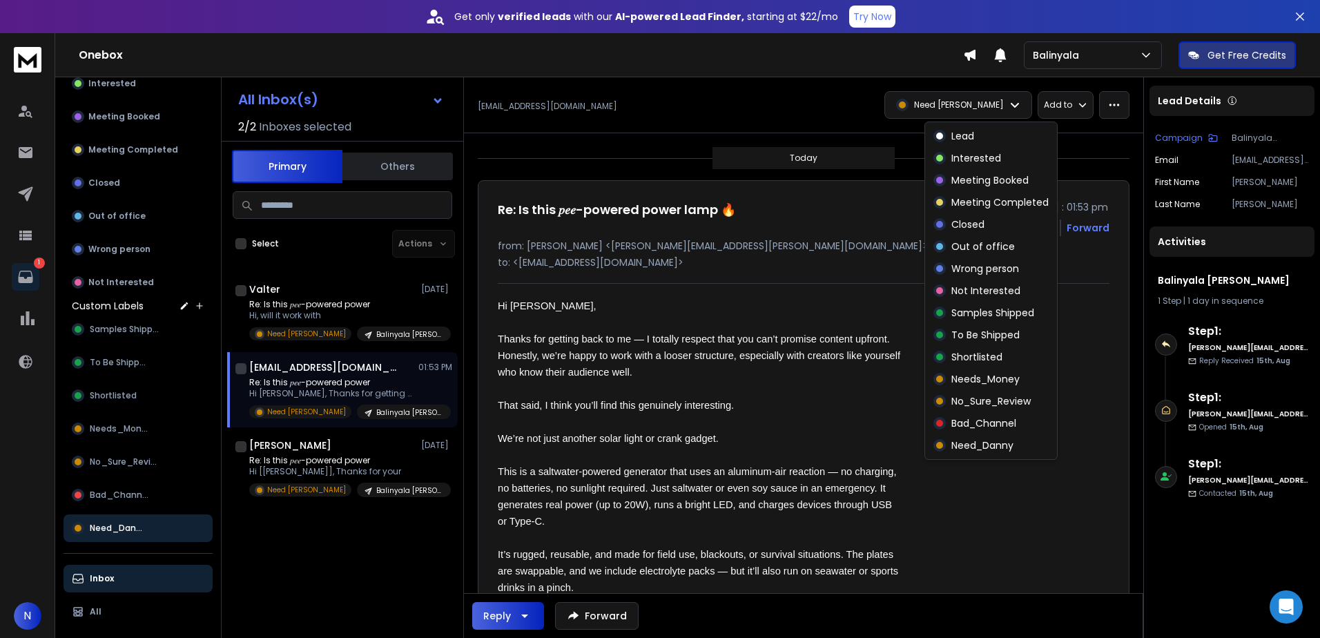
click at [979, 99] on div "Need [PERSON_NAME]" at bounding box center [958, 105] width 146 height 26
click at [1008, 163] on div "Interested" at bounding box center [991, 158] width 126 height 22
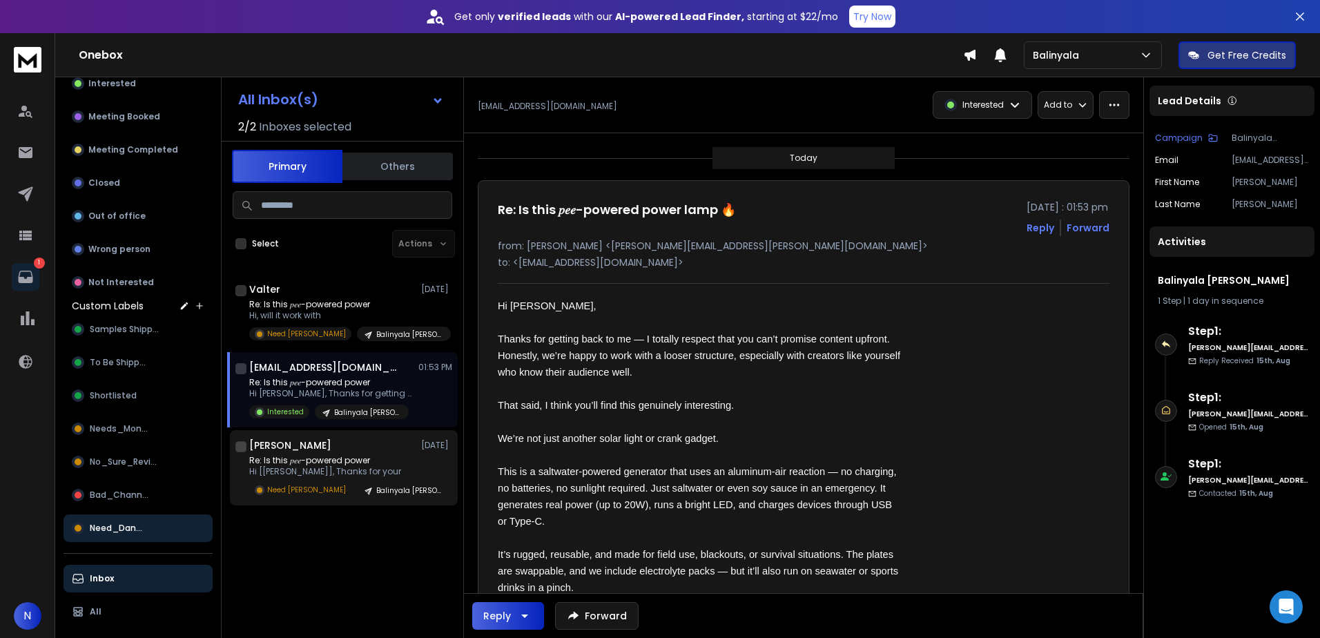
click at [360, 444] on div "[PERSON_NAME] [DATE]" at bounding box center [350, 445] width 203 height 14
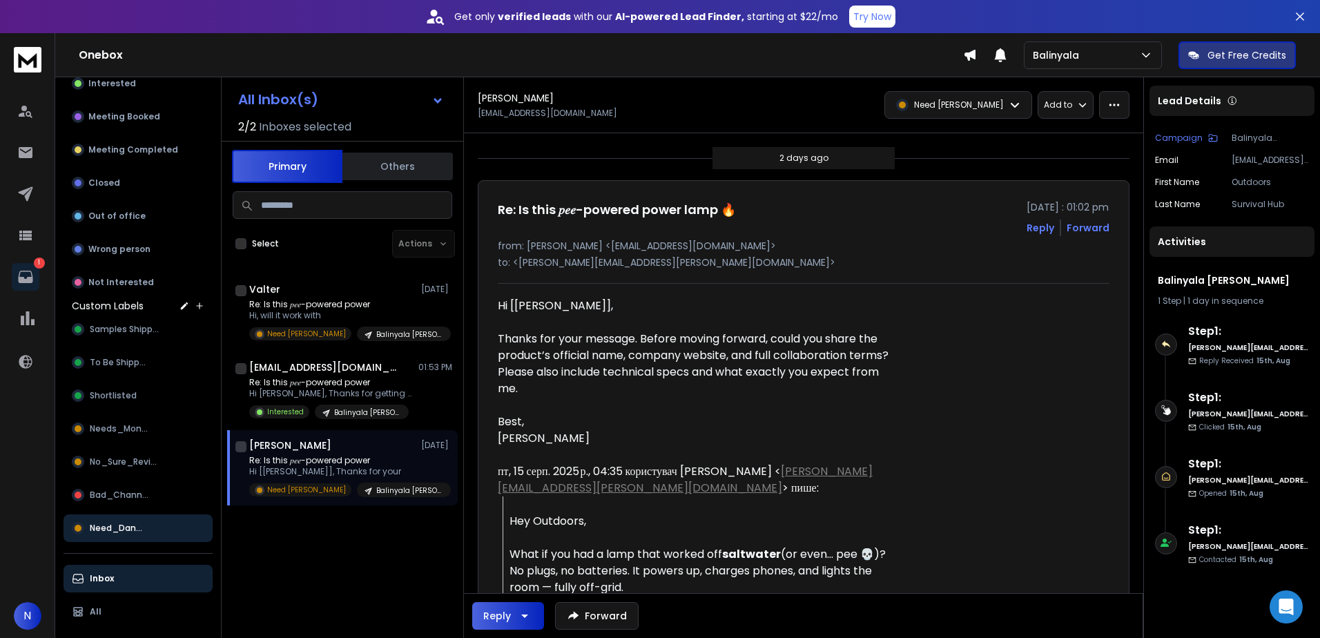
click at [491, 609] on div "Reply" at bounding box center [497, 616] width 28 height 14
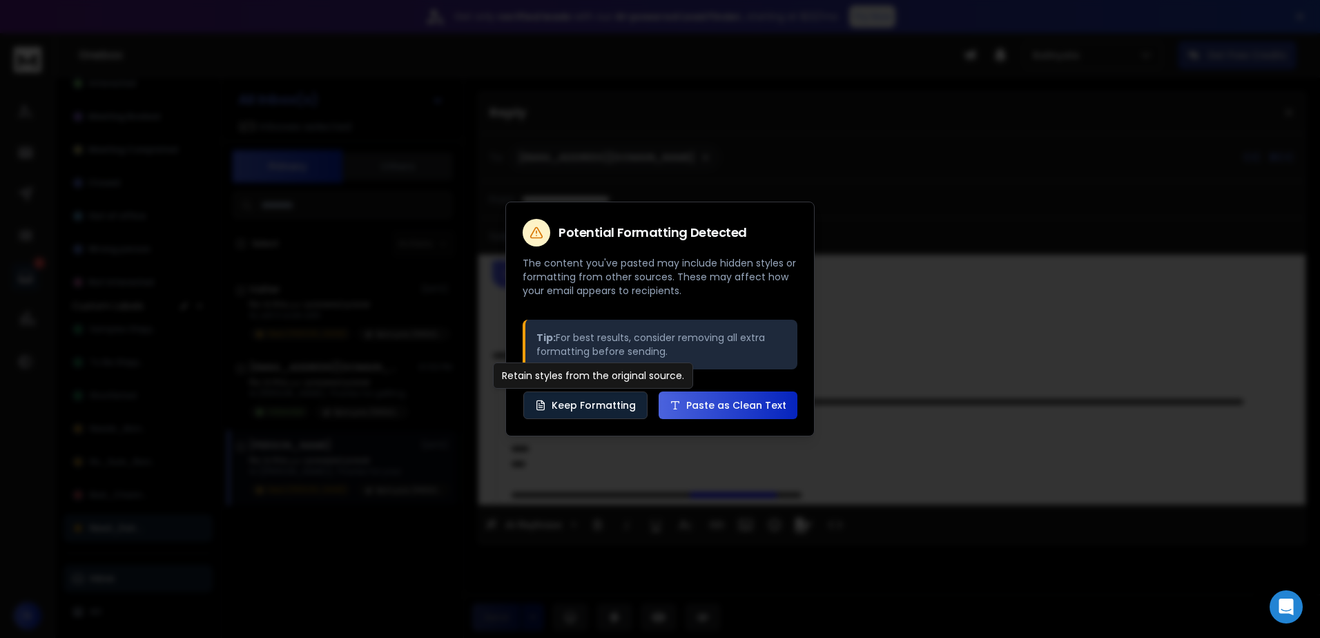
click at [627, 395] on button "Keep Formatting" at bounding box center [585, 405] width 124 height 28
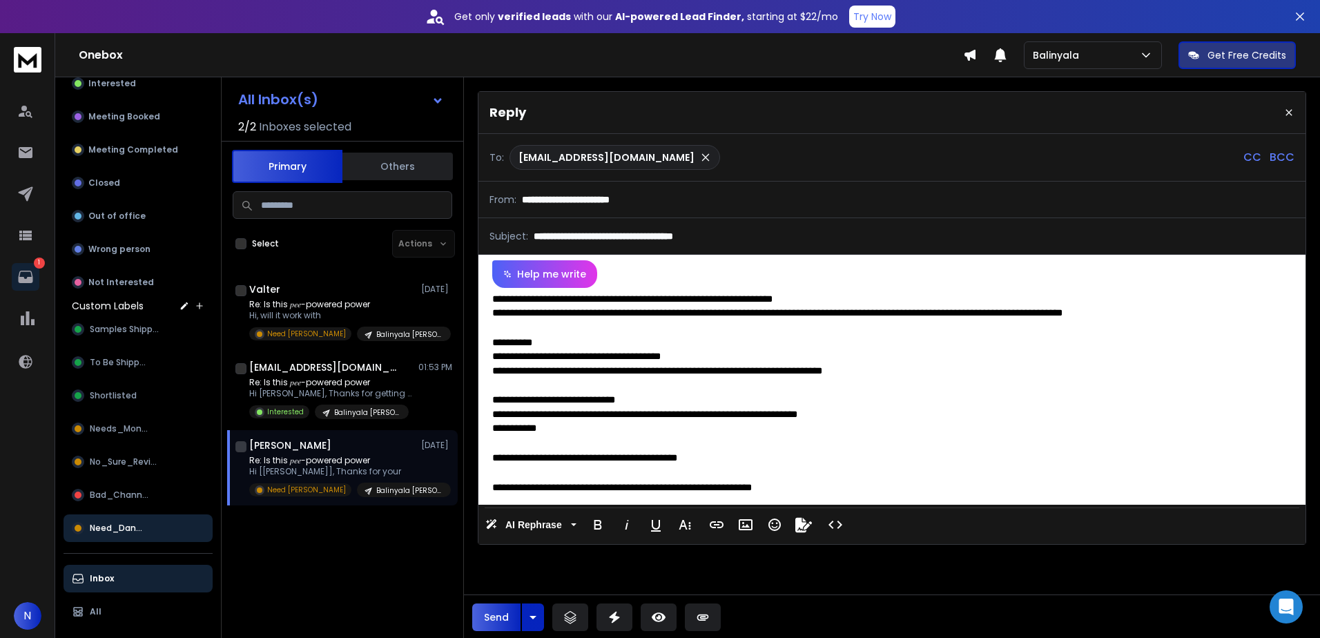
scroll to position [170, 0]
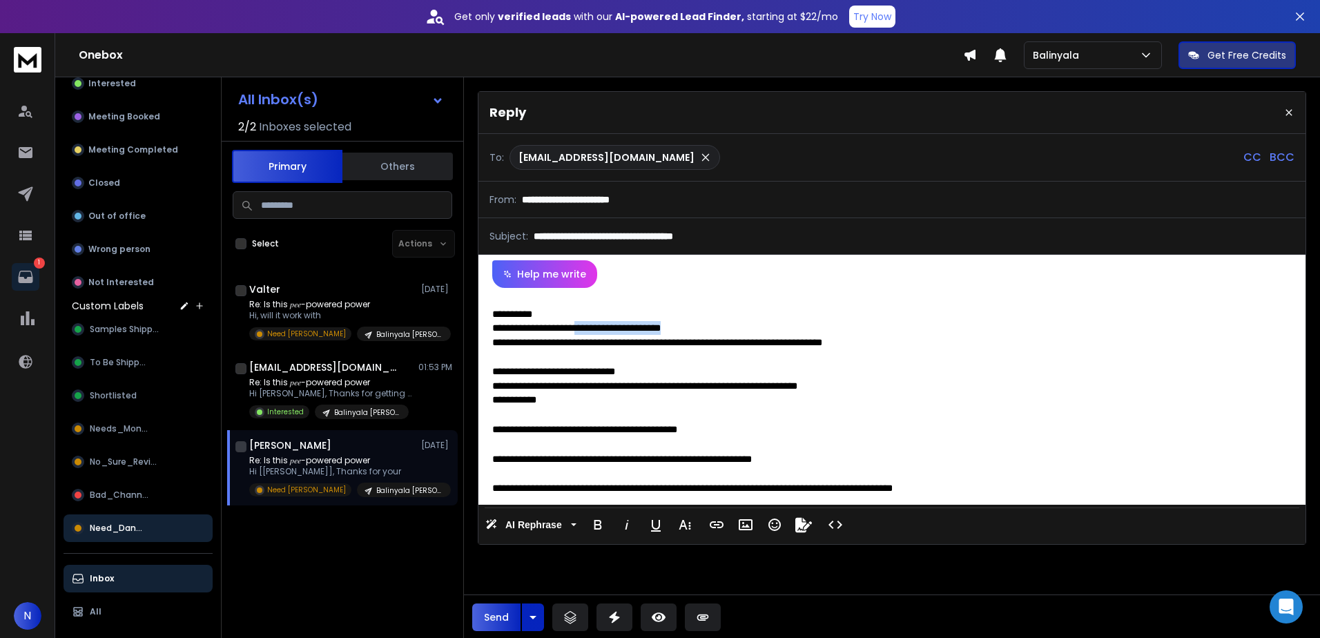
drag, startPoint x: 578, startPoint y: 326, endPoint x: 667, endPoint y: 326, distance: 89.0
click at [661, 326] on span "**********" at bounding box center [576, 328] width 168 height 10
click at [721, 518] on icon "button" at bounding box center [716, 524] width 17 height 17
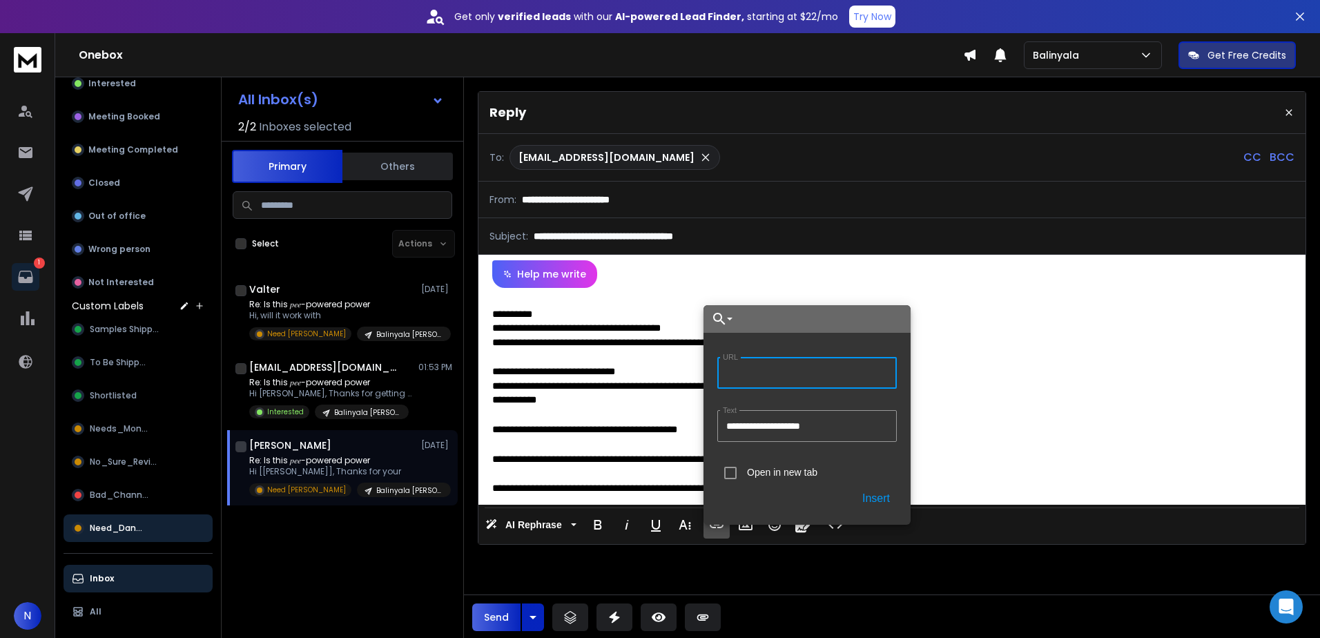
click at [770, 368] on input "URL" at bounding box center [806, 373] width 179 height 32
paste input "**********"
type input "**********"
click at [873, 498] on button "Insert" at bounding box center [875, 498] width 41 height 25
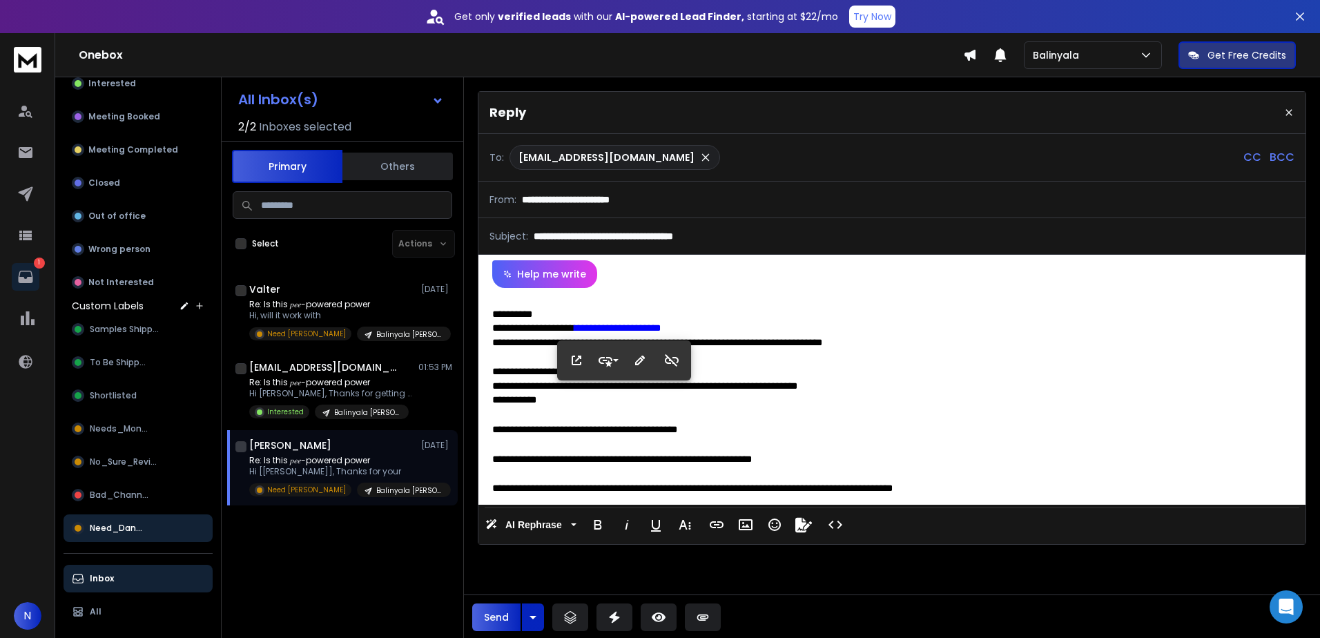
click at [817, 356] on div "**********" at bounding box center [889, 415] width 795 height 567
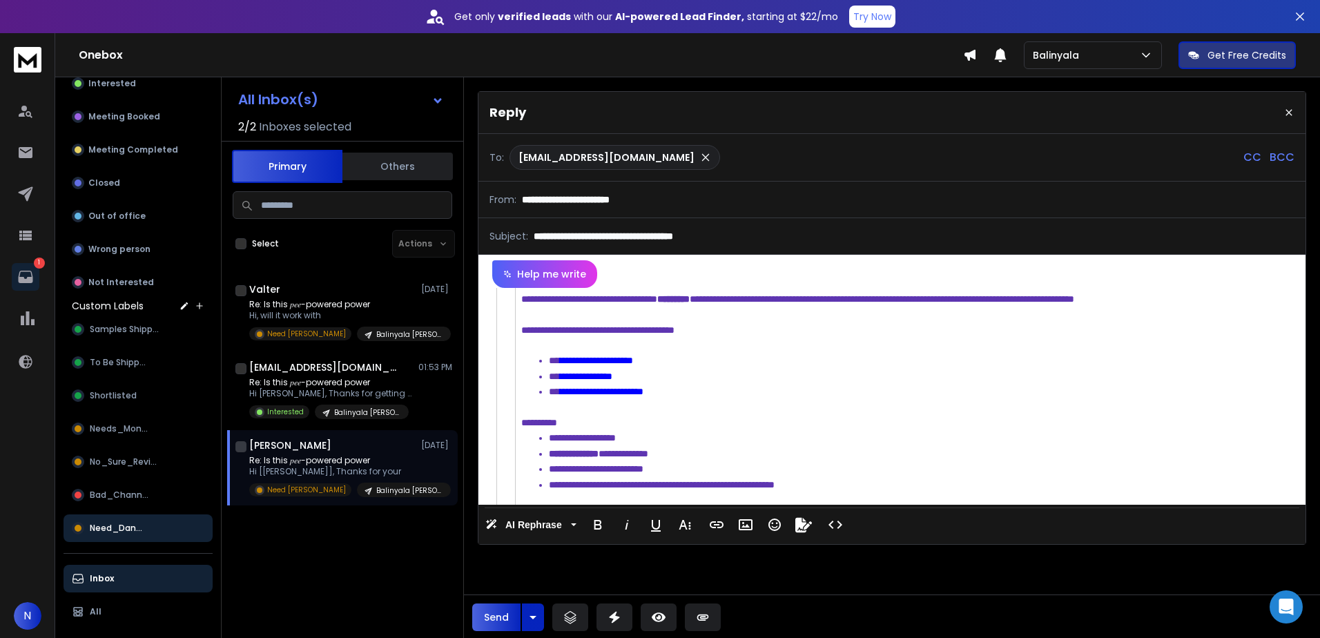
scroll to position [919, 0]
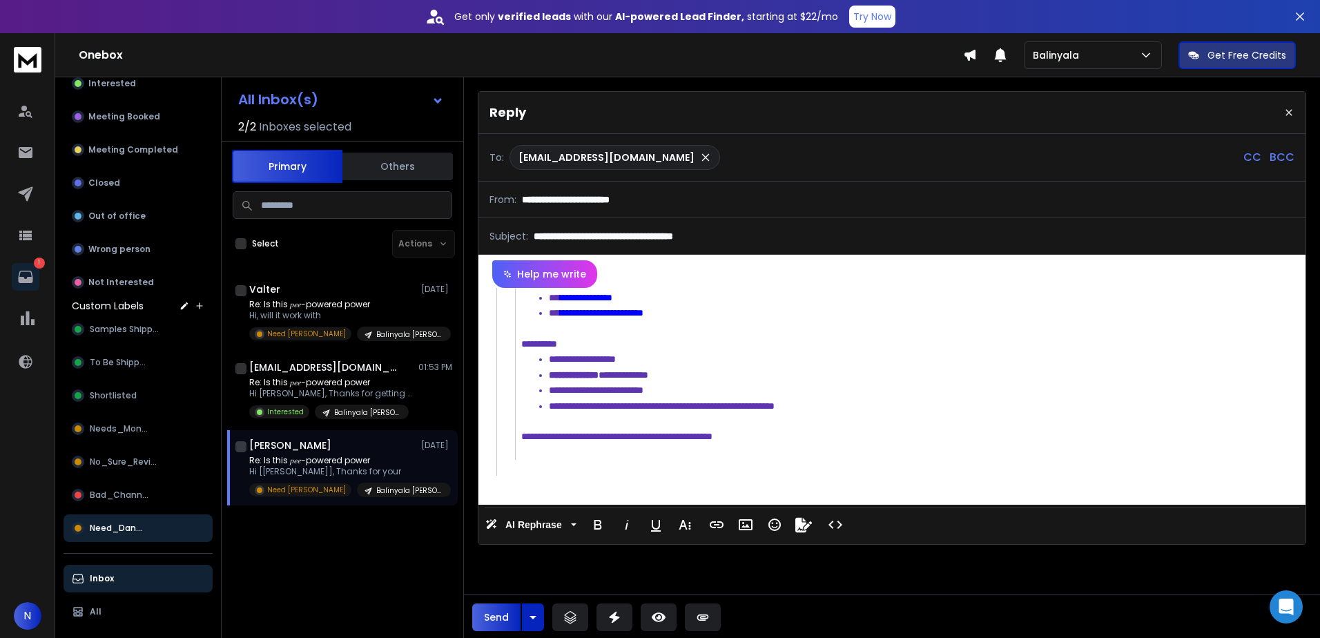
click at [491, 610] on button "Send" at bounding box center [496, 617] width 48 height 28
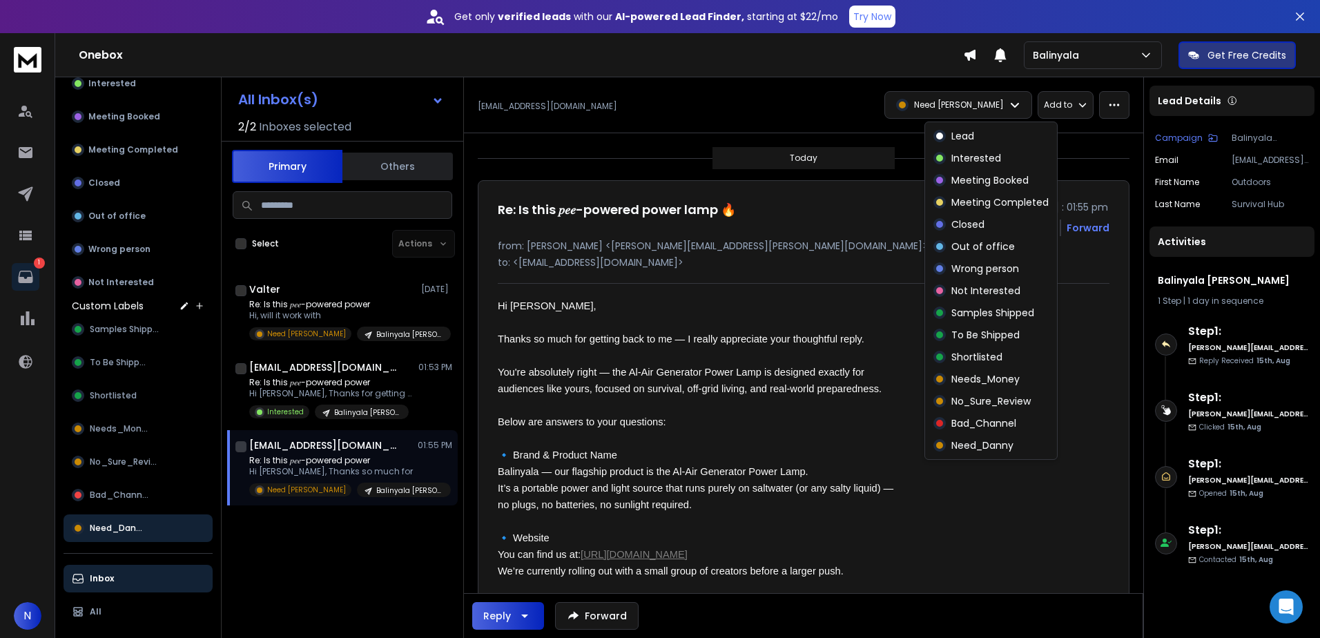
click at [1006, 94] on div "Need [PERSON_NAME]" at bounding box center [958, 105] width 146 height 26
click at [1008, 157] on div "Interested" at bounding box center [991, 158] width 126 height 22
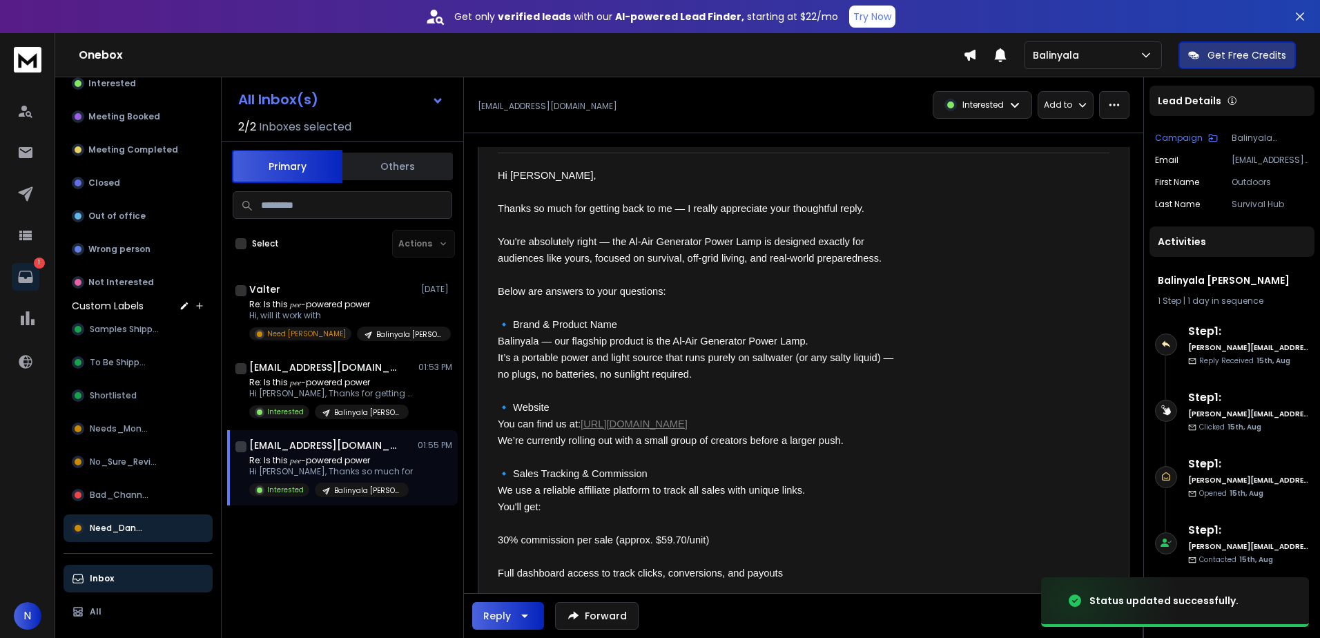
scroll to position [129, 0]
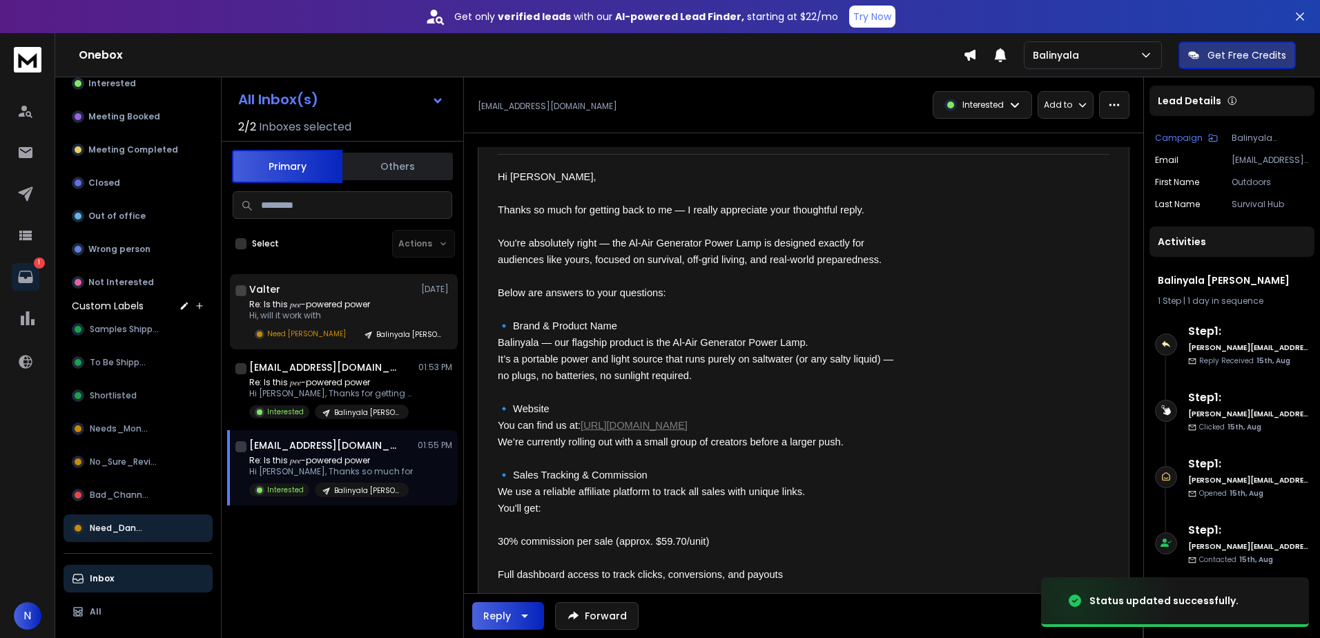
click at [359, 295] on div "Valter [DATE]" at bounding box center [350, 289] width 203 height 14
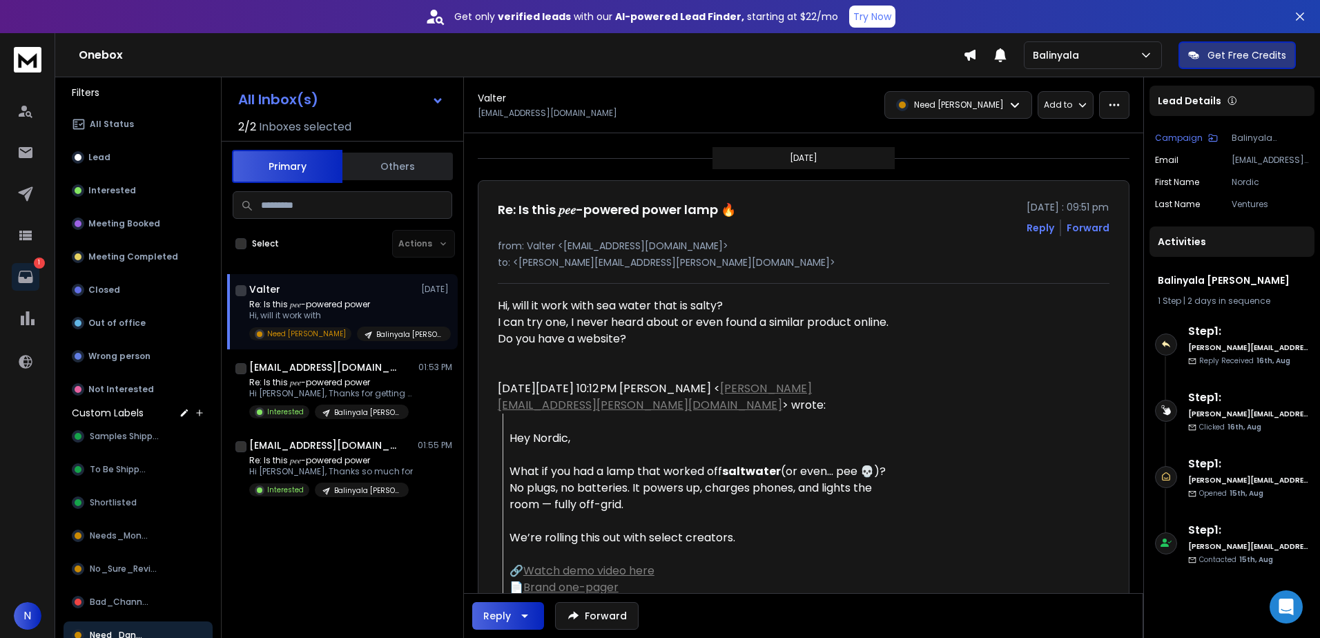
scroll to position [99, 0]
click at [122, 538] on span "Needs_Money" at bounding box center [120, 536] width 61 height 11
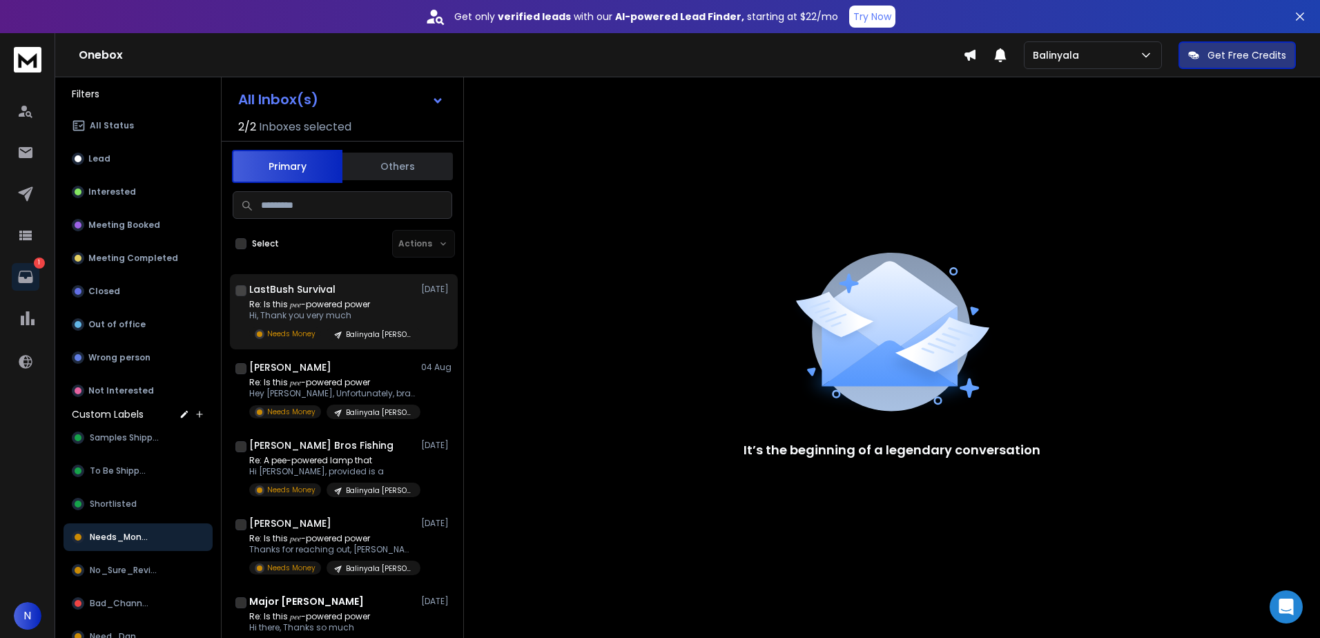
click at [355, 296] on div "LastBush Survival [DATE] Re: Is this 𝑝𝑒𝑒-powered power Hi, Thank you very much …" at bounding box center [350, 311] width 203 height 59
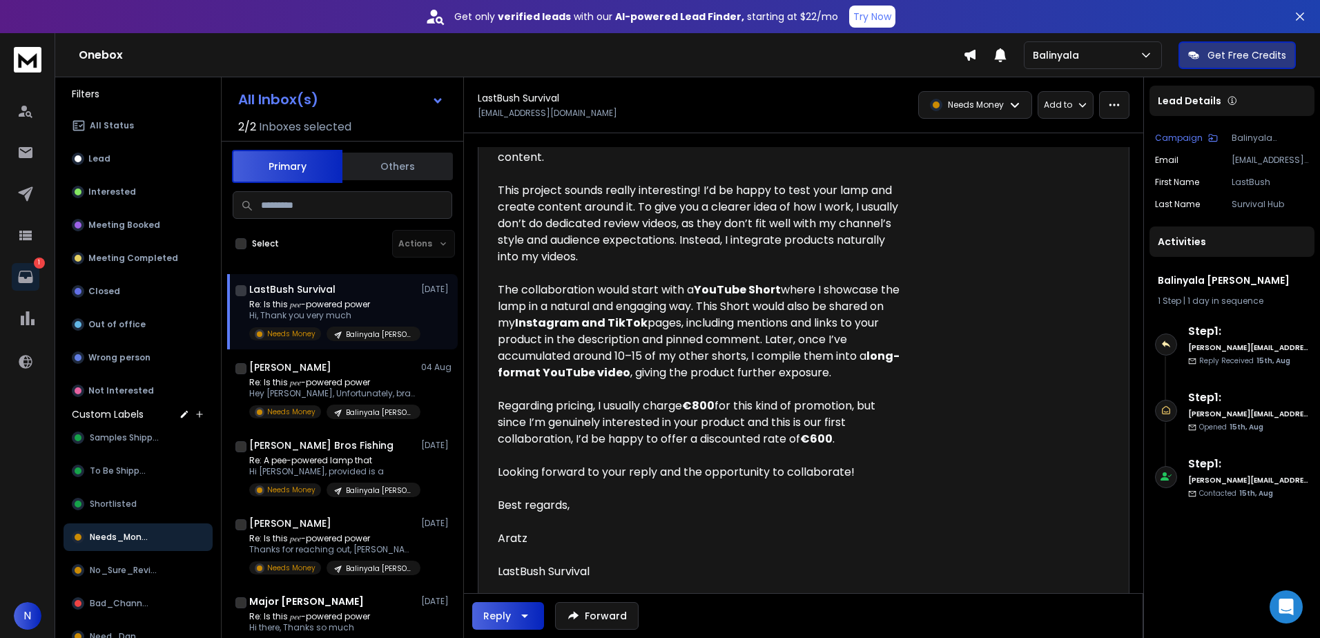
scroll to position [199, 0]
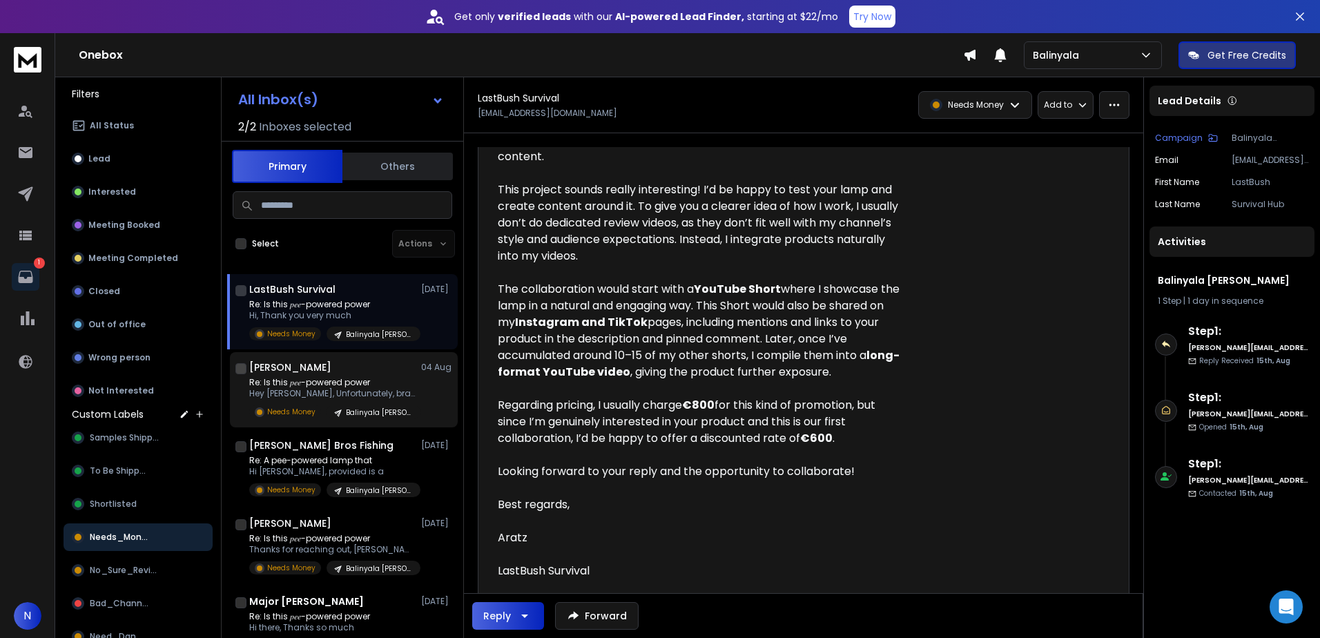
click at [316, 376] on div "[PERSON_NAME] [DATE] Re: Is this 𝑝𝑒𝑒-powered power Hey [PERSON_NAME], Unfortuna…" at bounding box center [350, 389] width 203 height 59
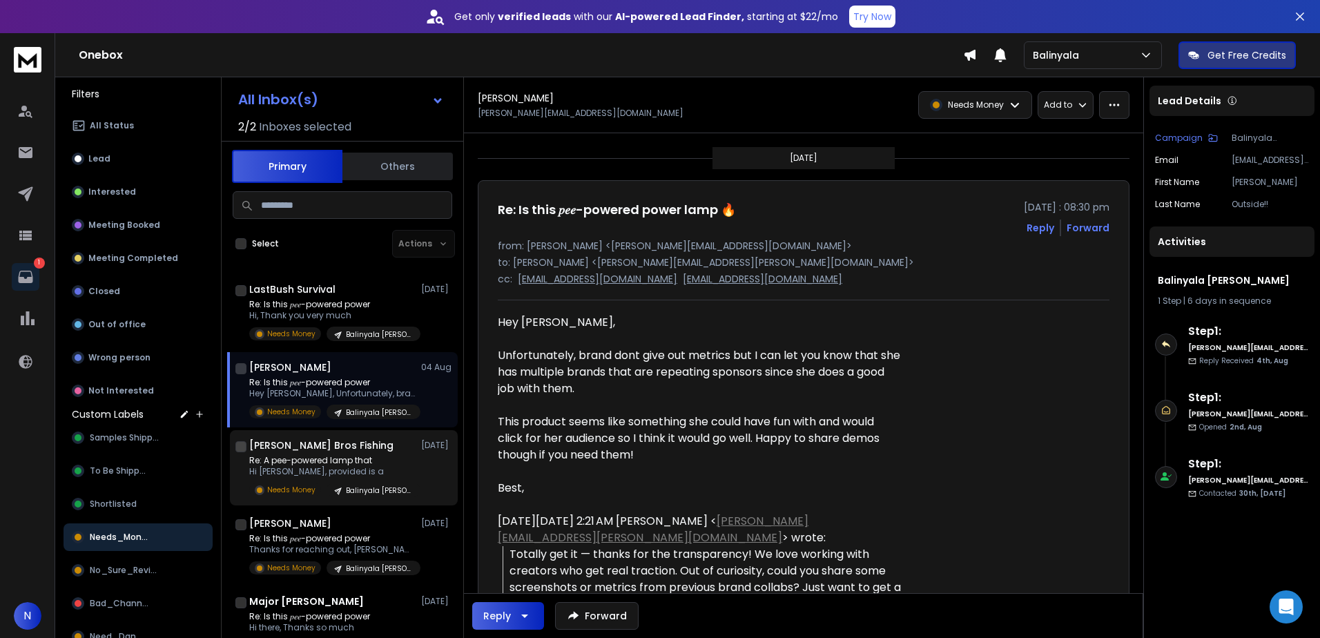
click at [344, 451] on div "[PERSON_NAME] Bros Fishing [DATE]" at bounding box center [350, 445] width 203 height 14
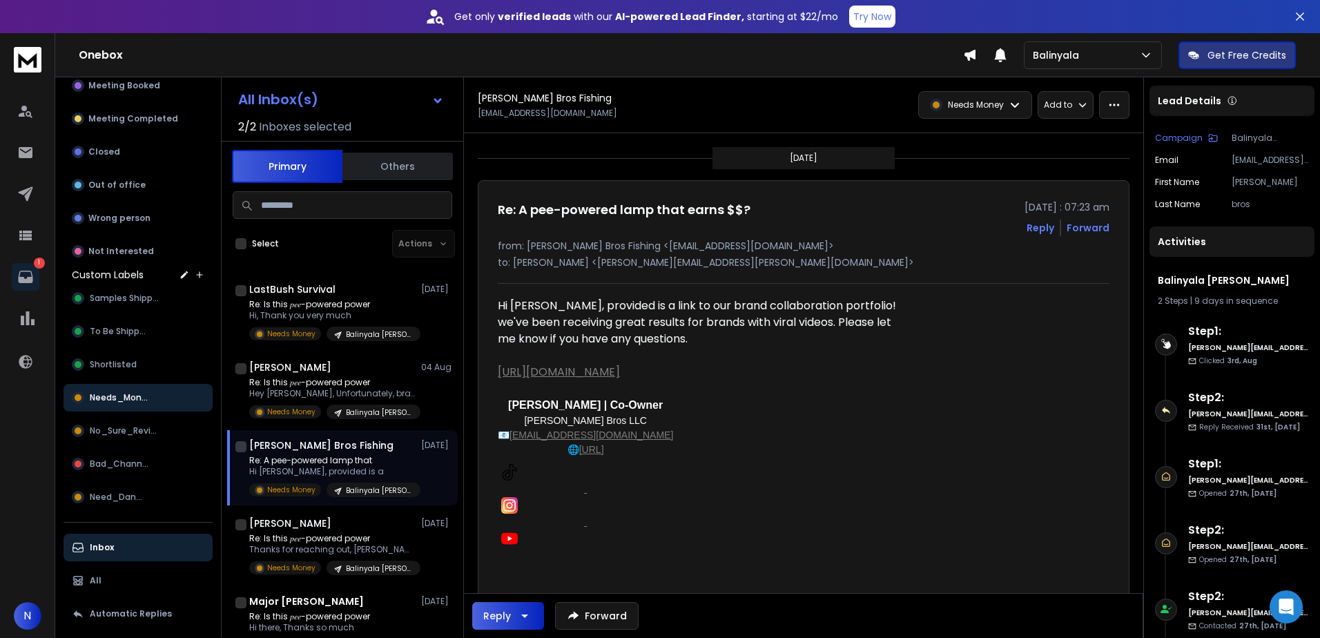
scroll to position [262, 0]
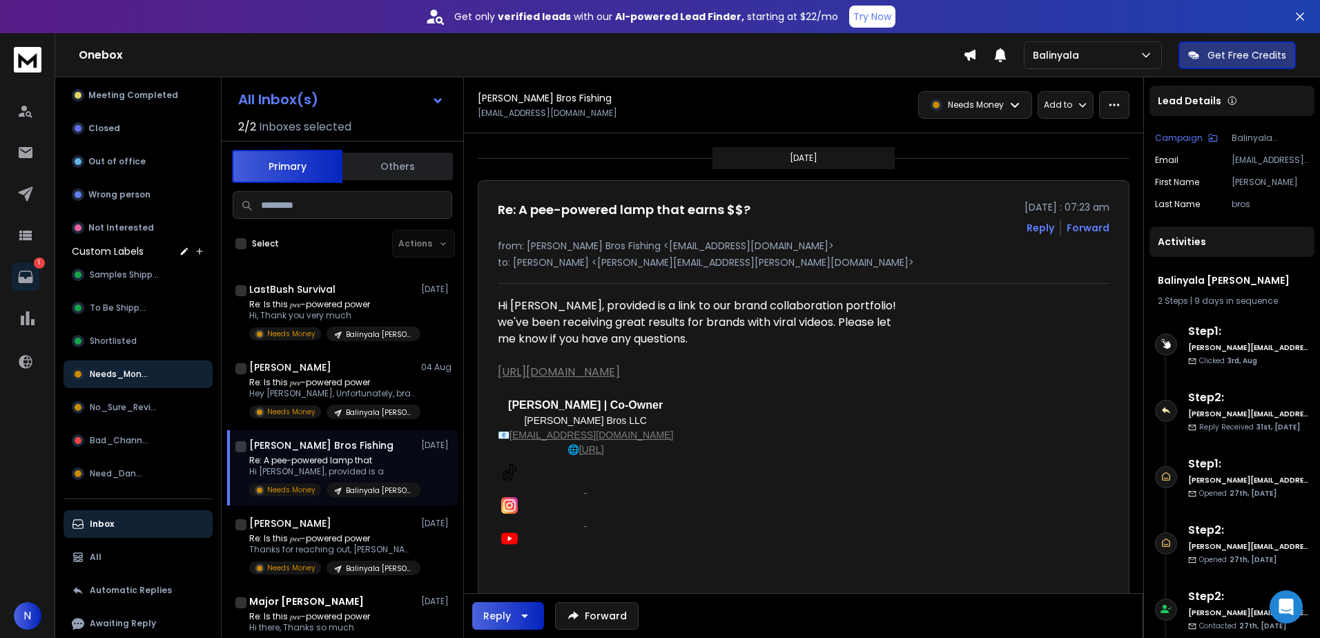
click at [134, 470] on span "Need_Danny" at bounding box center [118, 473] width 57 height 11
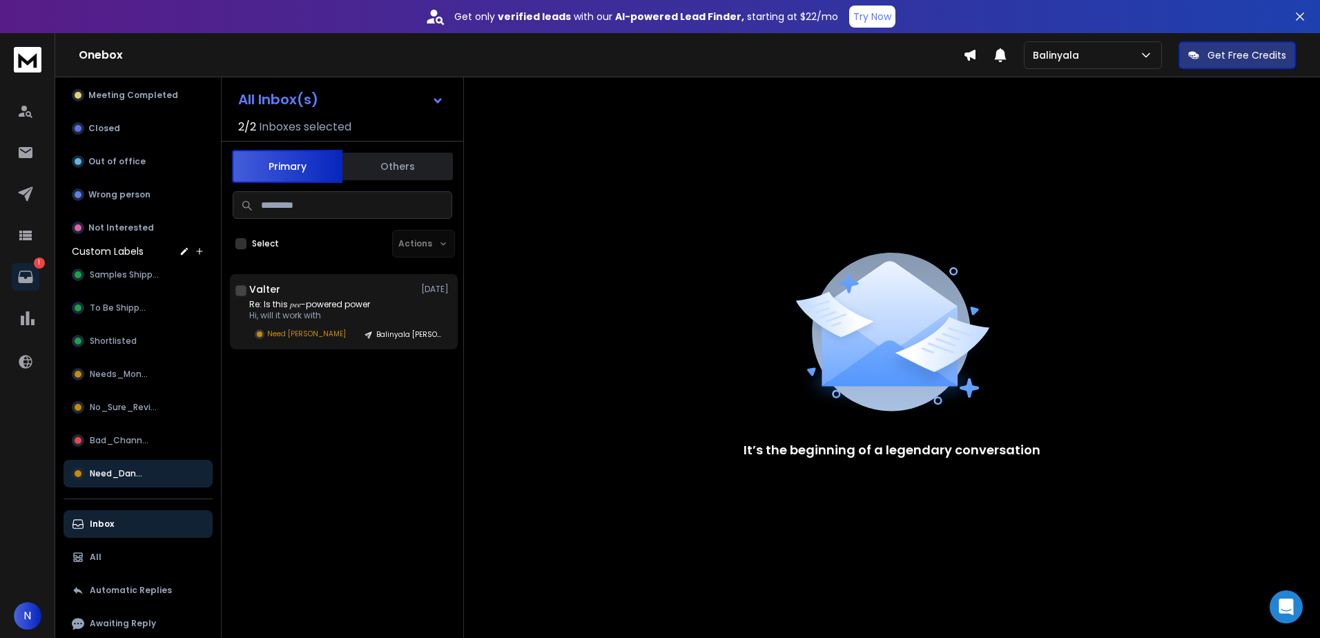
click at [324, 306] on p "Re: Is this 𝑝𝑒𝑒-powered power" at bounding box center [332, 304] width 166 height 11
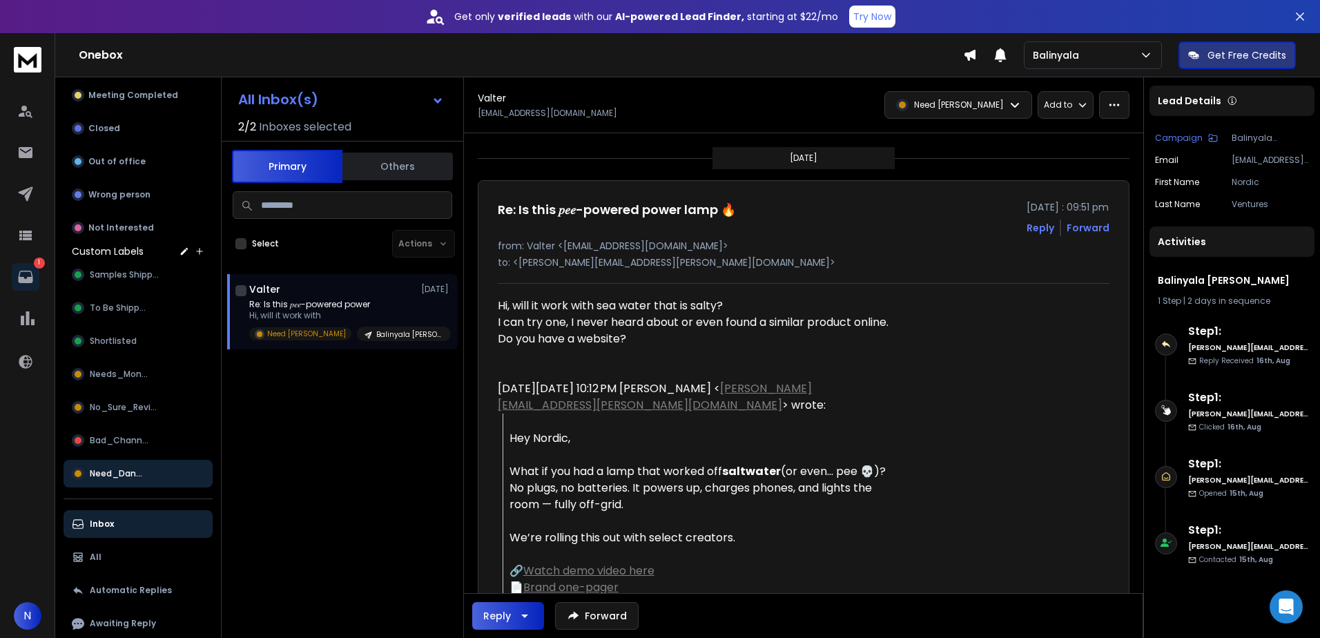
click at [495, 625] on button "Reply" at bounding box center [508, 616] width 72 height 28
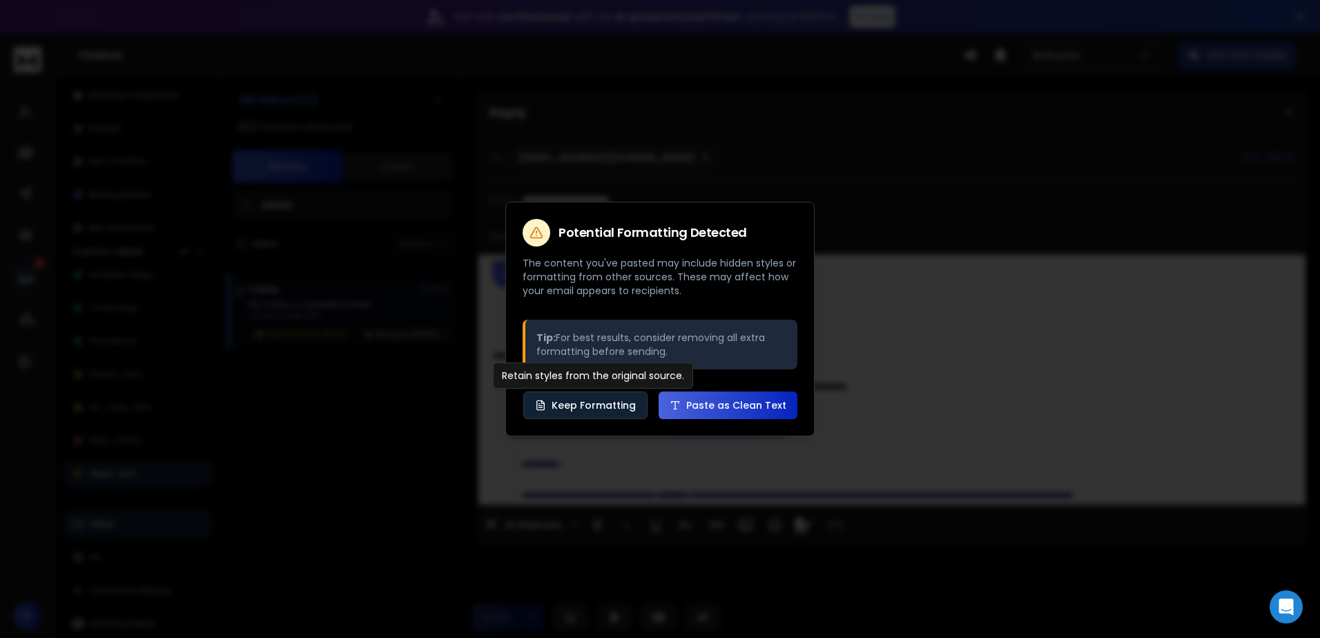
click at [600, 406] on button "Keep Formatting" at bounding box center [585, 405] width 124 height 28
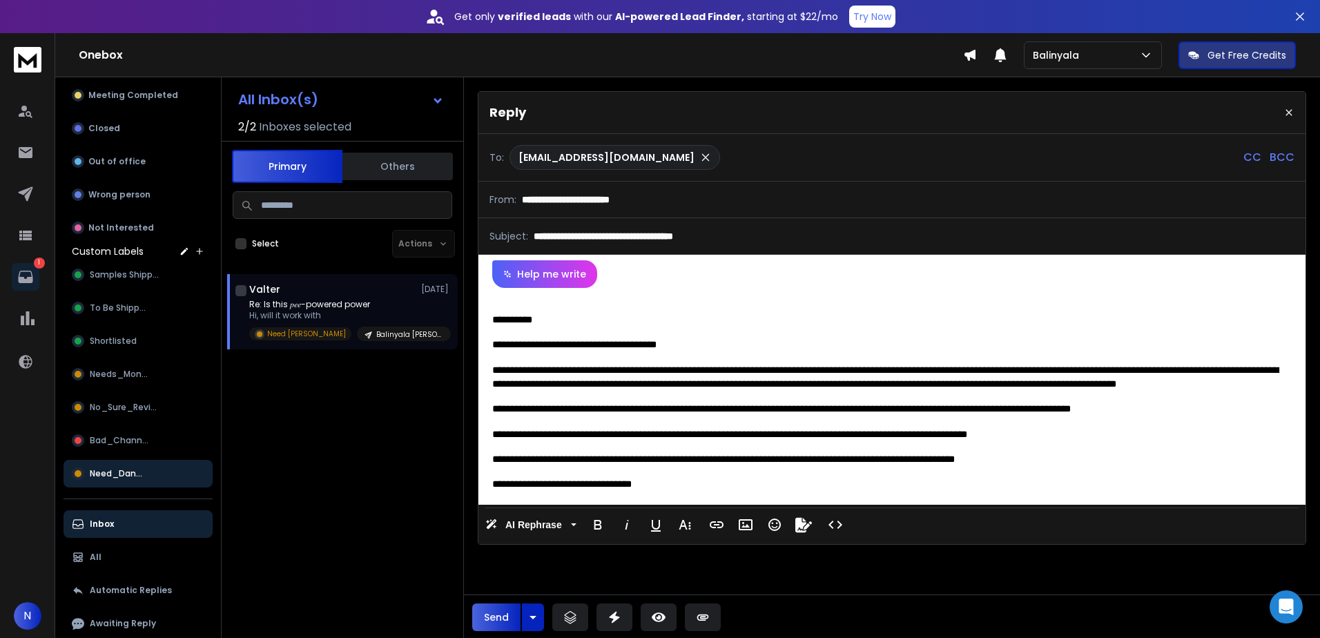
click at [532, 324] on span "**********" at bounding box center [512, 320] width 40 height 10
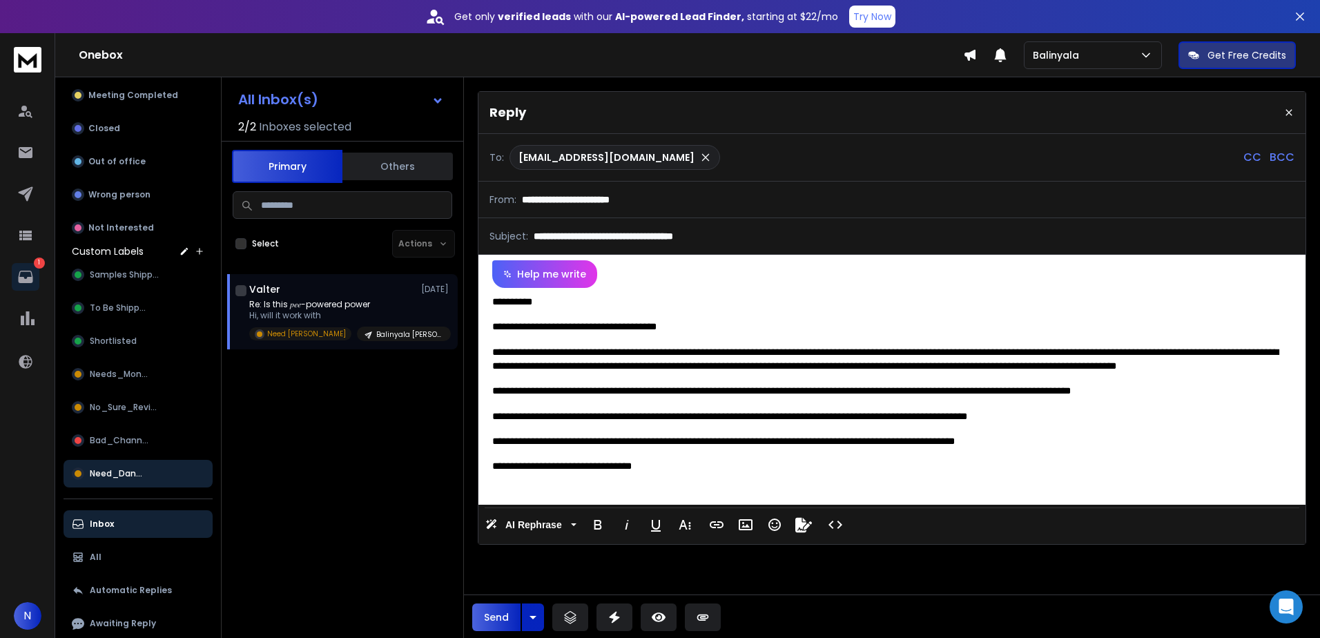
scroll to position [0, 0]
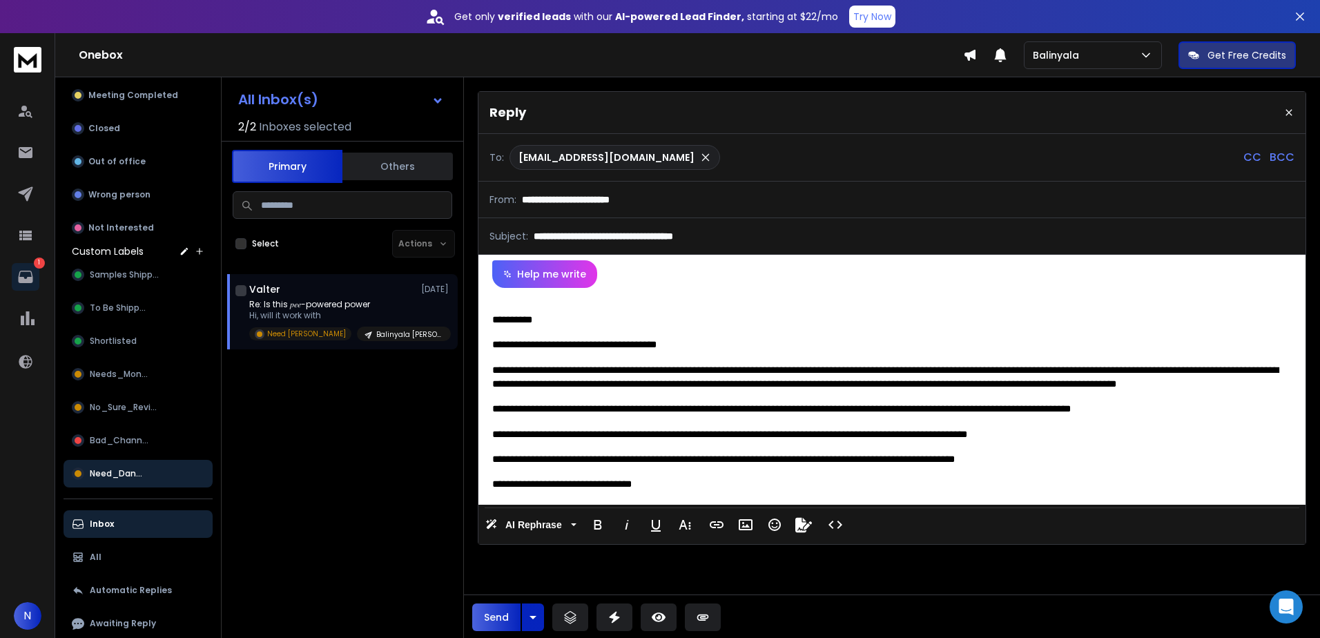
click at [491, 622] on button "Send" at bounding box center [496, 617] width 48 height 28
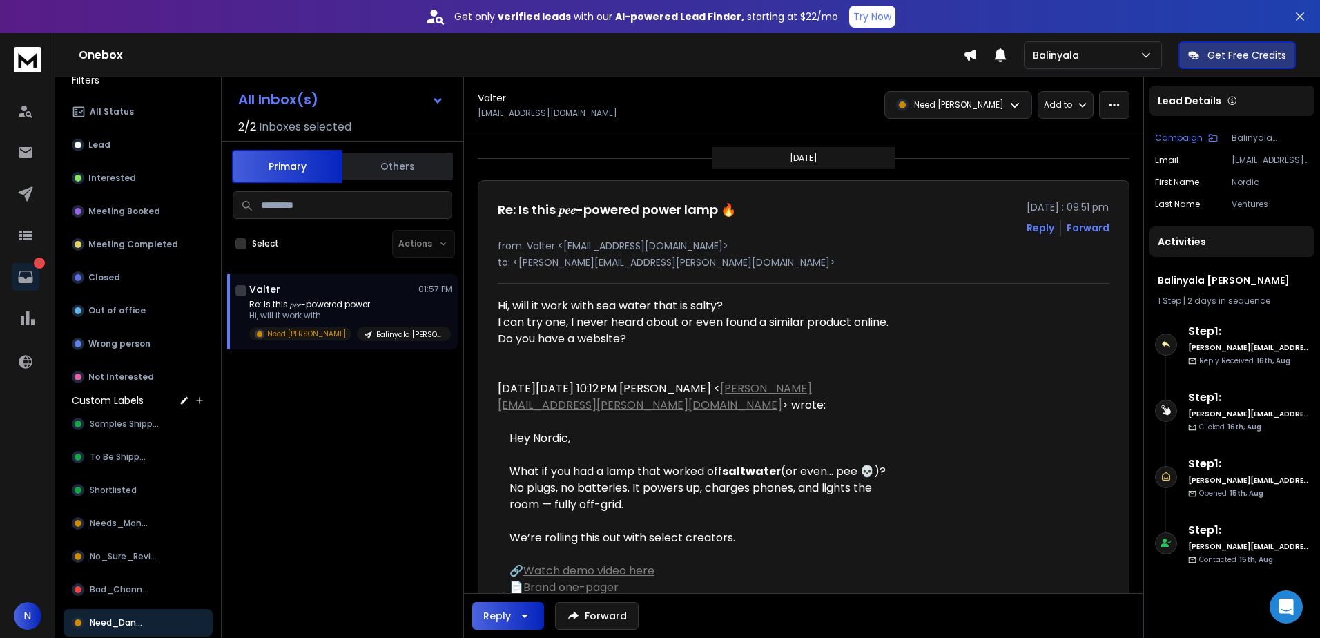
scroll to position [97, 0]
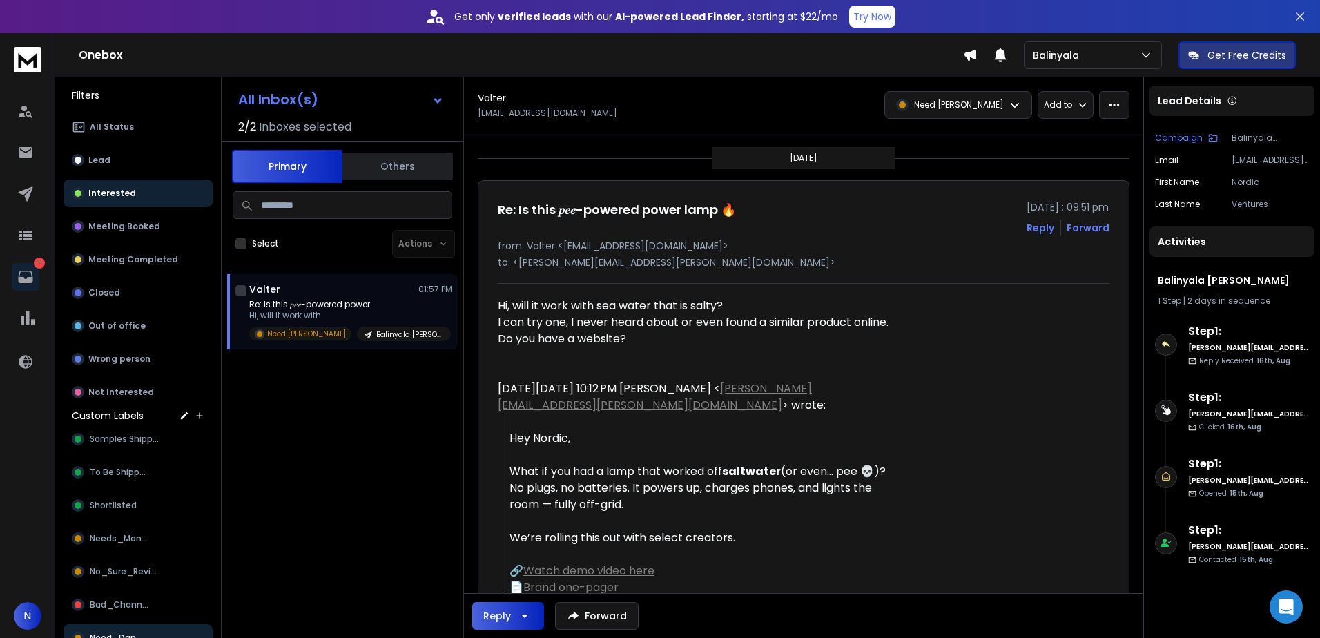
click at [124, 202] on button "Interested" at bounding box center [137, 193] width 149 height 28
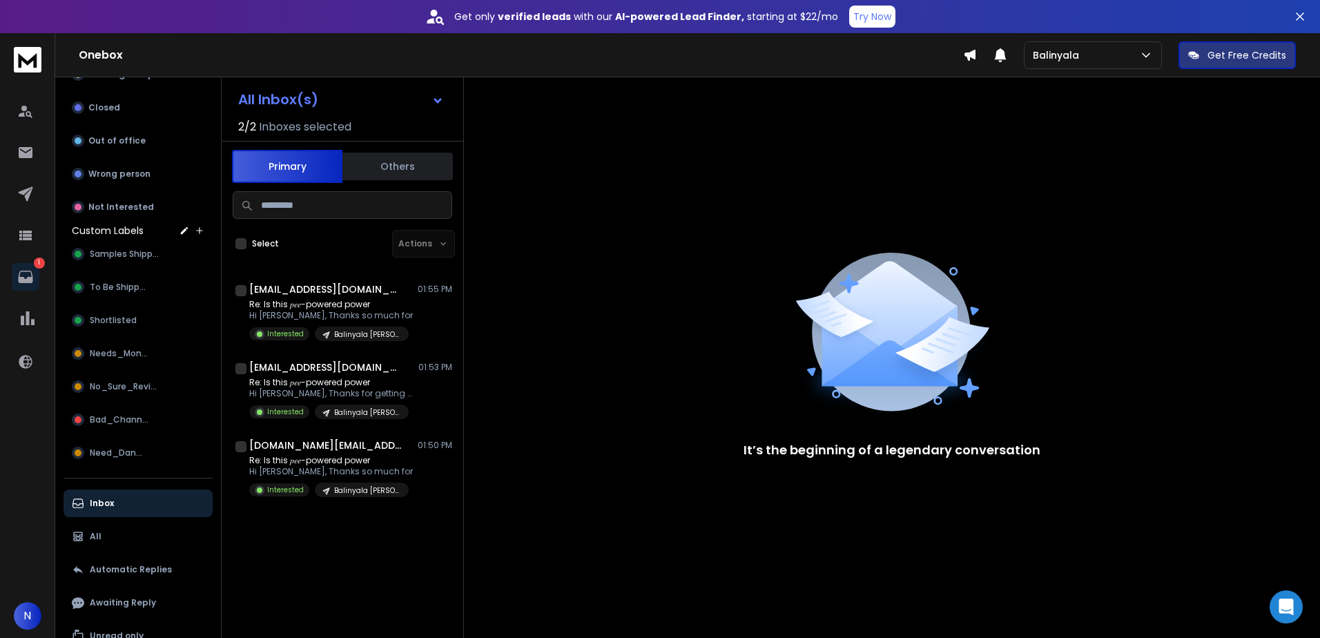
scroll to position [284, 0]
click at [142, 456] on span "Need_Danny" at bounding box center [118, 451] width 57 height 11
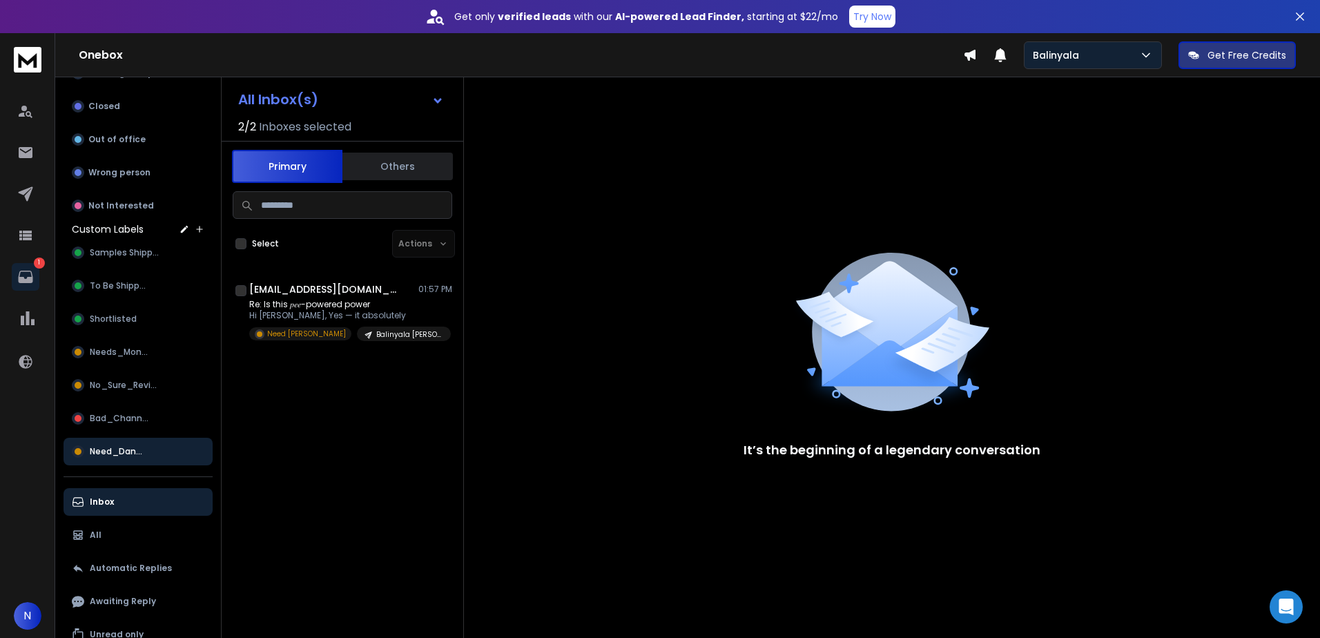
click at [1054, 63] on button "Balinyala" at bounding box center [1093, 55] width 138 height 28
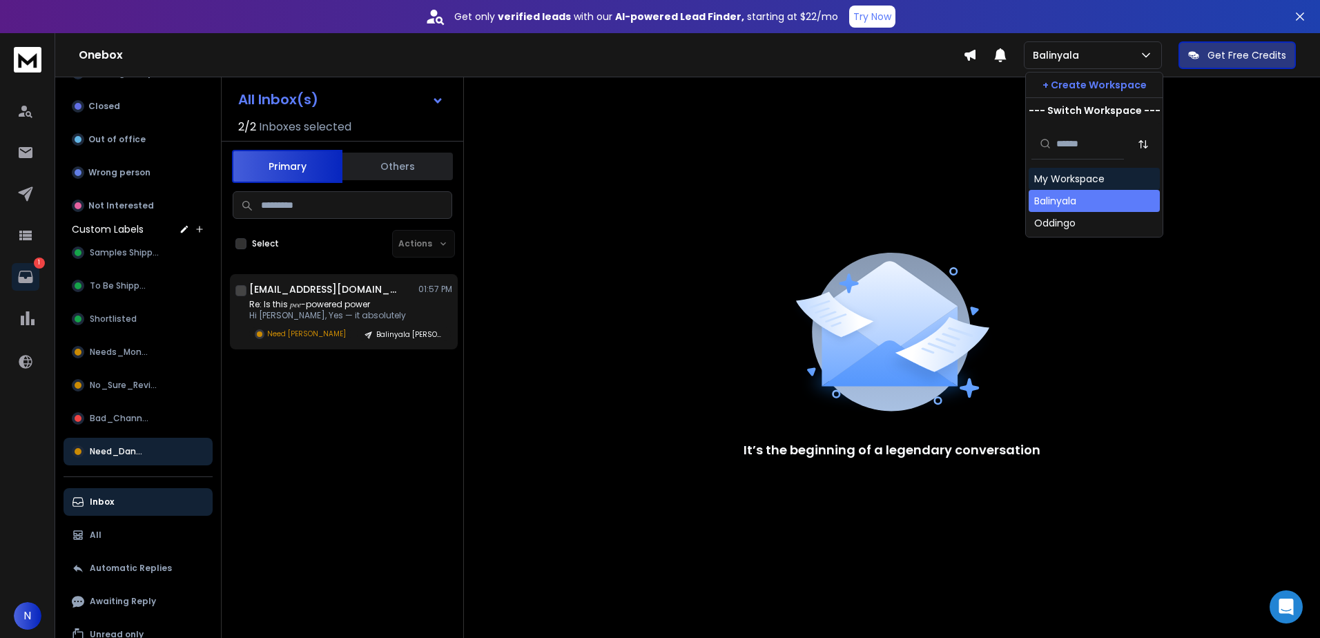
click at [372, 295] on h1 "[EMAIL_ADDRESS][DOMAIN_NAME]" at bounding box center [325, 289] width 152 height 14
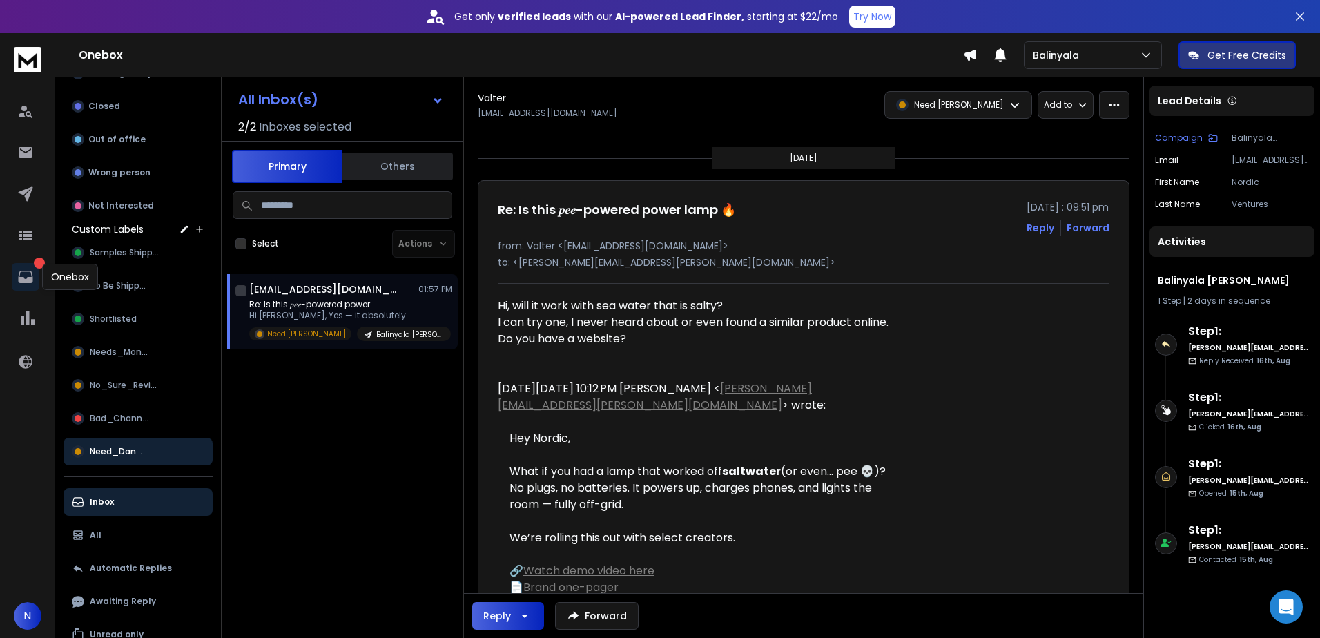
click at [36, 275] on link "1" at bounding box center [26, 277] width 28 height 28
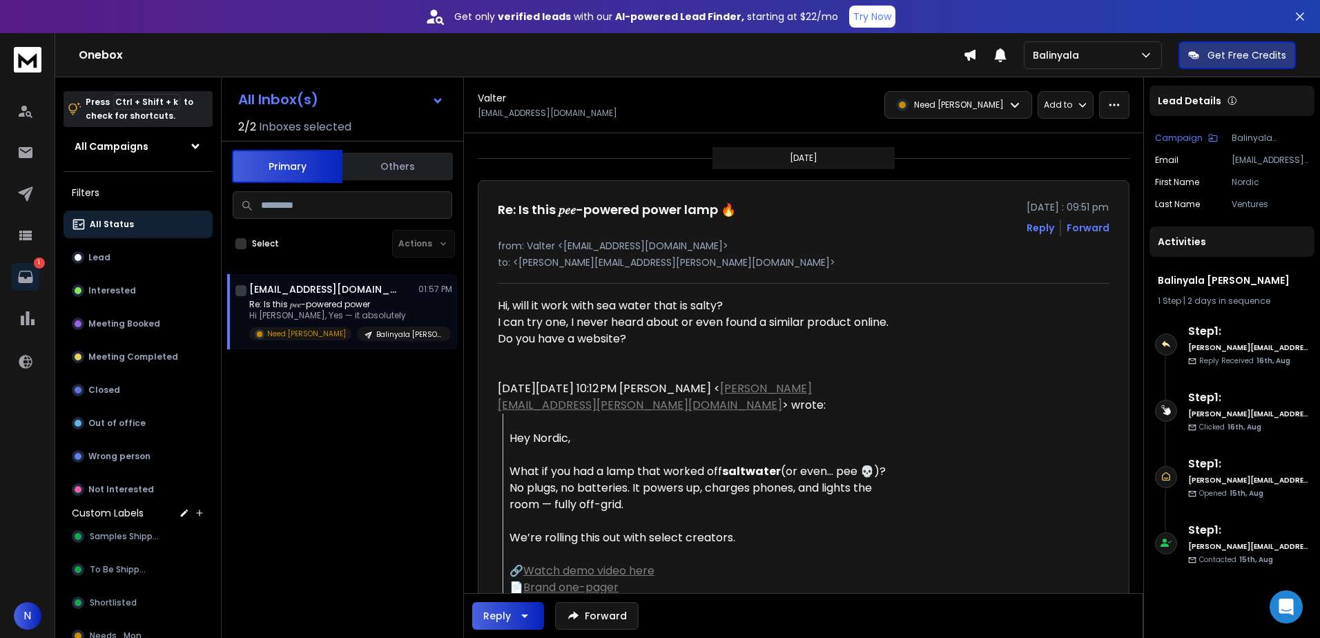
click at [133, 227] on button "All Status" at bounding box center [137, 225] width 149 height 28
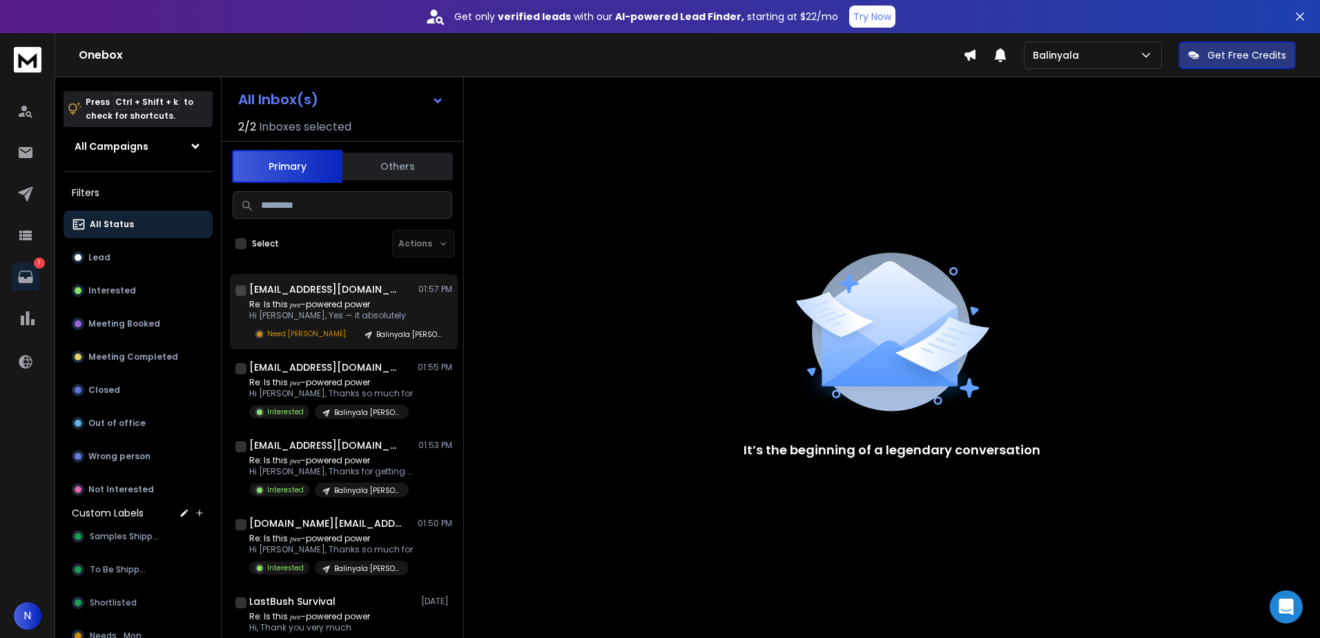
click at [385, 307] on p "Re: Is this 𝑝𝑒𝑒-powered power" at bounding box center [332, 304] width 166 height 11
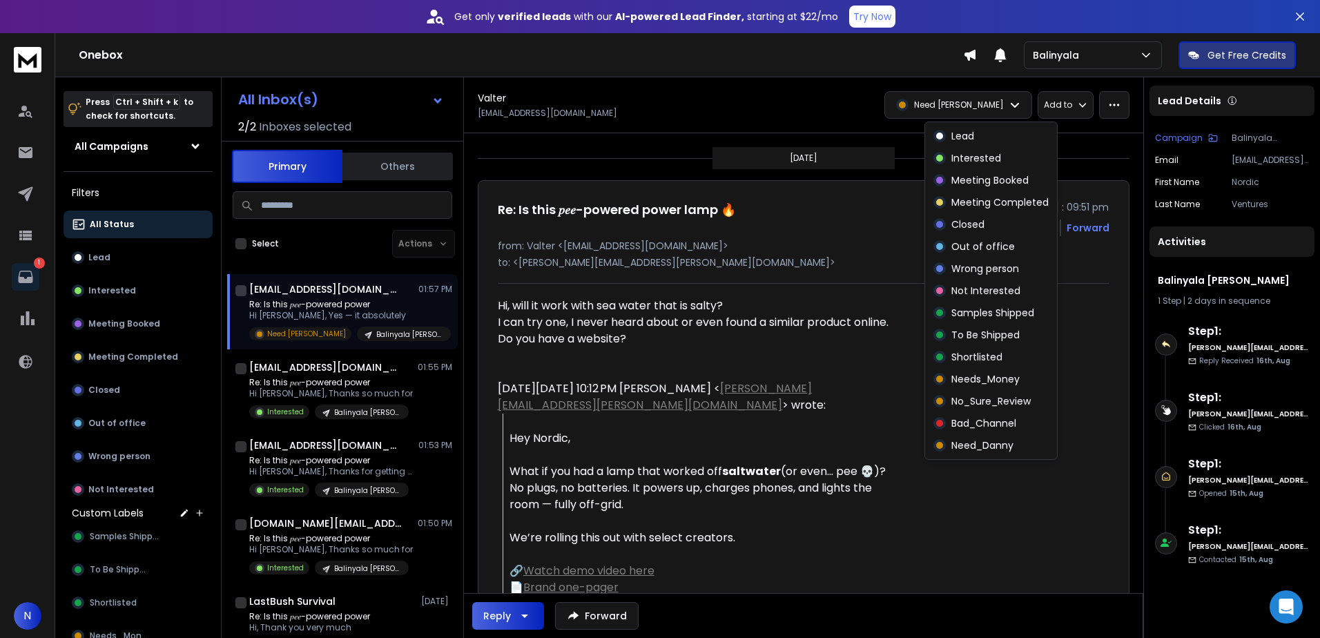
click at [971, 109] on p "Need [PERSON_NAME]" at bounding box center [959, 104] width 90 height 11
click at [971, 160] on p "Interested" at bounding box center [976, 158] width 50 height 14
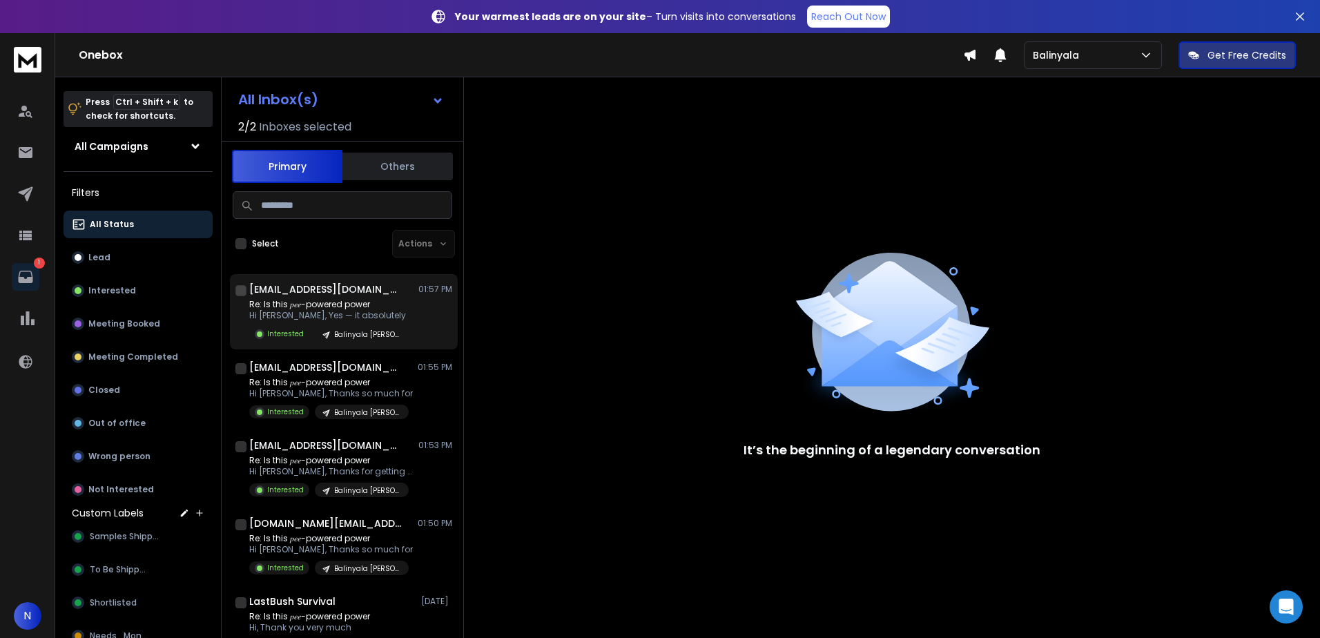
click at [404, 313] on p "Hi [PERSON_NAME], Yes — it absolutely" at bounding box center [328, 315] width 159 height 11
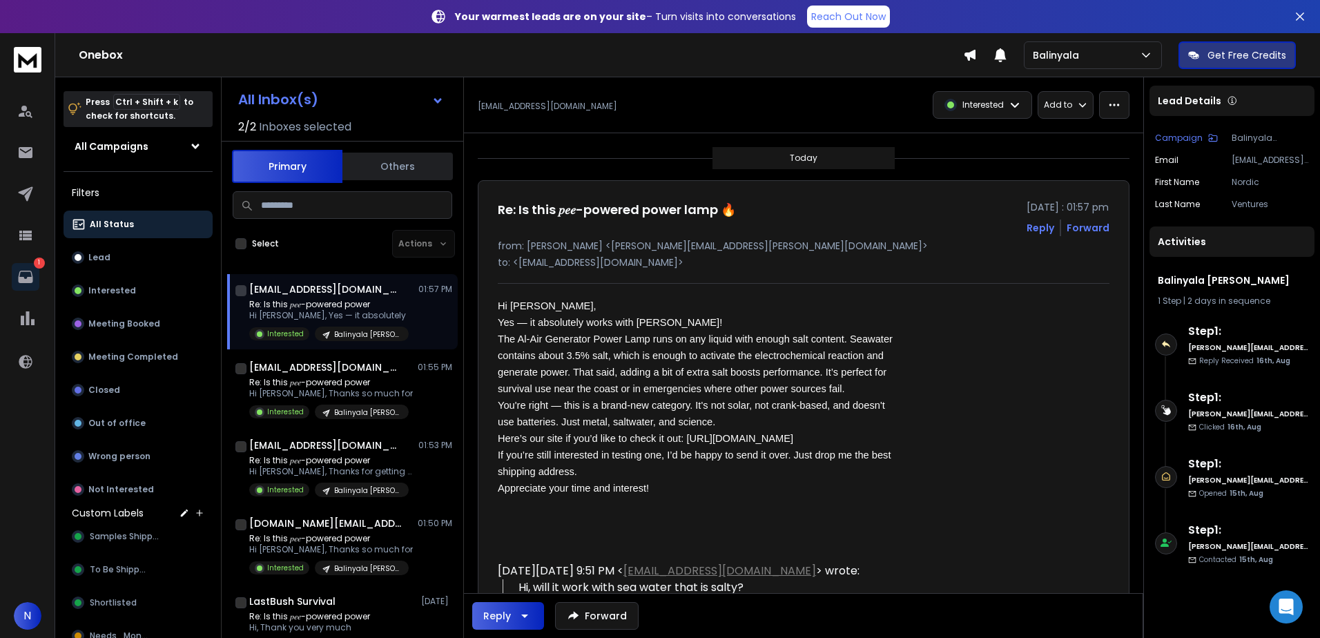
drag, startPoint x: 687, startPoint y: 435, endPoint x: 619, endPoint y: 460, distance: 72.3
click at [619, 447] on div "Here’s our site if you’d like to check it out: https://balinyala.com/products/a…" at bounding box center [699, 438] width 403 height 17
copy span "https://balinyala.com/products/al-air-generator-power-lamp-emergency"
click at [616, 357] on span "The Al-Air Generator Power Lamp runs on any liquid with enough salt content. Se…" at bounding box center [697, 363] width 398 height 61
click at [166, 224] on button "All Status" at bounding box center [137, 225] width 149 height 28
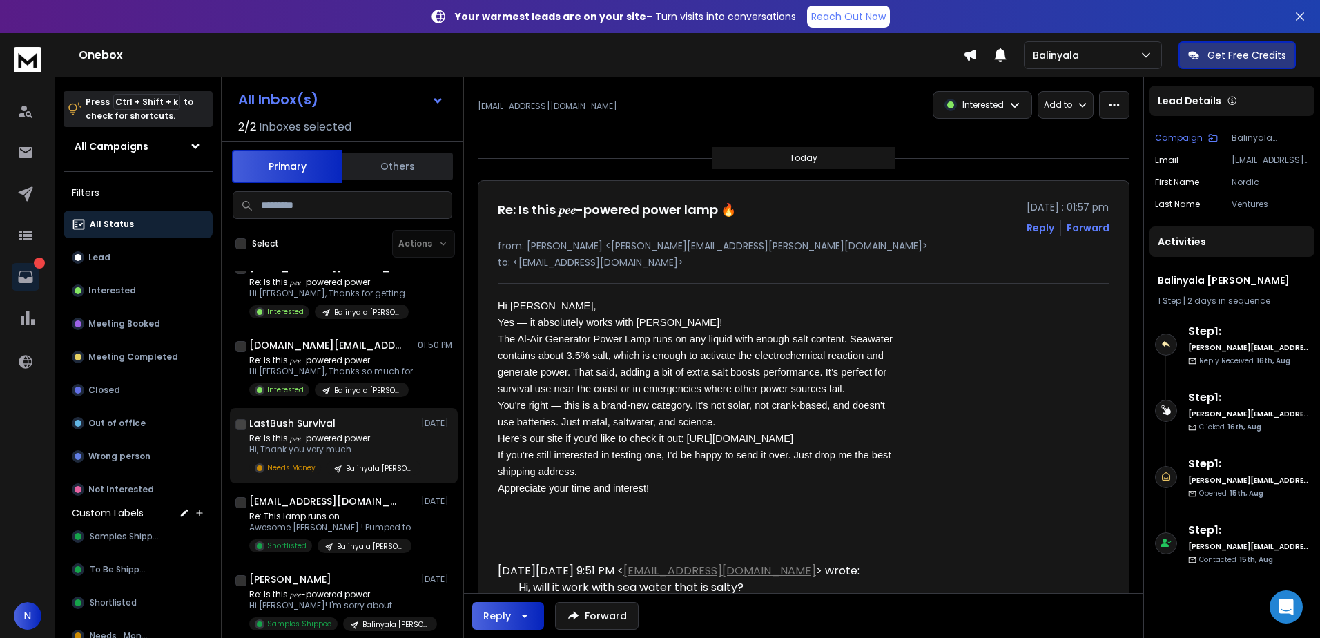
scroll to position [207, 0]
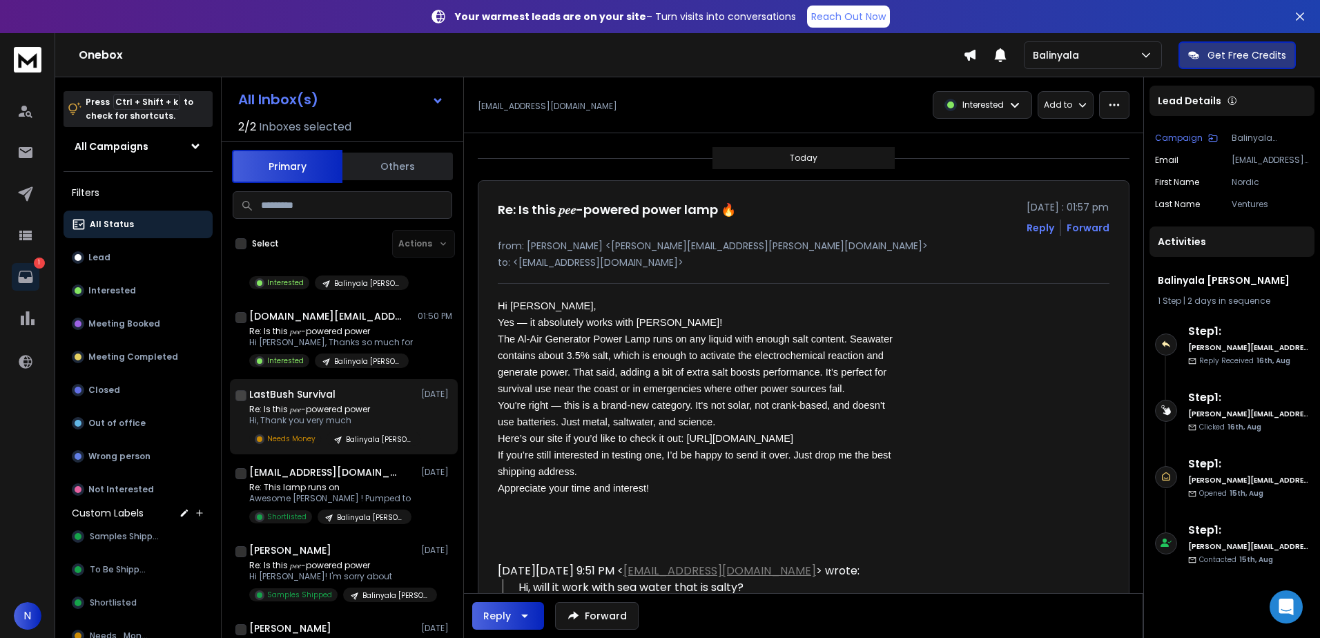
click at [339, 421] on p "Hi, Thank you very much" at bounding box center [332, 420] width 166 height 11
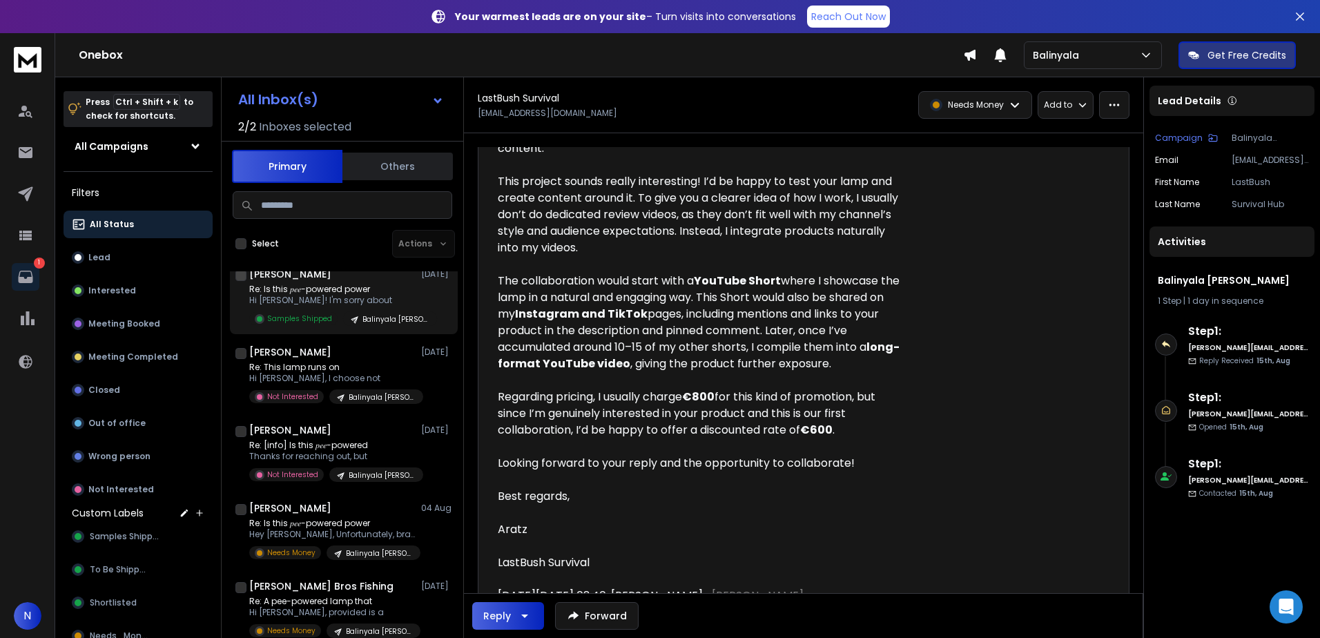
scroll to position [552, 0]
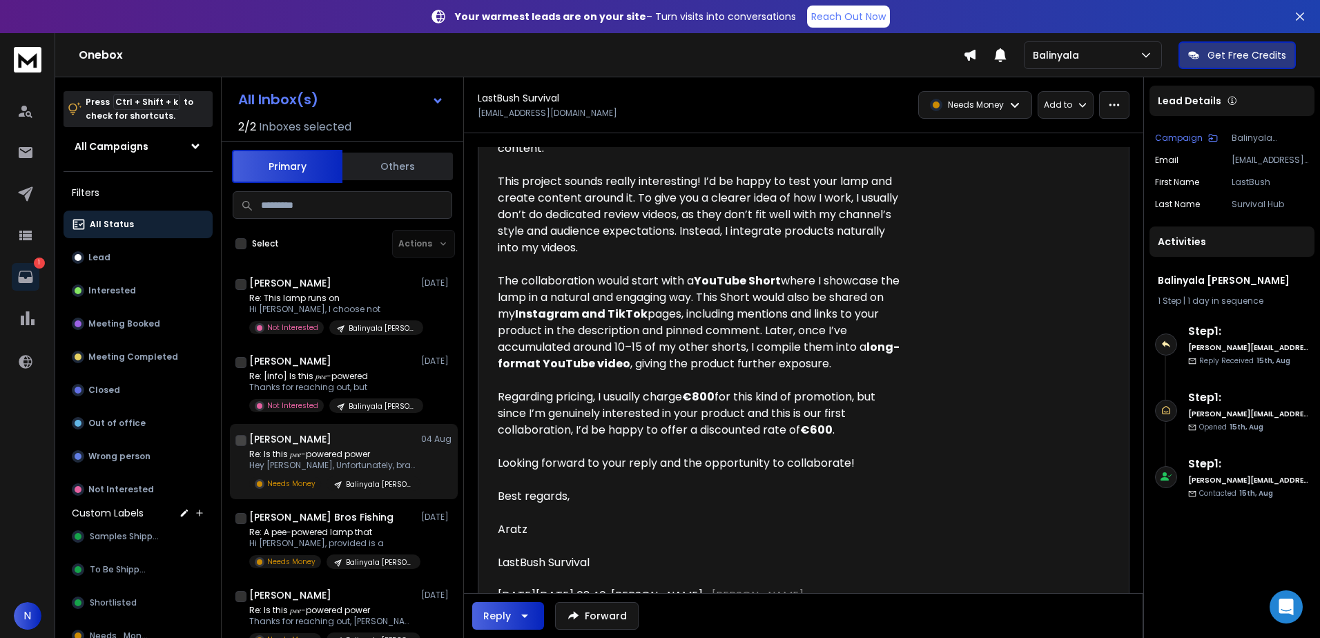
click at [344, 450] on p "Re: Is this 𝑝𝑒𝑒-powered power" at bounding box center [332, 454] width 166 height 11
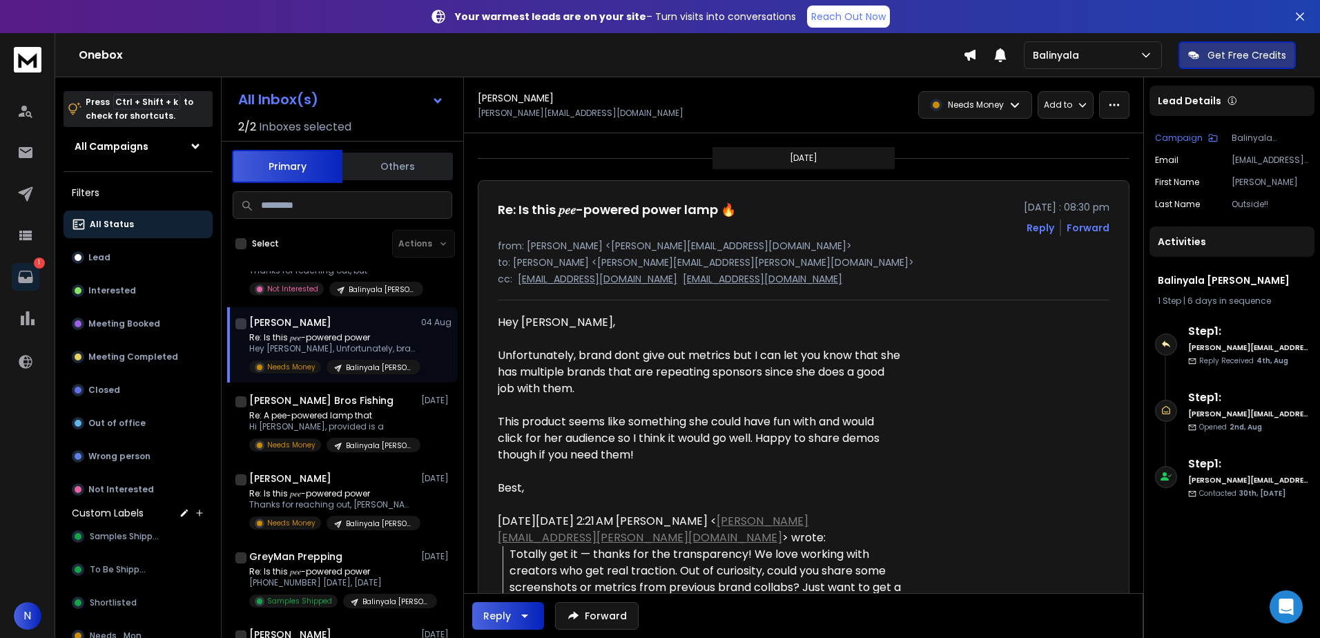
scroll to position [690, 0]
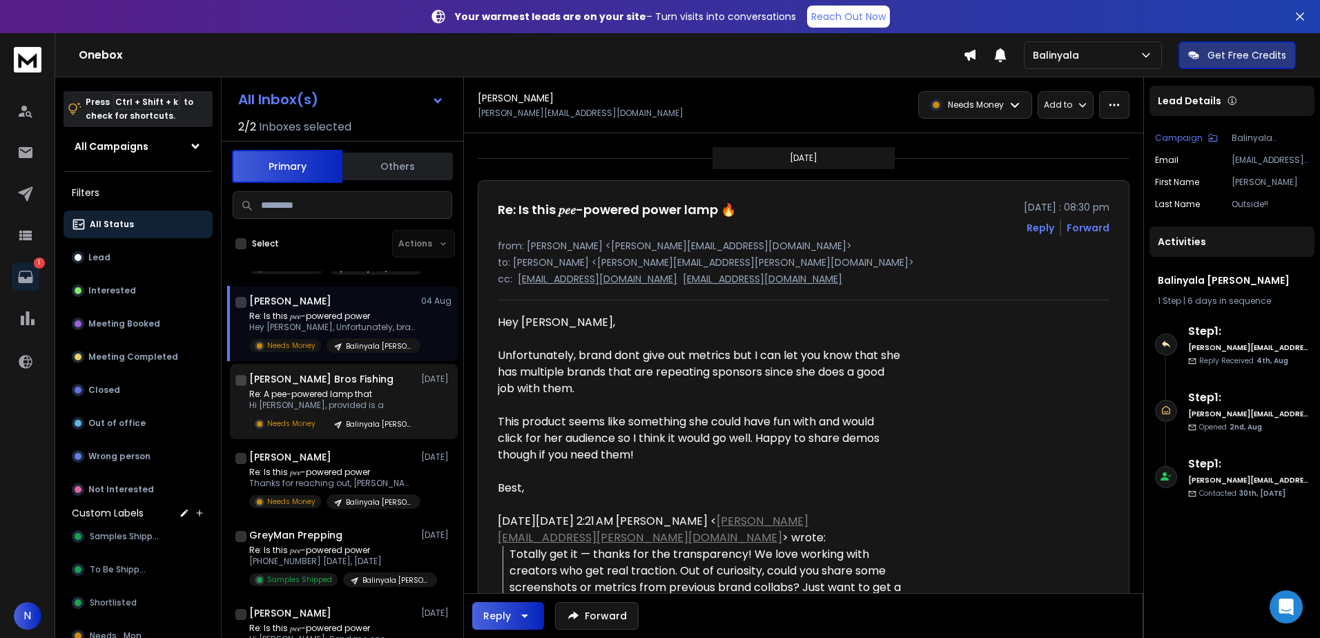
click at [340, 369] on div "Garcia Bros Fishing 31 Jul Re: A pee-powered lamp that Hi Katie, provided is a …" at bounding box center [344, 401] width 228 height 75
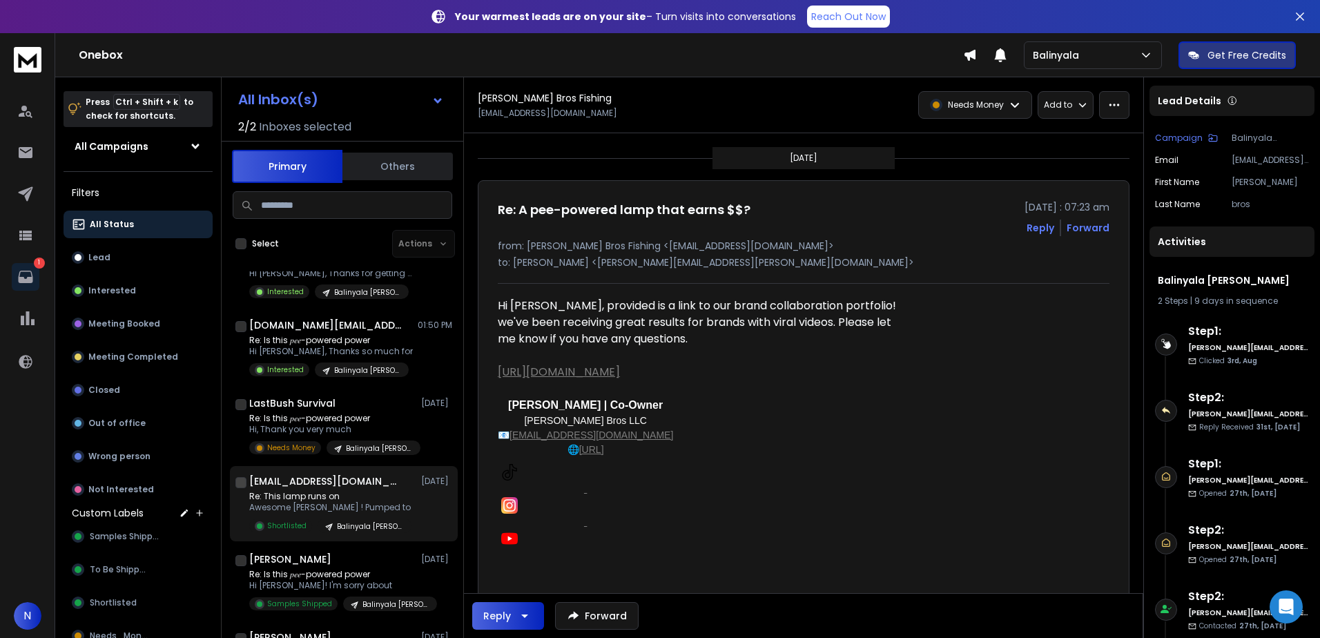
scroll to position [207, 0]
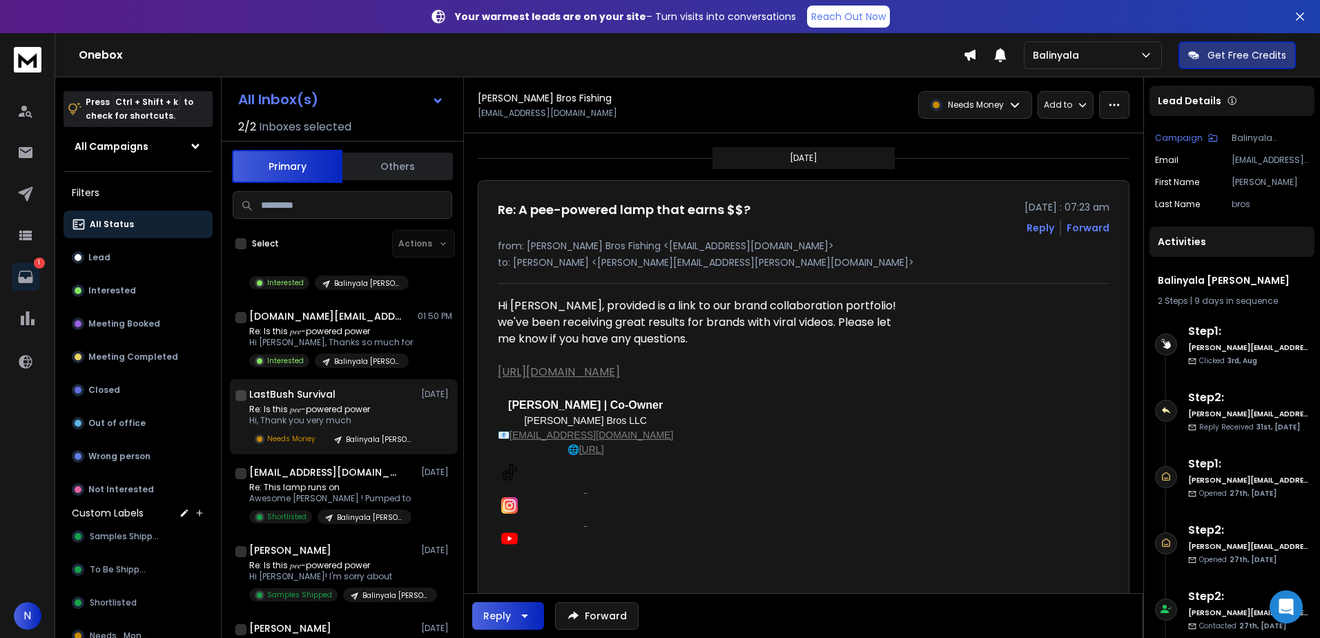
click at [366, 415] on p "Hi, Thank you very much" at bounding box center [332, 420] width 166 height 11
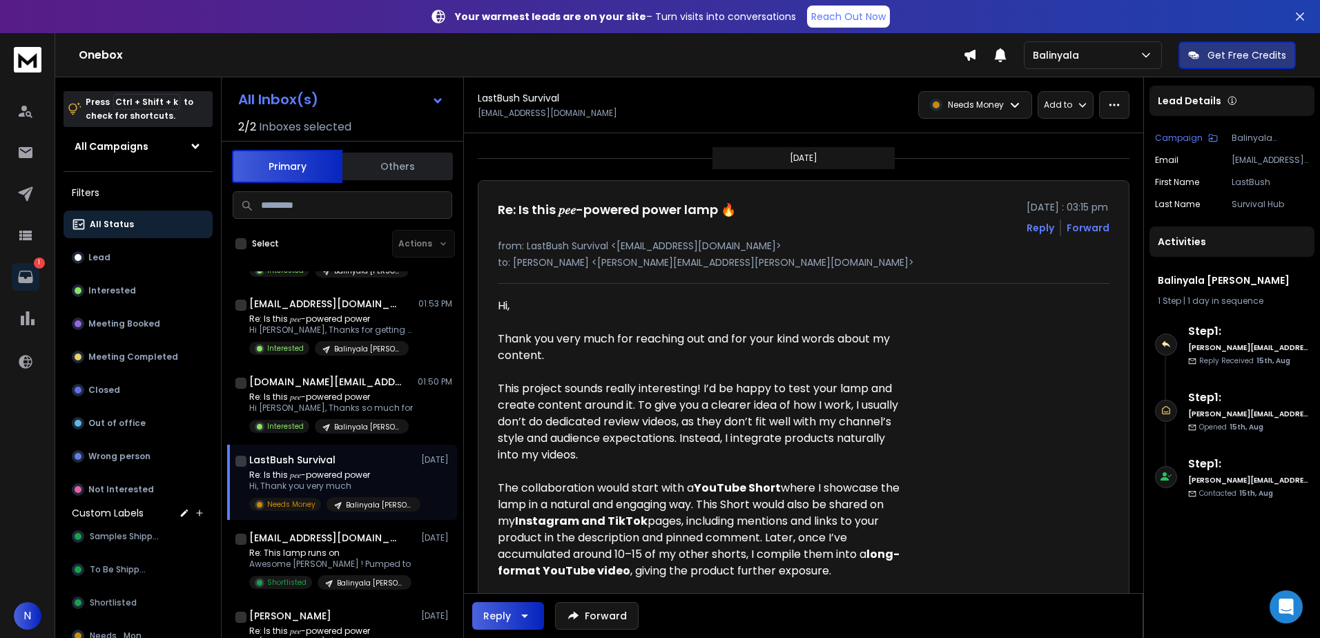
scroll to position [0, 0]
